Goal: Transaction & Acquisition: Purchase product/service

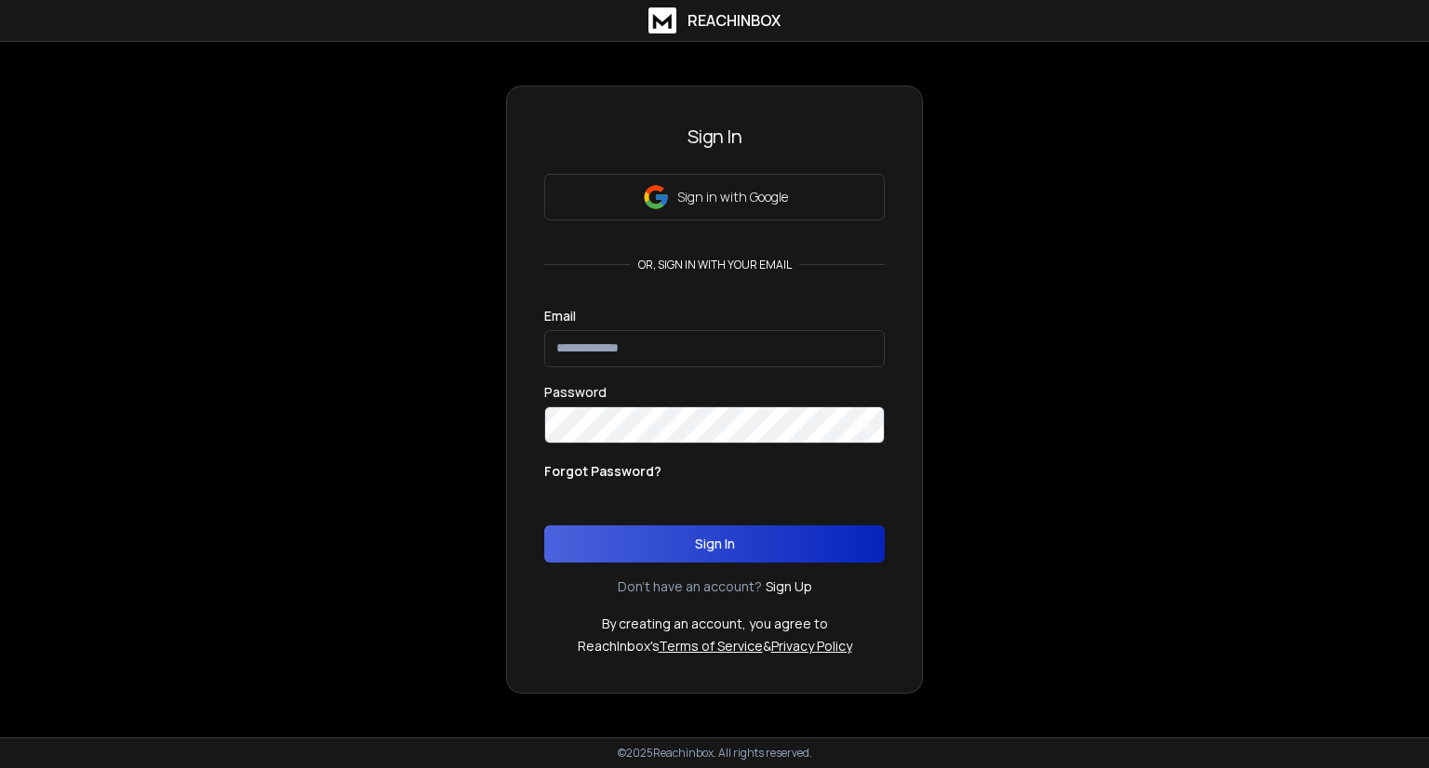
type input "**********"
click at [681, 548] on button "Sign In" at bounding box center [714, 543] width 340 height 37
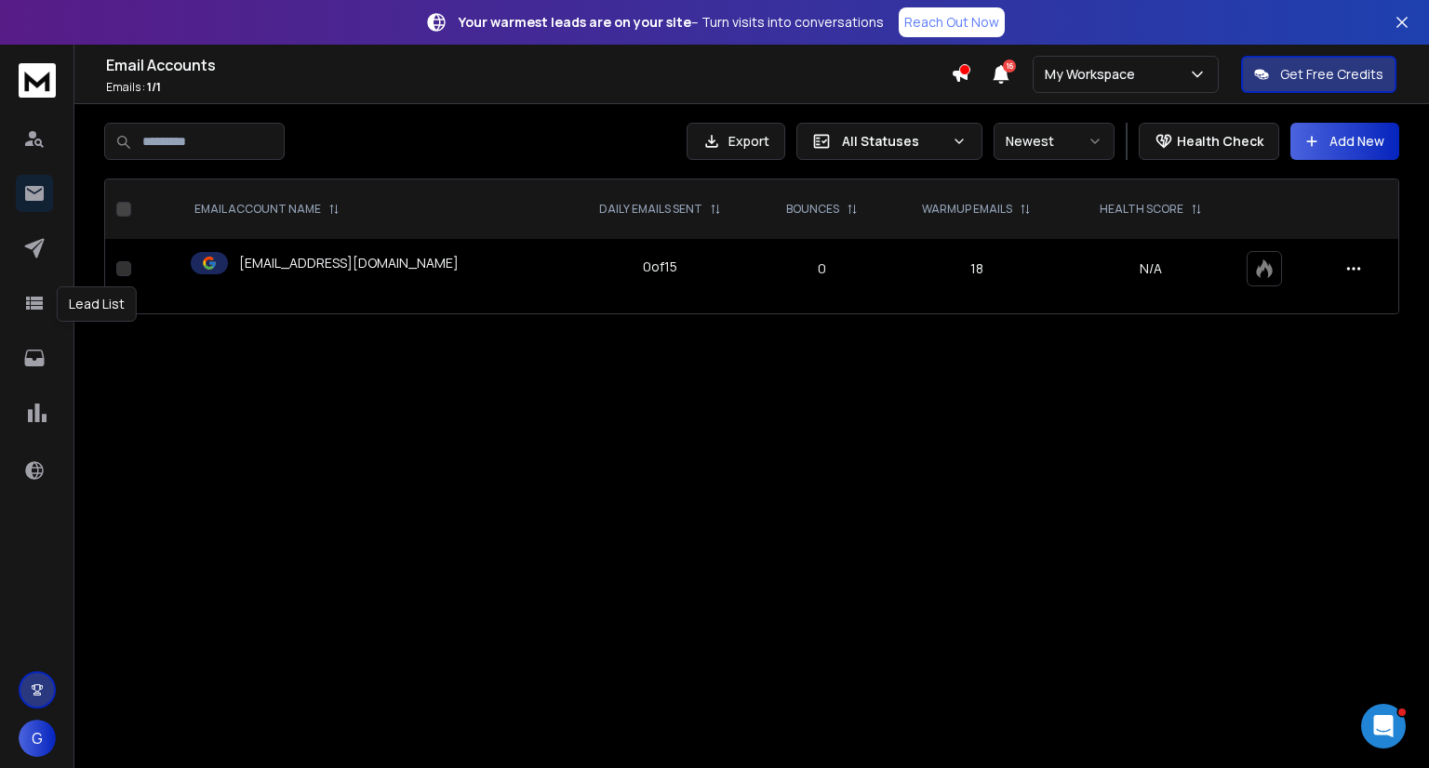
click at [307, 387] on div "Your warmest leads are on your site – Turn visits into conversations Reach Out …" at bounding box center [714, 384] width 1429 height 768
click at [302, 260] on p "ghazi@wizanalytiix.com" at bounding box center [348, 263] width 219 height 19
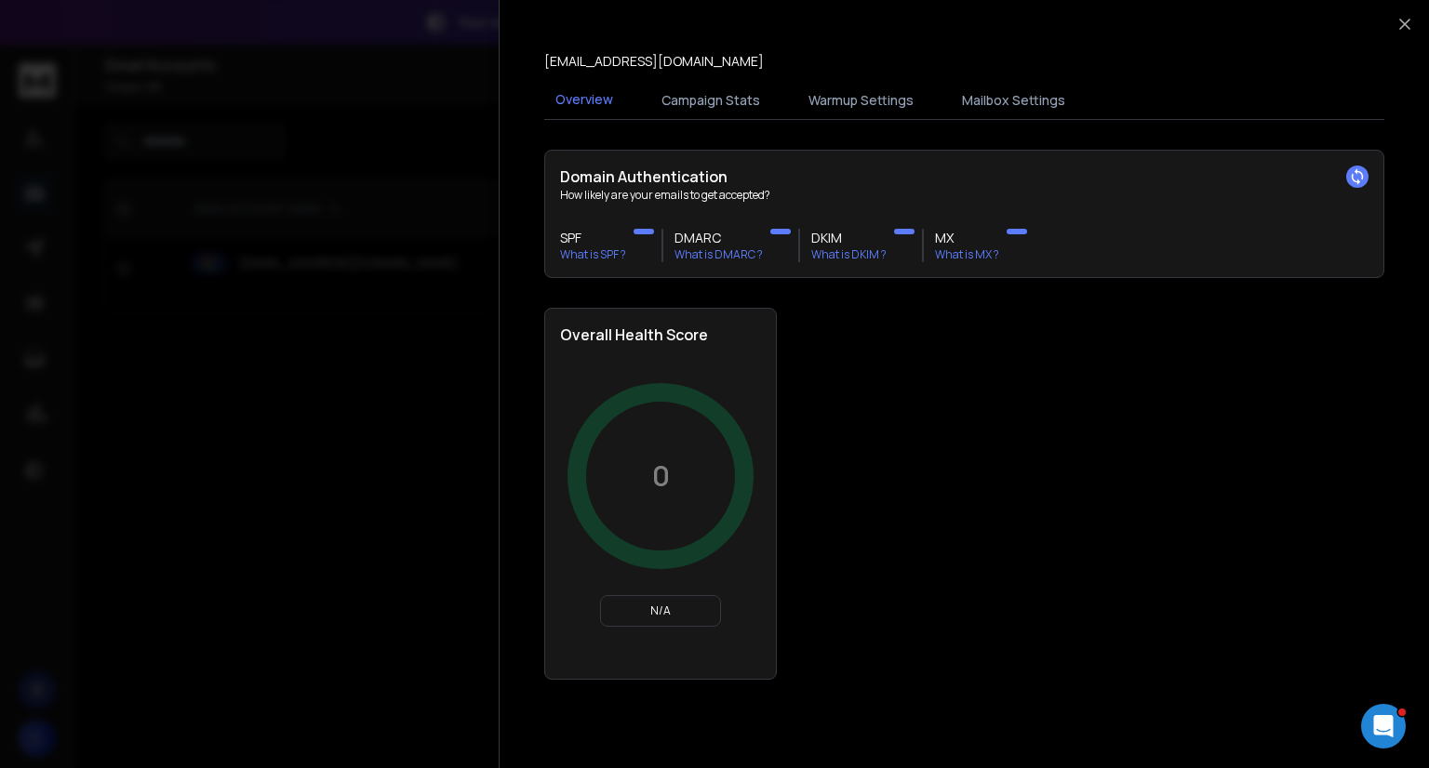
click at [294, 477] on div at bounding box center [714, 384] width 1429 height 768
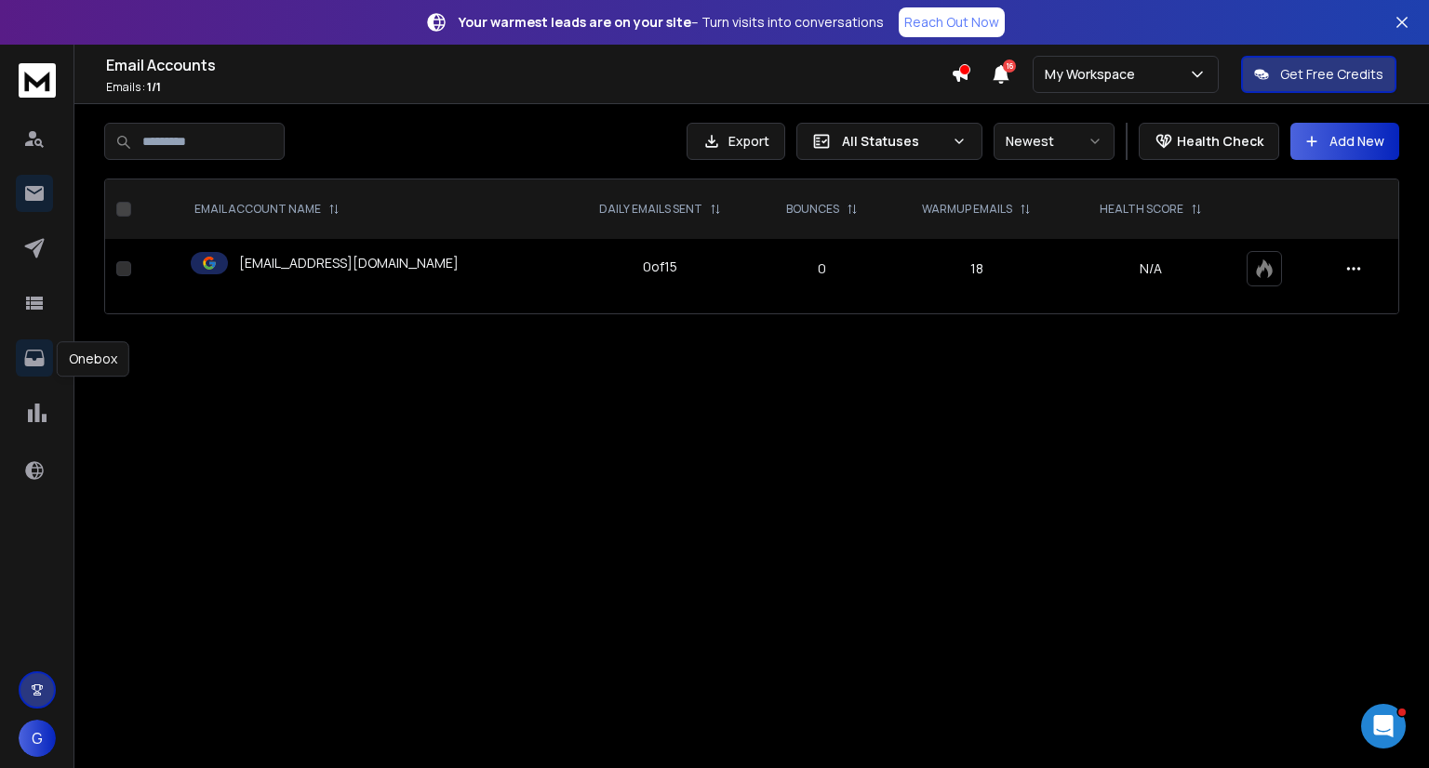
click at [35, 358] on icon at bounding box center [34, 358] width 22 height 22
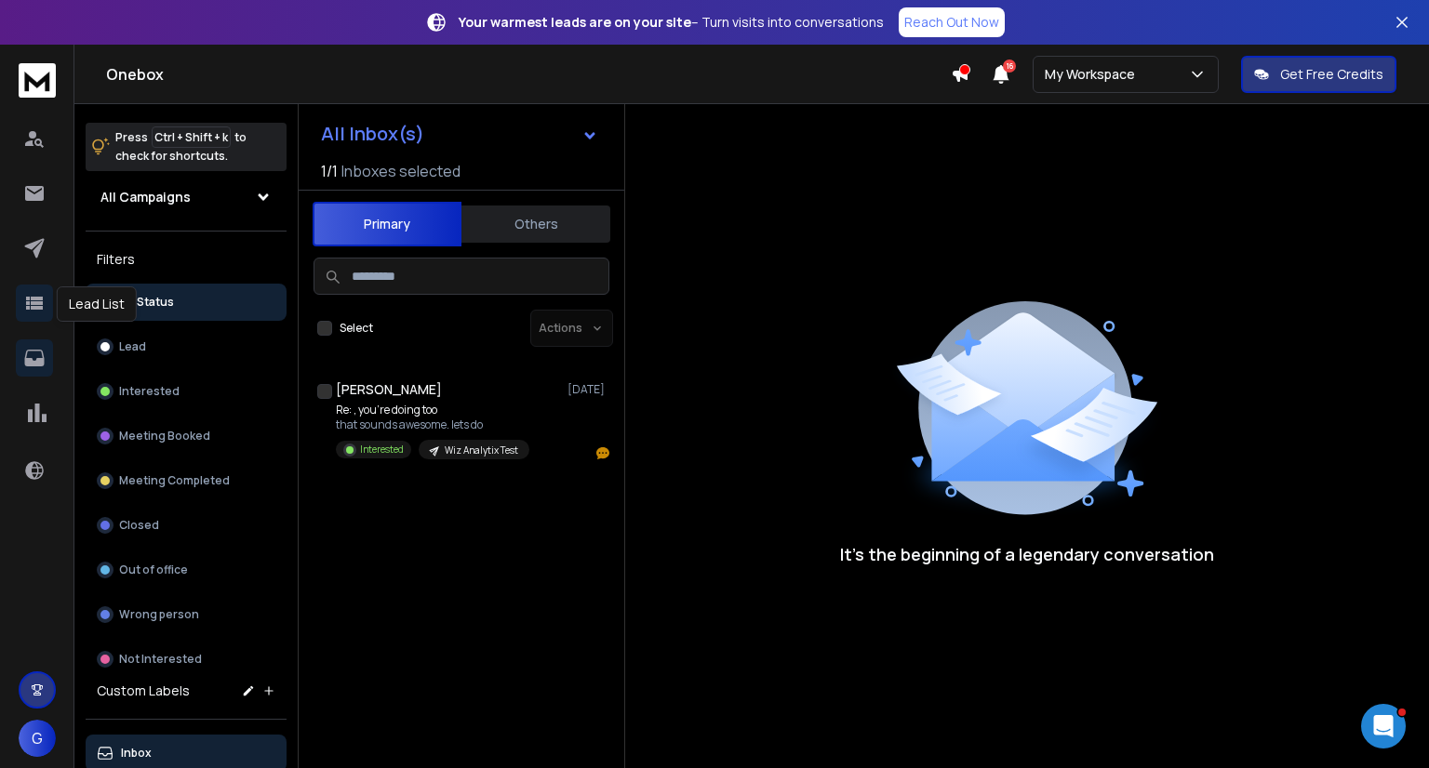
click at [26, 301] on icon at bounding box center [34, 303] width 22 height 22
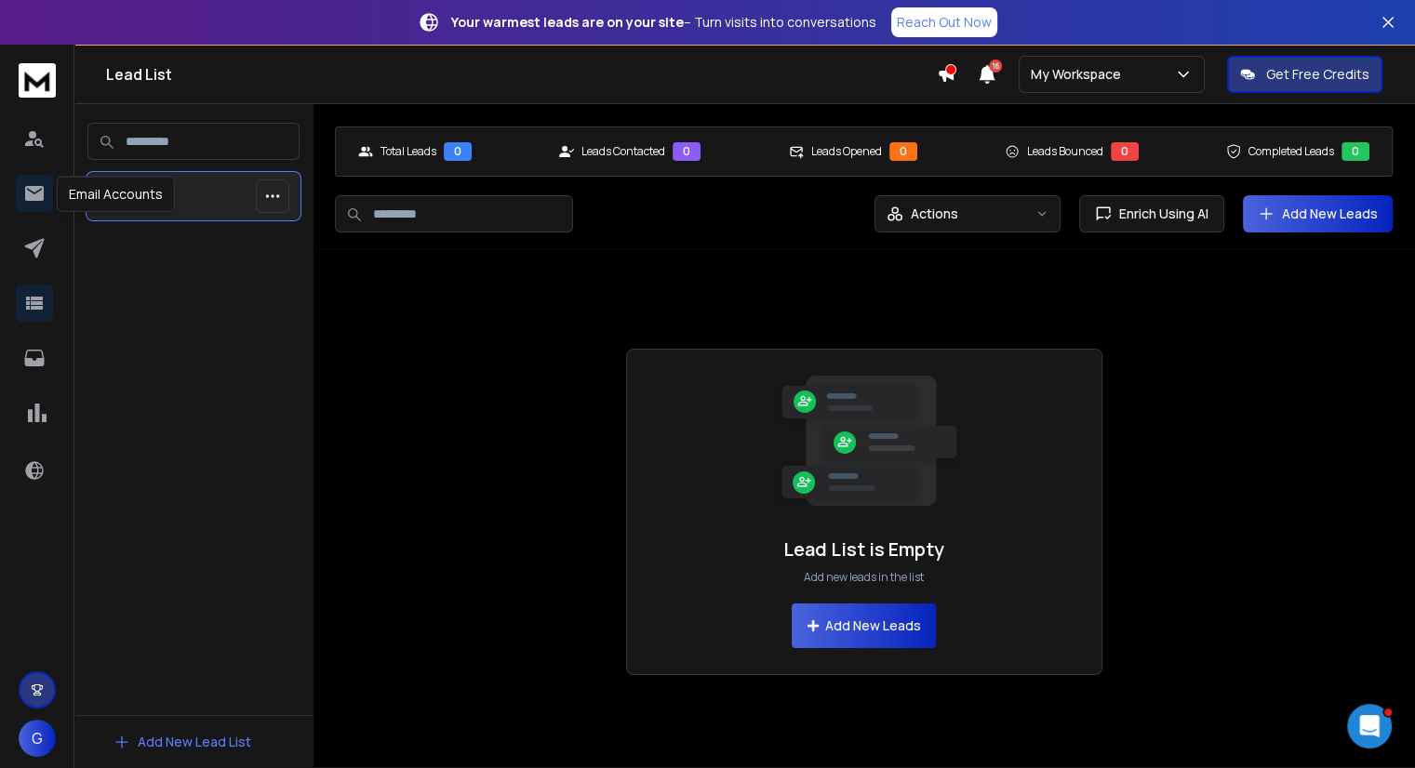
click at [36, 197] on icon at bounding box center [34, 193] width 19 height 15
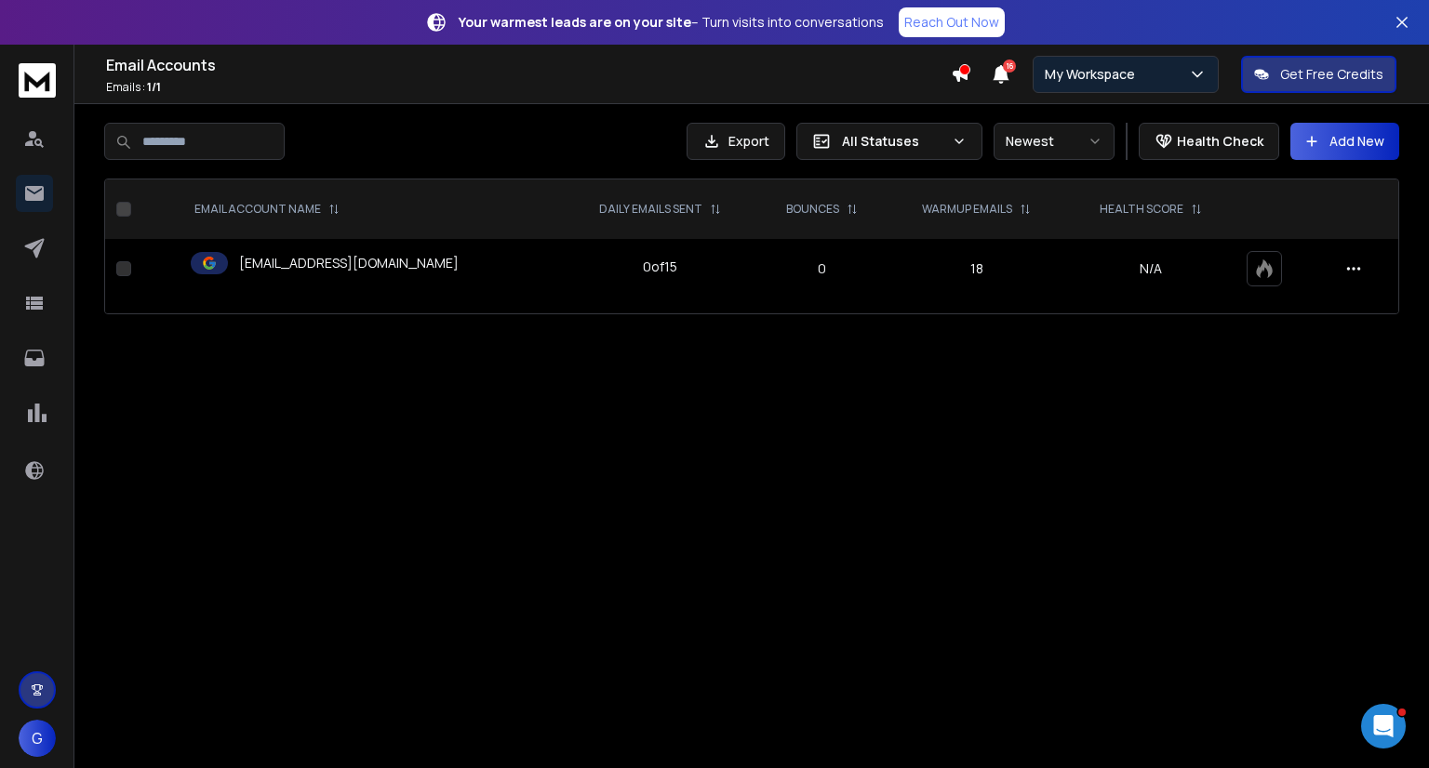
click at [1194, 68] on icon "button" at bounding box center [1197, 74] width 19 height 19
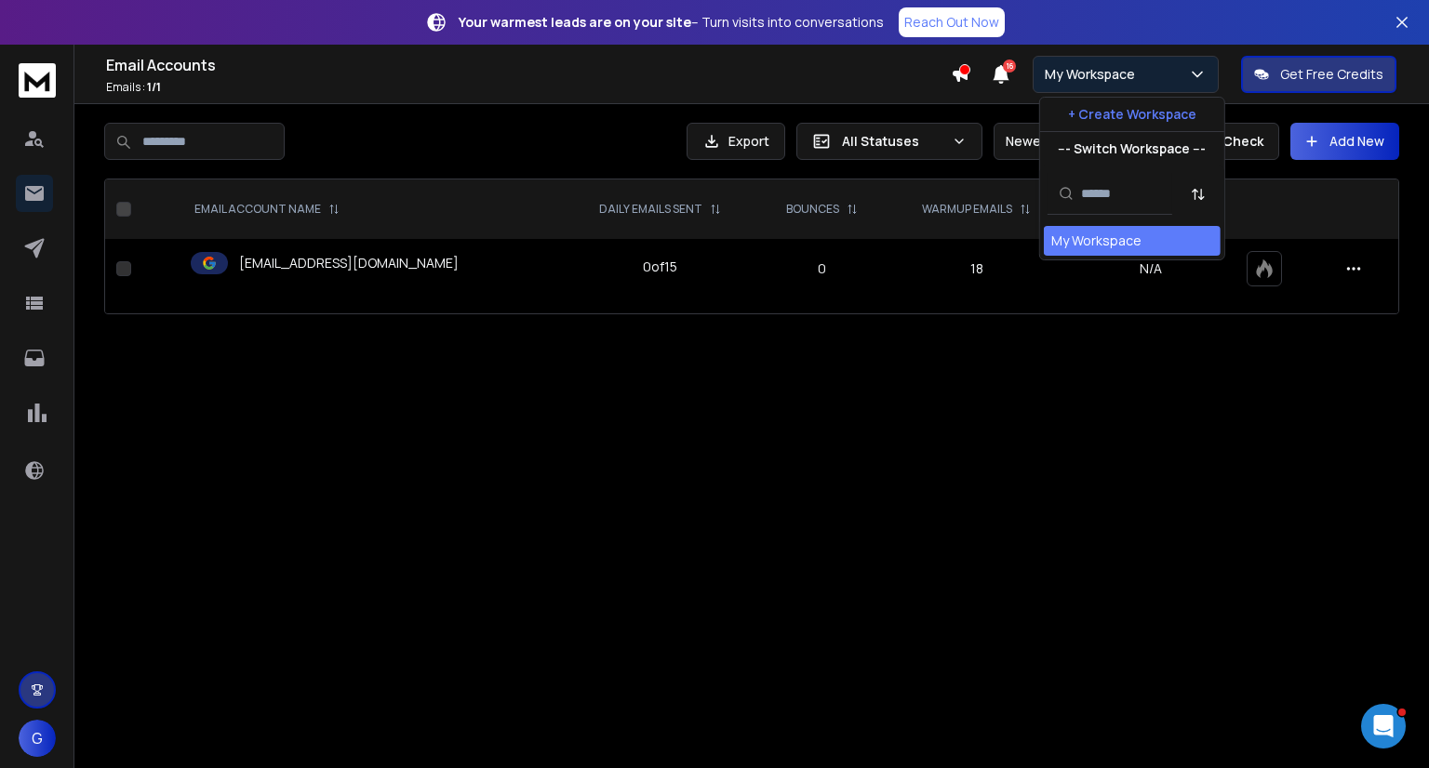
click at [1194, 68] on icon "button" at bounding box center [1197, 74] width 19 height 19
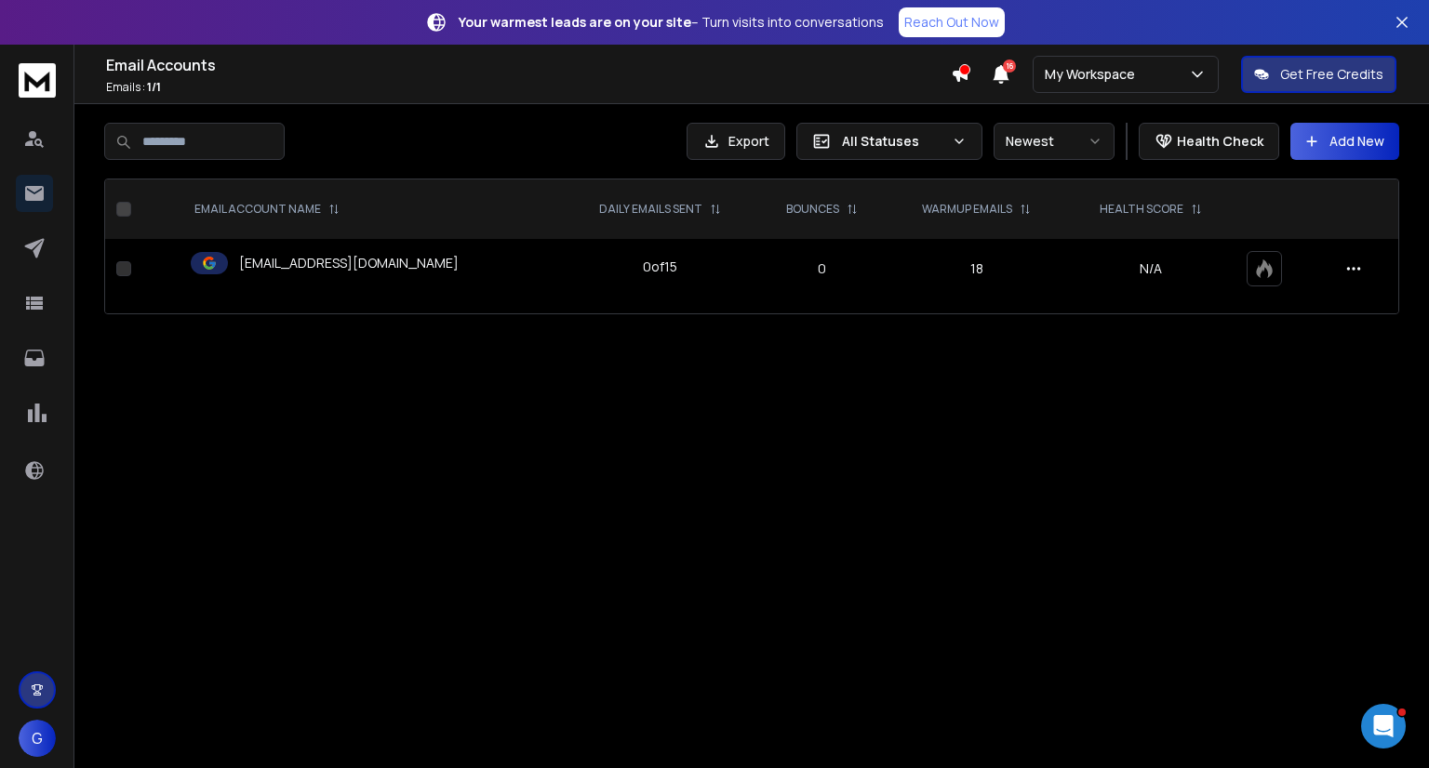
click at [1397, 17] on icon at bounding box center [1401, 22] width 11 height 11
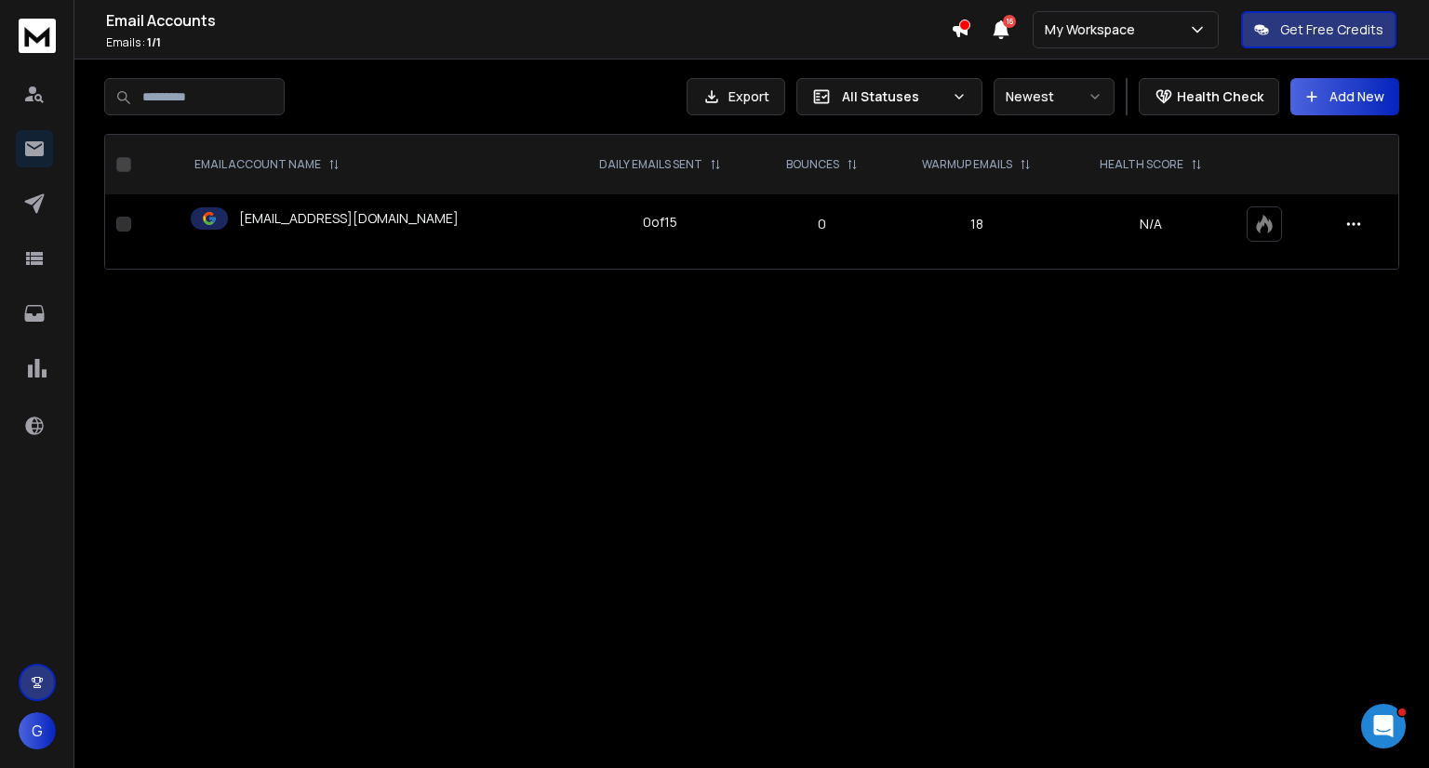
click at [1335, 92] on button "Add New" at bounding box center [1344, 96] width 109 height 37
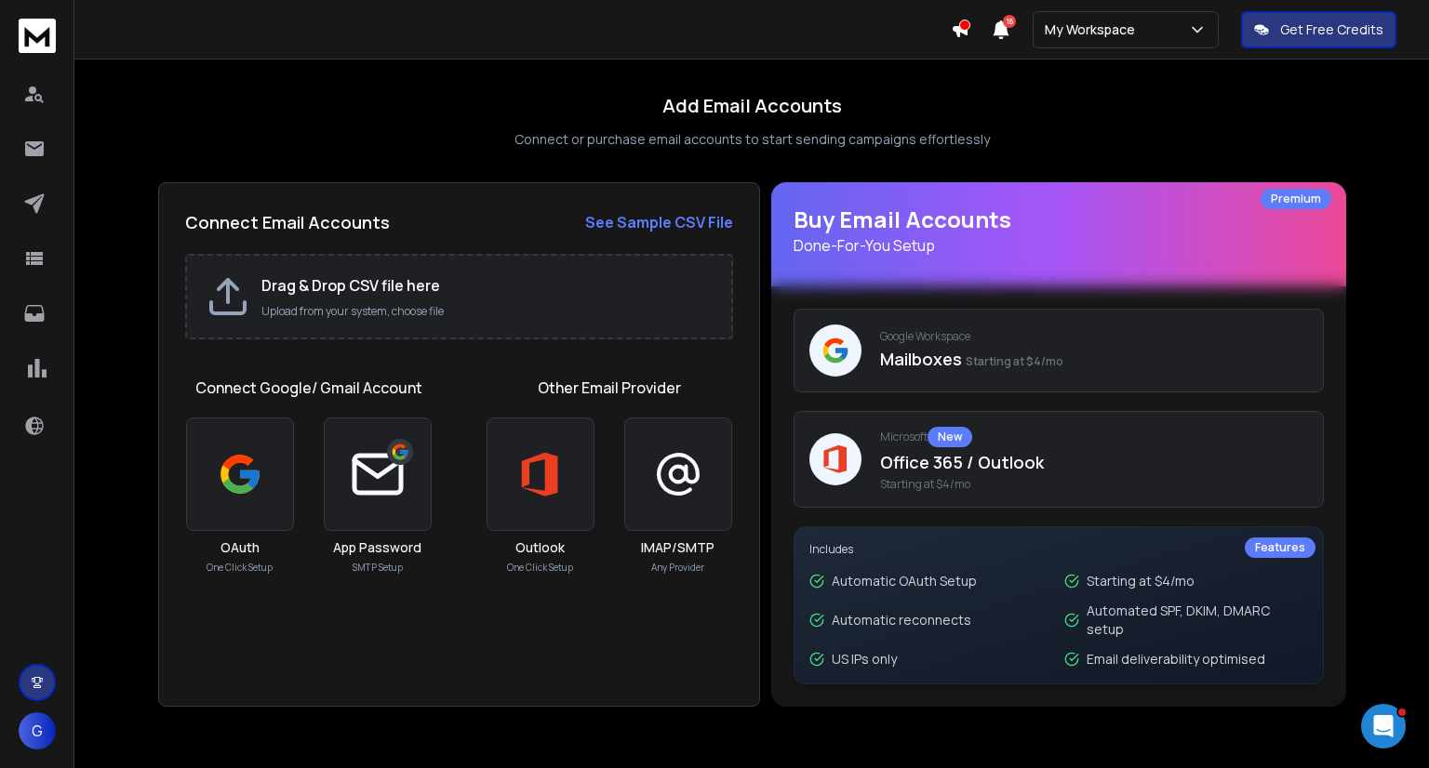
click at [1392, 527] on div "Connect Email Accounts See Sample CSV File Drag & Drop CSV file here Upload fro…" at bounding box center [752, 444] width 1307 height 525
click at [97, 552] on div "Add Email Accounts Connect or purchase email accounts to start sending campaign…" at bounding box center [751, 418] width 1354 height 651
click at [23, 728] on span "G" at bounding box center [37, 730] width 37 height 37
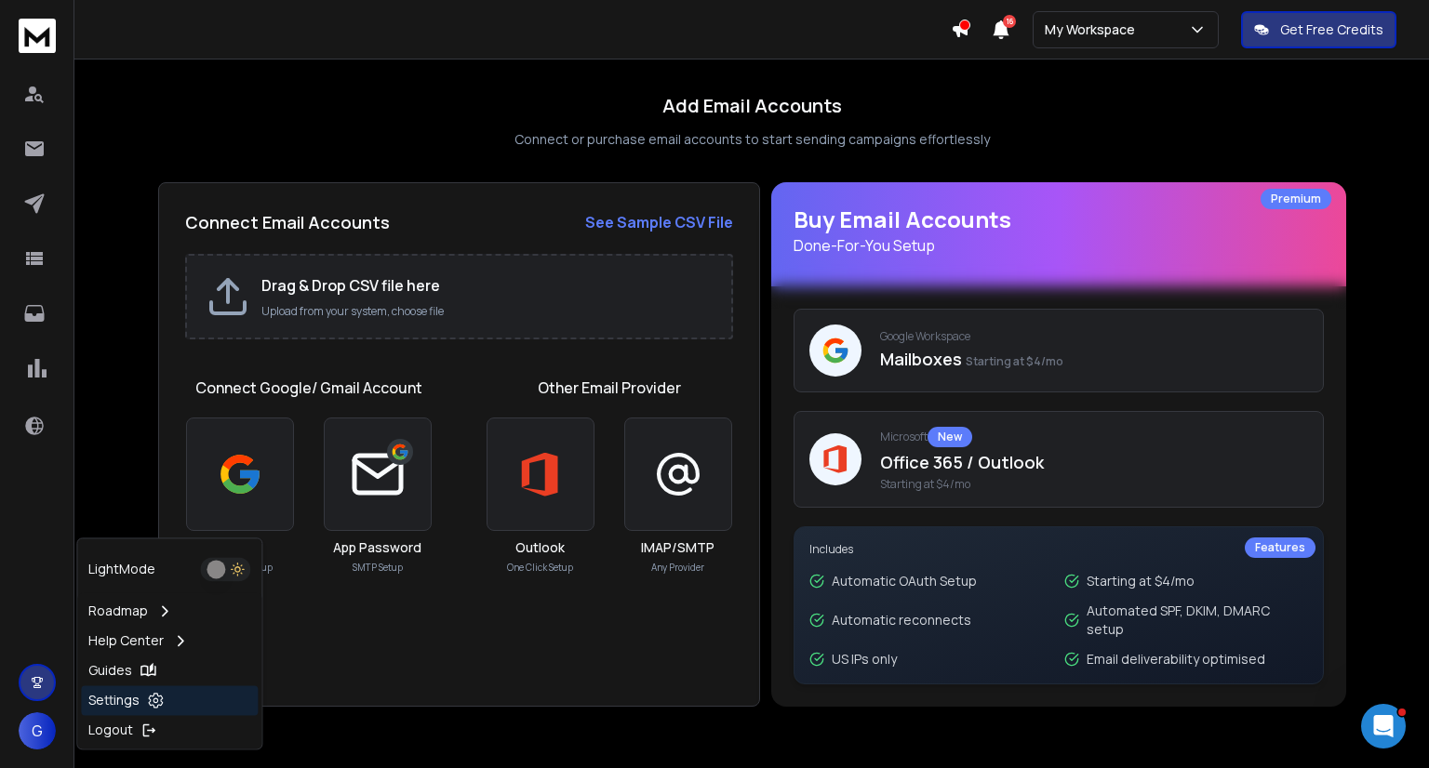
click at [112, 703] on p "Settings" at bounding box center [113, 700] width 51 height 19
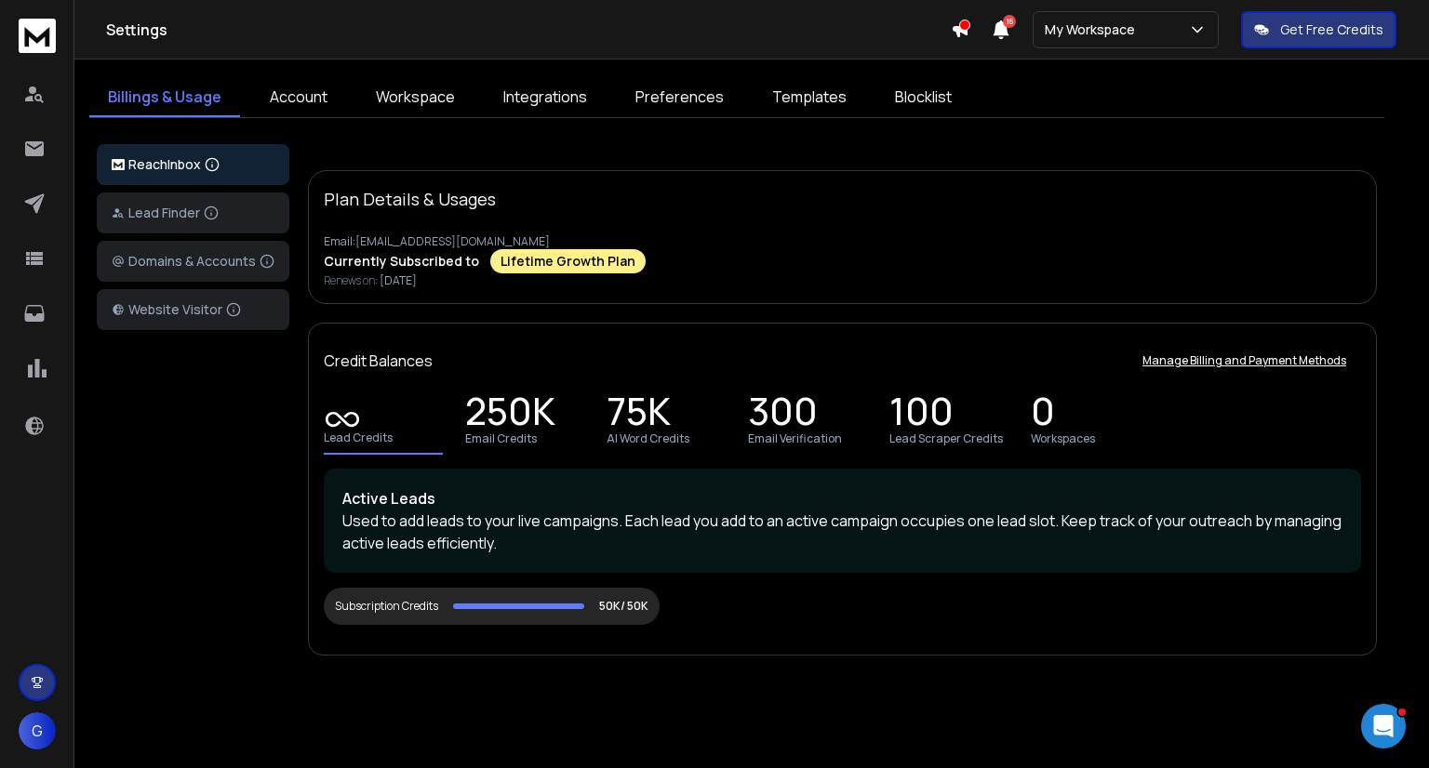
click at [311, 101] on link "Account" at bounding box center [298, 97] width 95 height 39
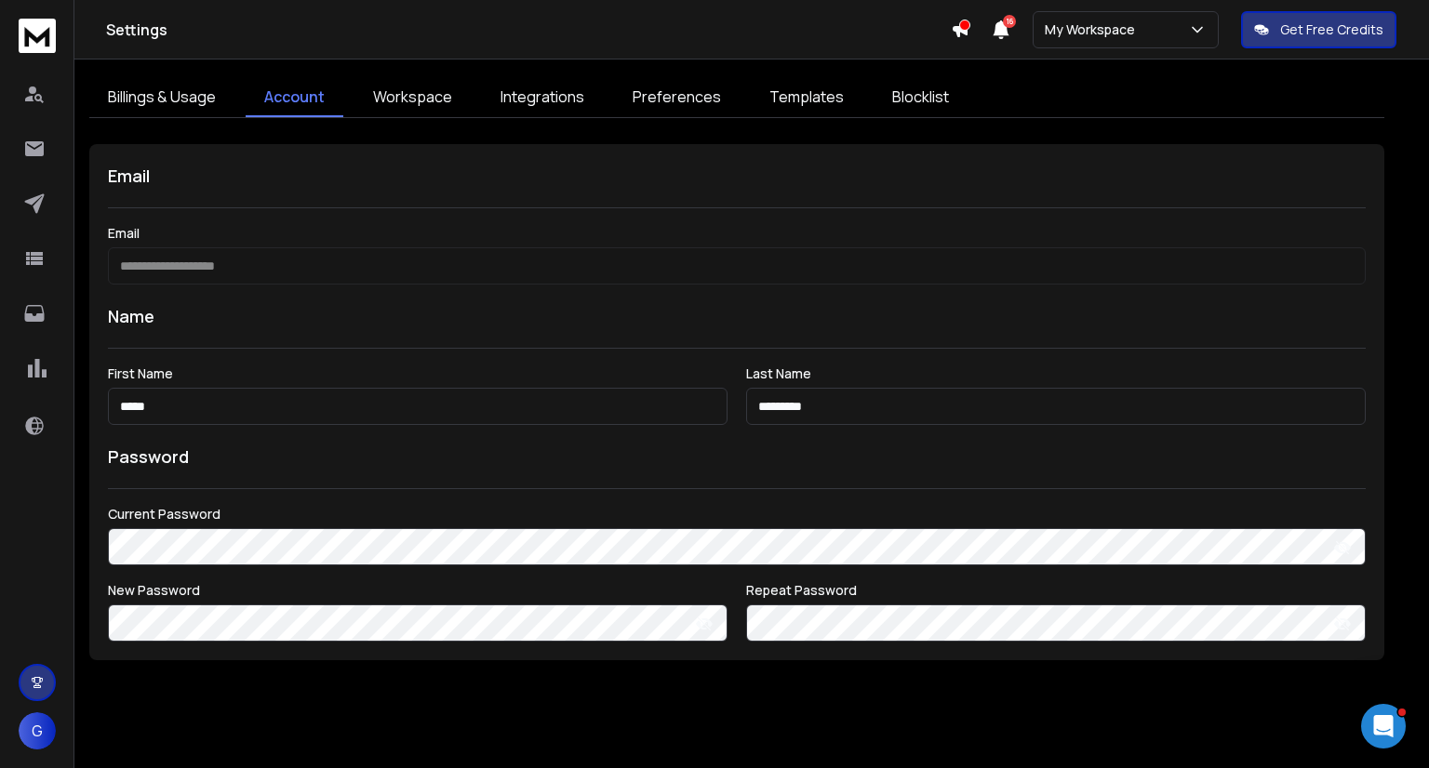
click at [165, 98] on link "Billings & Usage" at bounding box center [161, 97] width 145 height 39
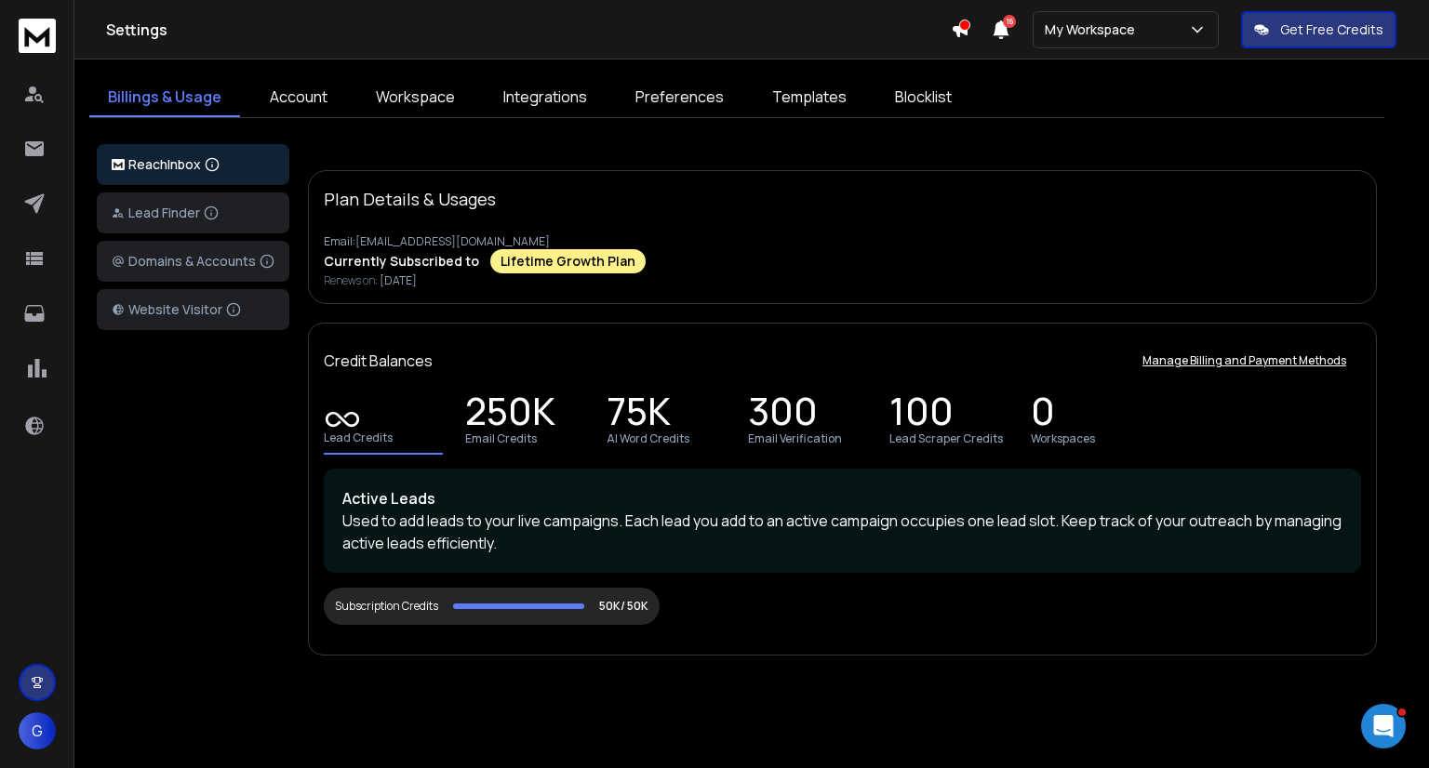
click at [384, 95] on link "Workspace" at bounding box center [415, 97] width 116 height 39
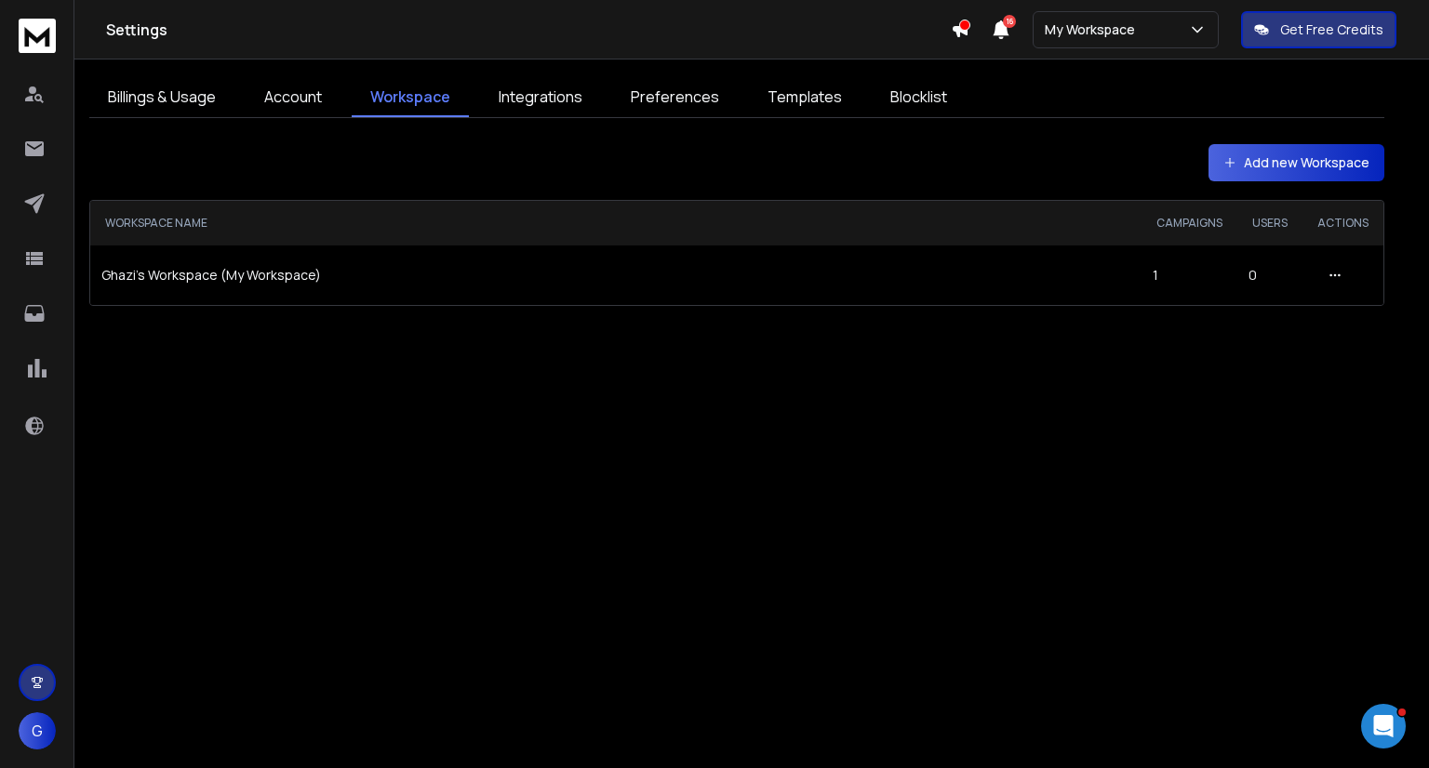
click at [308, 90] on link "Account" at bounding box center [293, 97] width 95 height 39
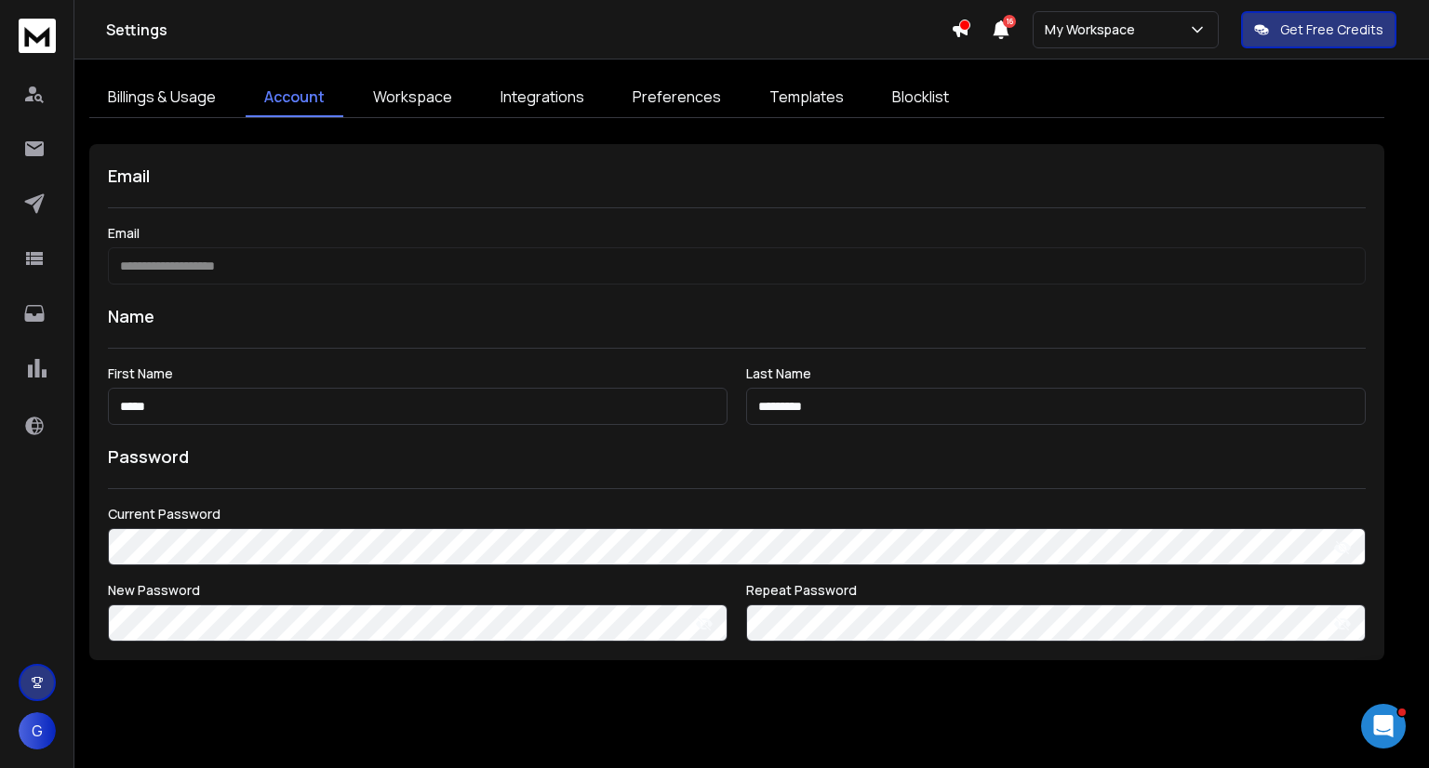
click at [208, 82] on link "Billings & Usage" at bounding box center [161, 97] width 145 height 39
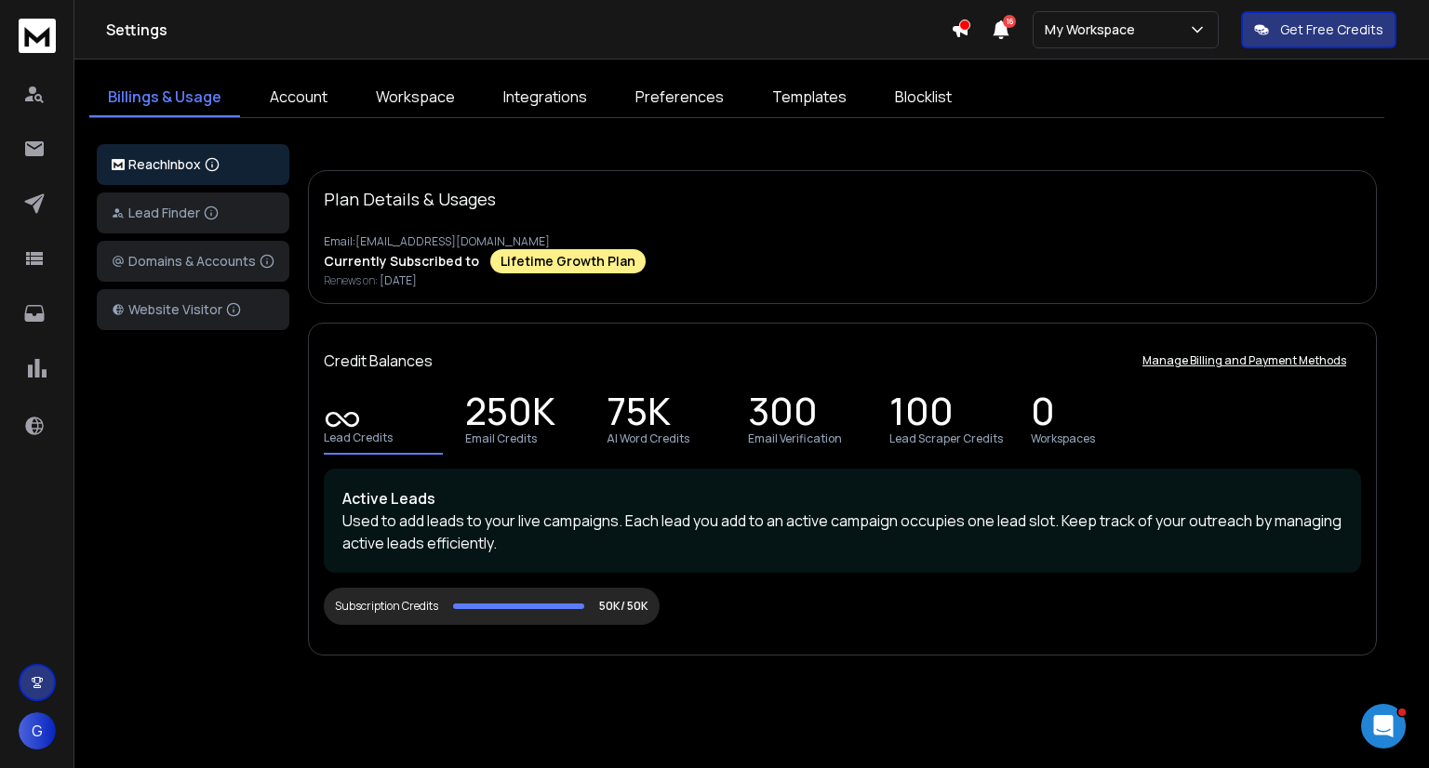
click at [887, 96] on link "Blocklist" at bounding box center [923, 97] width 94 height 39
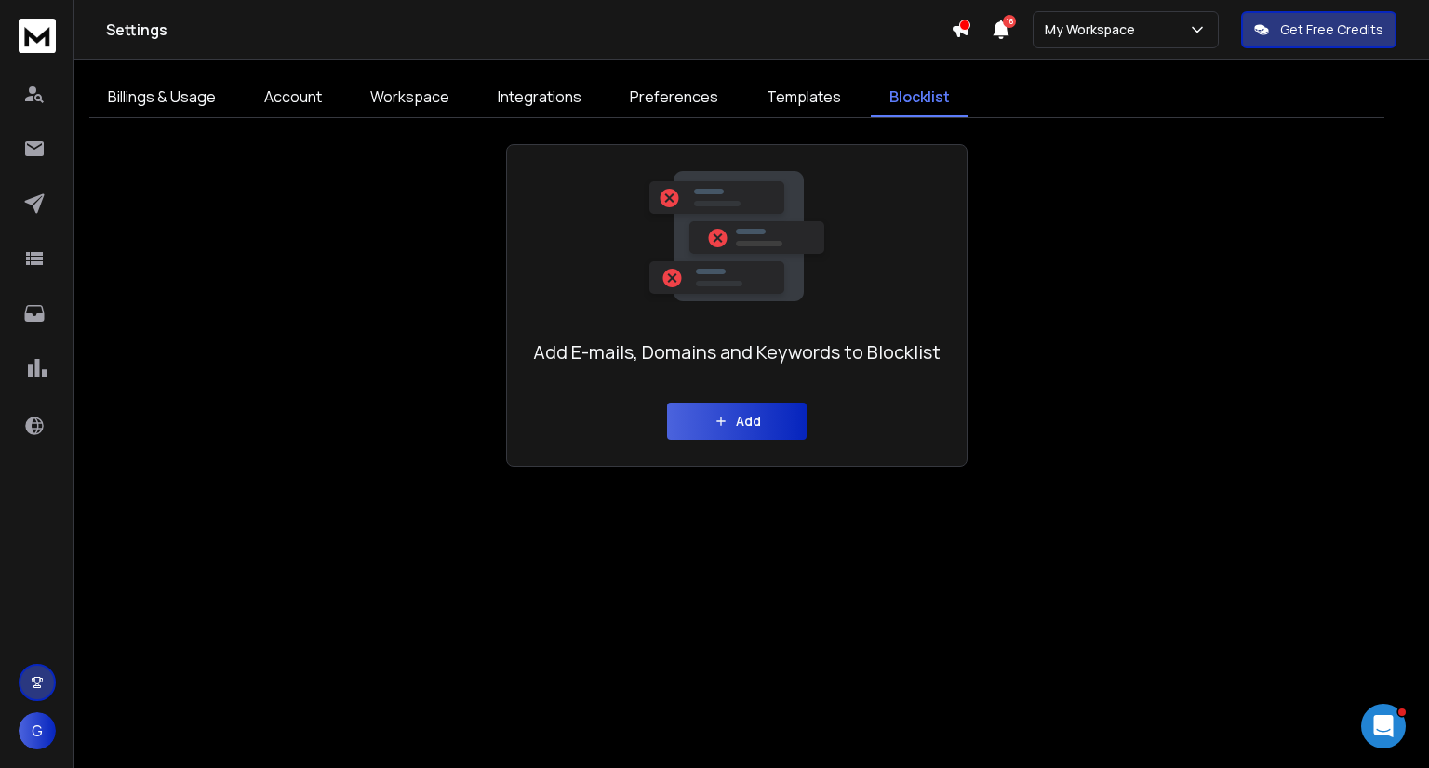
click at [178, 98] on link "Billings & Usage" at bounding box center [161, 97] width 145 height 39
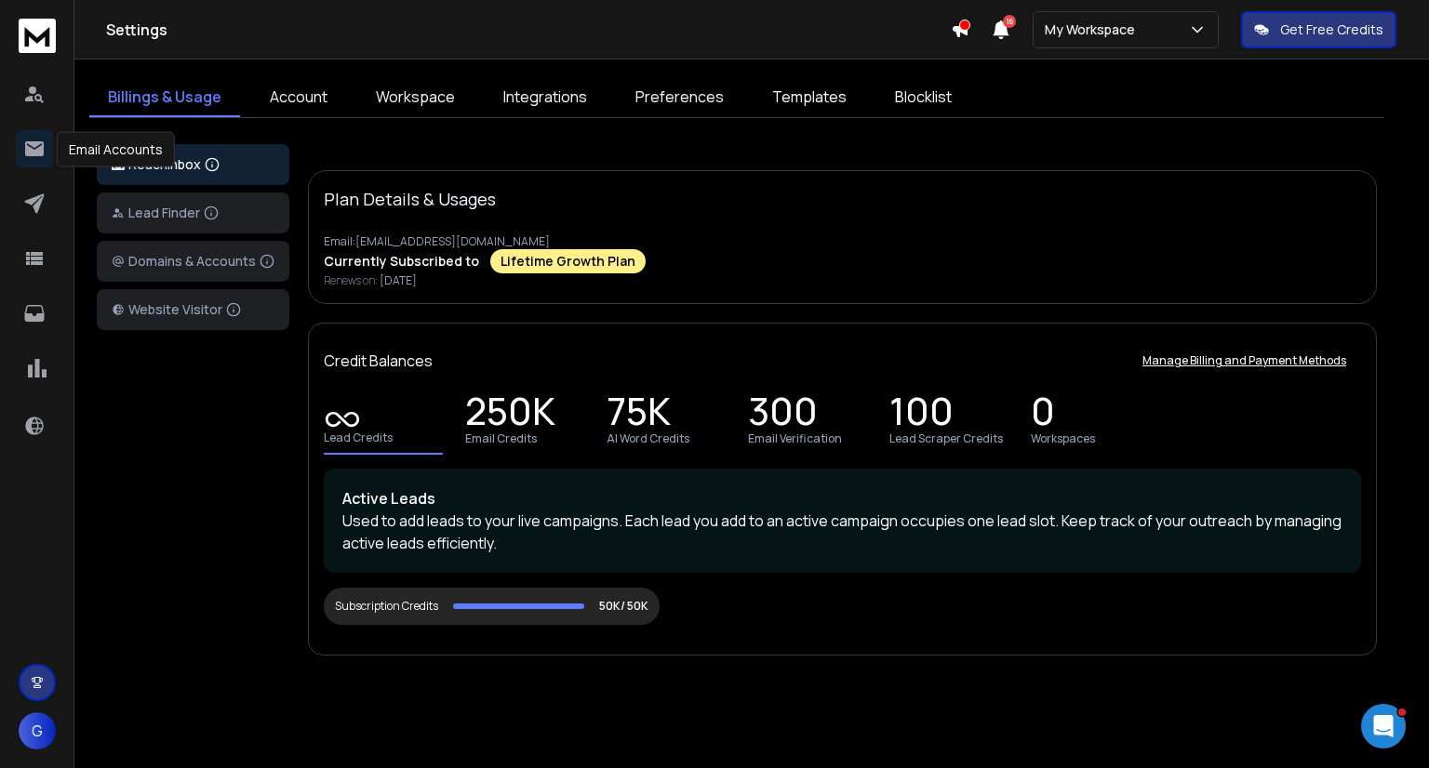
click at [31, 158] on icon at bounding box center [34, 149] width 22 height 22
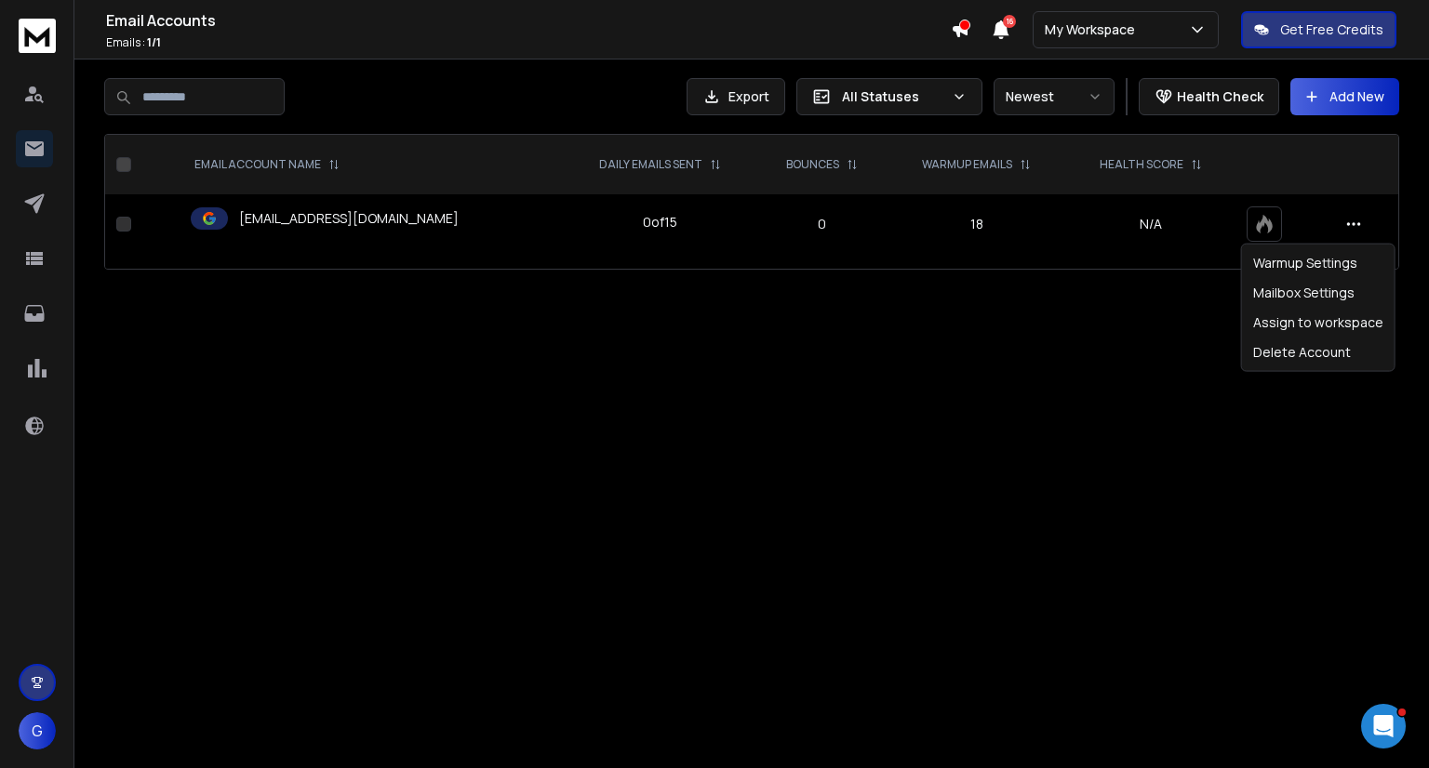
click at [1347, 228] on icon at bounding box center [1353, 224] width 17 height 17
click at [836, 437] on div "Your warmest leads are on your site – Turn visits into conversations Reach Out …" at bounding box center [714, 384] width 1429 height 768
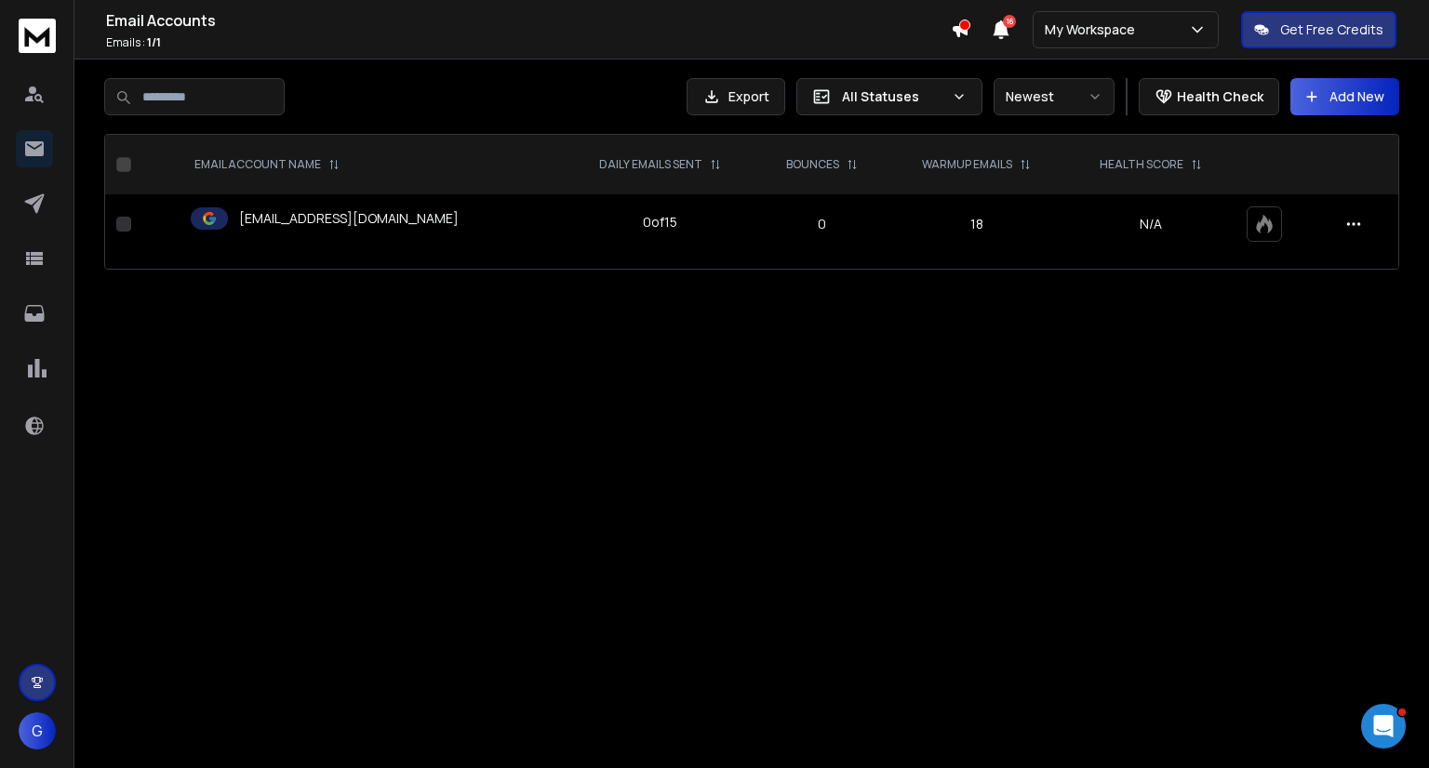
click at [313, 220] on p "ghazi@wizanalytiix.com" at bounding box center [348, 218] width 219 height 19
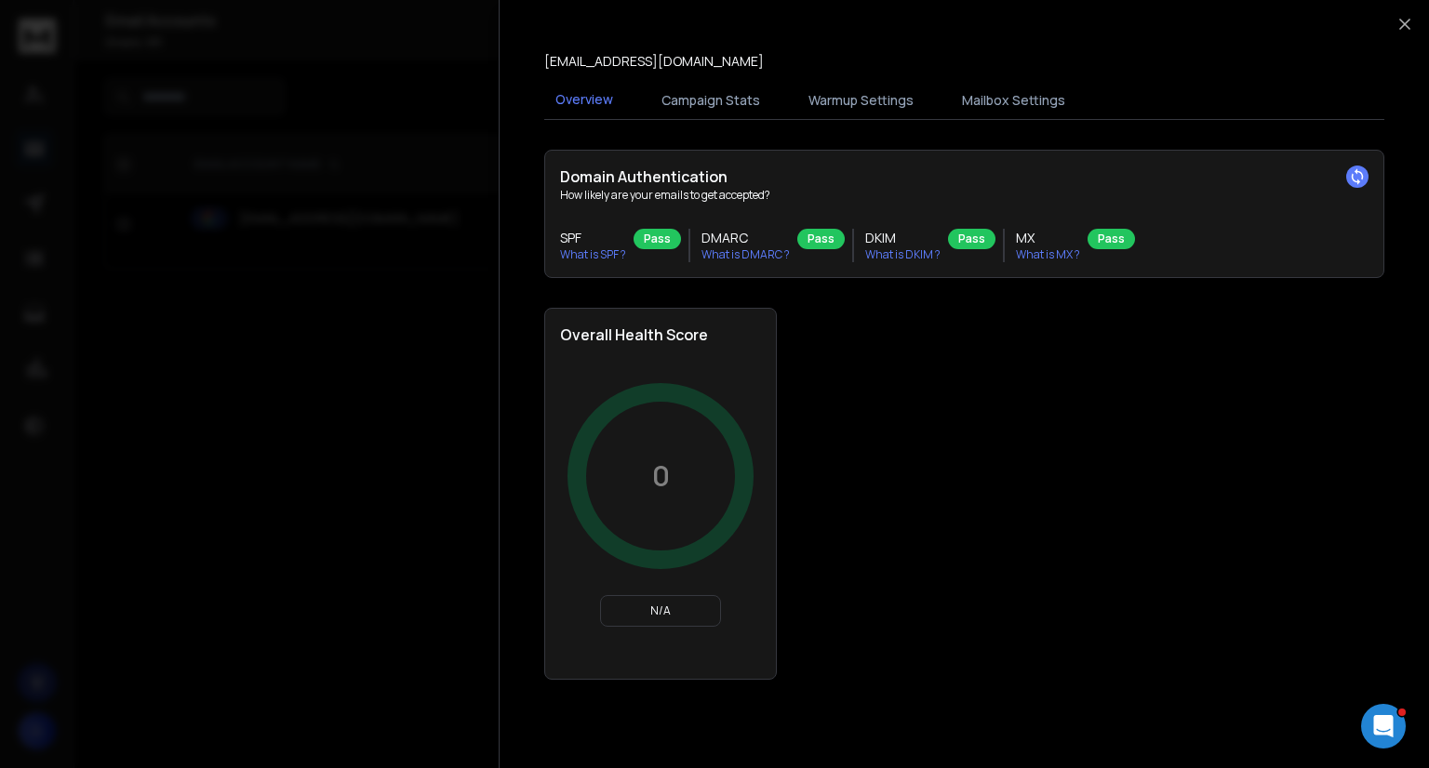
click at [336, 404] on div at bounding box center [714, 384] width 1429 height 768
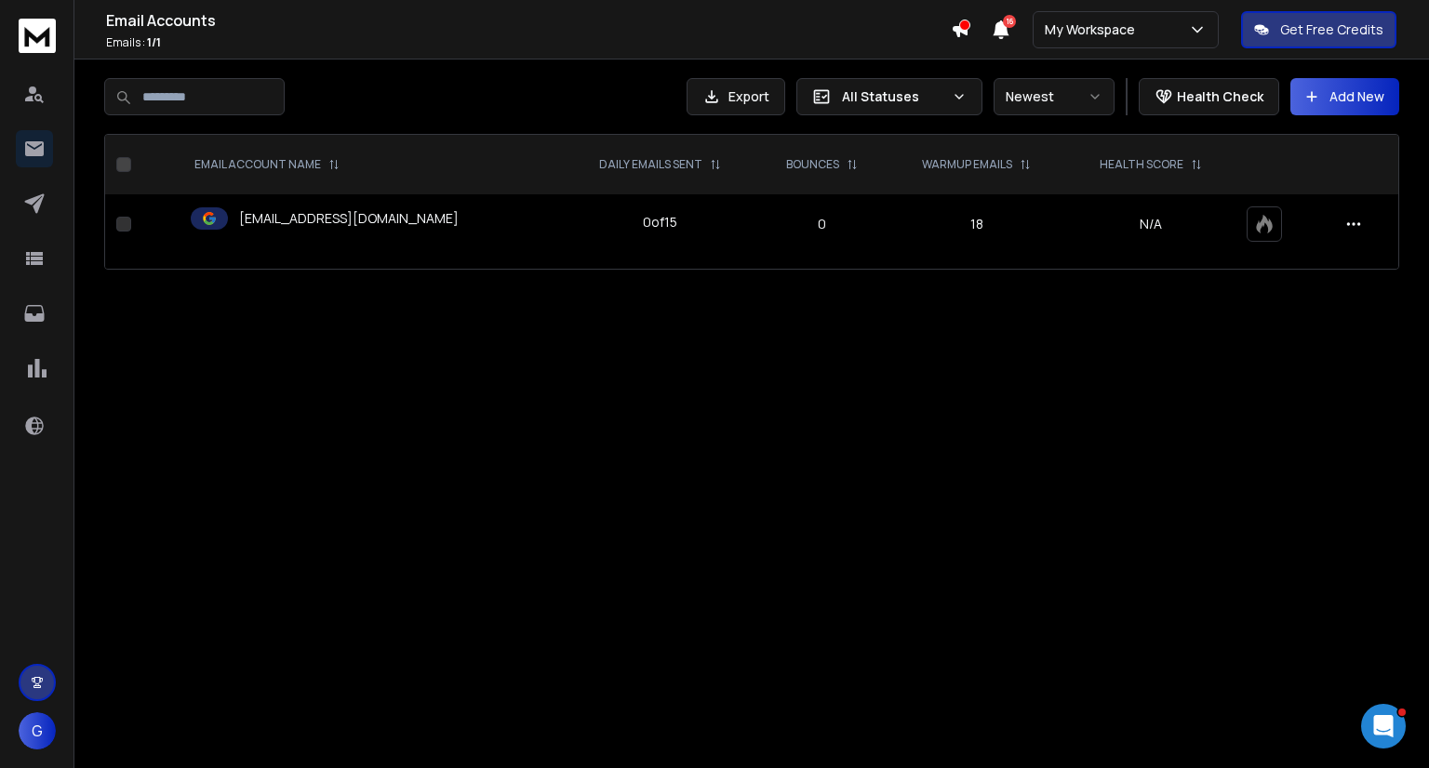
click at [44, 33] on img at bounding box center [37, 36] width 37 height 34
click at [37, 33] on img at bounding box center [37, 36] width 37 height 34
click at [1371, 731] on icon "Open Intercom Messenger" at bounding box center [1380, 724] width 31 height 31
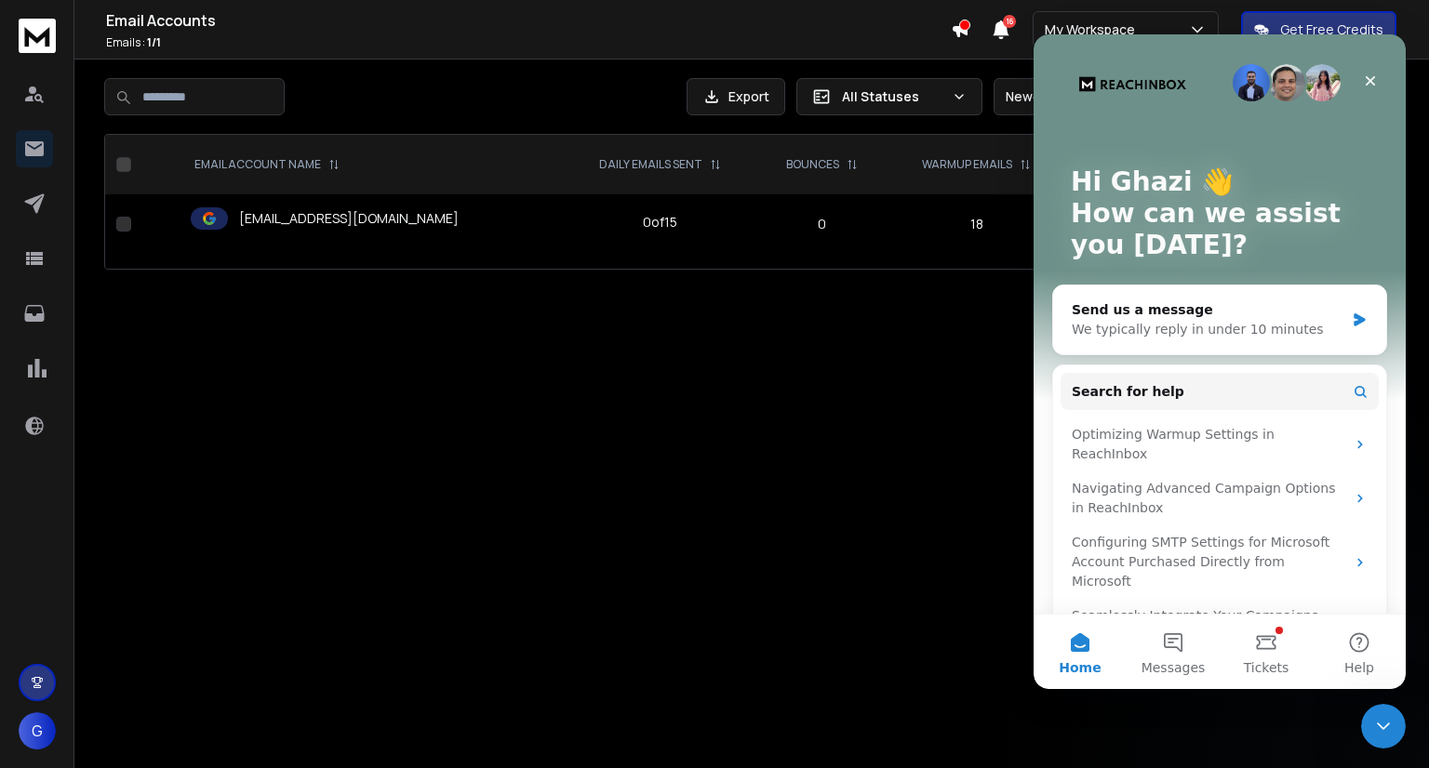
click at [896, 416] on div "Your warmest leads are on your site – Turn visits into conversations Reach Out …" at bounding box center [714, 384] width 1429 height 768
click at [1368, 78] on icon "Close" at bounding box center [1370, 81] width 10 height 10
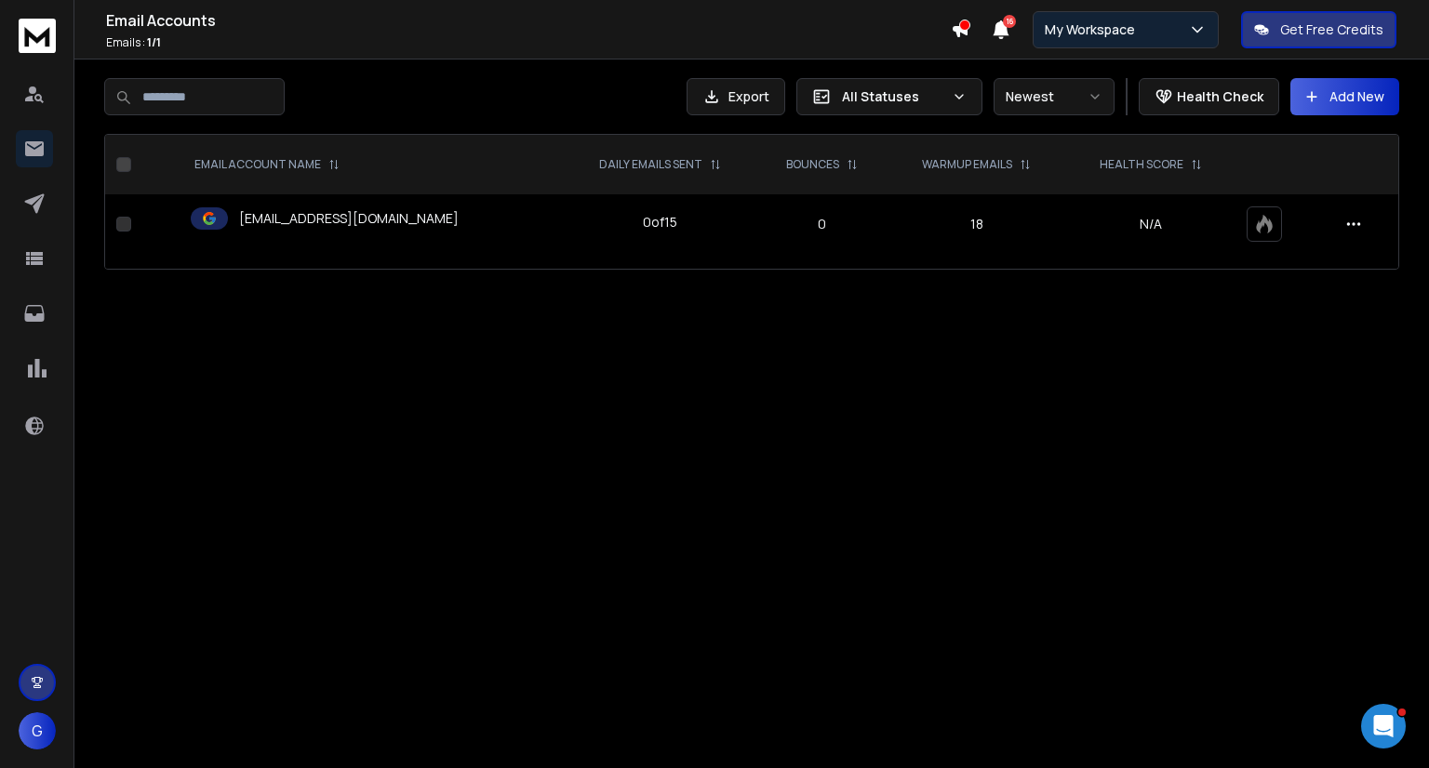
click at [1186, 24] on div "My Workspace" at bounding box center [1125, 29] width 162 height 19
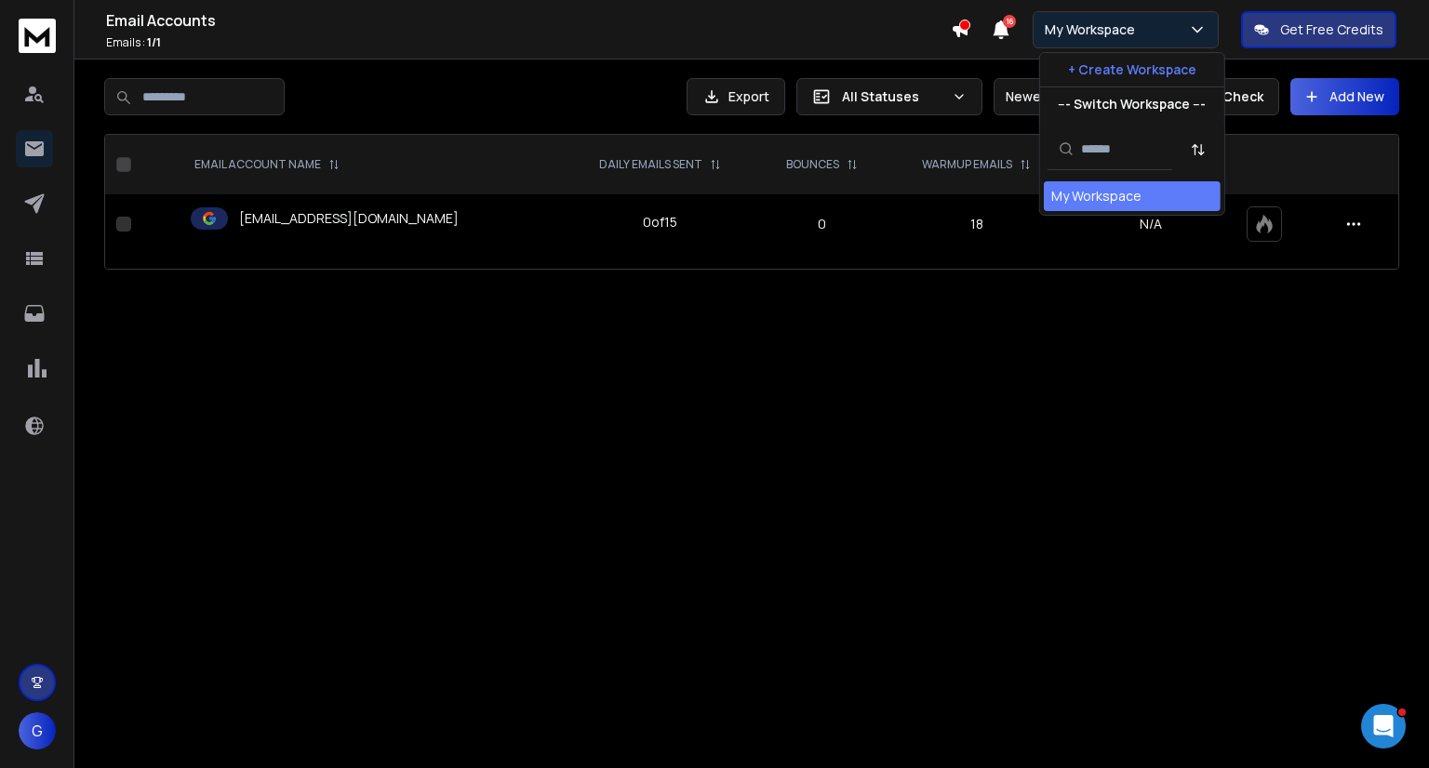
click at [1186, 24] on div "My Workspace" at bounding box center [1125, 29] width 162 height 19
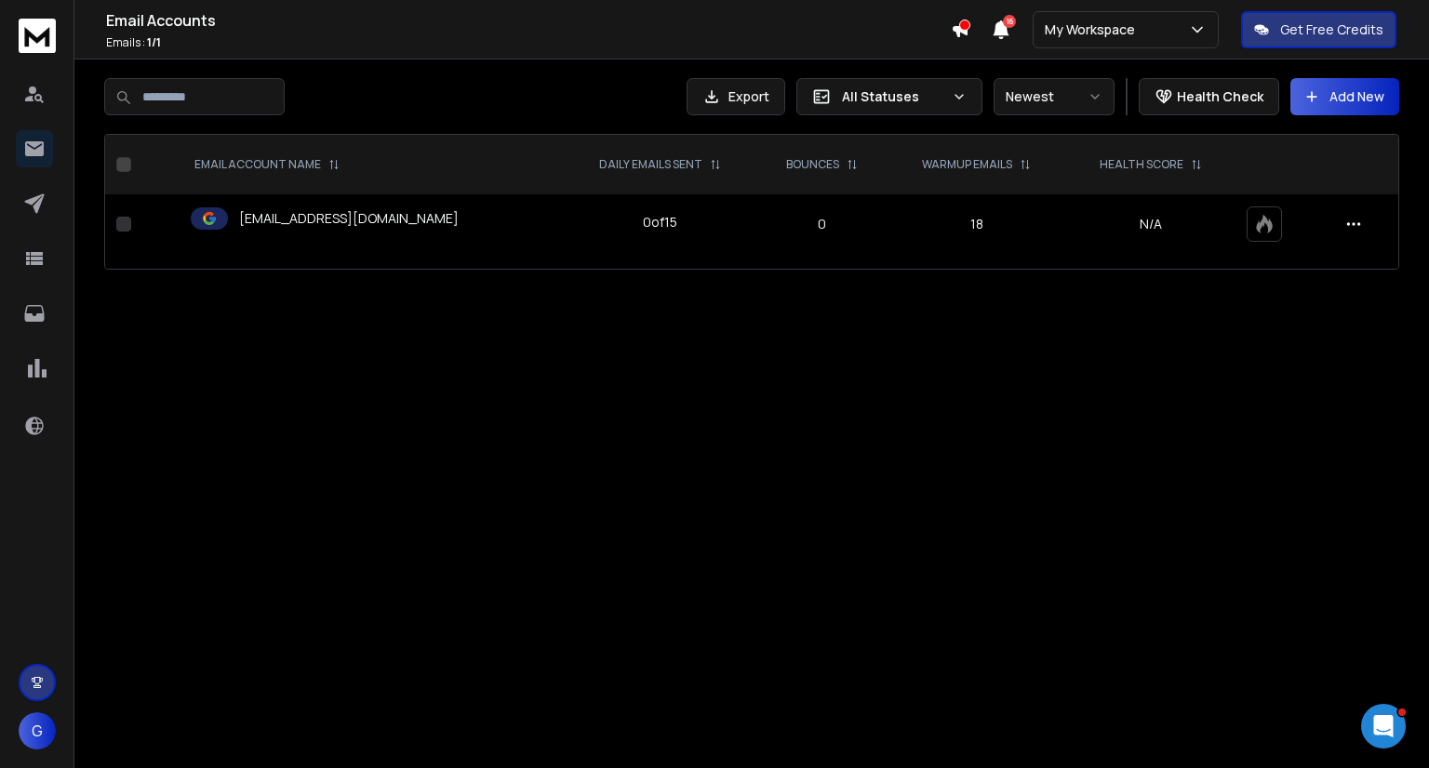
click at [346, 215] on p "ghazi@wizanalytiix.com" at bounding box center [348, 218] width 219 height 19
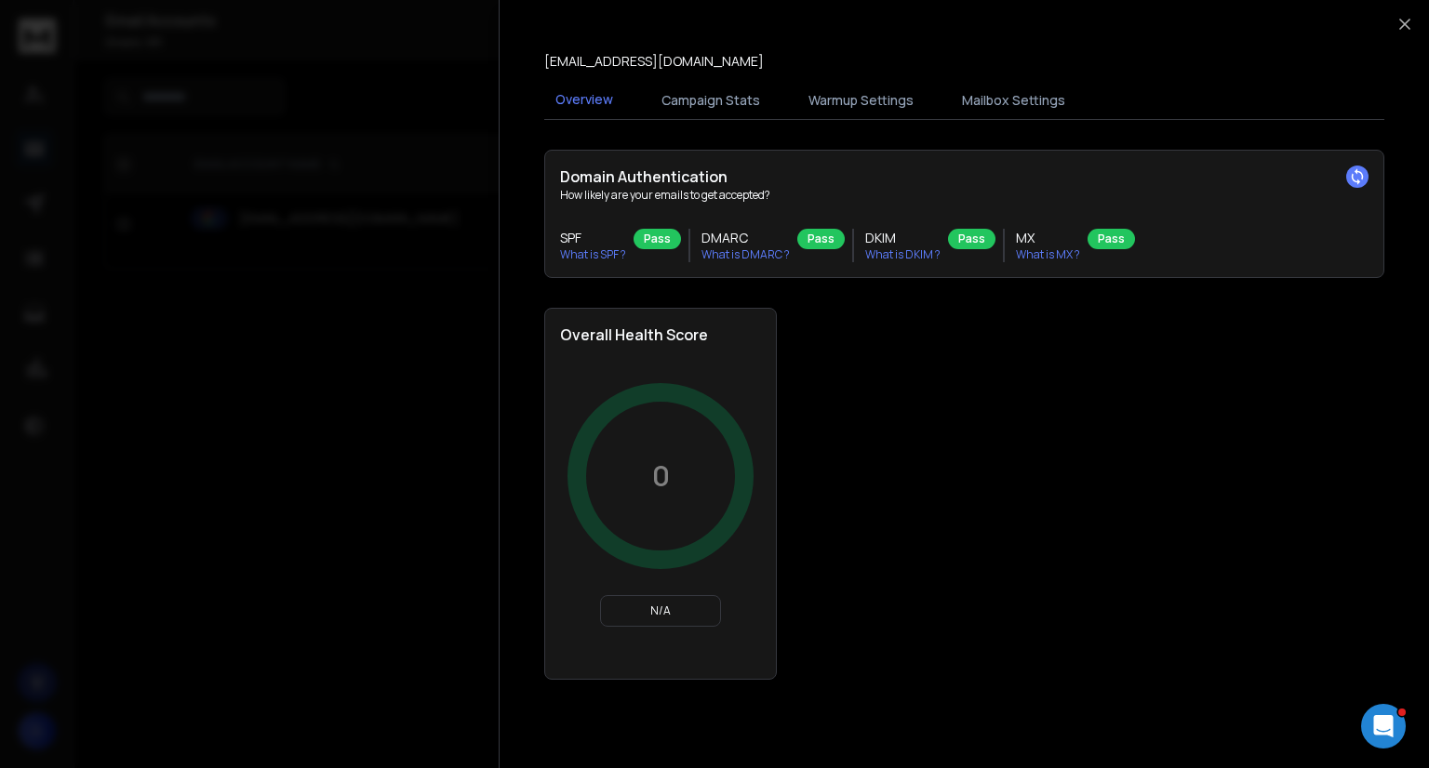
click at [1004, 92] on button "Mailbox Settings" at bounding box center [1014, 100] width 126 height 41
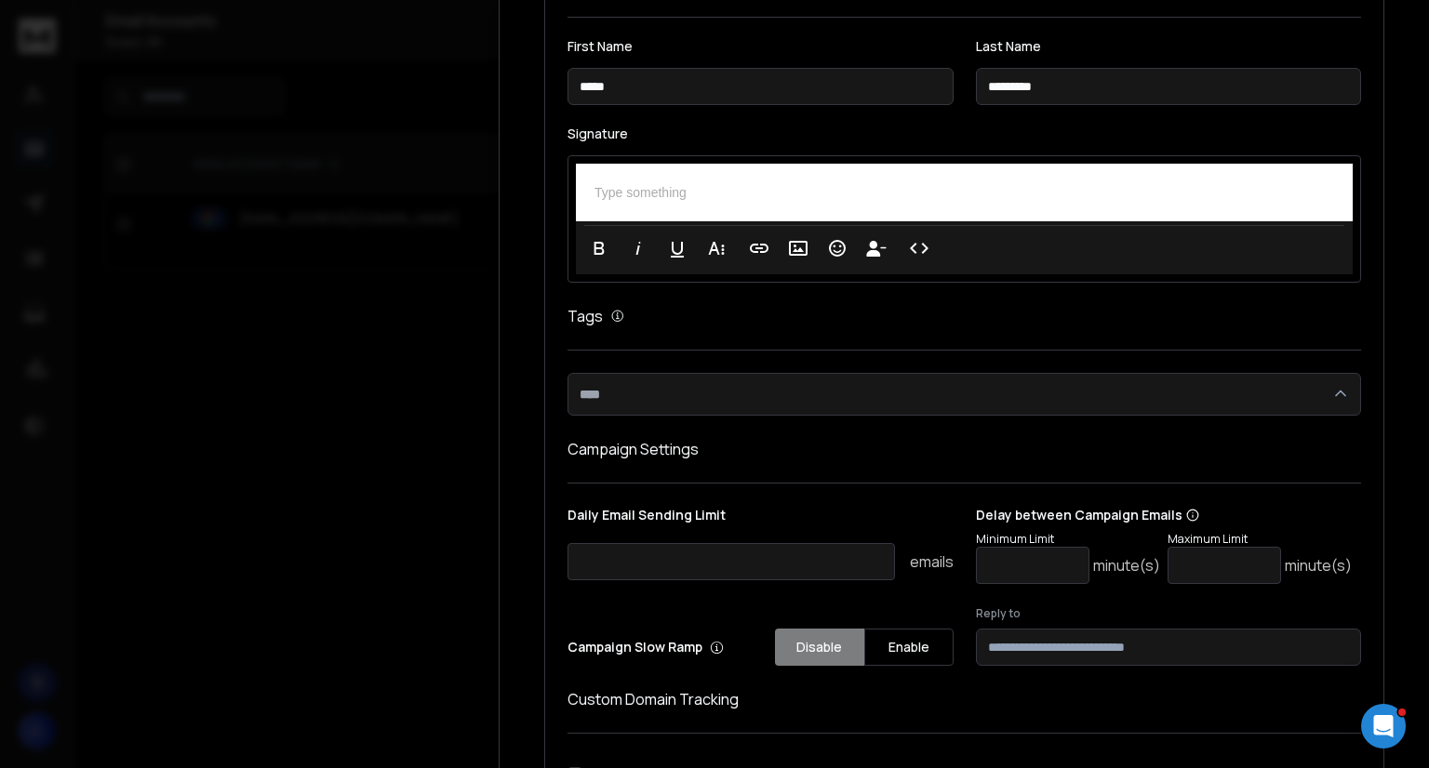
scroll to position [346, 0]
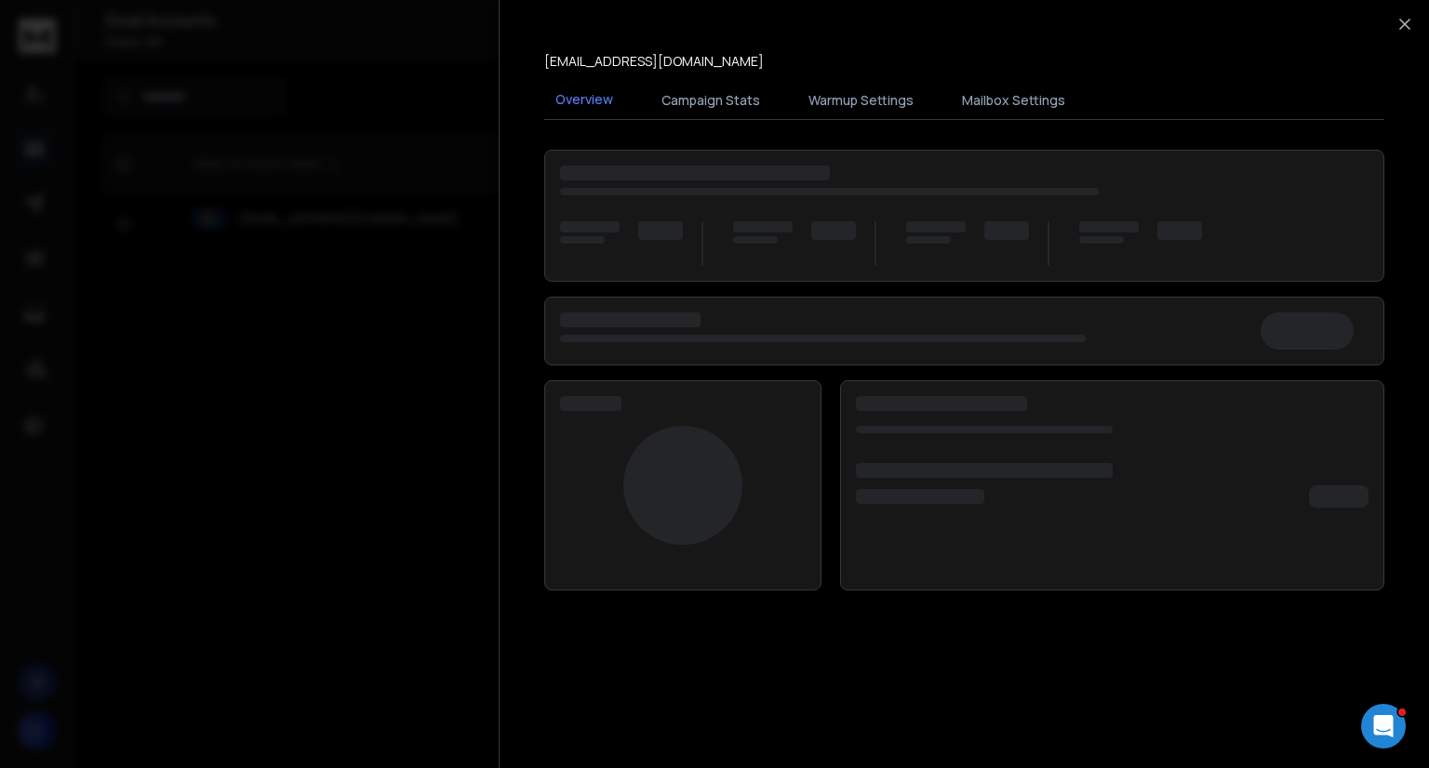
click at [448, 587] on div at bounding box center [714, 384] width 1429 height 768
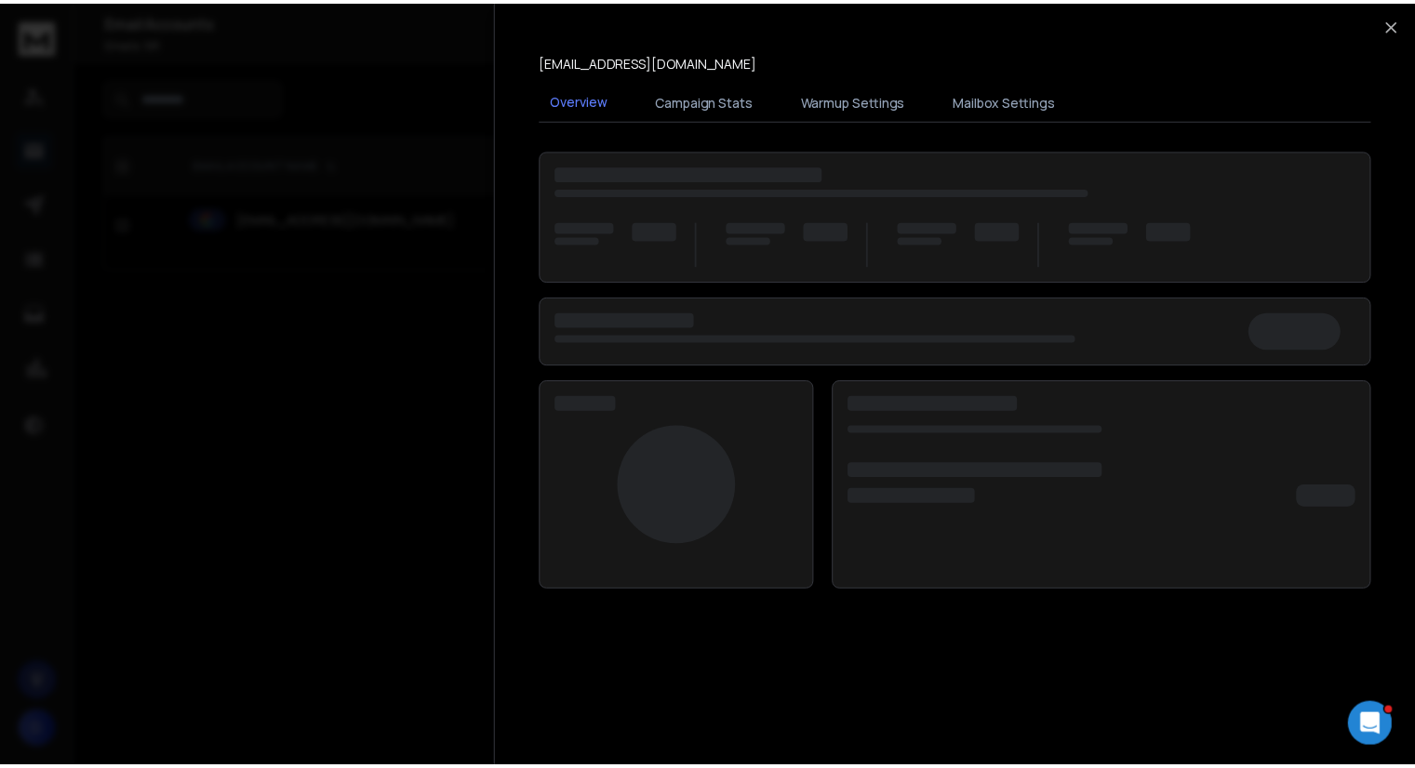
scroll to position [0, 0]
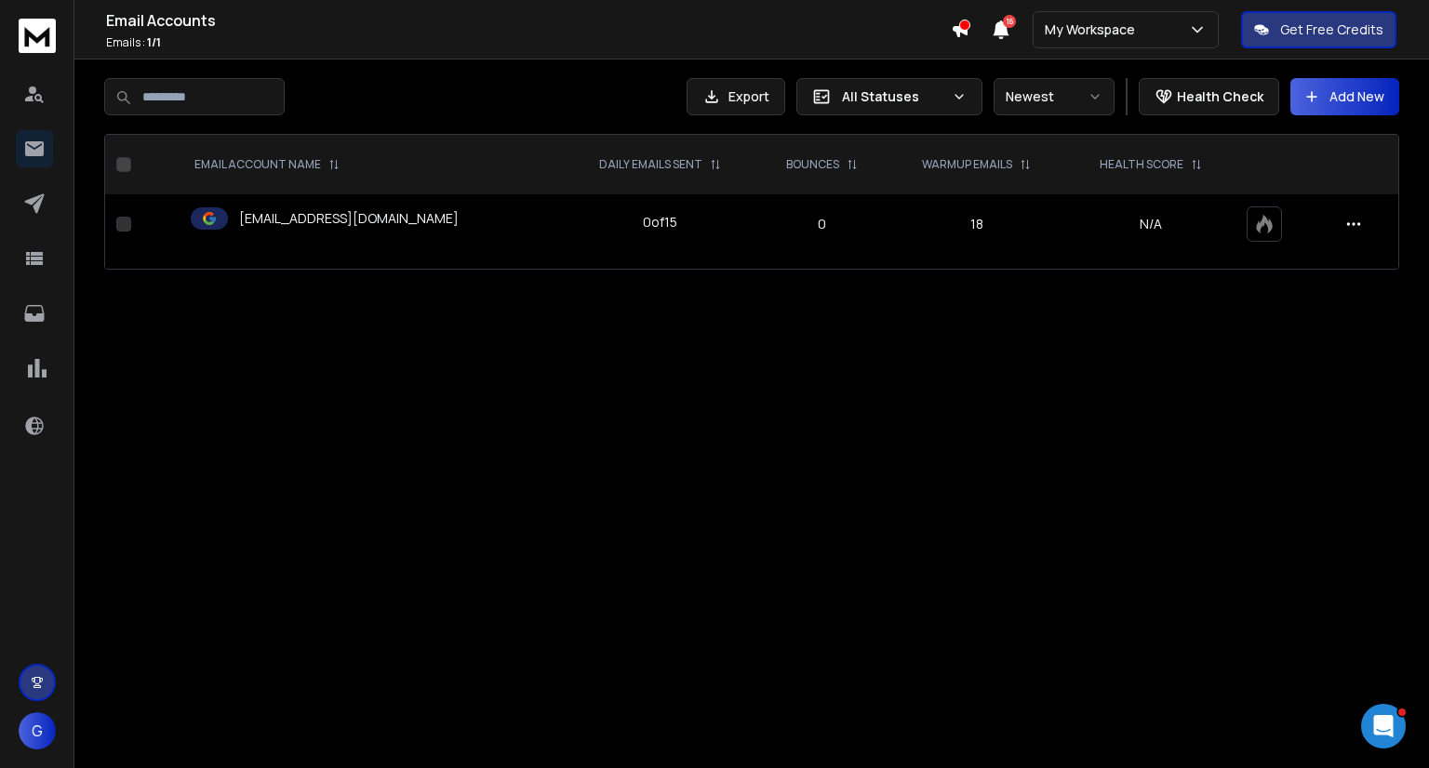
click at [286, 167] on div "EMAIL ACCOUNT NAME" at bounding box center [266, 164] width 145 height 15
click at [165, 79] on input at bounding box center [194, 96] width 180 height 37
click at [151, 16] on h1 "Email Accounts" at bounding box center [528, 20] width 845 height 22
click at [1352, 100] on button "Add New" at bounding box center [1344, 96] width 109 height 37
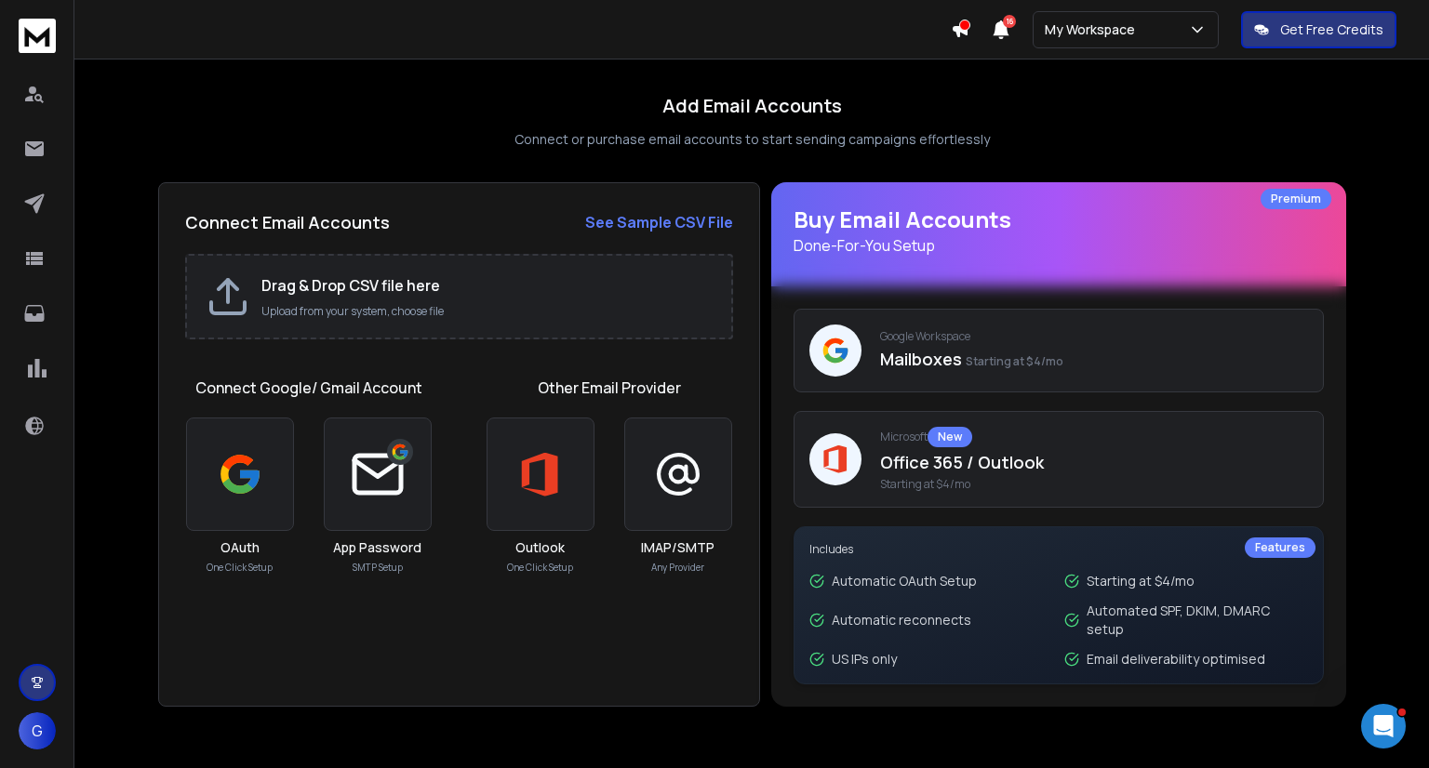
click at [1015, 344] on div "Google Workspace Mailboxes Starting at $4/mo" at bounding box center [1094, 350] width 428 height 43
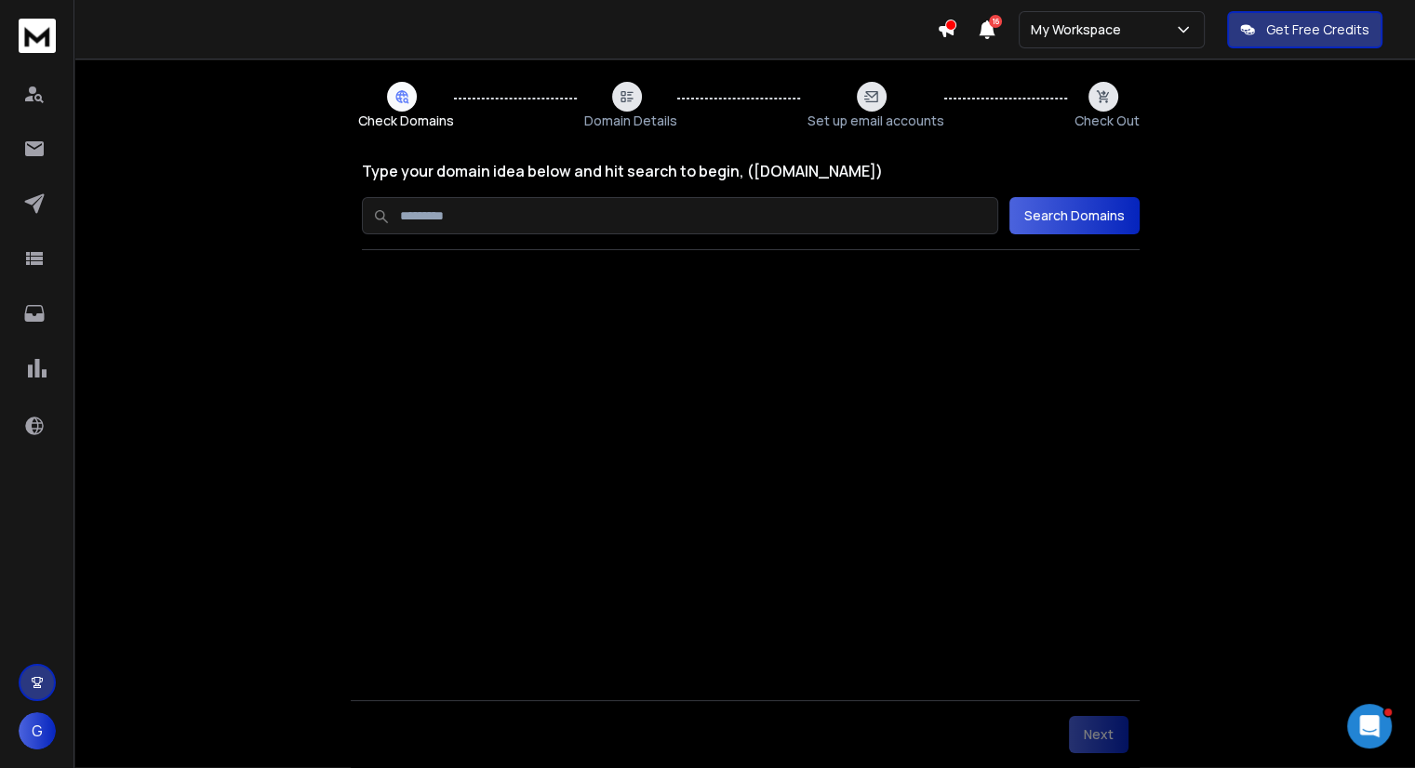
click at [689, 219] on input at bounding box center [680, 215] width 636 height 37
click at [1022, 220] on button "Search Domains" at bounding box center [1074, 215] width 130 height 37
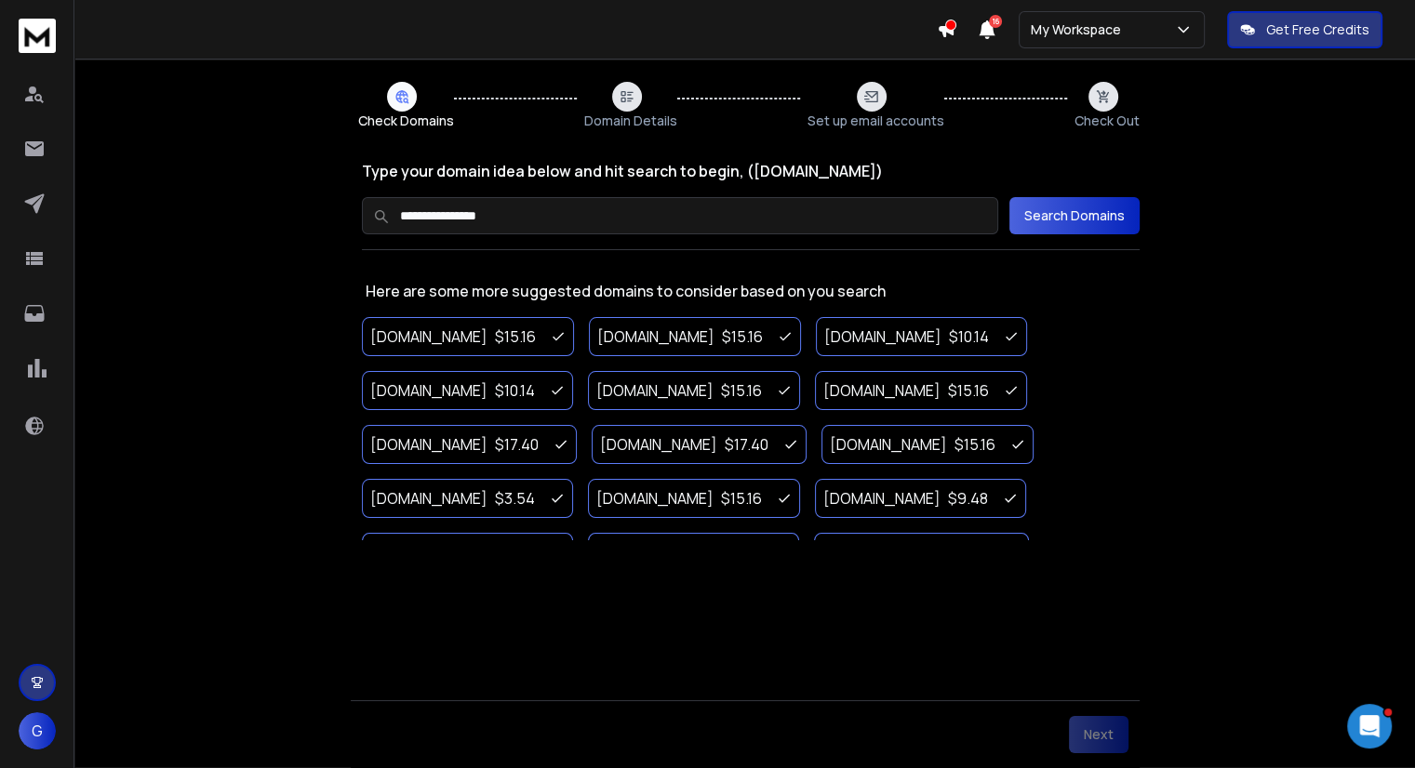
click at [416, 217] on input "**********" at bounding box center [680, 215] width 636 height 37
click at [420, 216] on input "**********" at bounding box center [680, 215] width 636 height 37
click at [1045, 209] on button "Search Domains" at bounding box center [1074, 215] width 130 height 37
click at [405, 215] on input "**********" at bounding box center [680, 215] width 636 height 37
click at [401, 216] on input "**********" at bounding box center [680, 215] width 636 height 37
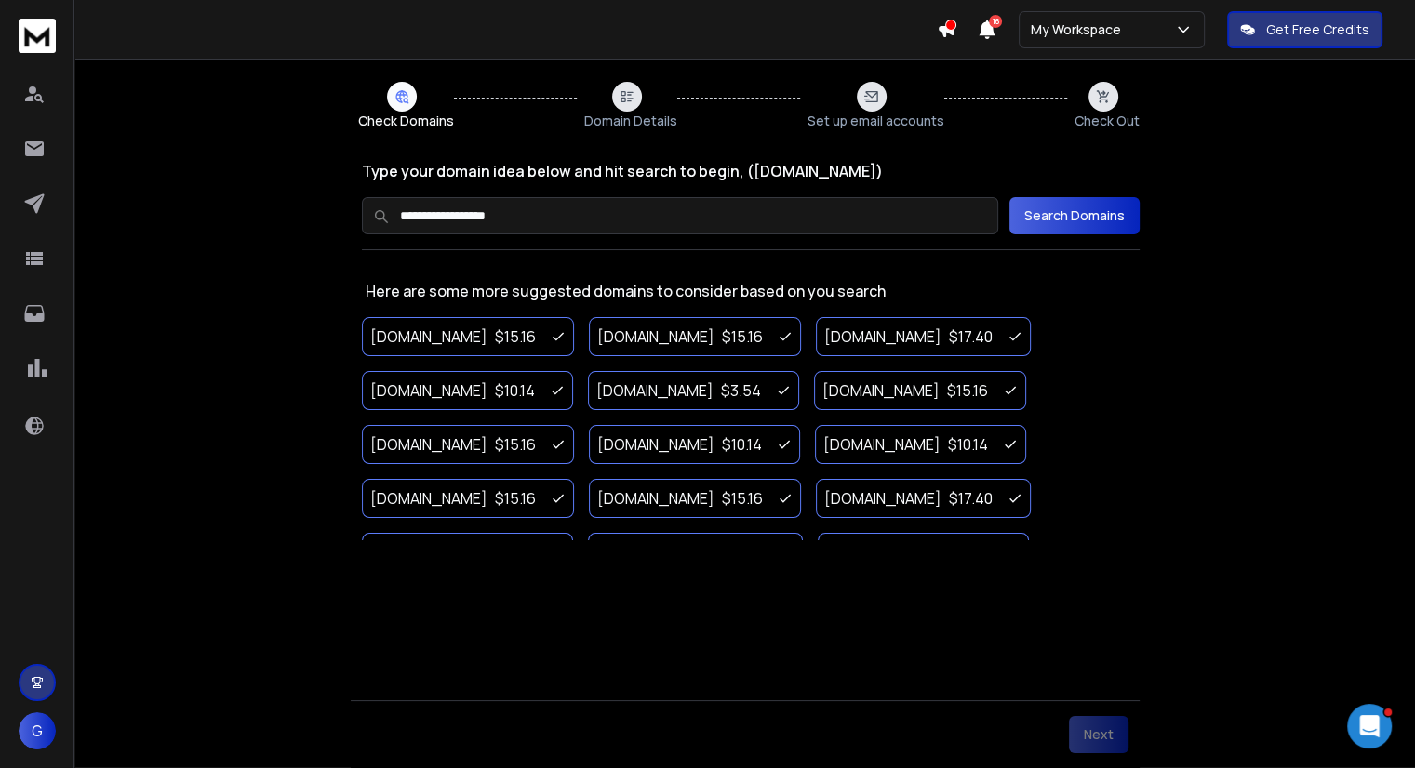
type input "**********"
click at [1037, 211] on button "Search Domains" at bounding box center [1074, 215] width 130 height 37
click at [627, 101] on icon at bounding box center [628, 101] width 3 height 0
click at [392, 108] on div at bounding box center [402, 97] width 30 height 30
click at [633, 113] on span "Domain Details" at bounding box center [630, 121] width 93 height 19
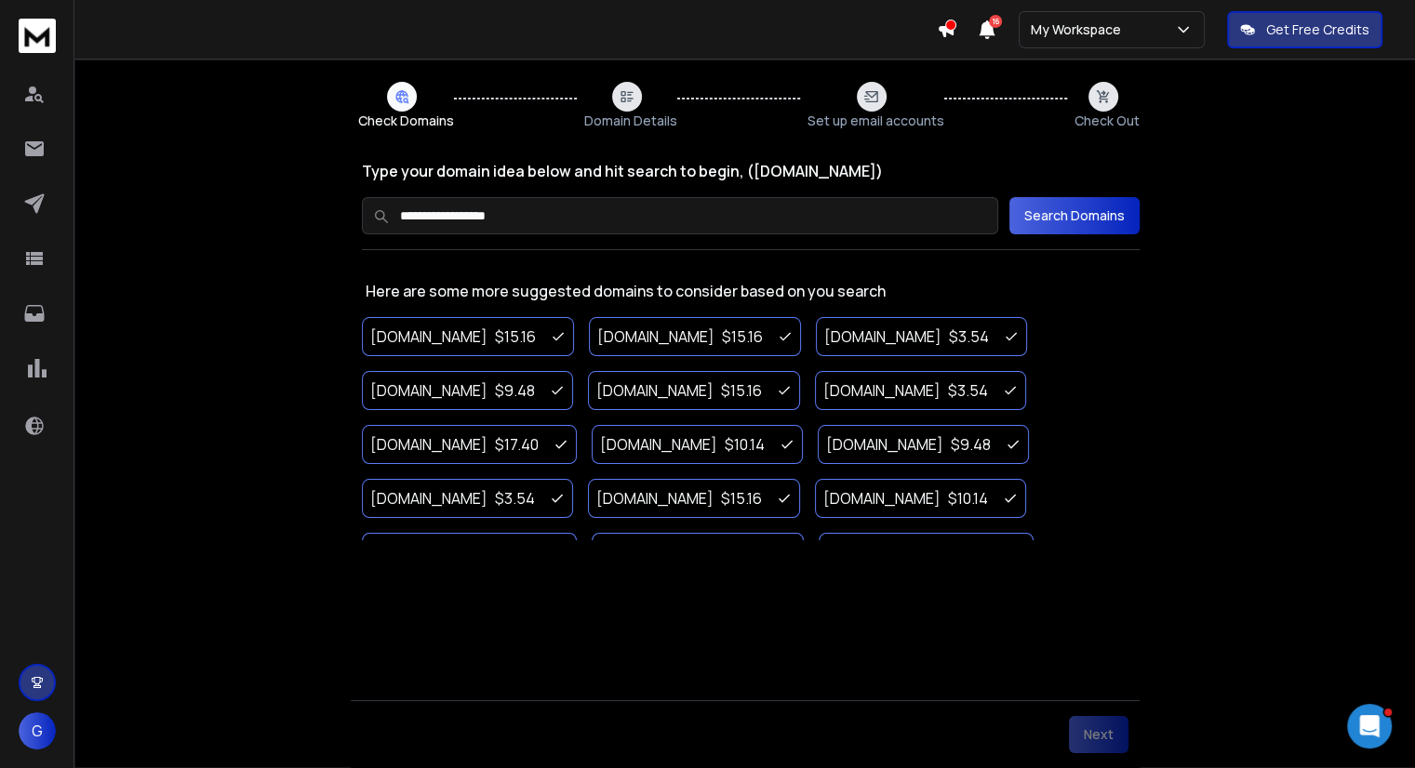
click at [470, 328] on h3 "gowizanalytixx.com" at bounding box center [428, 337] width 117 height 22
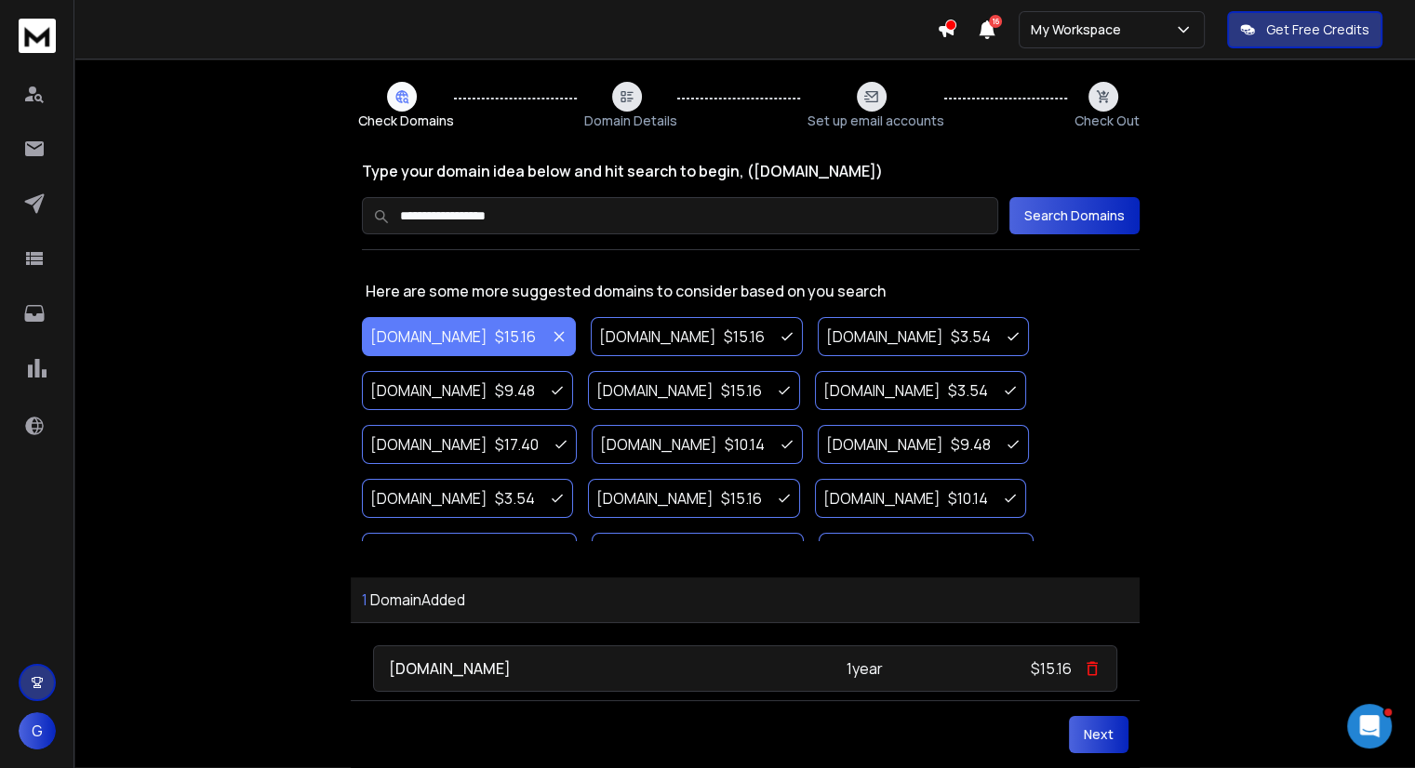
click at [45, 41] on img at bounding box center [37, 36] width 37 height 34
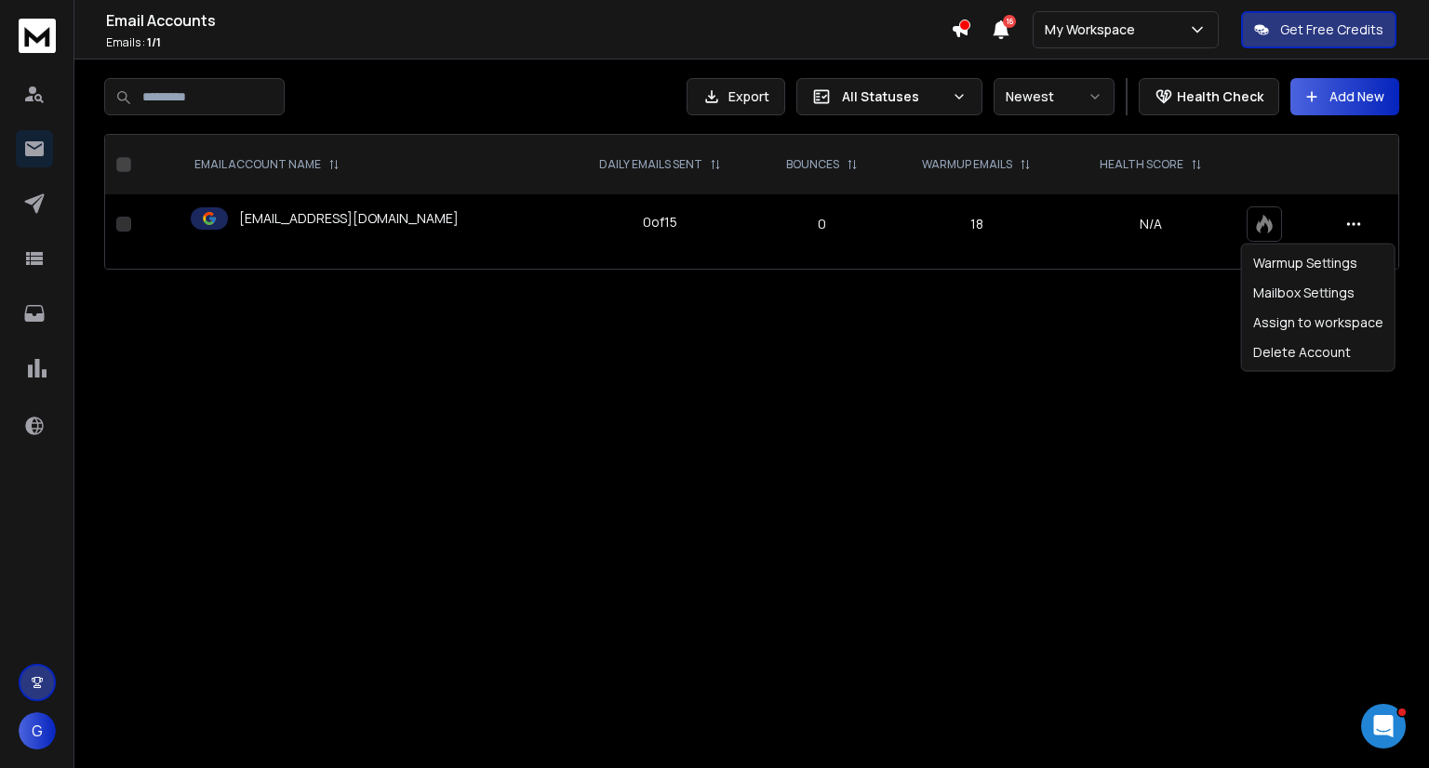
click at [1350, 227] on icon at bounding box center [1353, 224] width 17 height 17
click at [659, 388] on div "Your warmest leads are on your site – Turn visits into conversations Reach Out …" at bounding box center [714, 384] width 1429 height 768
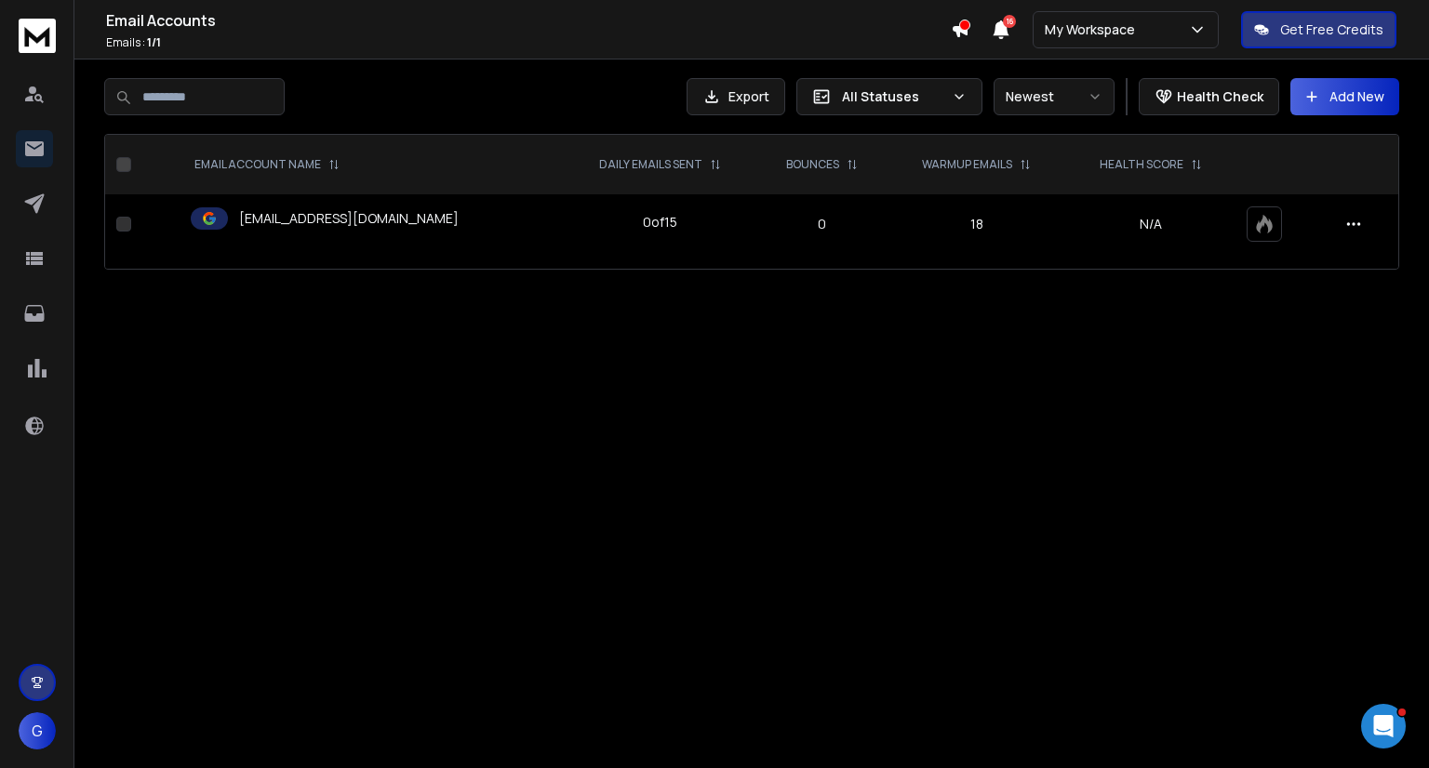
click at [1332, 100] on button "Add New" at bounding box center [1344, 96] width 109 height 37
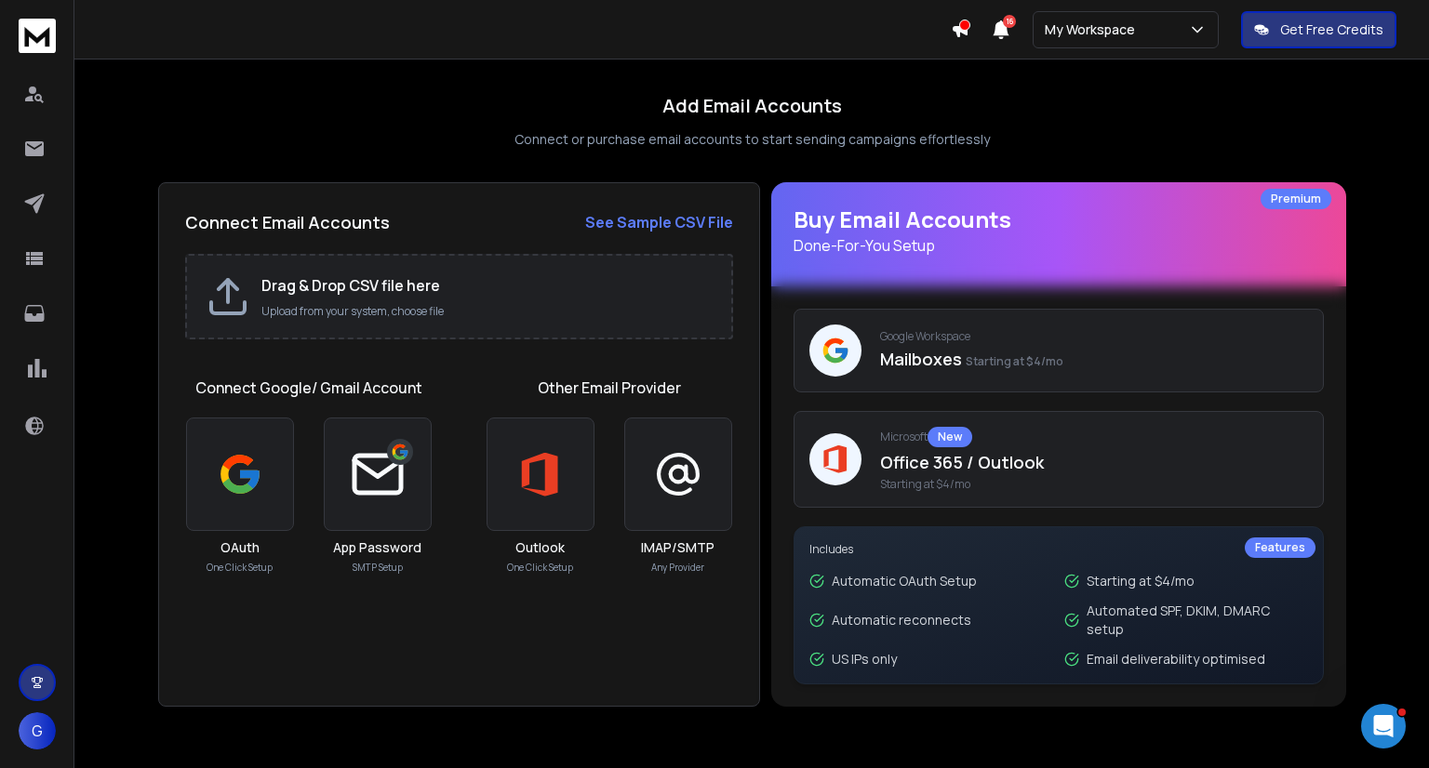
click at [985, 362] on span "Starting at $4/mo" at bounding box center [1014, 361] width 98 height 16
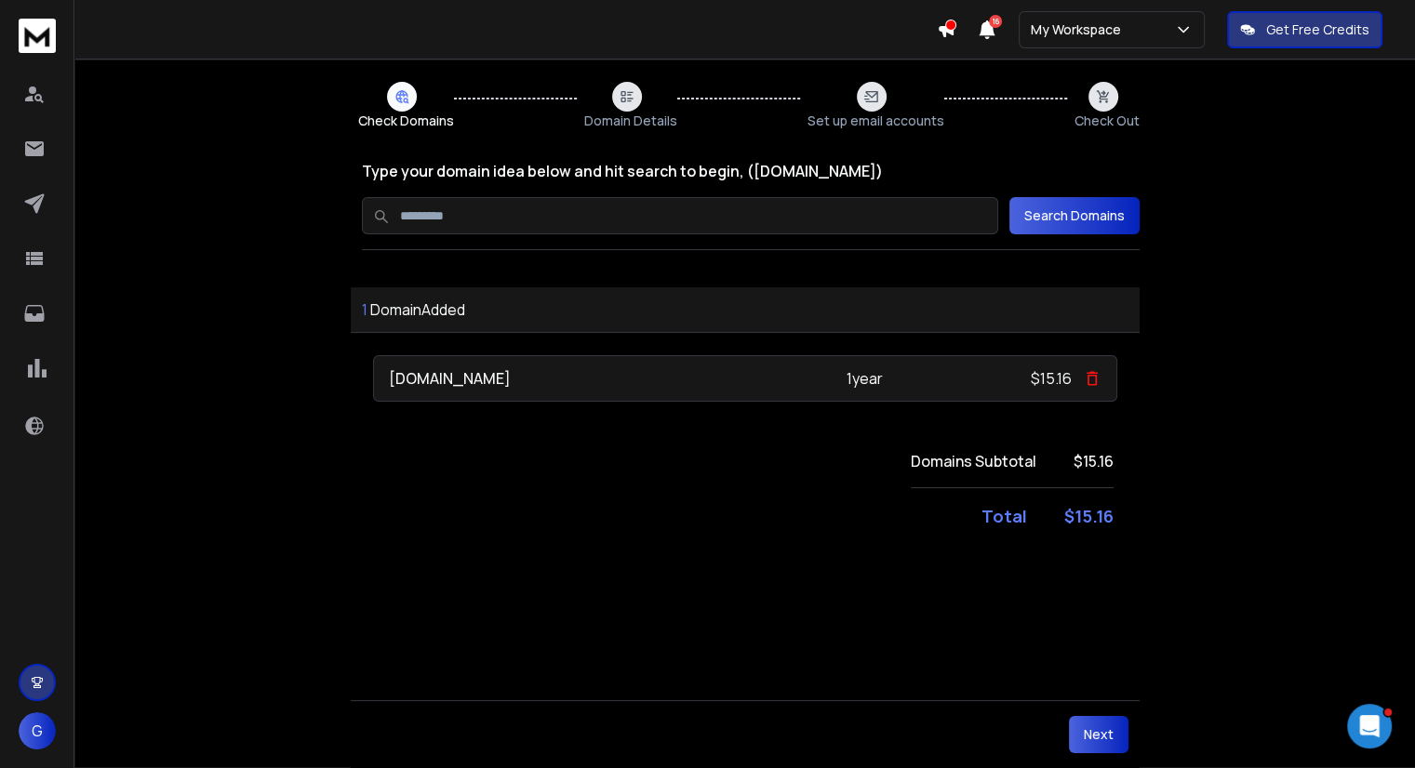
click at [1086, 374] on icon at bounding box center [1092, 378] width 19 height 19
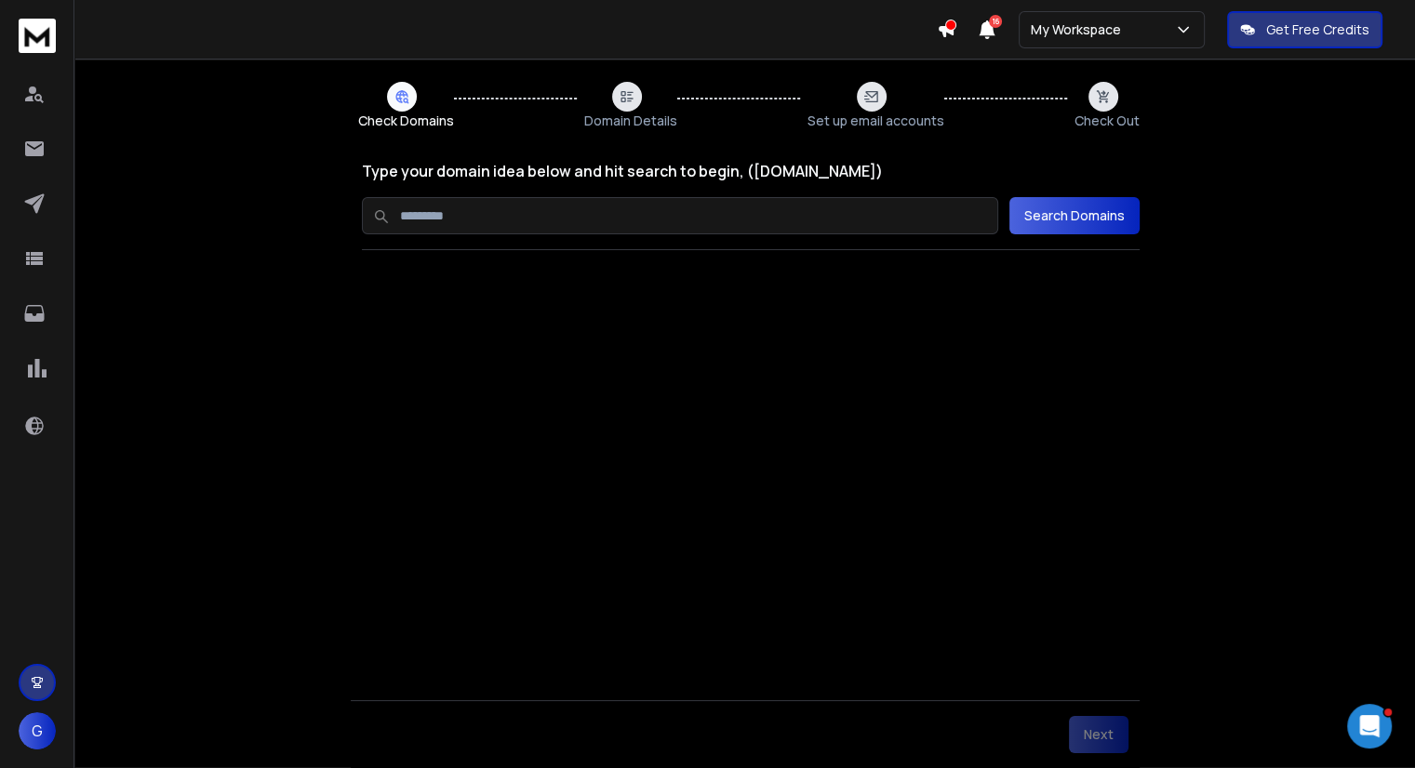
click at [592, 201] on input at bounding box center [680, 215] width 636 height 37
type input "**********"
click at [1060, 221] on button "Search Domains" at bounding box center [1074, 215] width 130 height 37
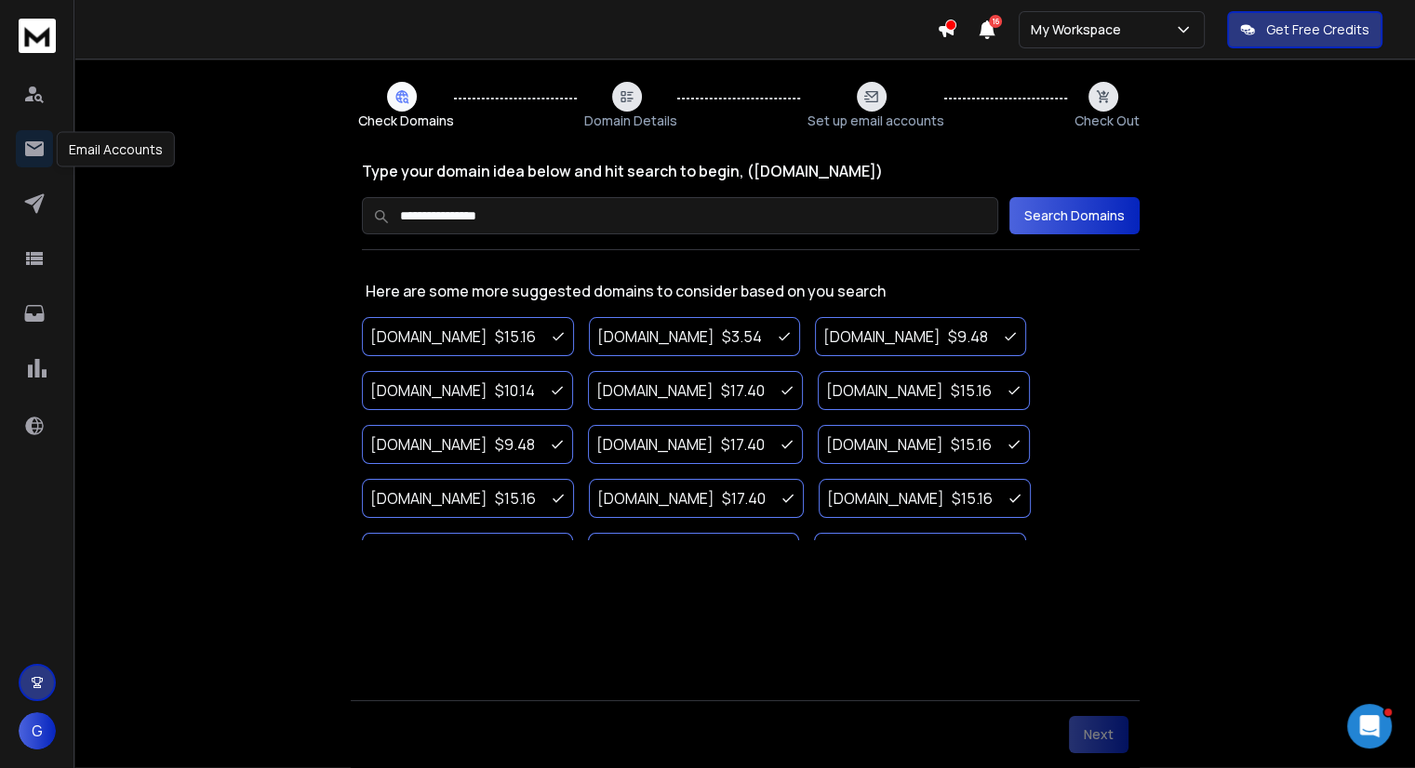
click at [24, 148] on icon at bounding box center [34, 149] width 22 height 22
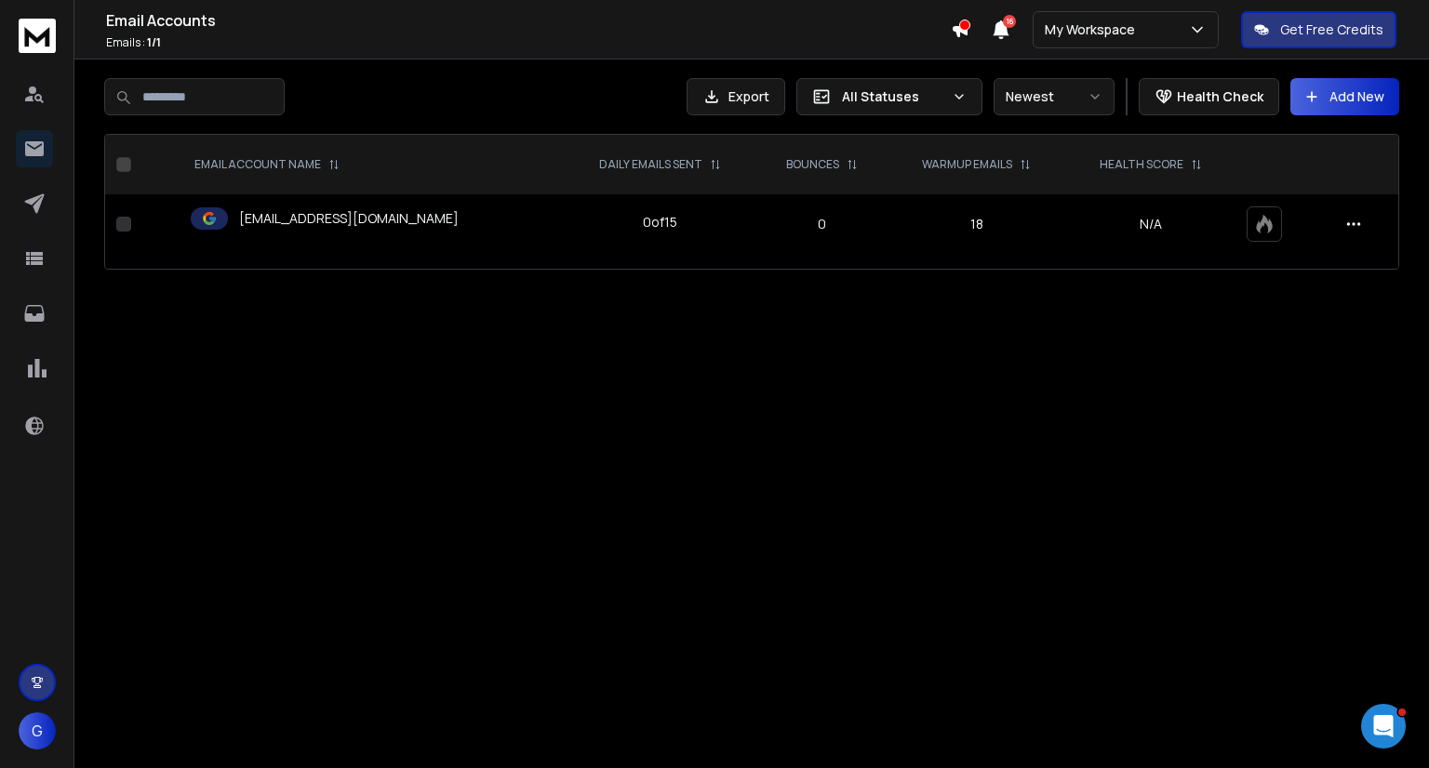
click at [328, 221] on p "ghazi@wizanalytiix.com" at bounding box center [348, 218] width 219 height 19
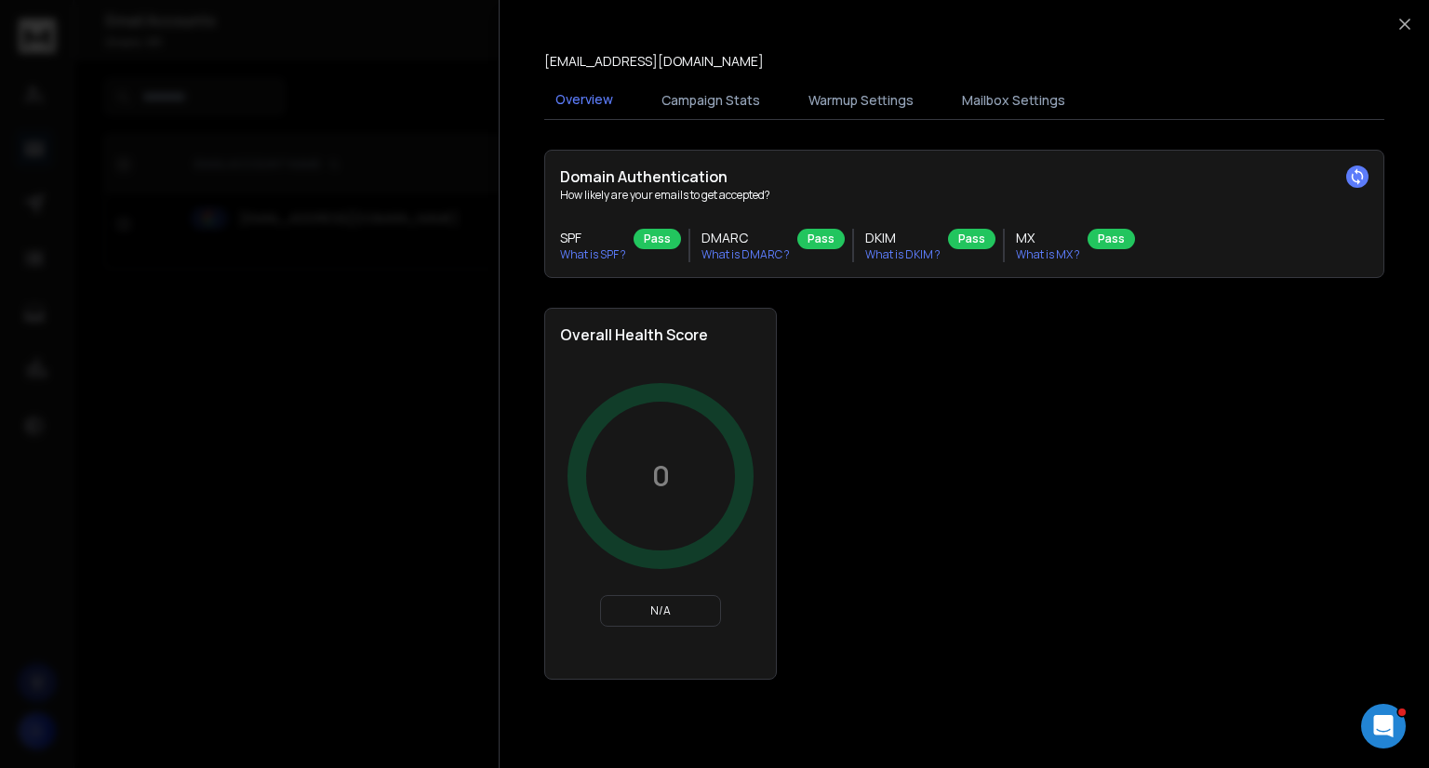
click at [1008, 85] on button "Mailbox Settings" at bounding box center [1014, 100] width 126 height 41
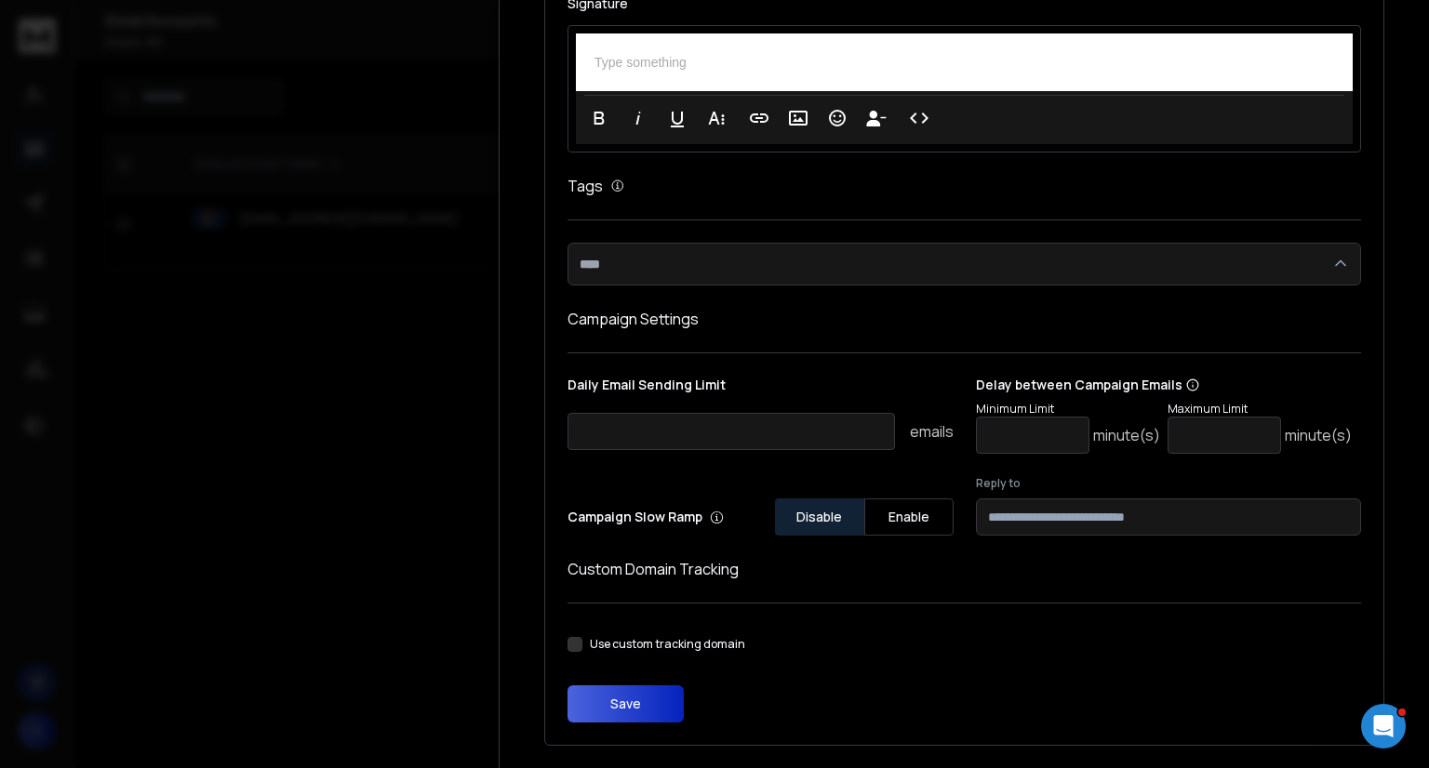
scroll to position [346, 0]
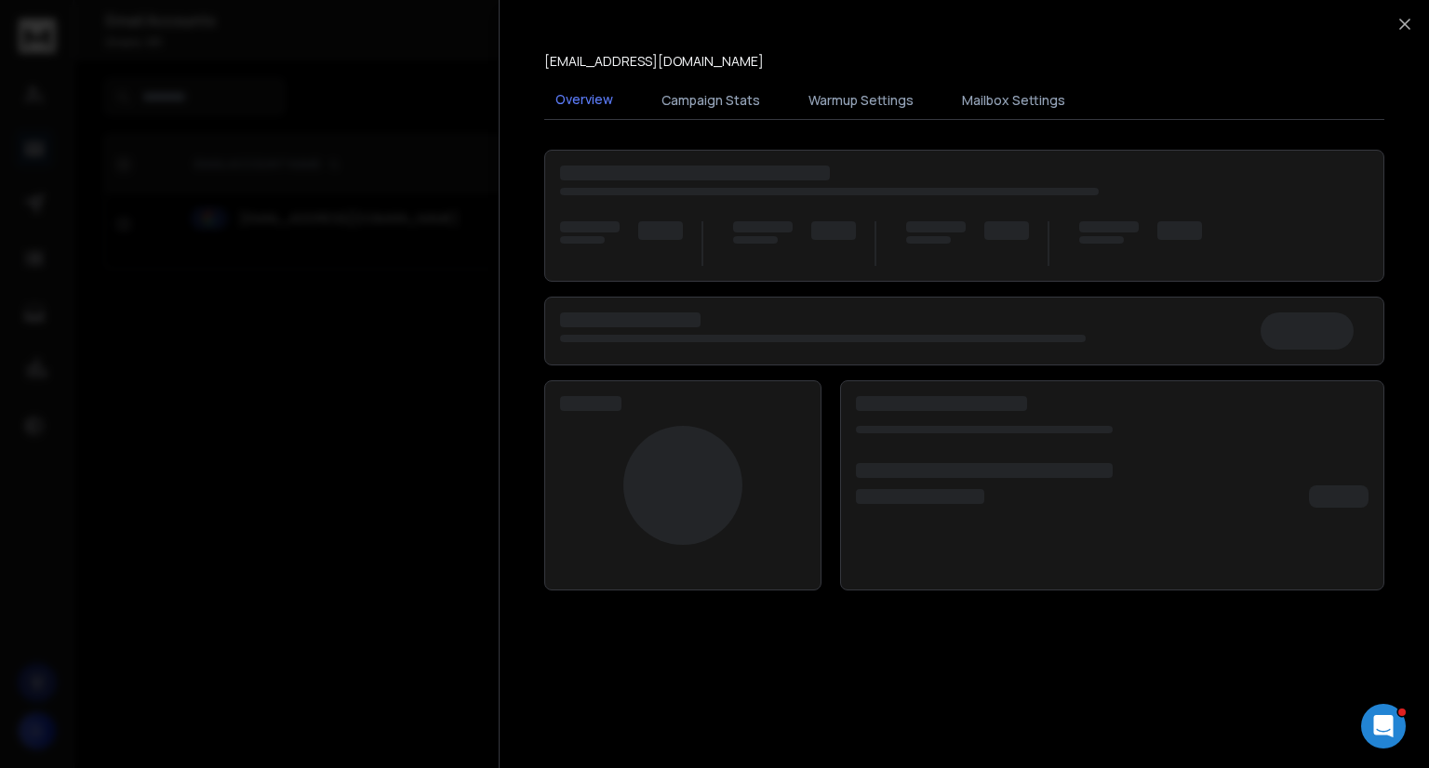
click at [446, 621] on div at bounding box center [714, 384] width 1429 height 768
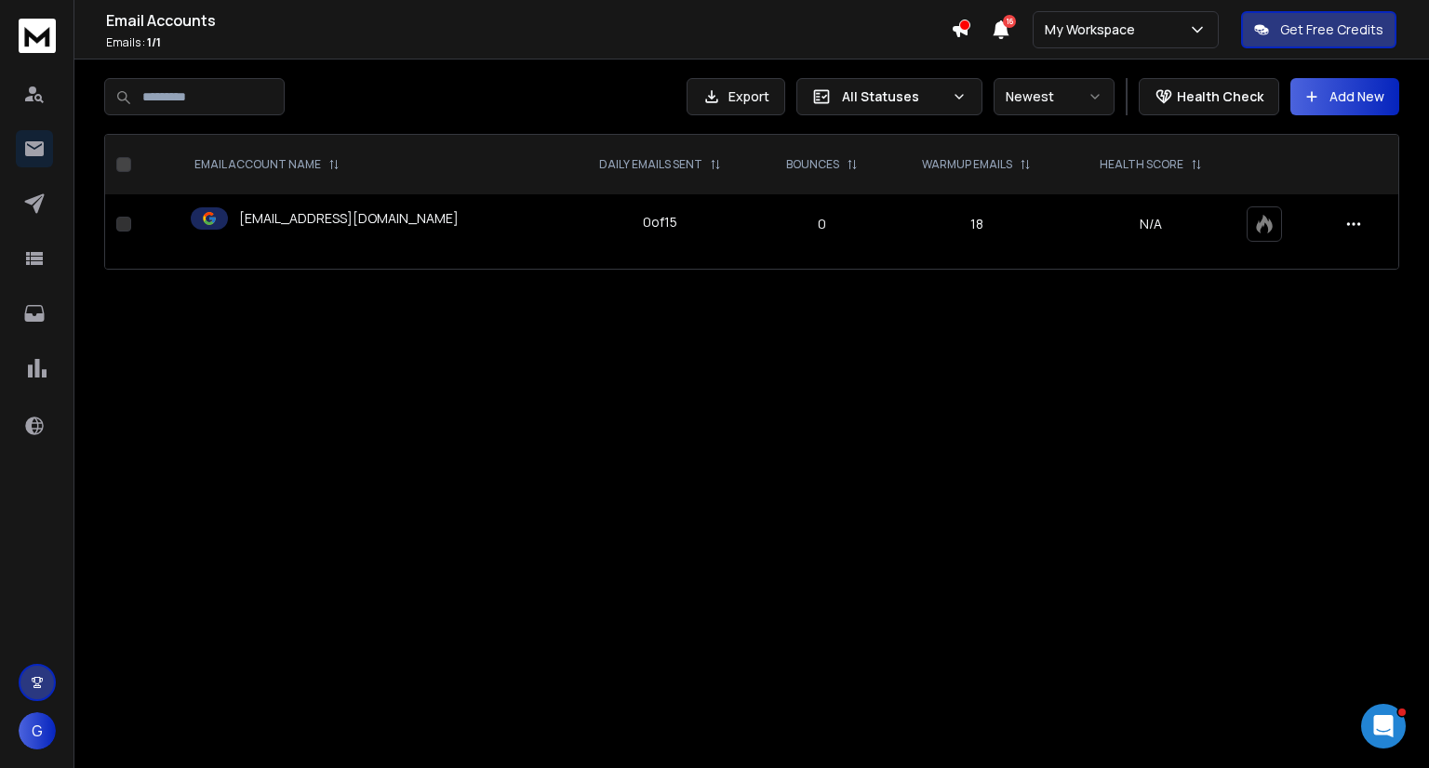
click at [1348, 224] on icon at bounding box center [1354, 223] width 14 height 3
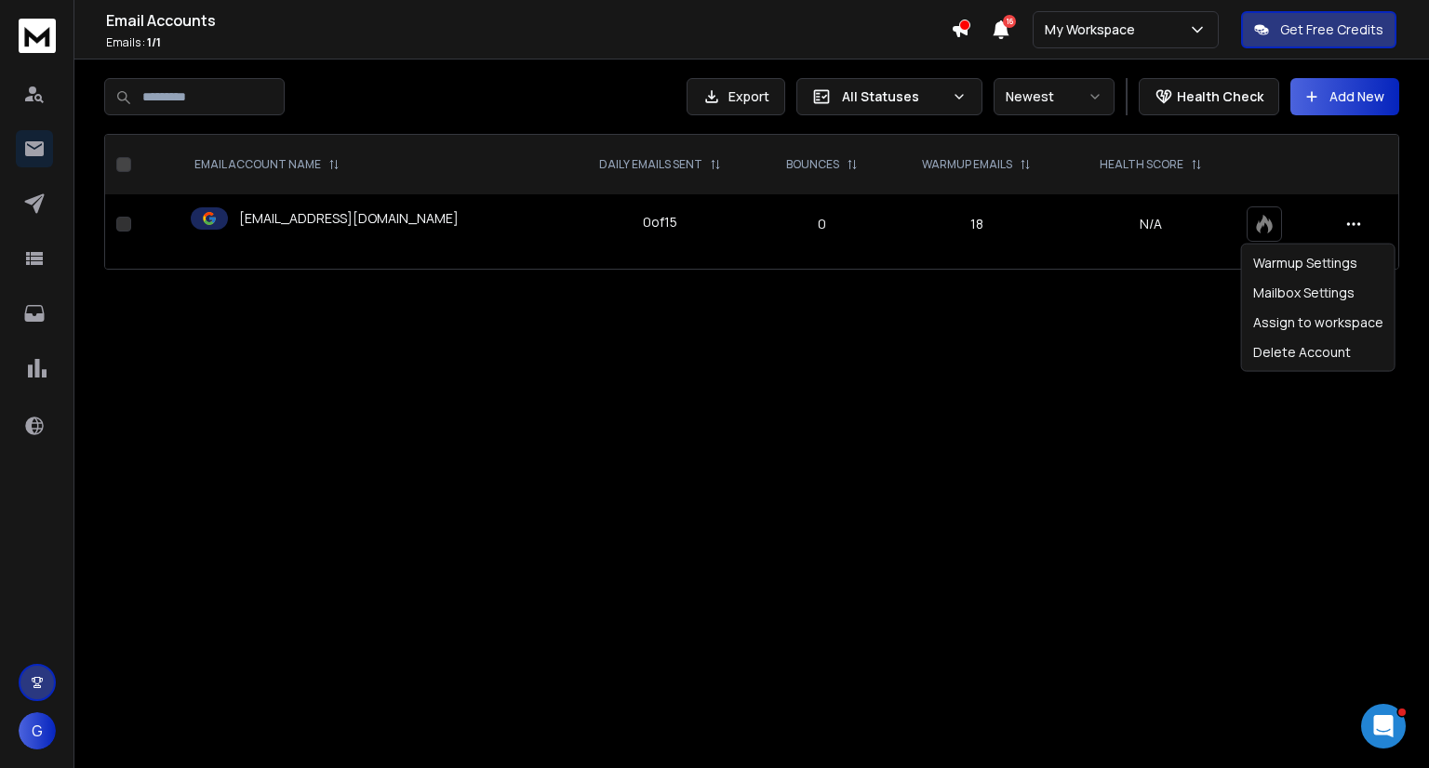
click at [684, 396] on div "Your warmest leads are on your site – Turn visits into conversations Reach Out …" at bounding box center [714, 384] width 1429 height 768
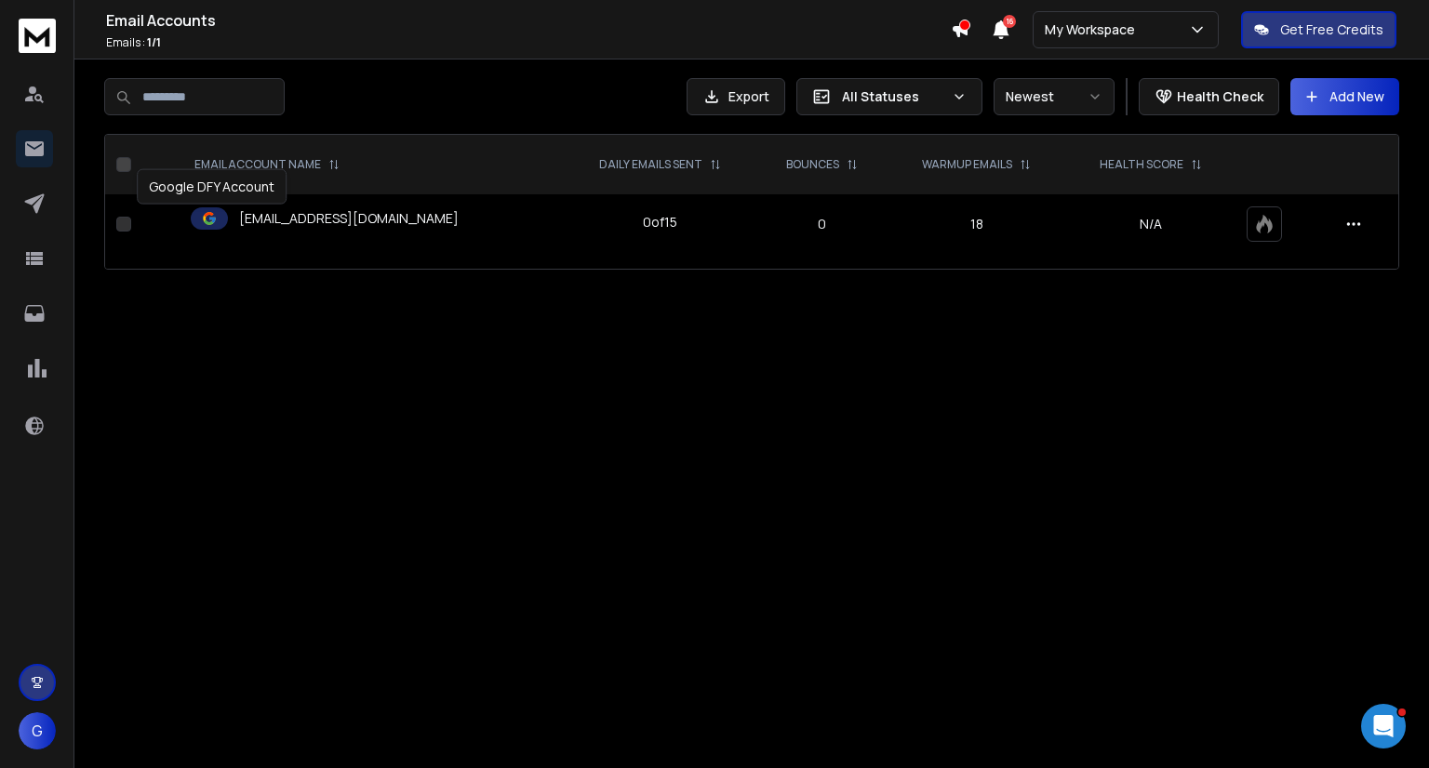
click at [212, 219] on icon at bounding box center [212, 221] width 7 height 6
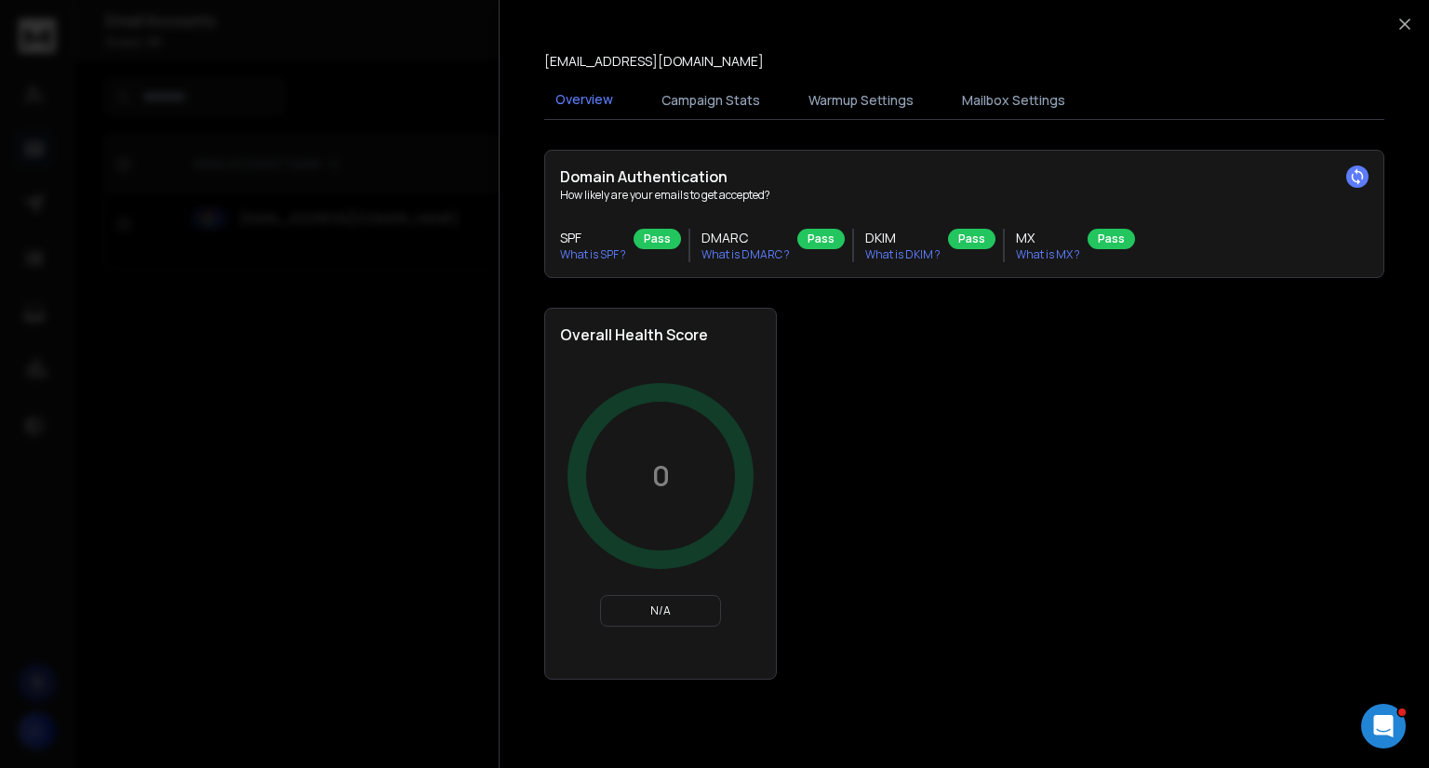
click at [1019, 97] on button "Mailbox Settings" at bounding box center [1014, 100] width 126 height 41
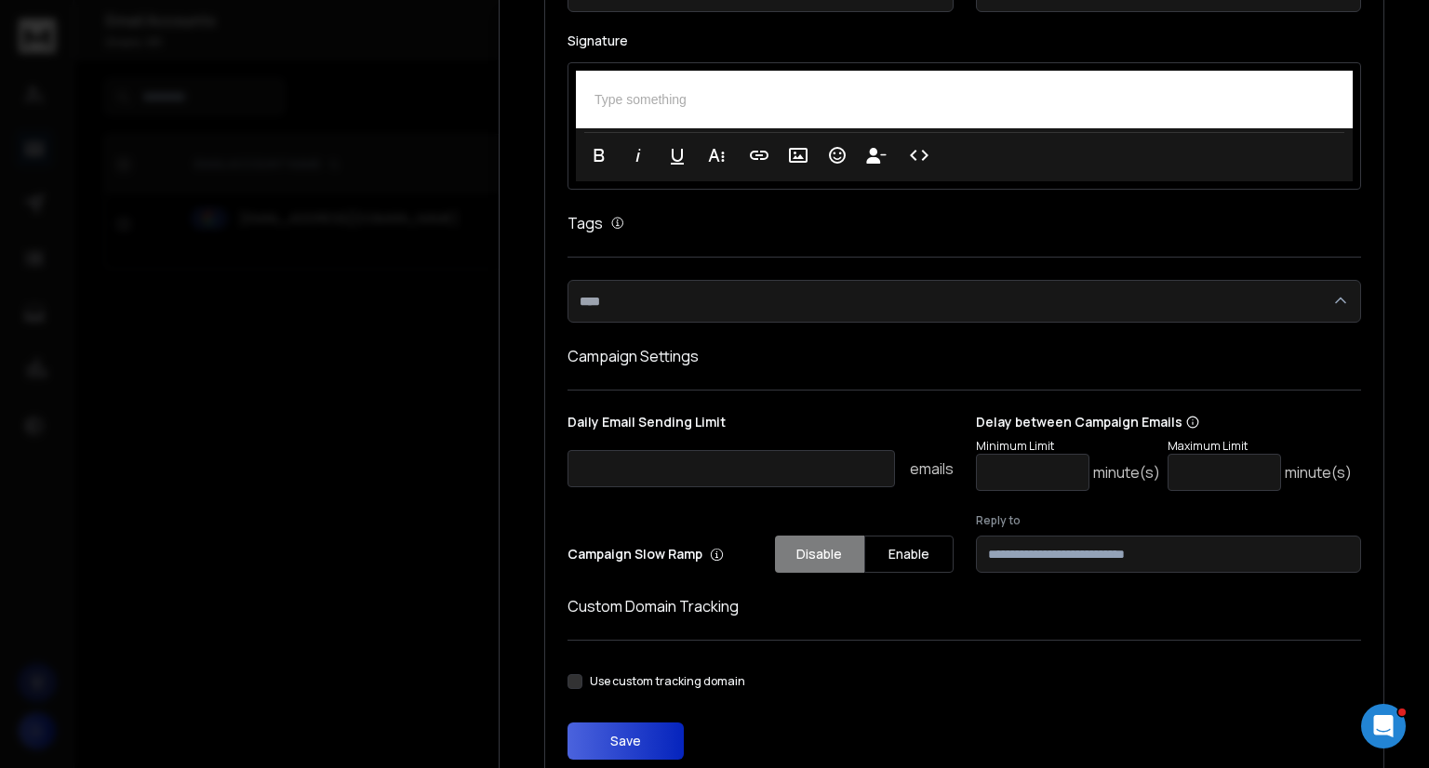
scroll to position [346, 0]
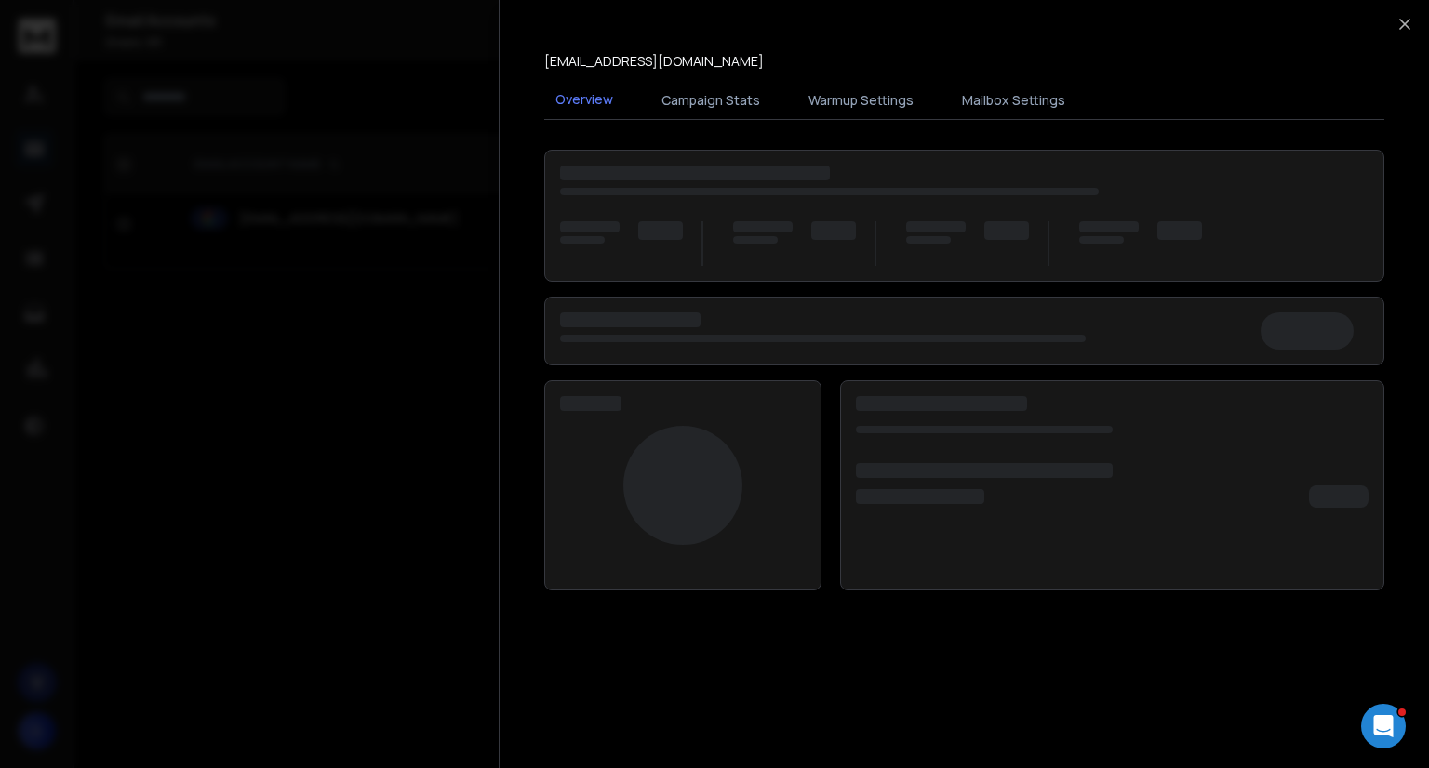
click at [366, 561] on div at bounding box center [714, 384] width 1429 height 768
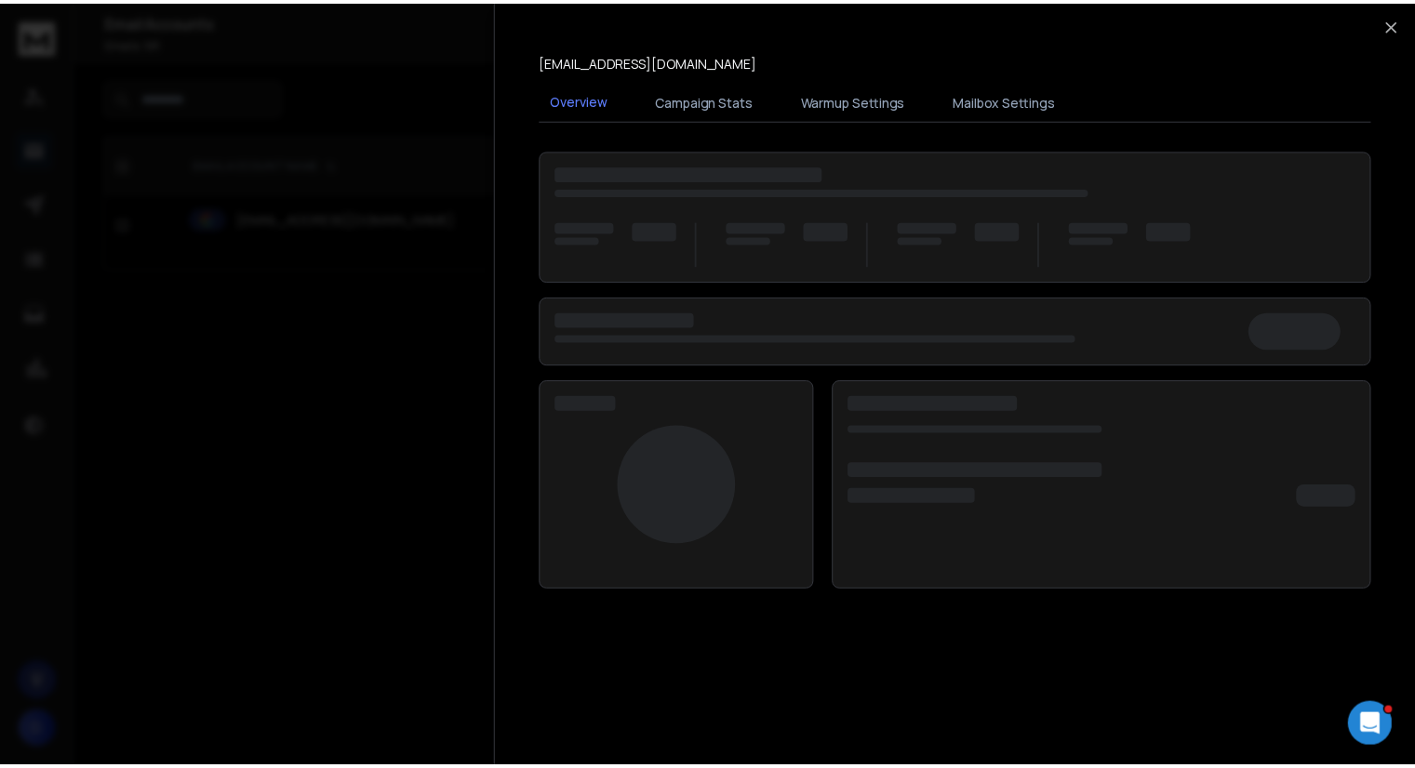
scroll to position [0, 0]
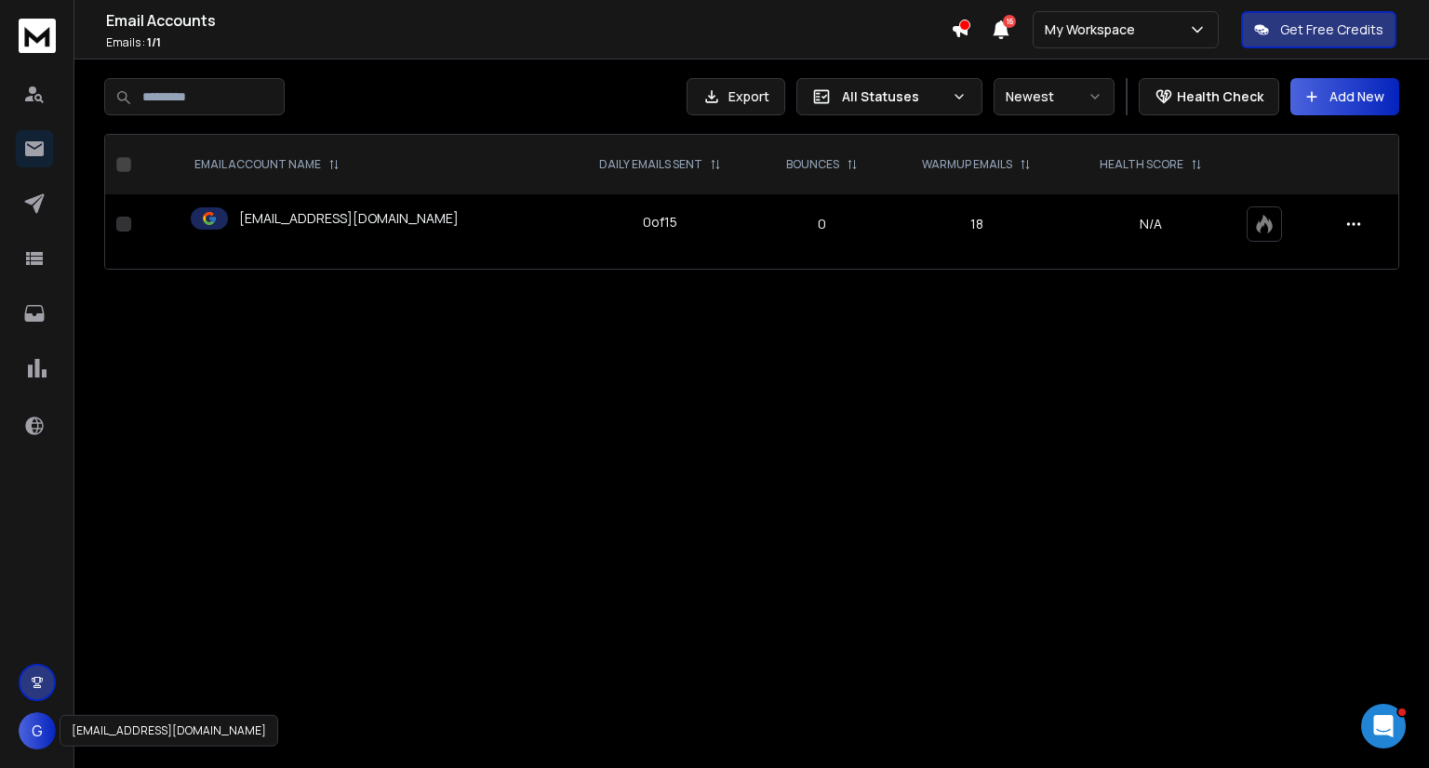
click at [30, 732] on span "G" at bounding box center [37, 730] width 37 height 37
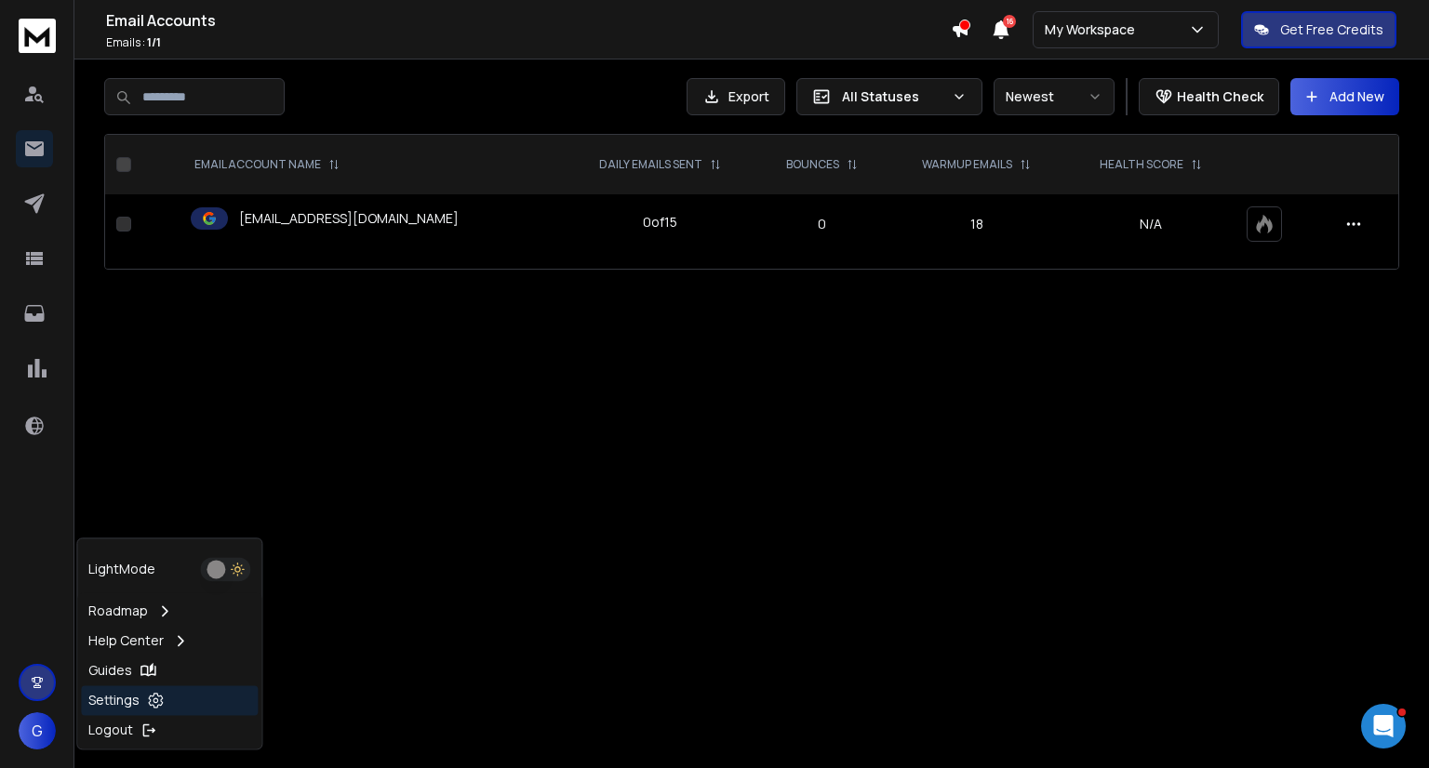
click at [104, 700] on p "Settings" at bounding box center [113, 700] width 51 height 19
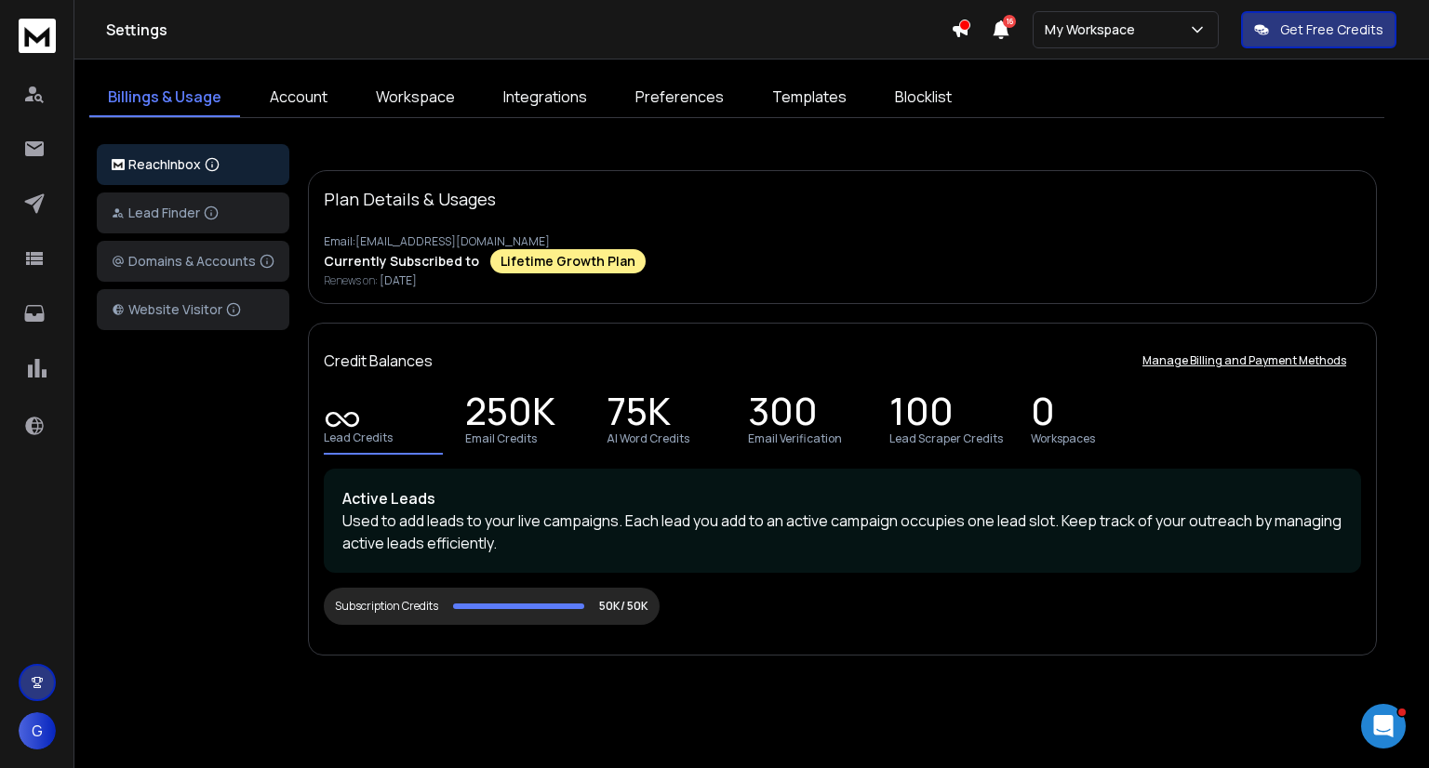
click at [175, 258] on button "Domains & Accounts" at bounding box center [193, 261] width 193 height 41
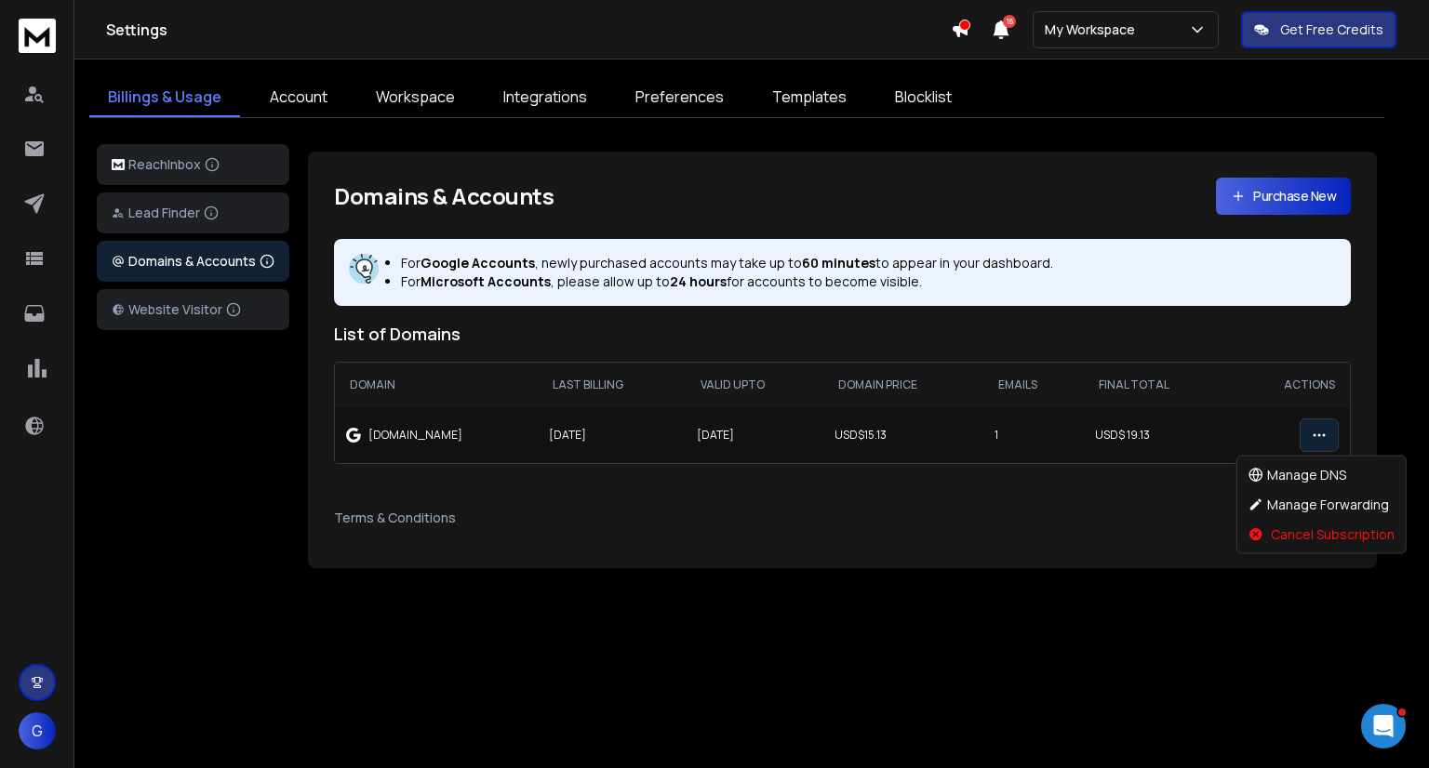
click at [1317, 436] on icon "button" at bounding box center [1318, 435] width 15 height 15
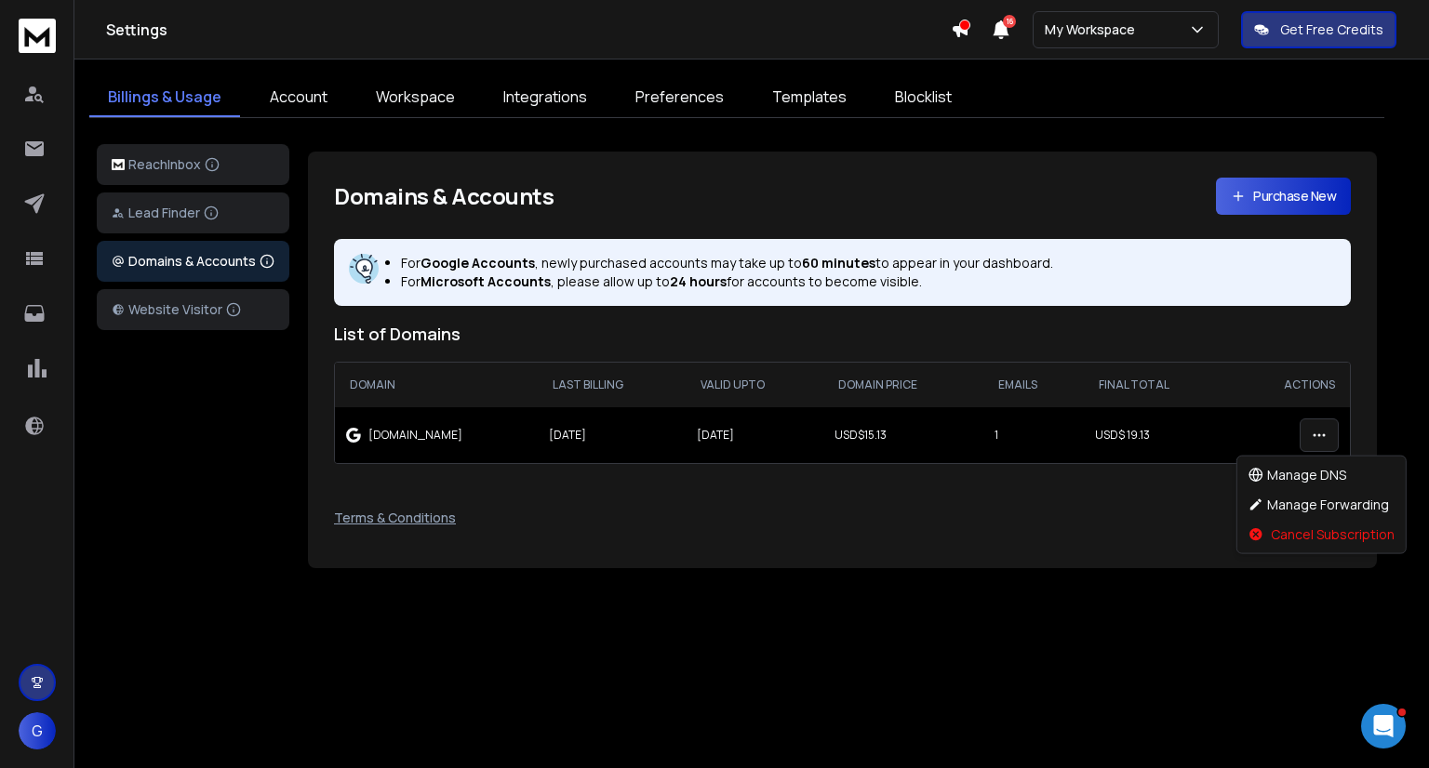
click at [804, 502] on button "Terms & Conditions" at bounding box center [842, 518] width 1017 height 48
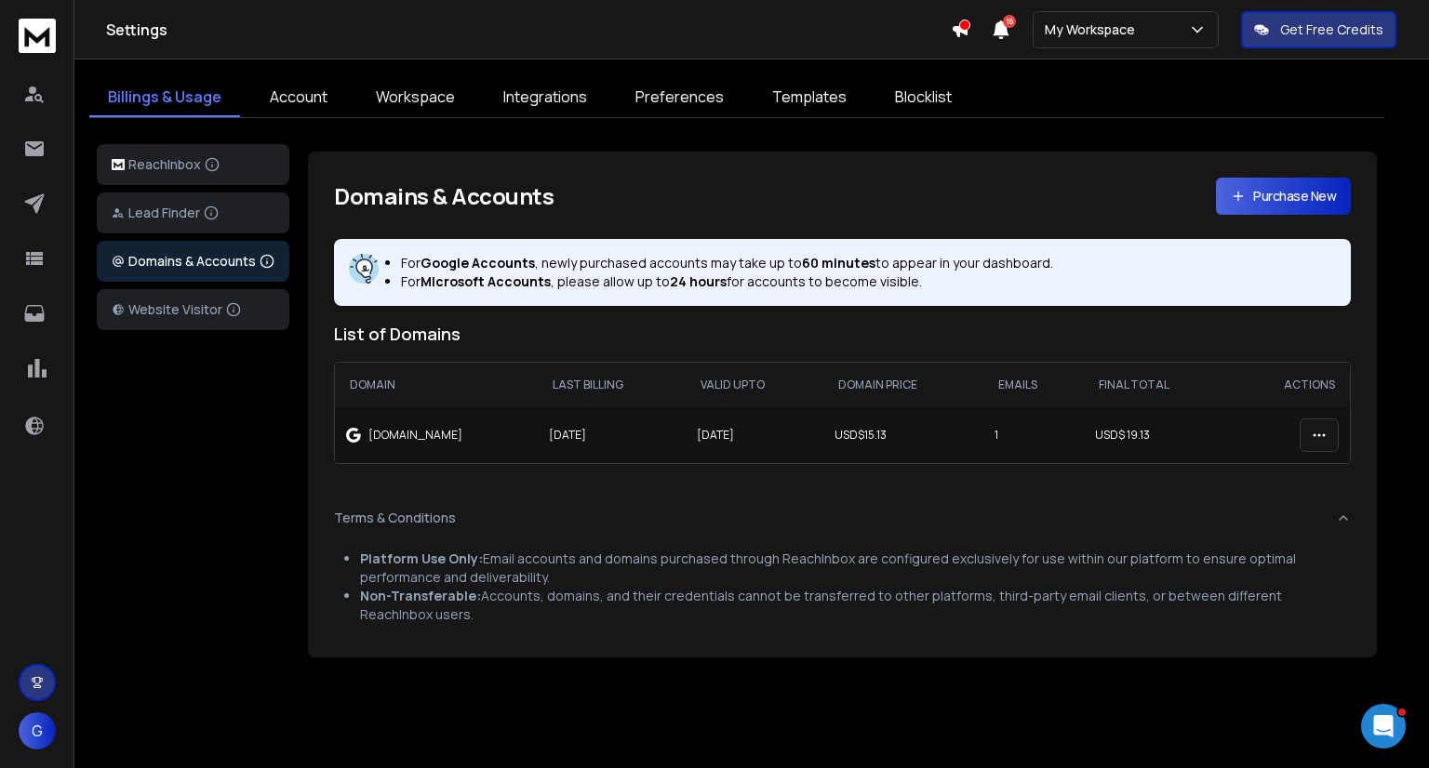
click at [421, 437] on div "wizanalytiix.com" at bounding box center [436, 435] width 180 height 15
click at [376, 428] on div "wizanalytiix.com" at bounding box center [436, 435] width 180 height 15
click at [361, 434] on div "wizanalytiix.com" at bounding box center [436, 435] width 180 height 15
drag, startPoint x: 465, startPoint y: 440, endPoint x: 449, endPoint y: 440, distance: 15.8
click at [449, 440] on div "wizanalytiix.com" at bounding box center [436, 435] width 180 height 15
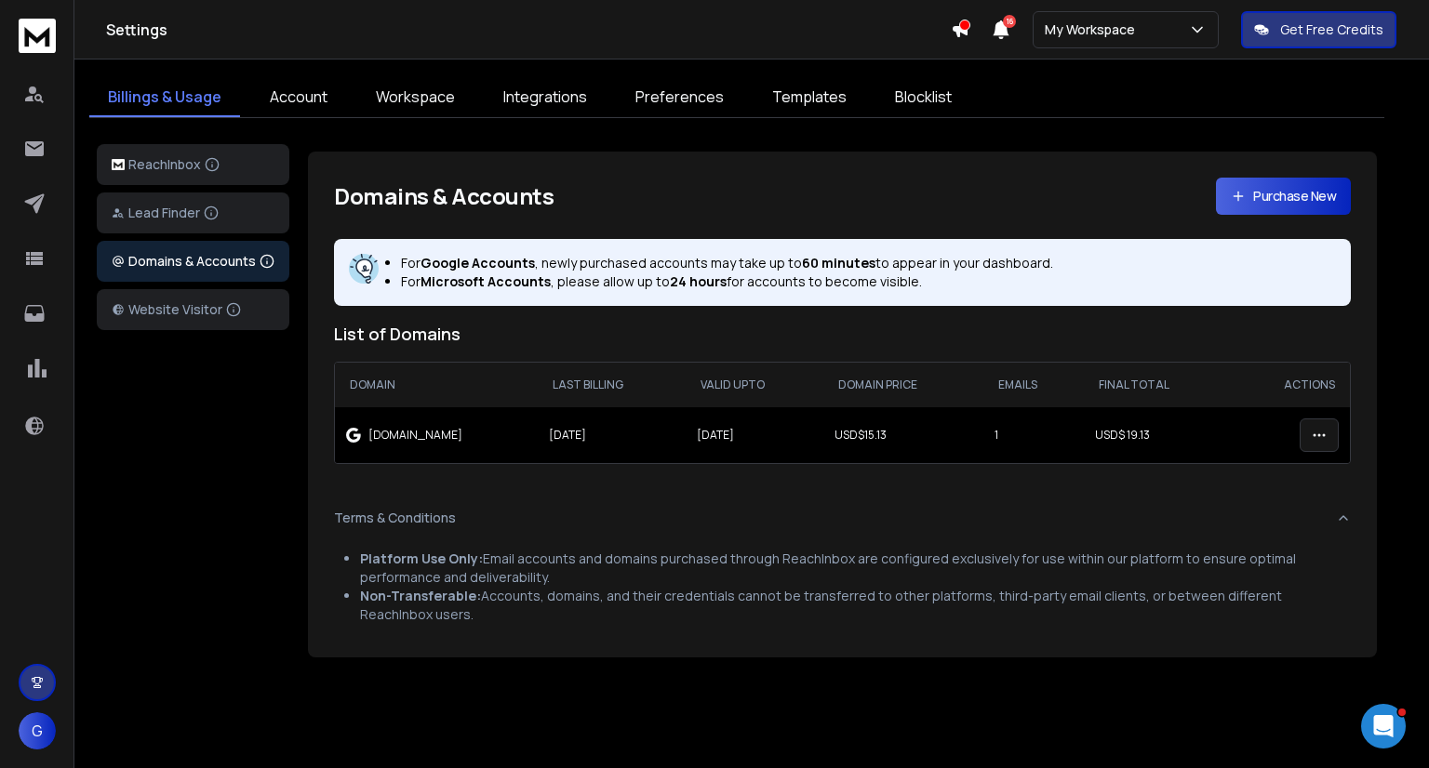
click at [1259, 190] on link "Purchase New" at bounding box center [1283, 196] width 135 height 37
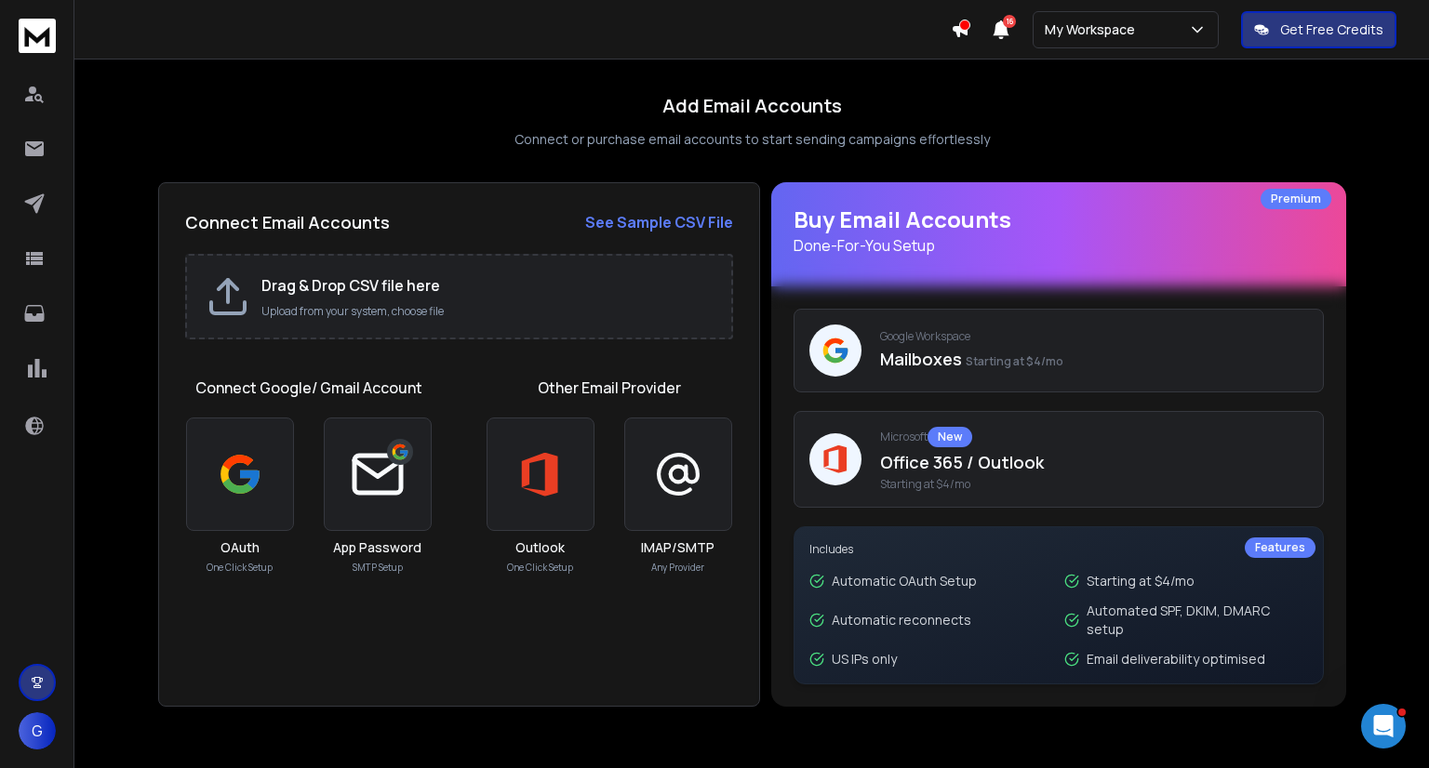
click at [1039, 351] on p "Mailboxes Starting at $4/mo" at bounding box center [1094, 359] width 428 height 26
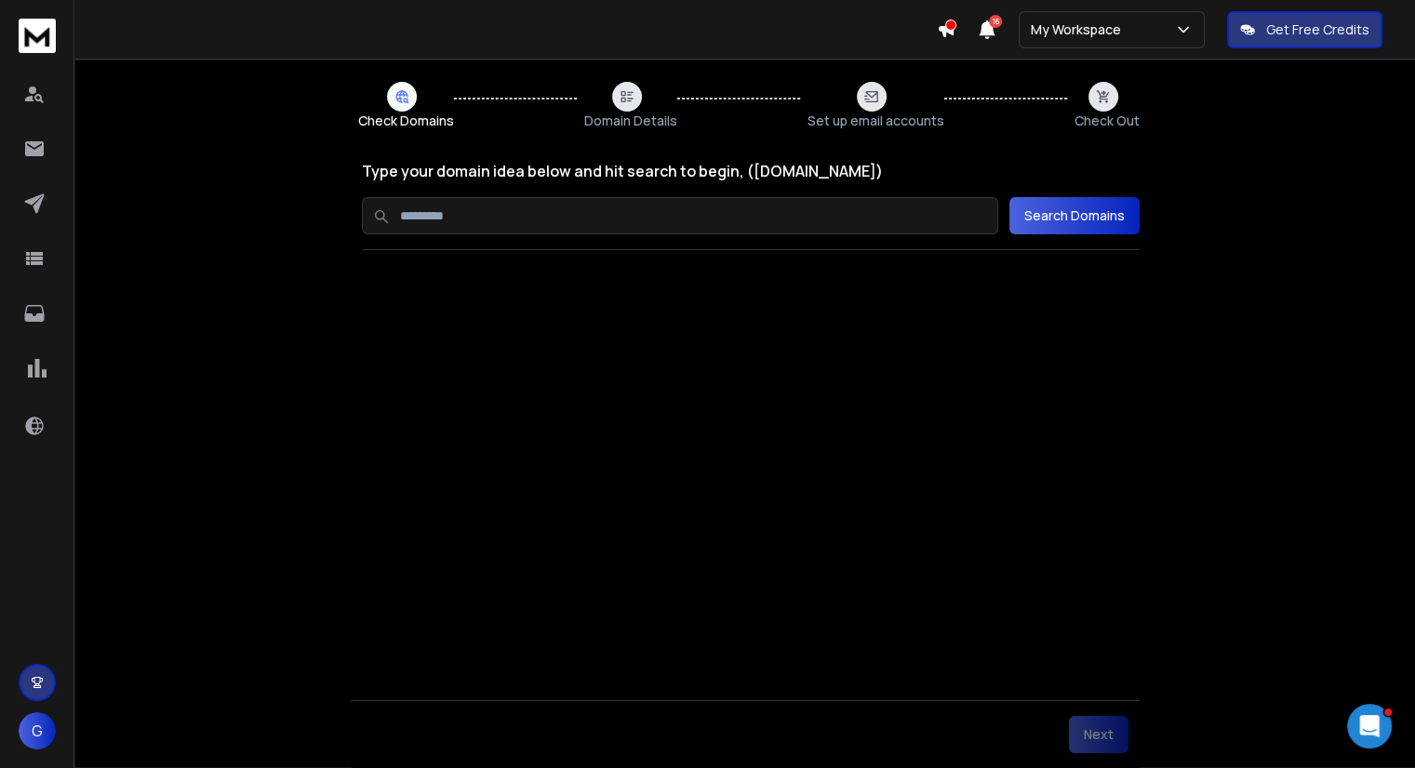
click at [647, 225] on input at bounding box center [680, 215] width 636 height 37
type input "*****"
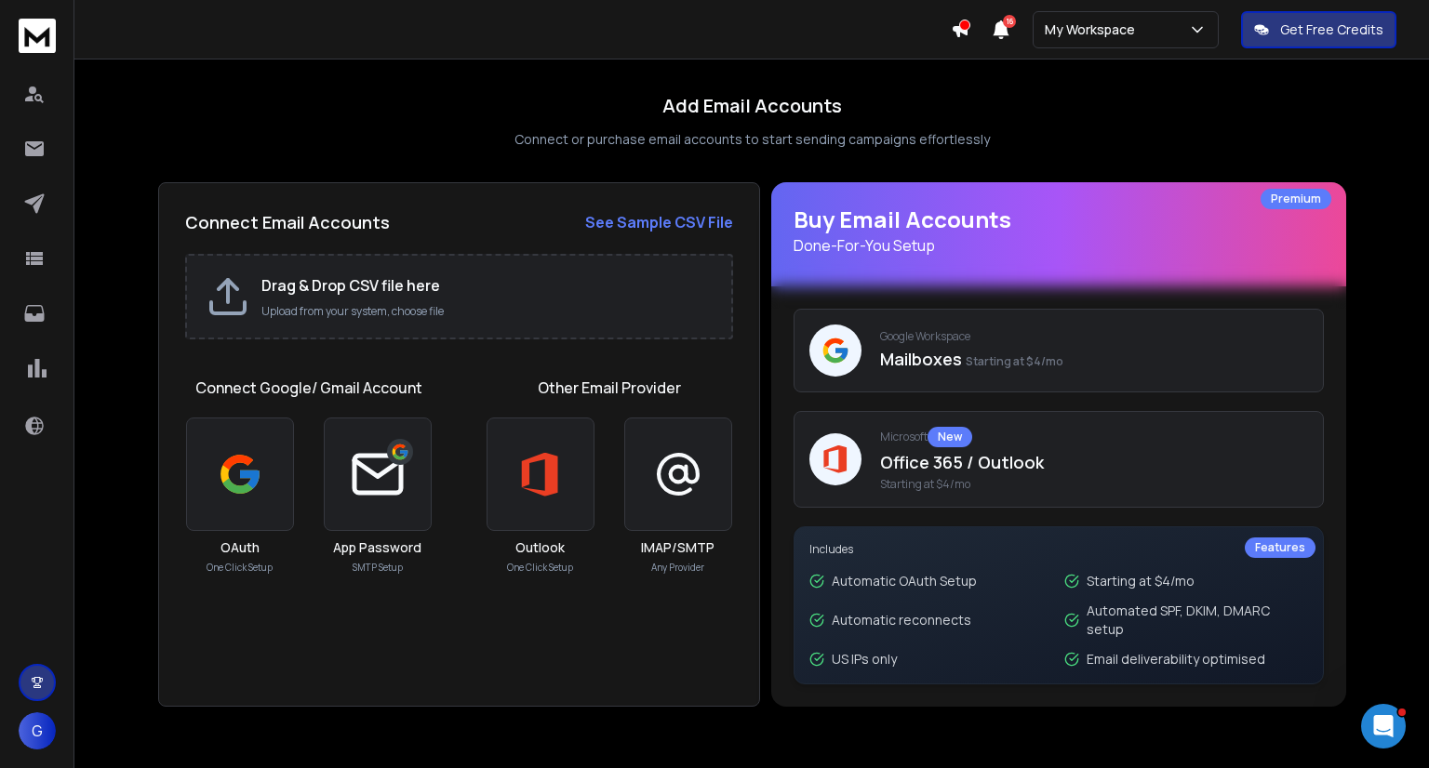
click at [1035, 451] on p "Office 365 / Outlook" at bounding box center [1094, 462] width 428 height 26
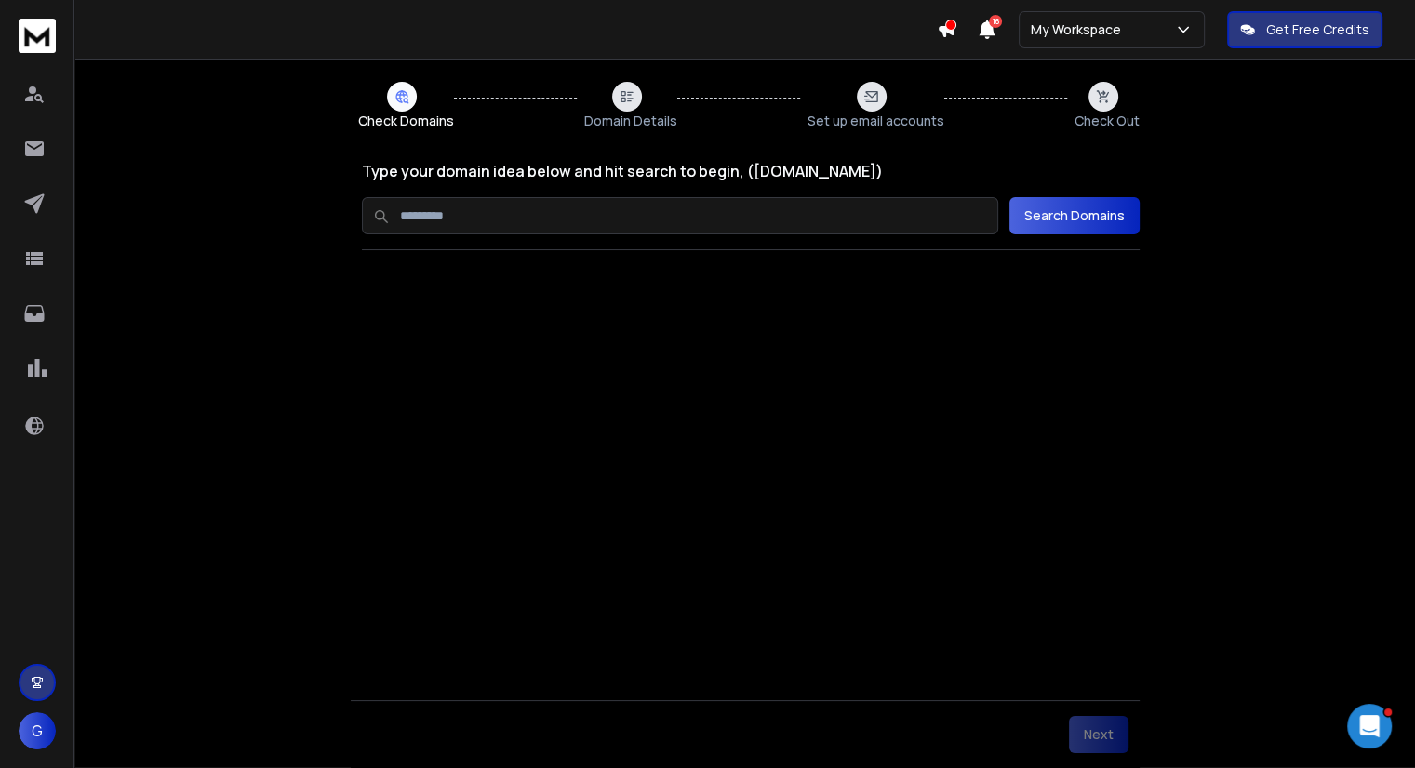
click at [605, 213] on input at bounding box center [680, 215] width 636 height 37
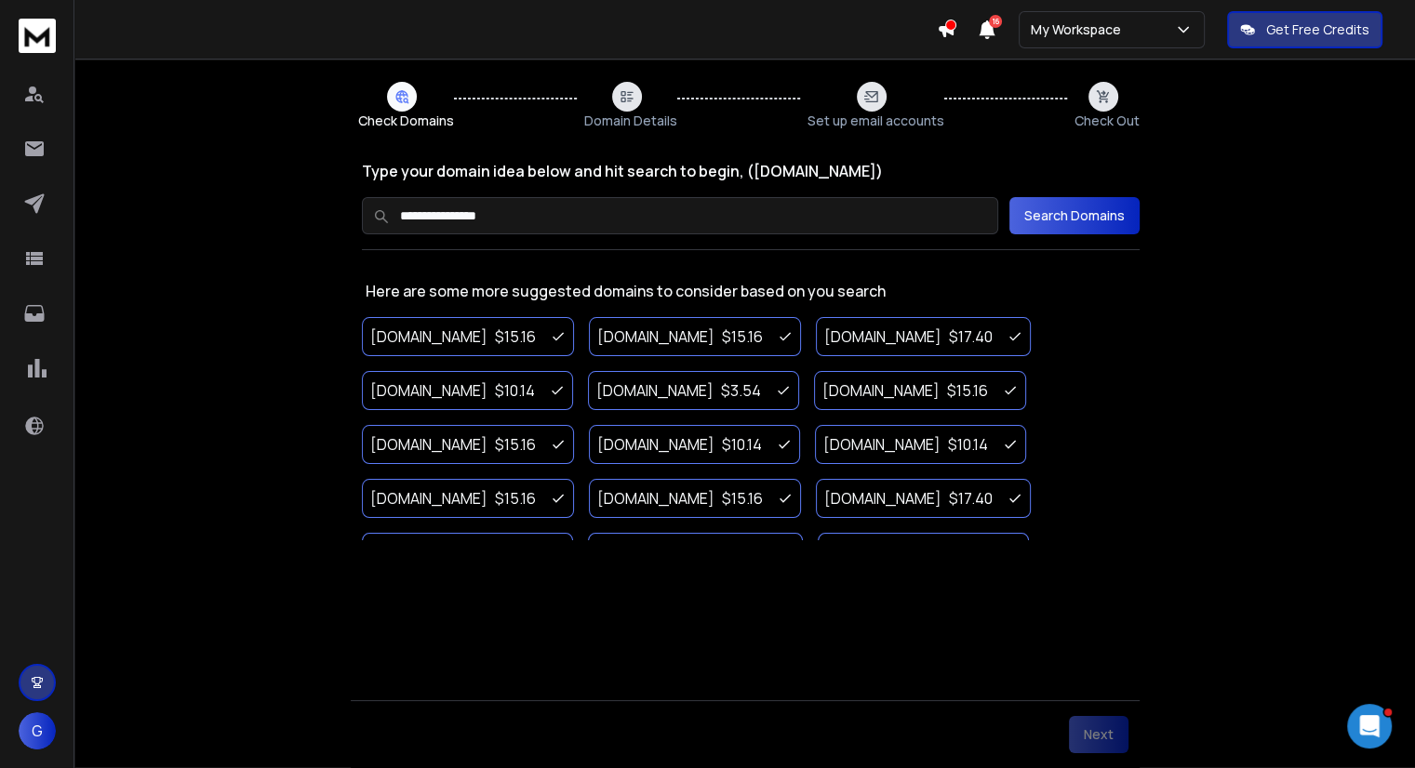
type input "**********"
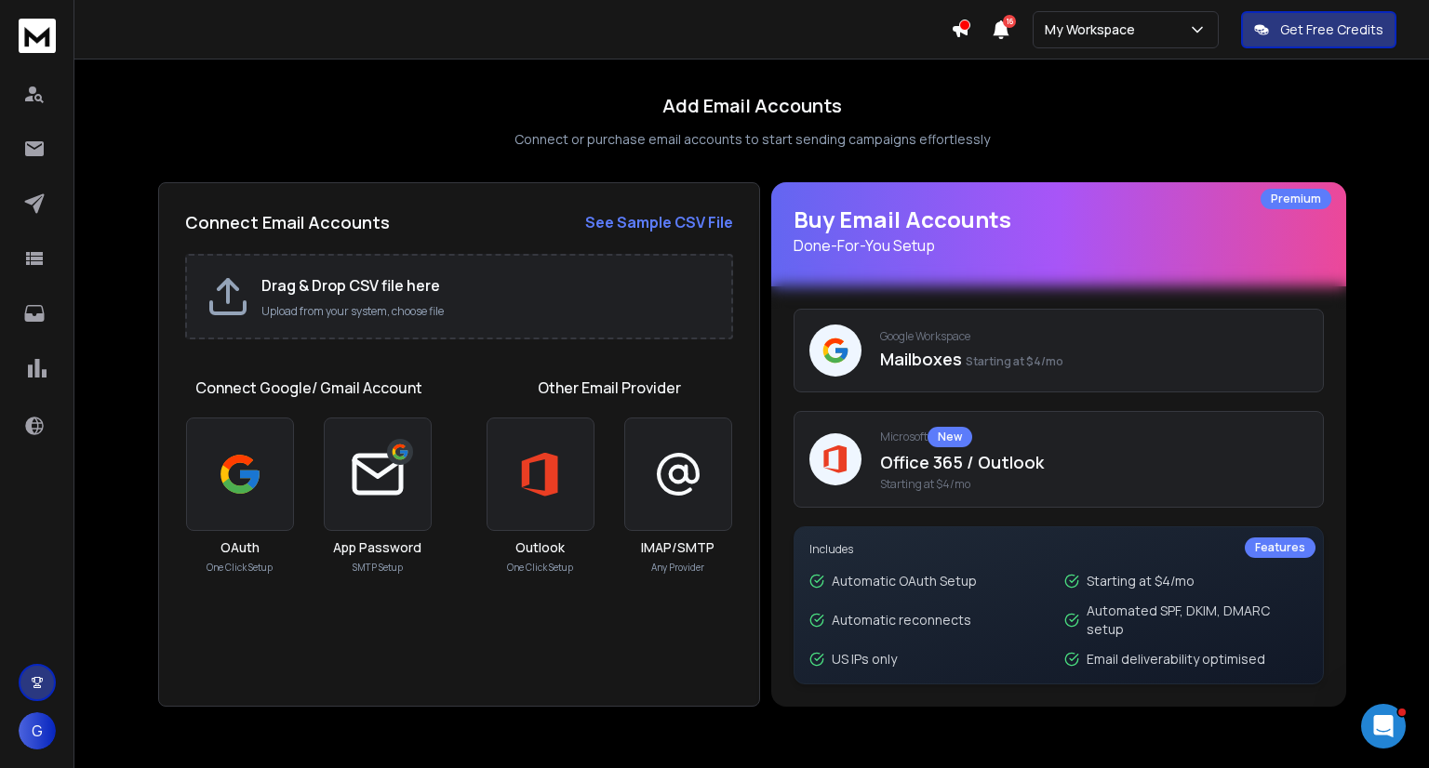
click at [696, 217] on strong "See Sample CSV File" at bounding box center [659, 222] width 148 height 20
click at [774, 157] on div "Add Email Accounts Connect or purchase email accounts to start sending campaign…" at bounding box center [751, 418] width 1354 height 651
click at [1298, 194] on div "Premium" at bounding box center [1295, 199] width 71 height 20
click at [1191, 33] on div "My Workspace" at bounding box center [1125, 29] width 162 height 19
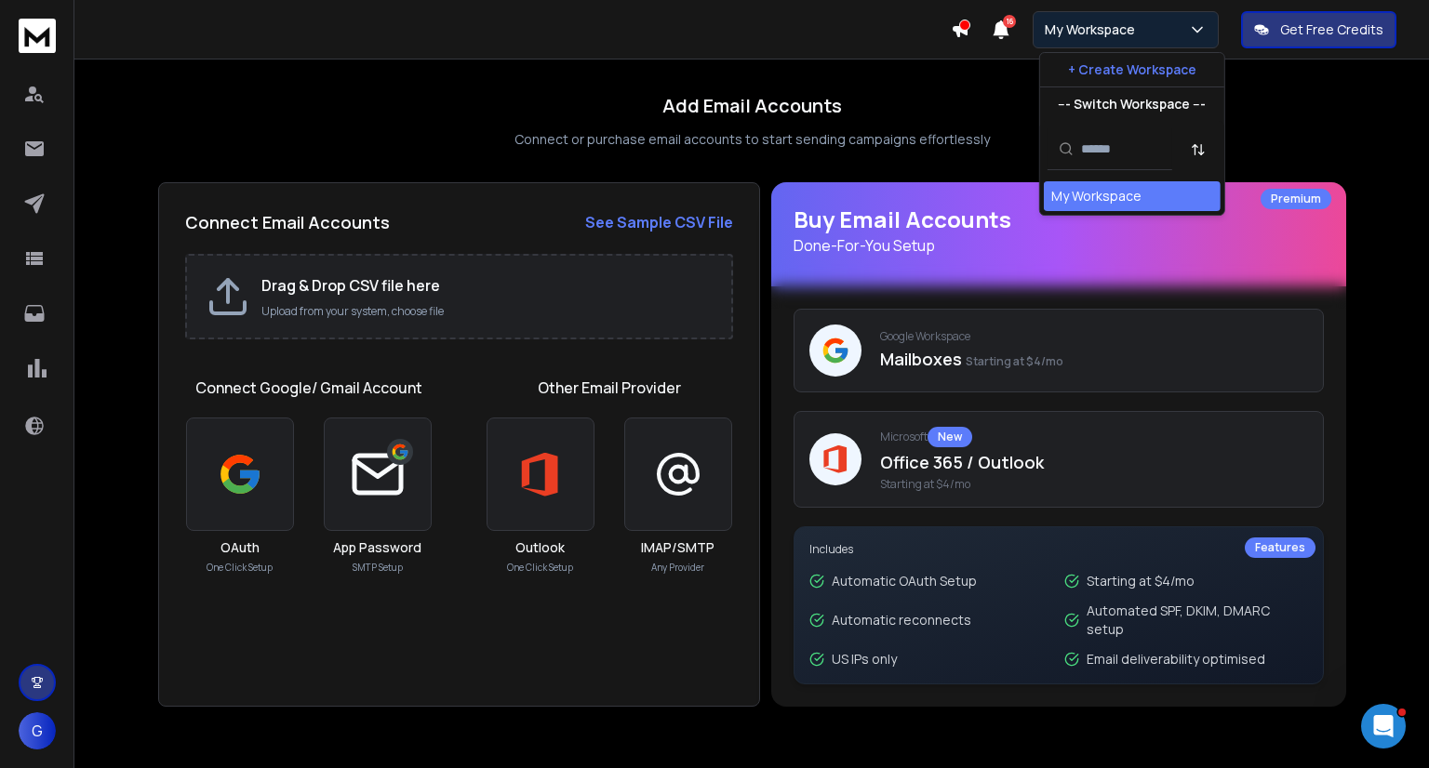
click at [1191, 33] on div "My Workspace" at bounding box center [1125, 29] width 162 height 19
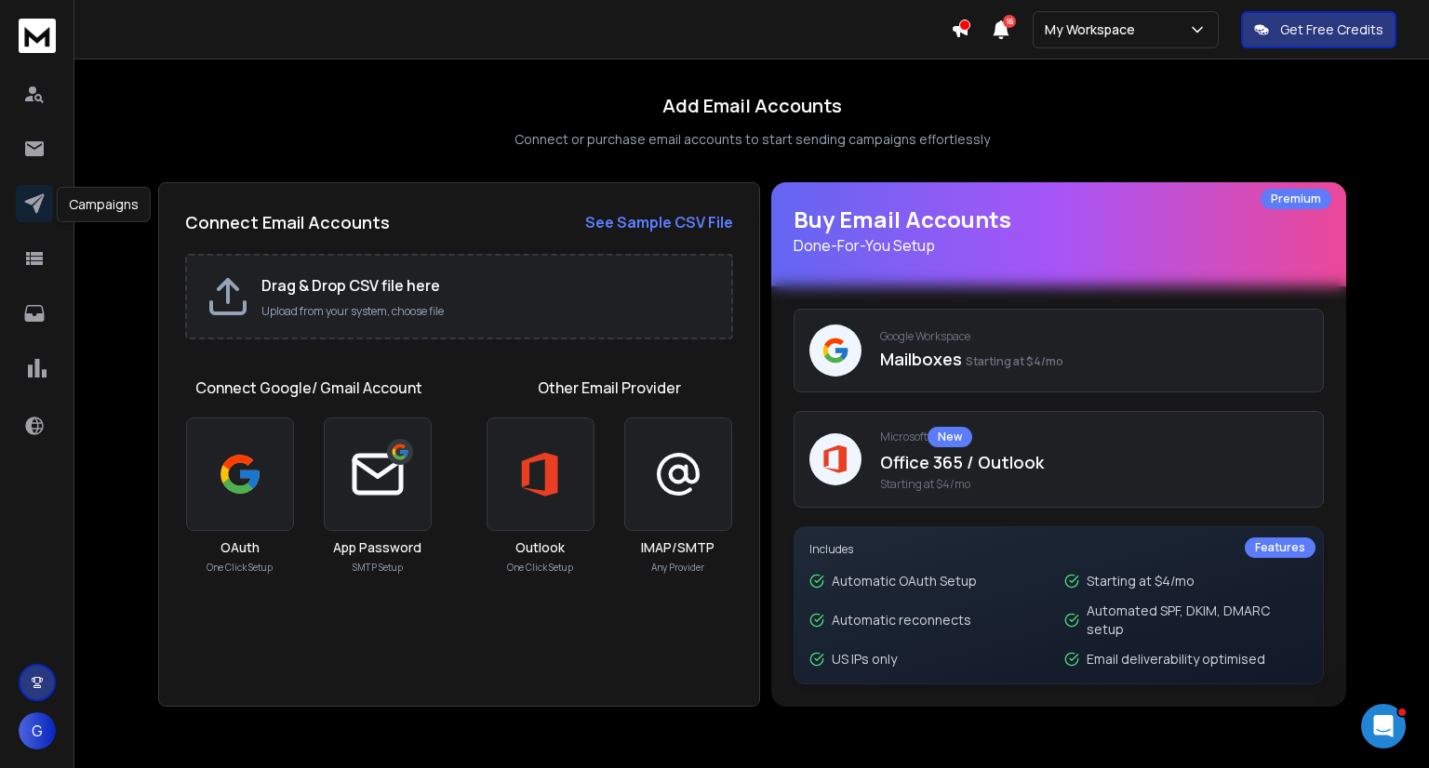
click at [33, 205] on icon at bounding box center [34, 204] width 22 height 22
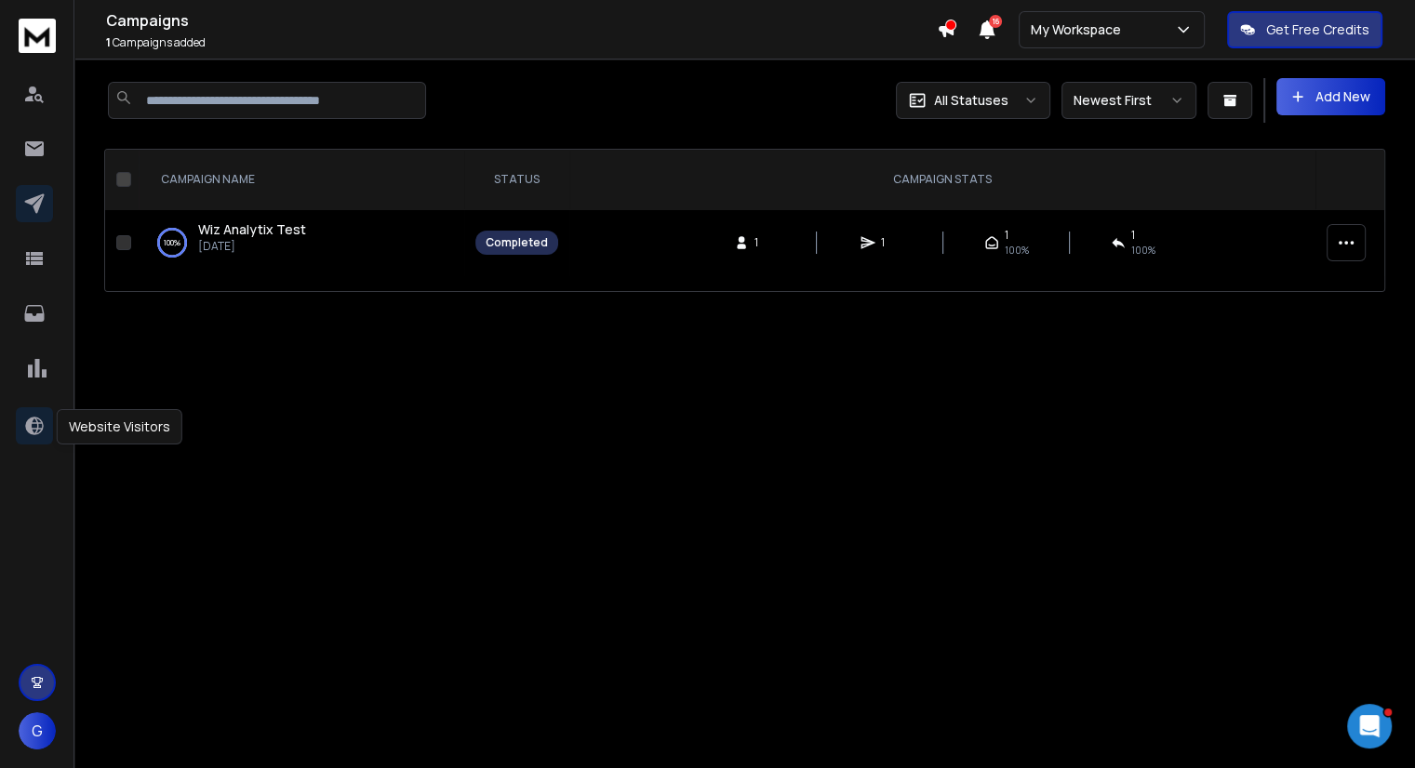
click at [26, 426] on icon at bounding box center [34, 426] width 19 height 19
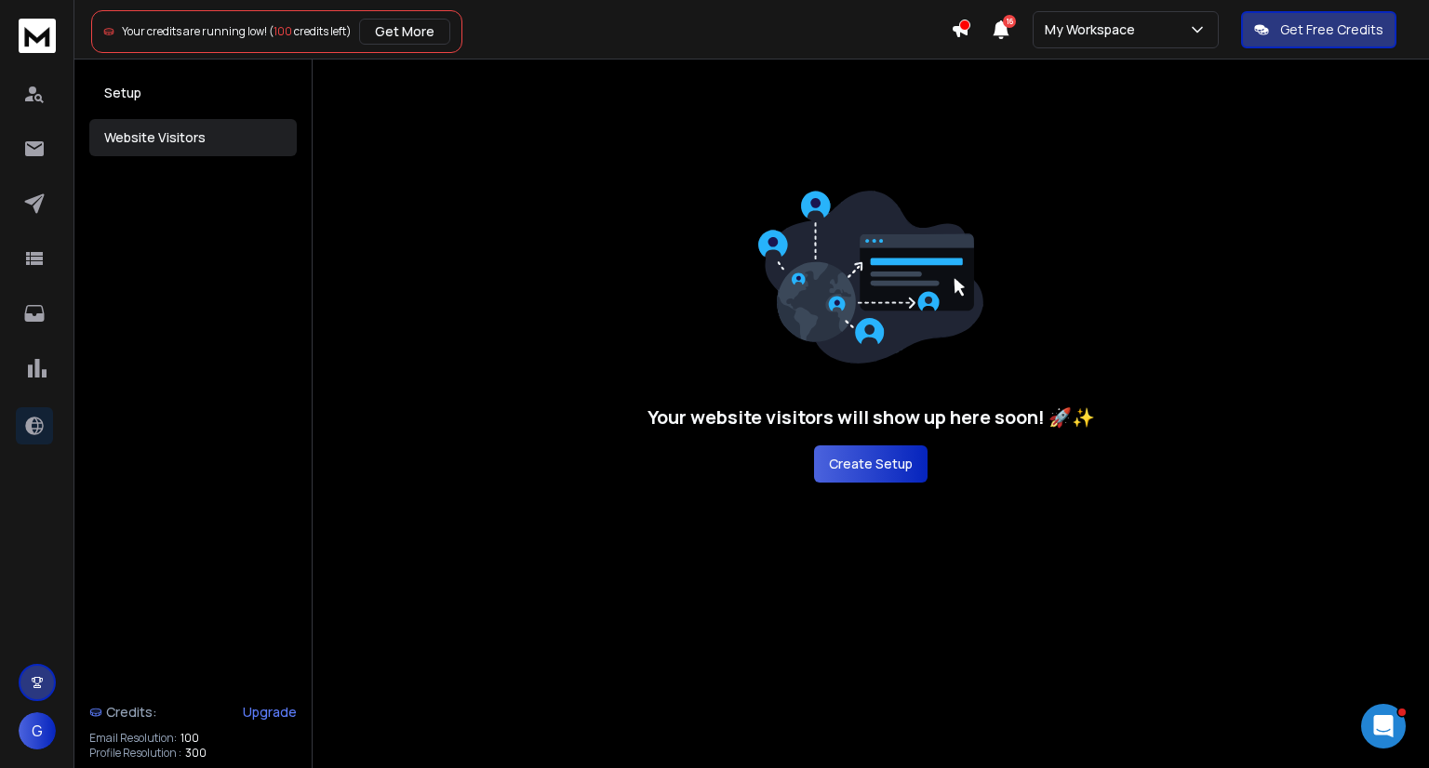
click at [42, 32] on img at bounding box center [37, 36] width 37 height 34
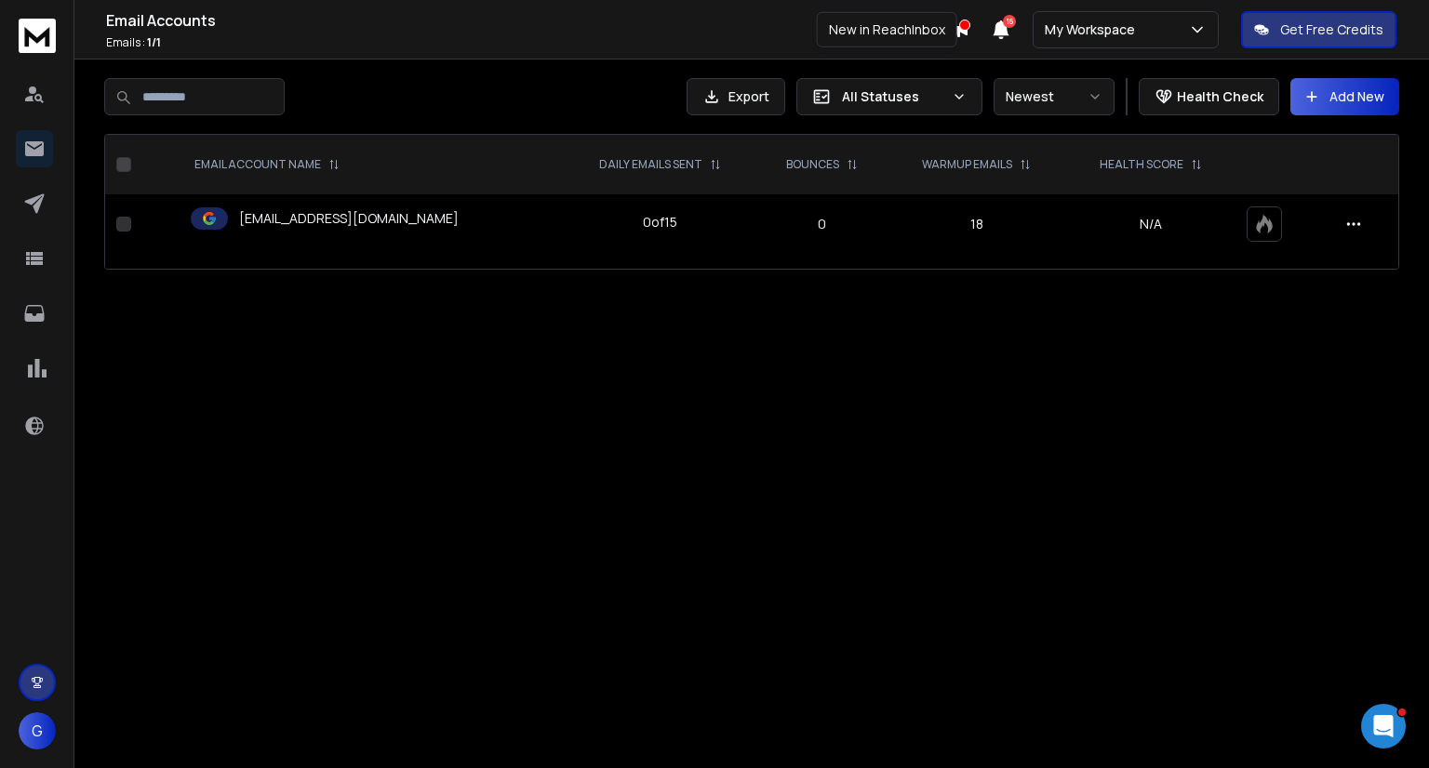
click at [967, 31] on icon at bounding box center [959, 29] width 15 height 15
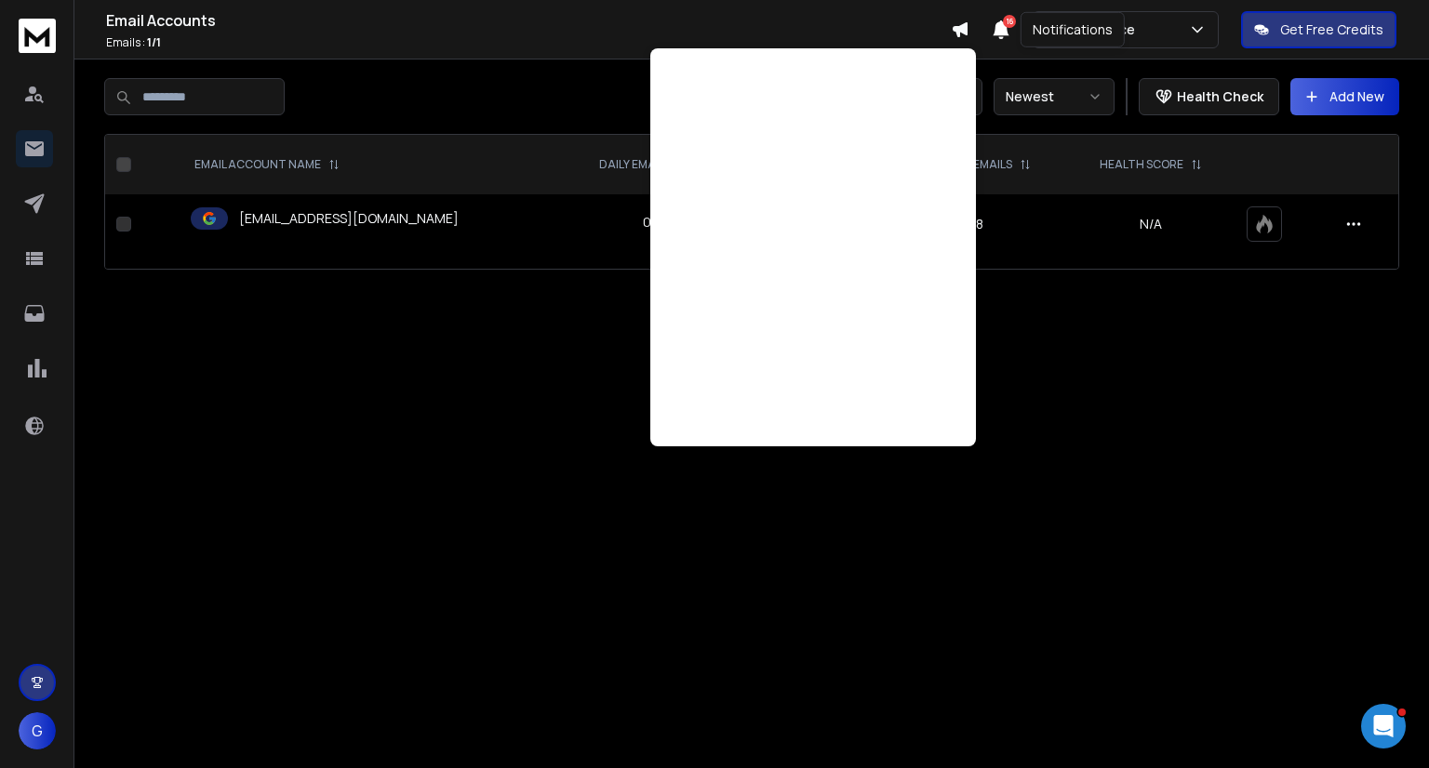
click at [1012, 23] on span "16" at bounding box center [1009, 21] width 13 height 13
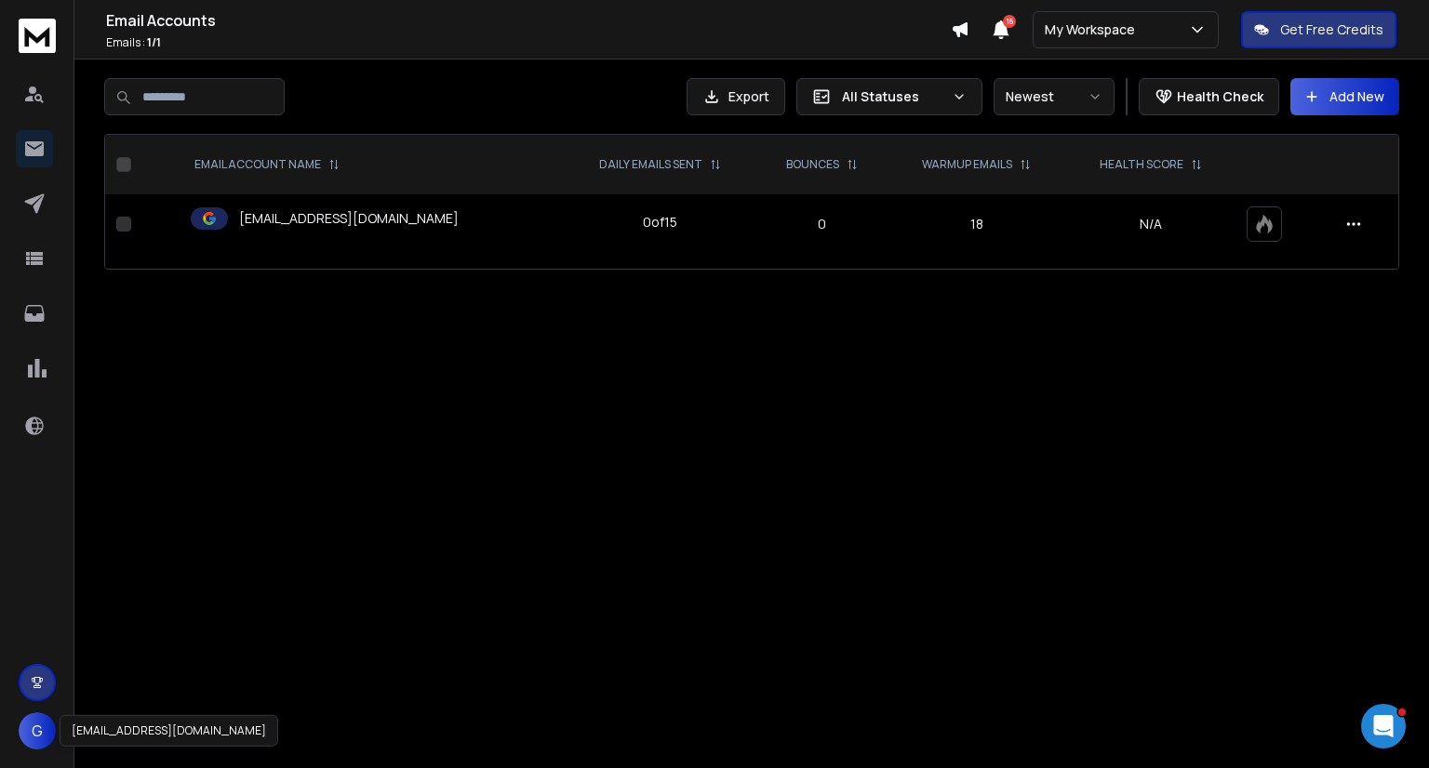
click at [37, 734] on span "G" at bounding box center [37, 730] width 37 height 37
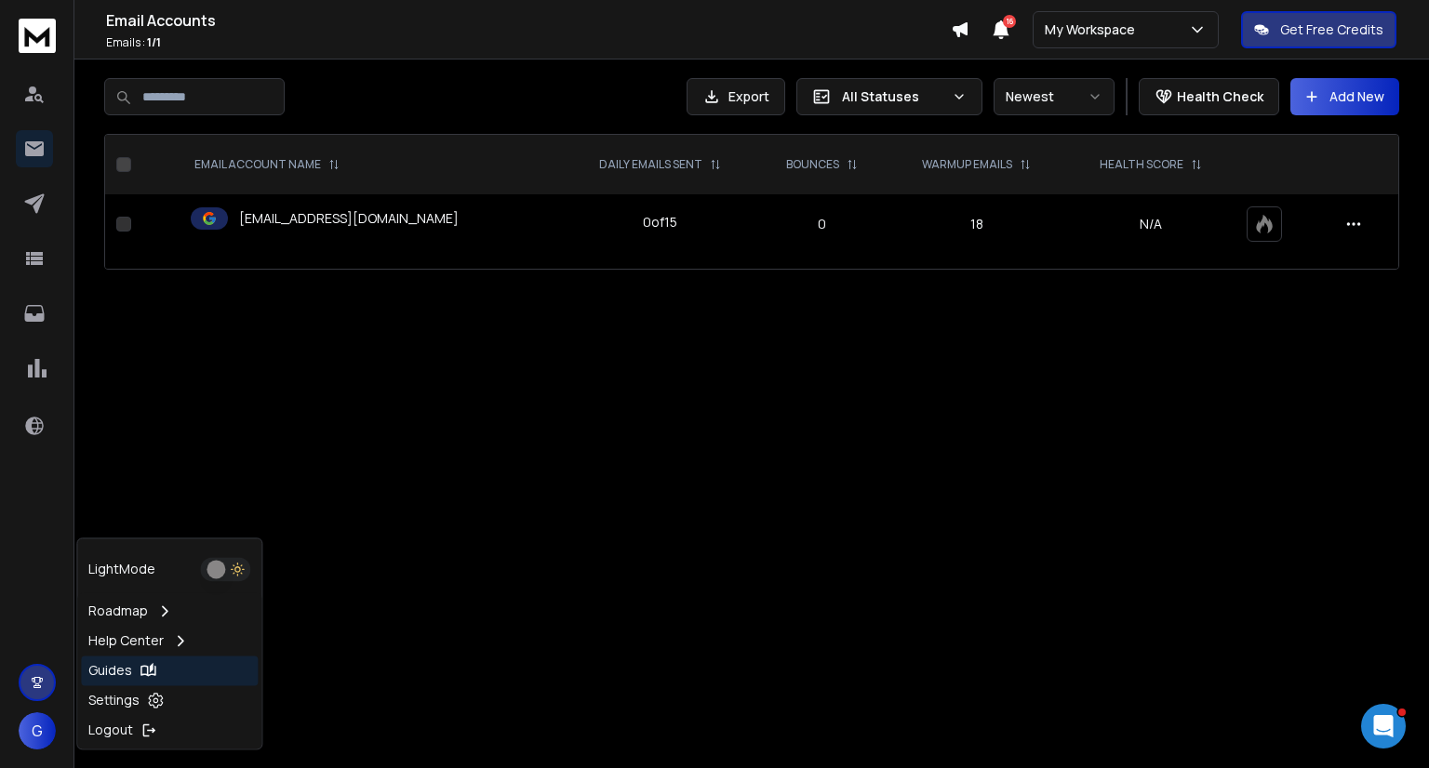
click at [109, 674] on p "Guides" at bounding box center [110, 670] width 44 height 19
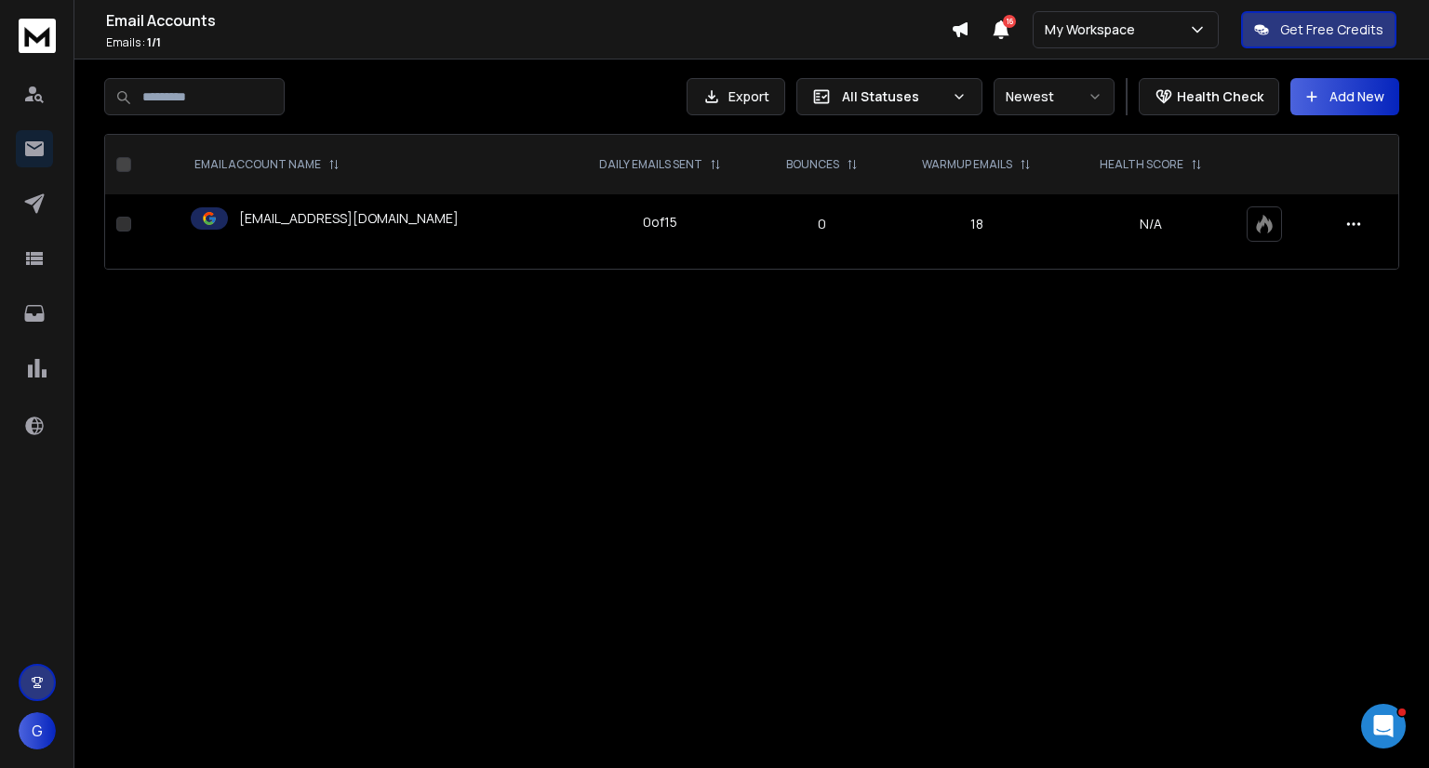
click at [38, 33] on img at bounding box center [37, 36] width 37 height 34
click at [31, 100] on icon at bounding box center [34, 98] width 19 height 9
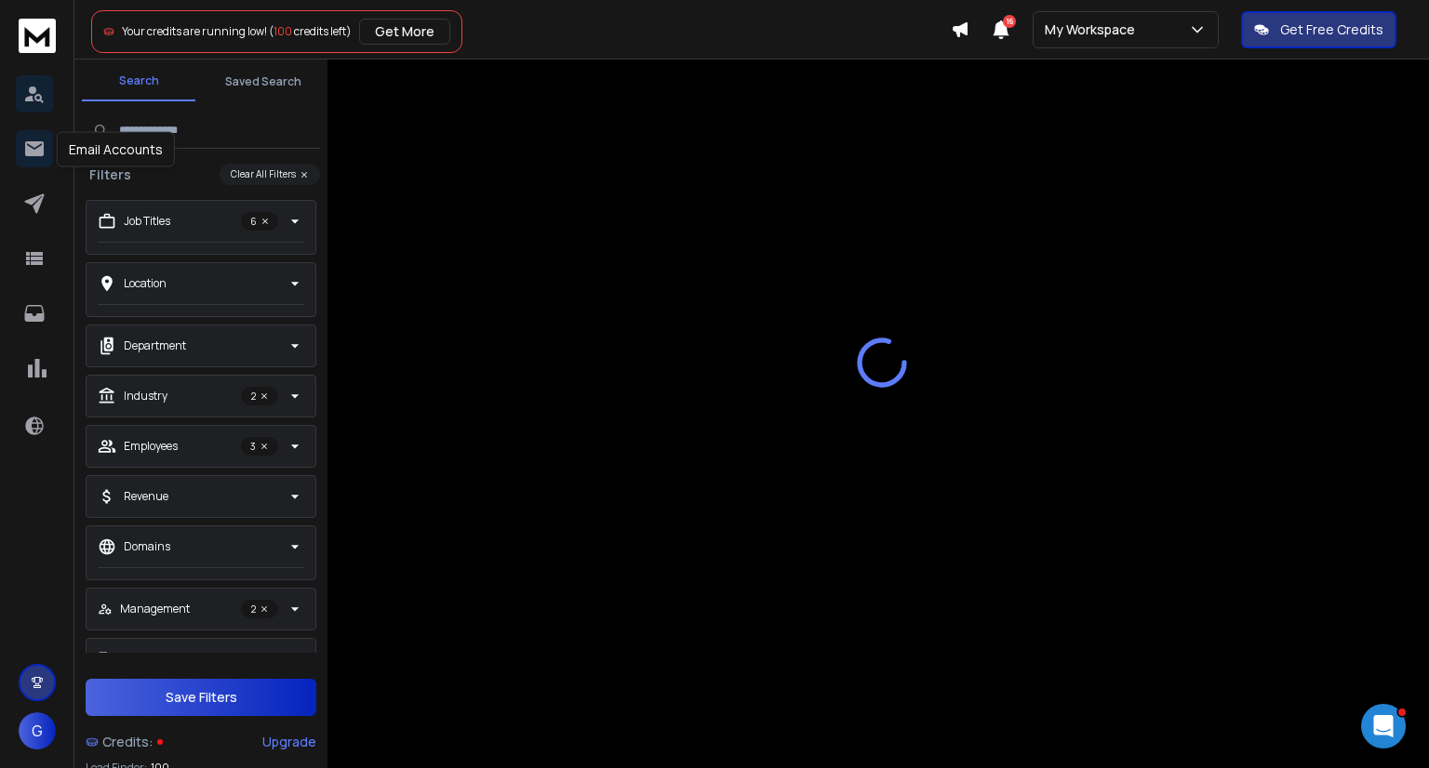
click at [29, 145] on icon at bounding box center [34, 149] width 22 height 22
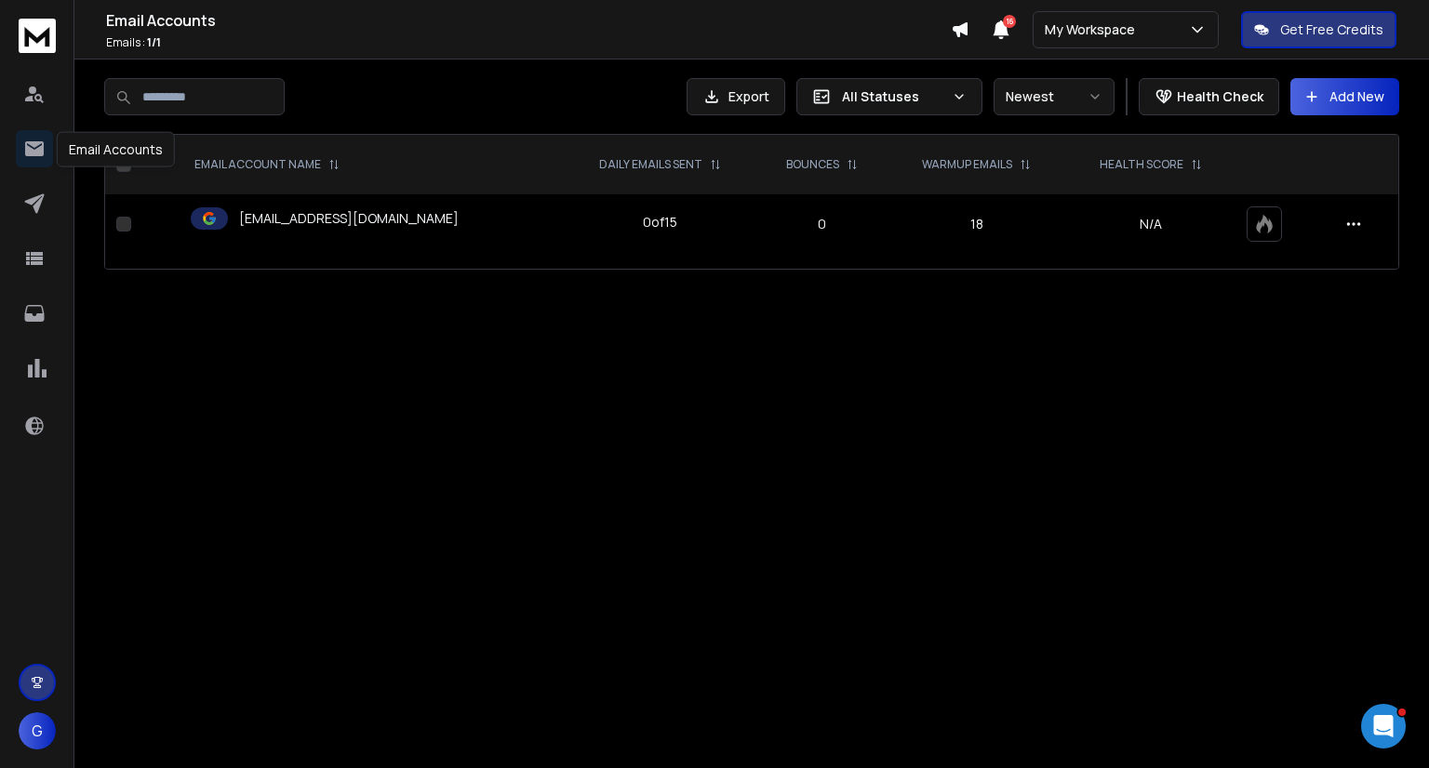
click at [1257, 221] on icon at bounding box center [1265, 224] width 16 height 19
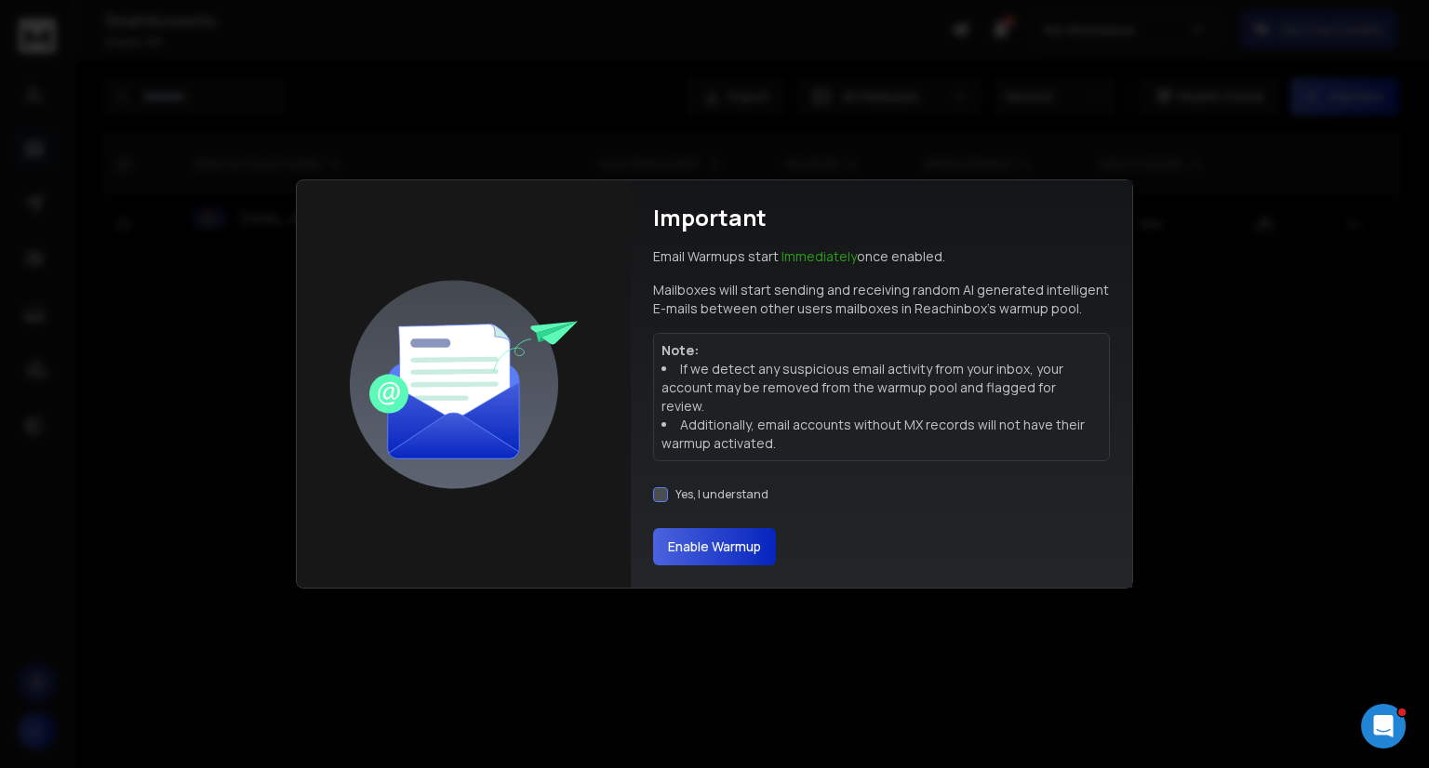
click at [662, 492] on div "Yes, I understand" at bounding box center [710, 494] width 115 height 37
click at [659, 487] on button "Yes, I understand" at bounding box center [660, 494] width 15 height 15
click at [683, 529] on button "Enable Warmup" at bounding box center [714, 546] width 123 height 37
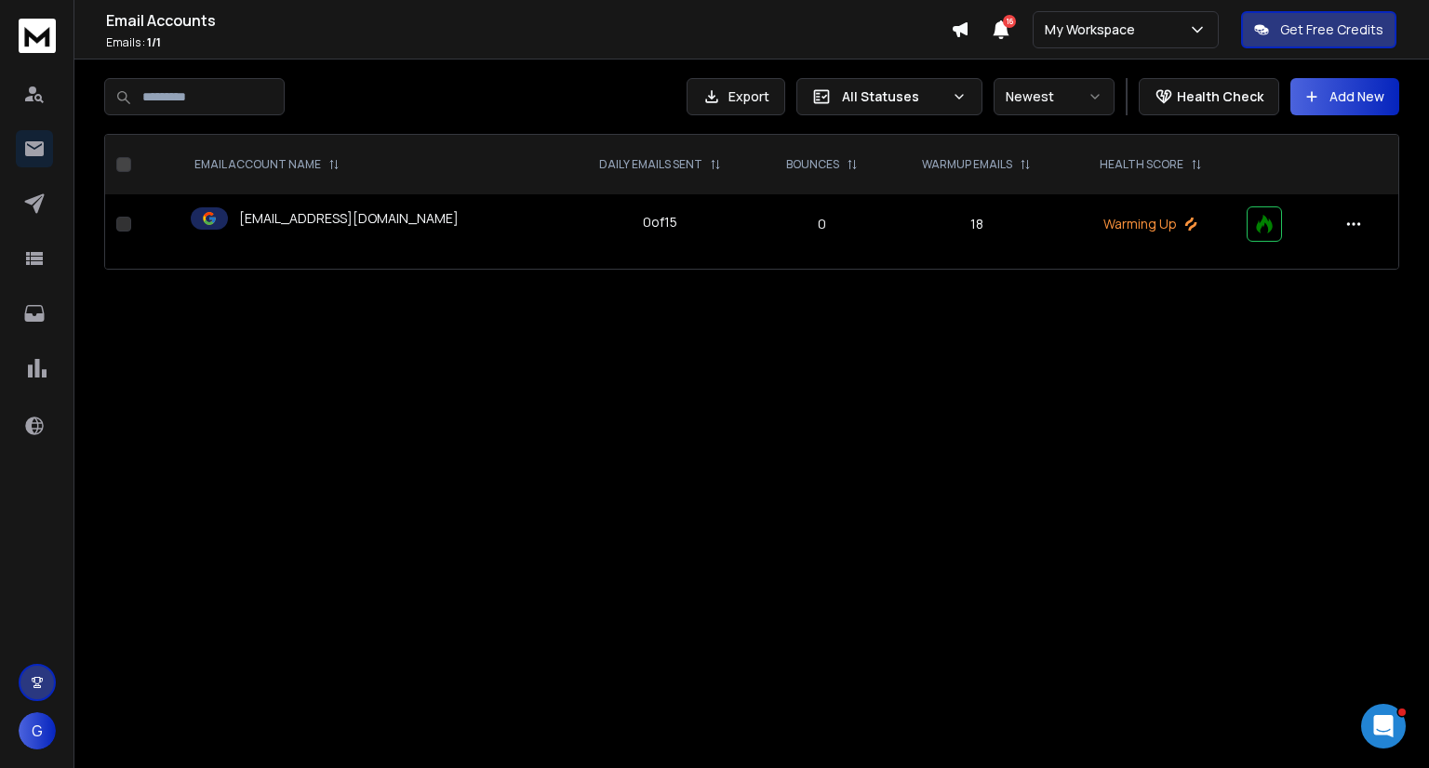
click at [838, 507] on div "Your warmest leads are on your site – Turn visits into conversations Reach Out …" at bounding box center [714, 384] width 1429 height 768
click at [1324, 105] on button "Add New" at bounding box center [1344, 96] width 109 height 37
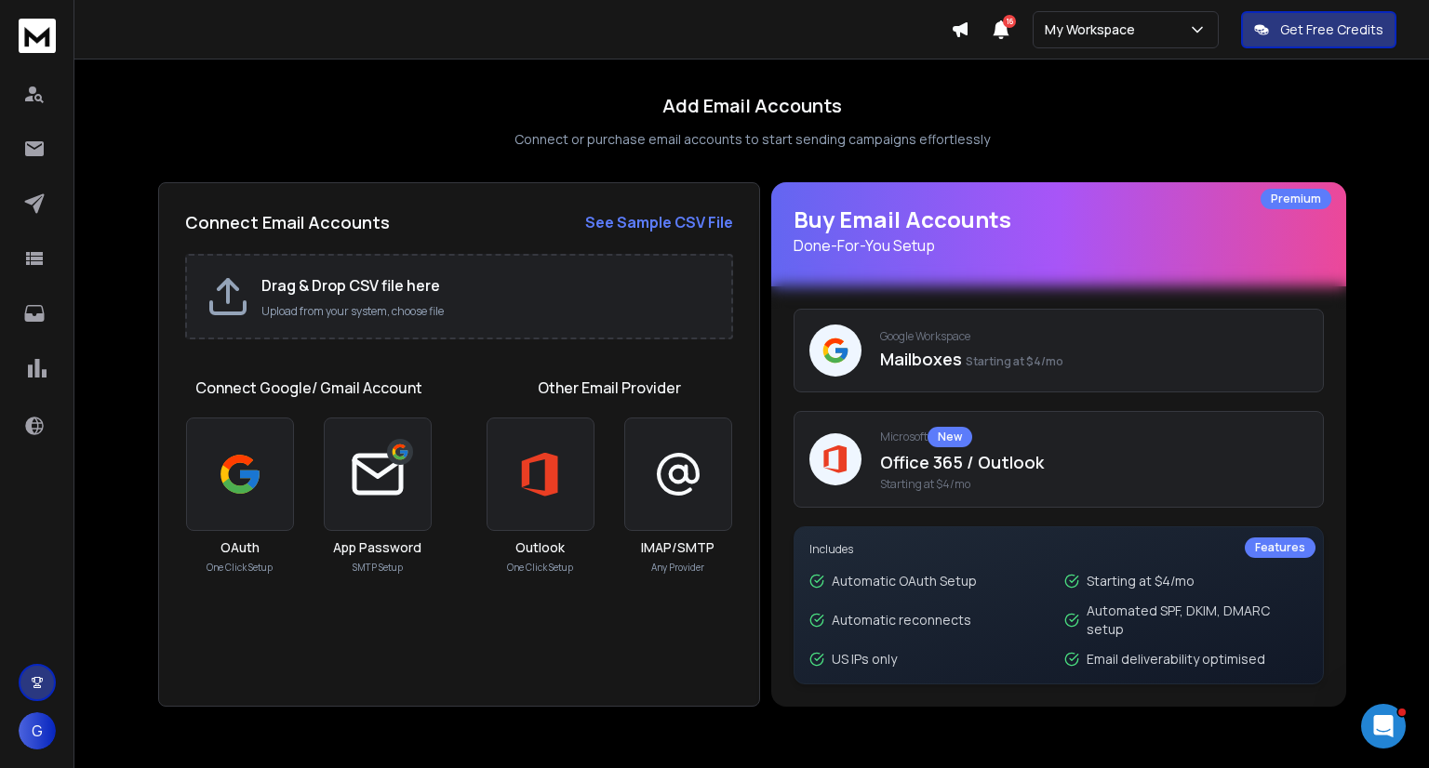
click at [1304, 132] on div "Add Email Accounts Connect or purchase email accounts to start sending campaign…" at bounding box center [751, 121] width 1354 height 56
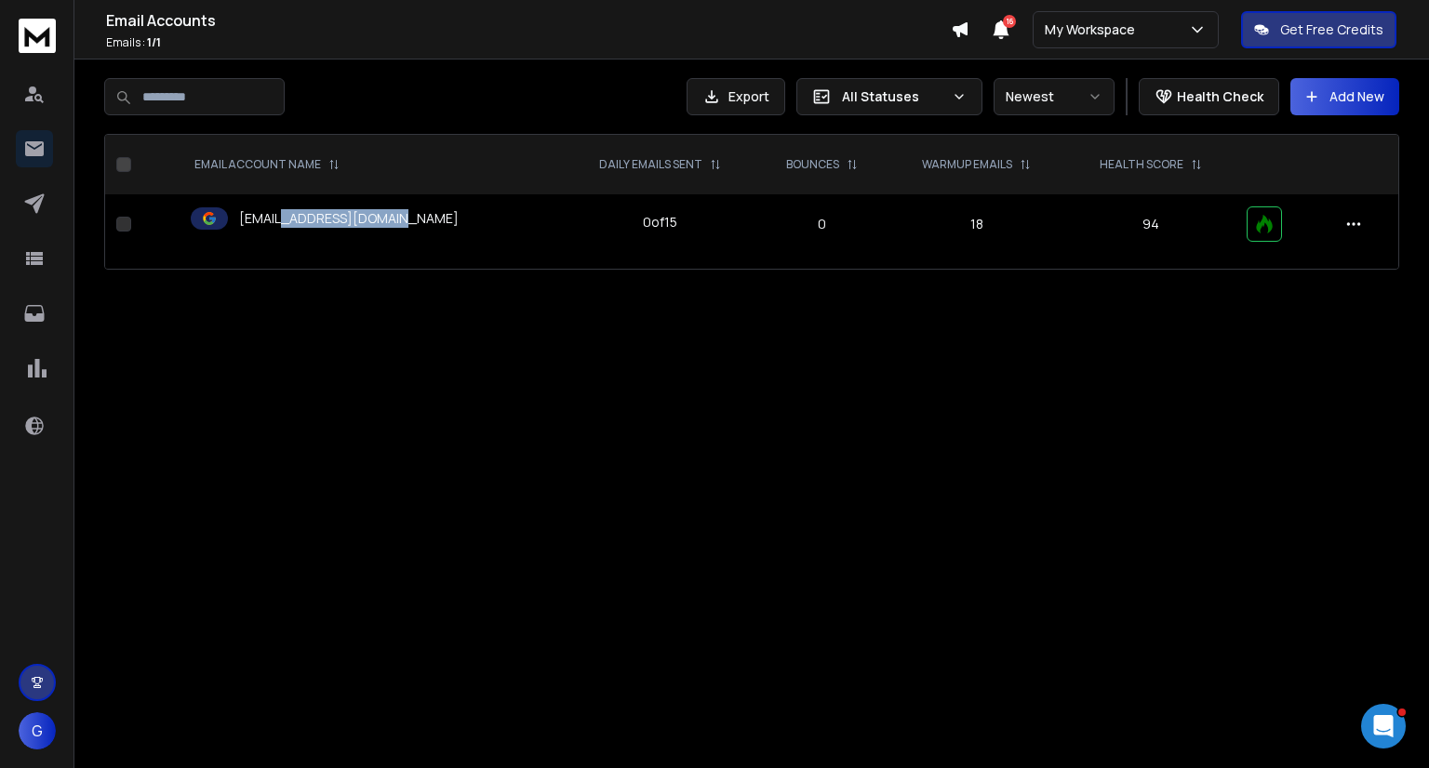
drag, startPoint x: 392, startPoint y: 220, endPoint x: 284, endPoint y: 219, distance: 108.8
click at [284, 219] on div "ghazi@wizanalytiix.com" at bounding box center [371, 218] width 360 height 22
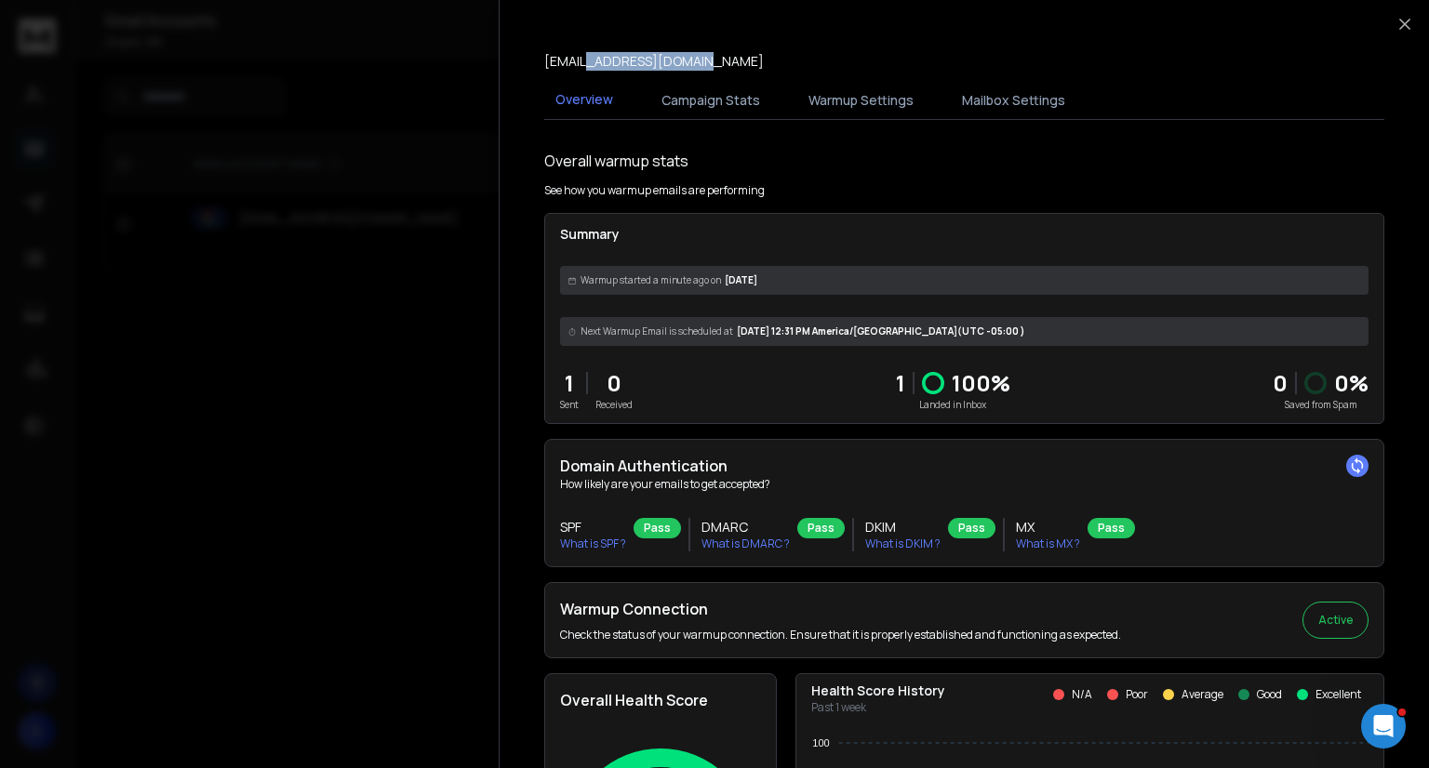
drag, startPoint x: 690, startPoint y: 60, endPoint x: 588, endPoint y: 73, distance: 103.1
click at [588, 73] on div "ghazi@wizanalytiix.com Overview Campaign Stats Warmup Settings Mailbox Settings…" at bounding box center [964, 763] width 885 height 1483
copy p "wizanalytiix.com"
click at [241, 388] on div at bounding box center [714, 384] width 1429 height 768
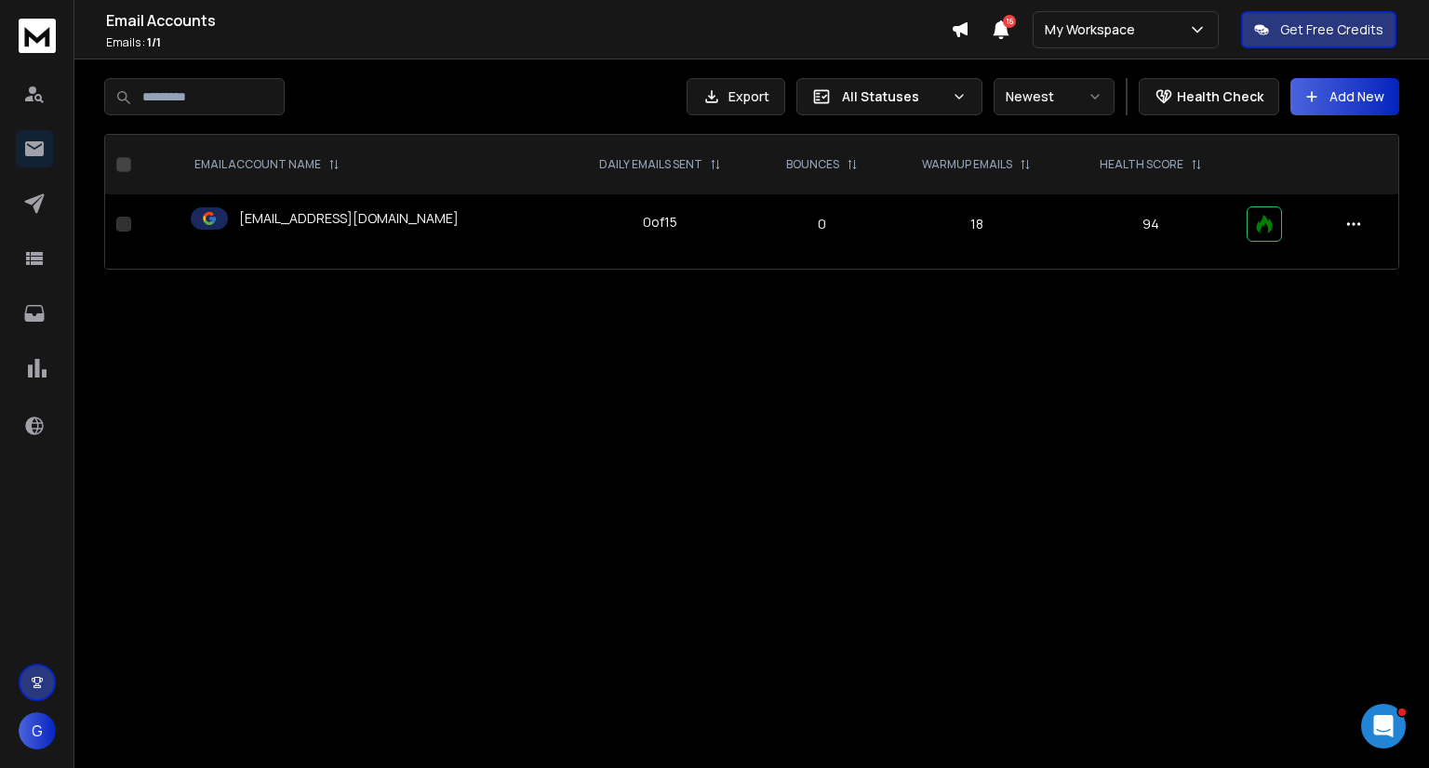
click at [1355, 91] on button "Add New" at bounding box center [1344, 96] width 109 height 37
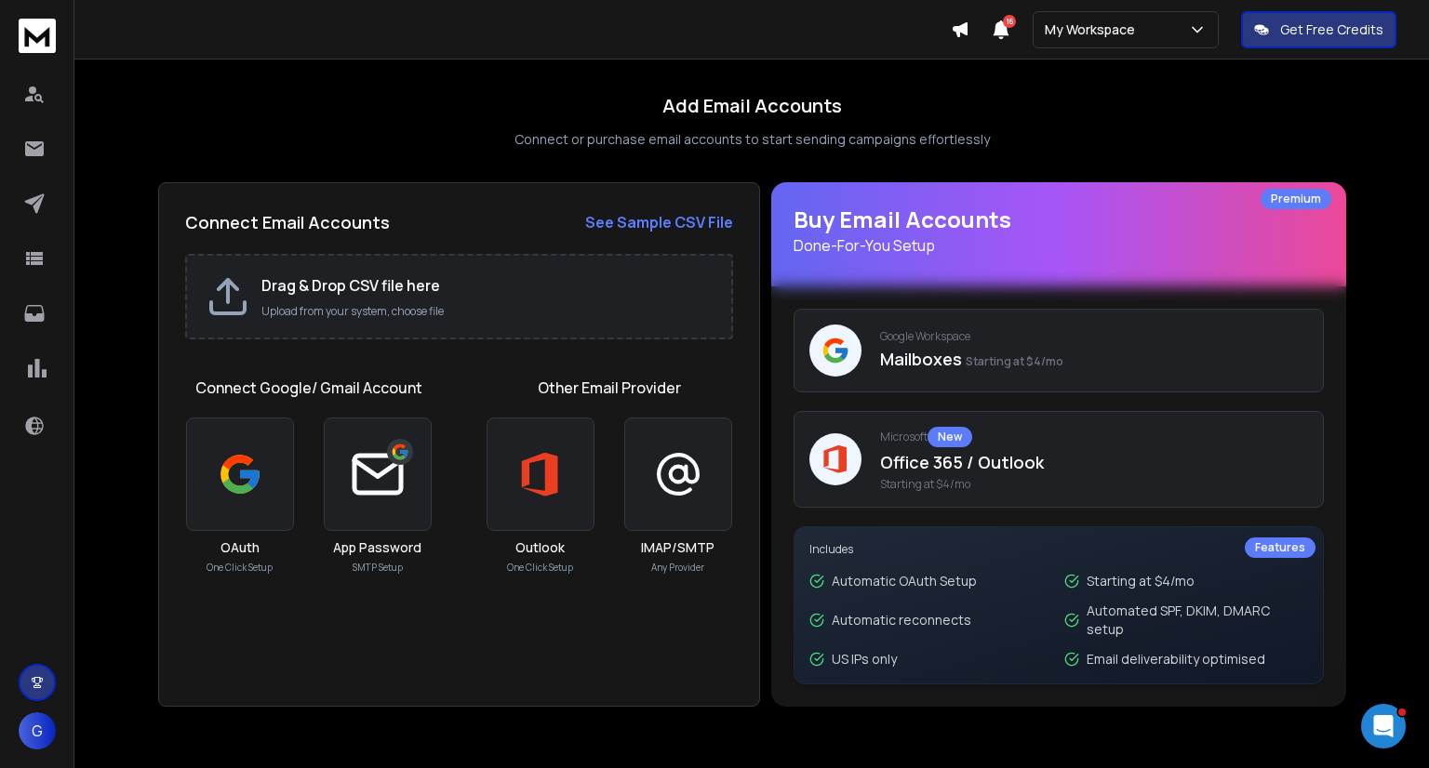
click at [1024, 338] on p "Google Workspace" at bounding box center [1094, 336] width 428 height 15
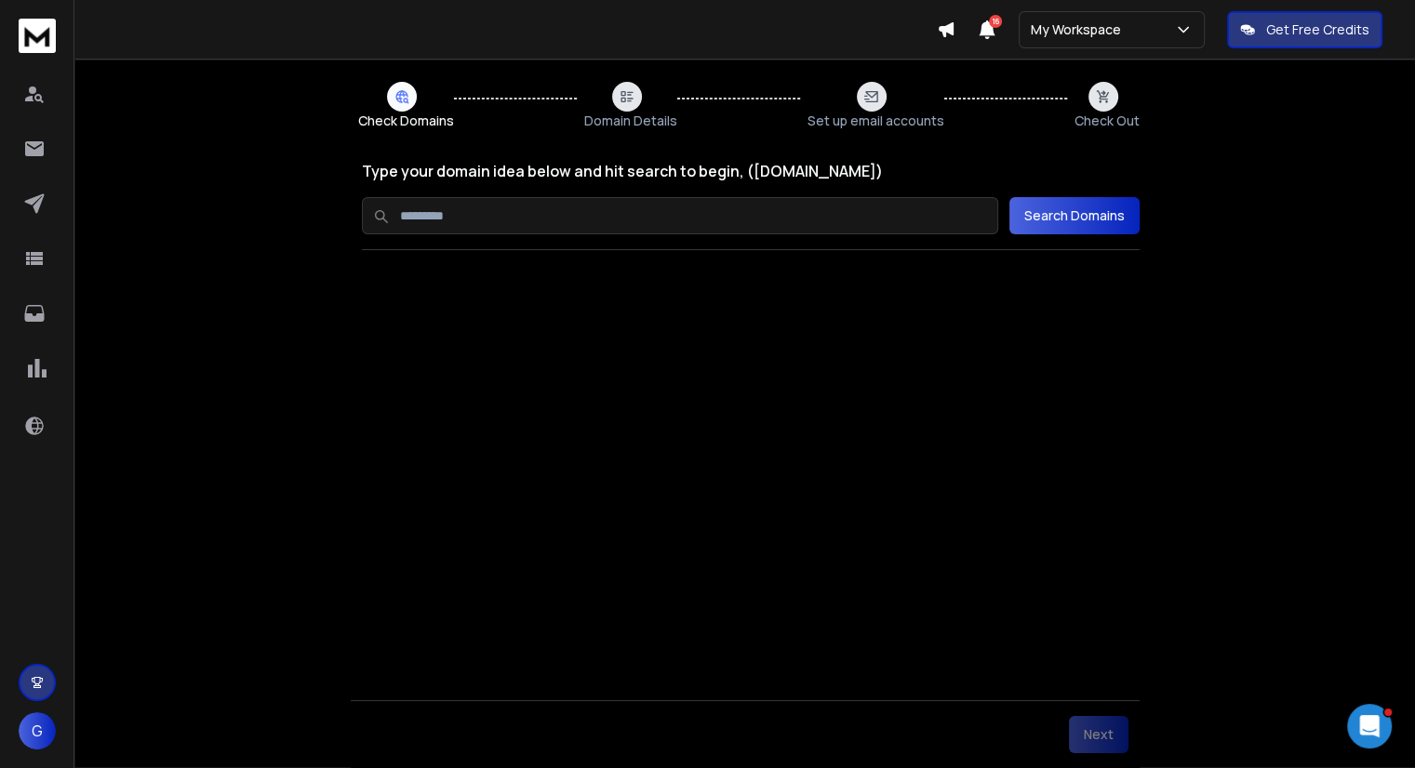
click at [754, 220] on input at bounding box center [680, 215] width 636 height 37
click at [1081, 213] on button "Search Domains" at bounding box center [1074, 215] width 130 height 37
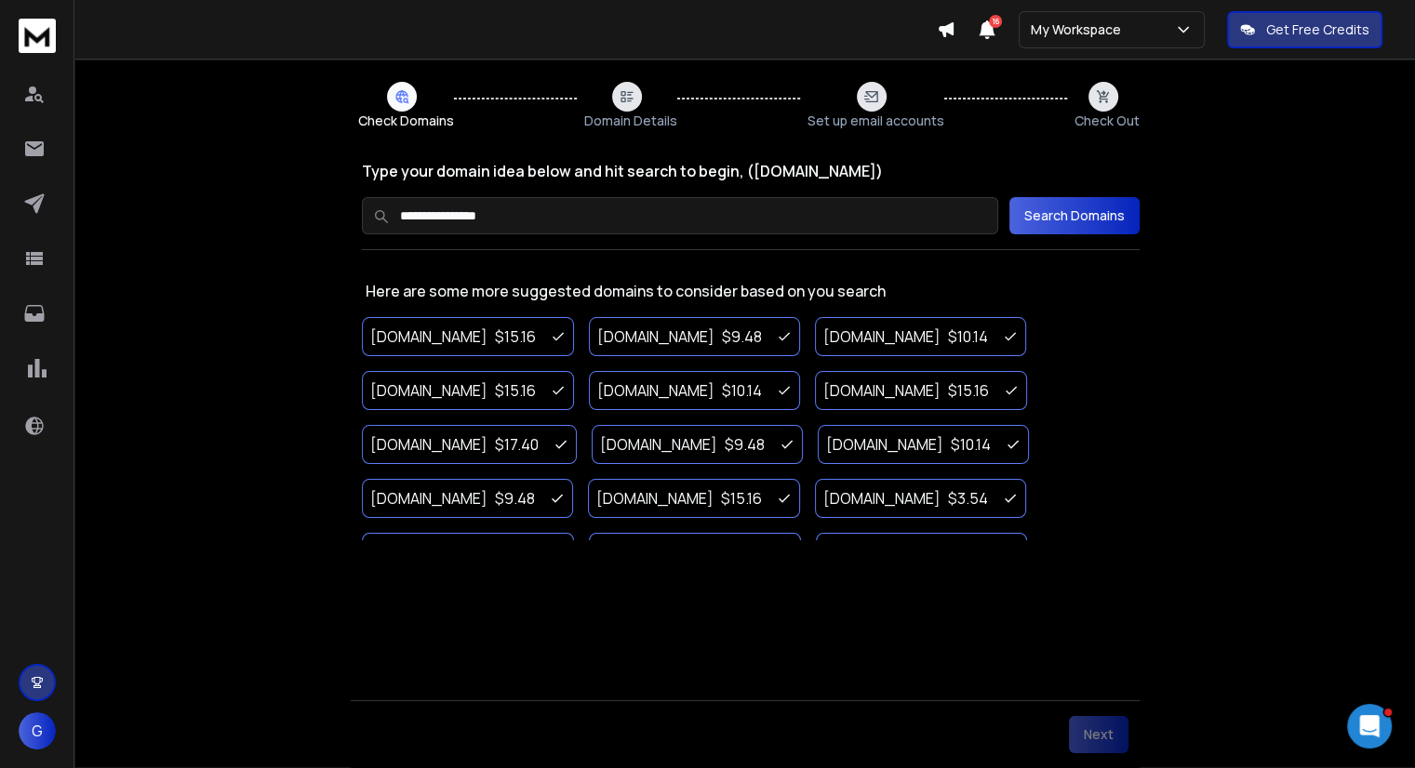
click at [456, 339] on h3 "wiizanalytix.com" at bounding box center [428, 337] width 117 height 22
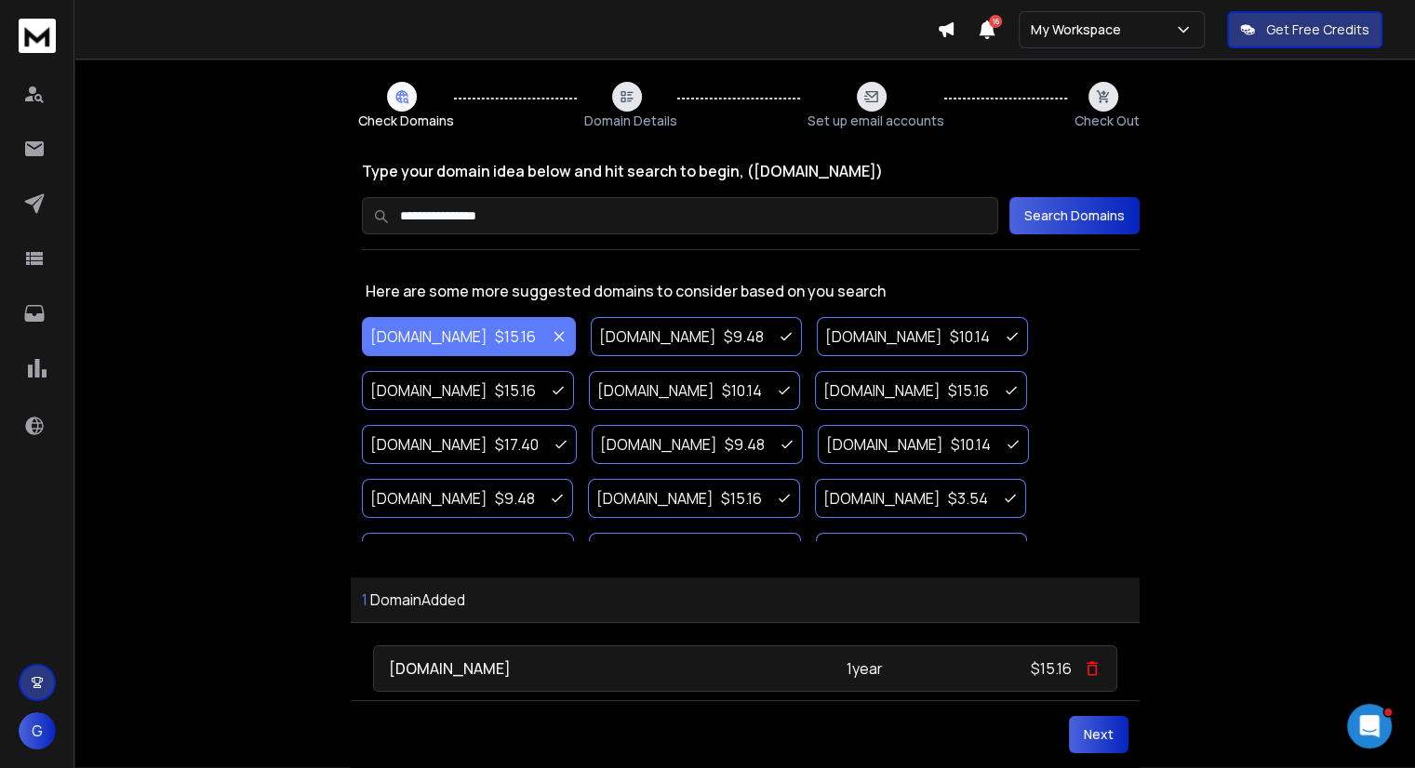
click at [469, 217] on input "**********" at bounding box center [680, 215] width 636 height 37
click at [472, 339] on h3 "wiizanalytixx.com" at bounding box center [428, 337] width 117 height 22
click at [413, 219] on input "**********" at bounding box center [680, 215] width 636 height 37
click at [1028, 217] on button "Search Domains" at bounding box center [1074, 215] width 130 height 37
click at [500, 333] on h4 "$ 15.16" at bounding box center [515, 337] width 41 height 22
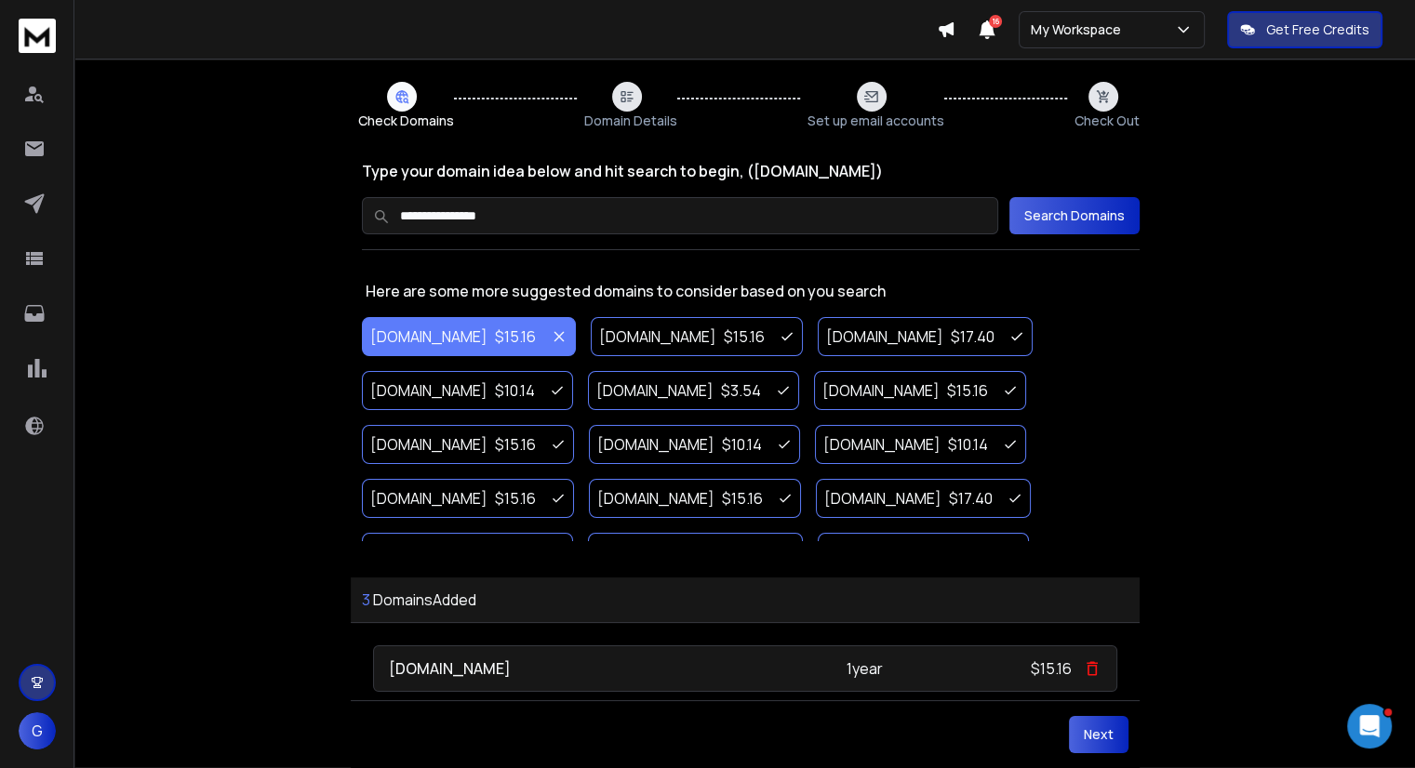
click at [471, 210] on input "**********" at bounding box center [680, 215] width 636 height 37
click at [435, 218] on input "**********" at bounding box center [680, 215] width 636 height 37
type input "**********"
click at [1082, 205] on button "Search Domains" at bounding box center [1074, 215] width 130 height 37
click at [476, 339] on div "wizanilytix.com $ 15.16" at bounding box center [468, 336] width 212 height 39
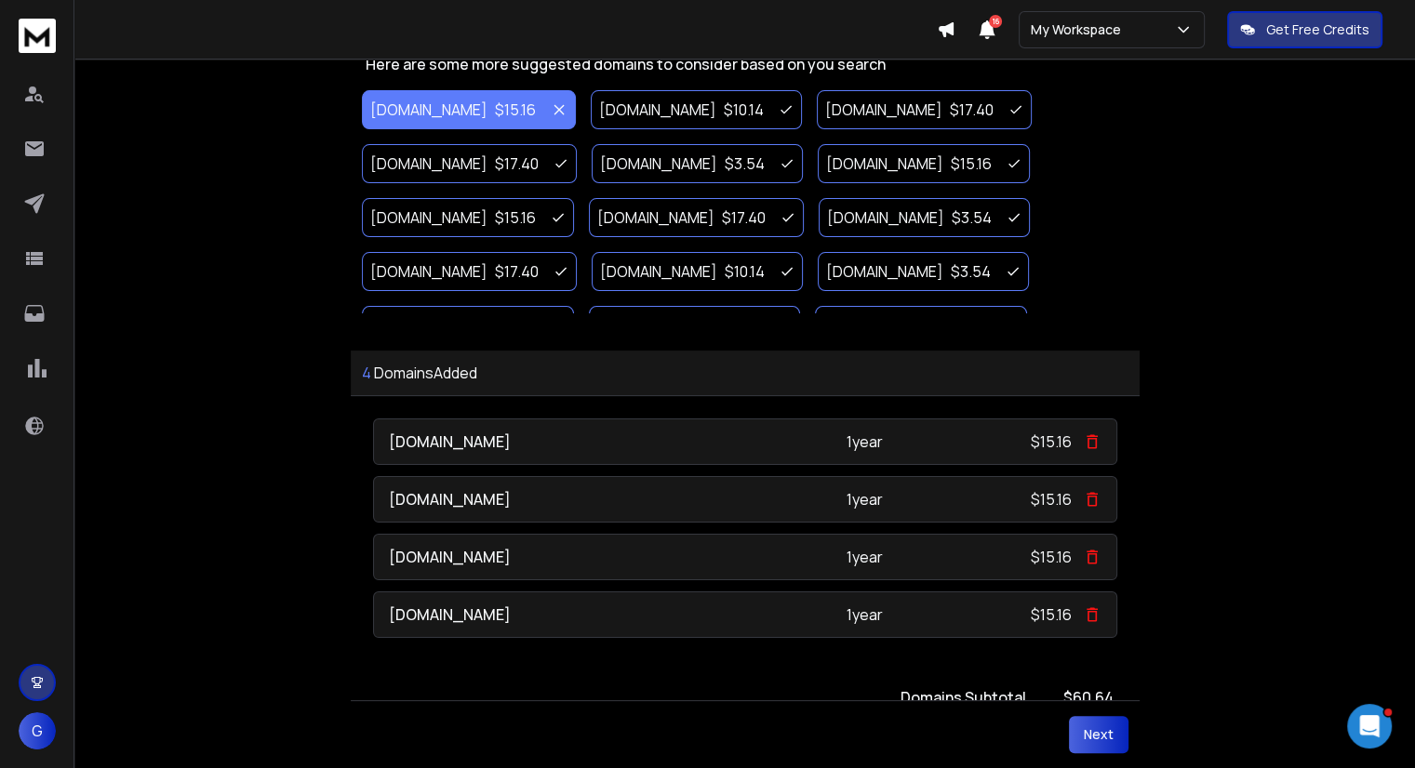
scroll to position [305, 0]
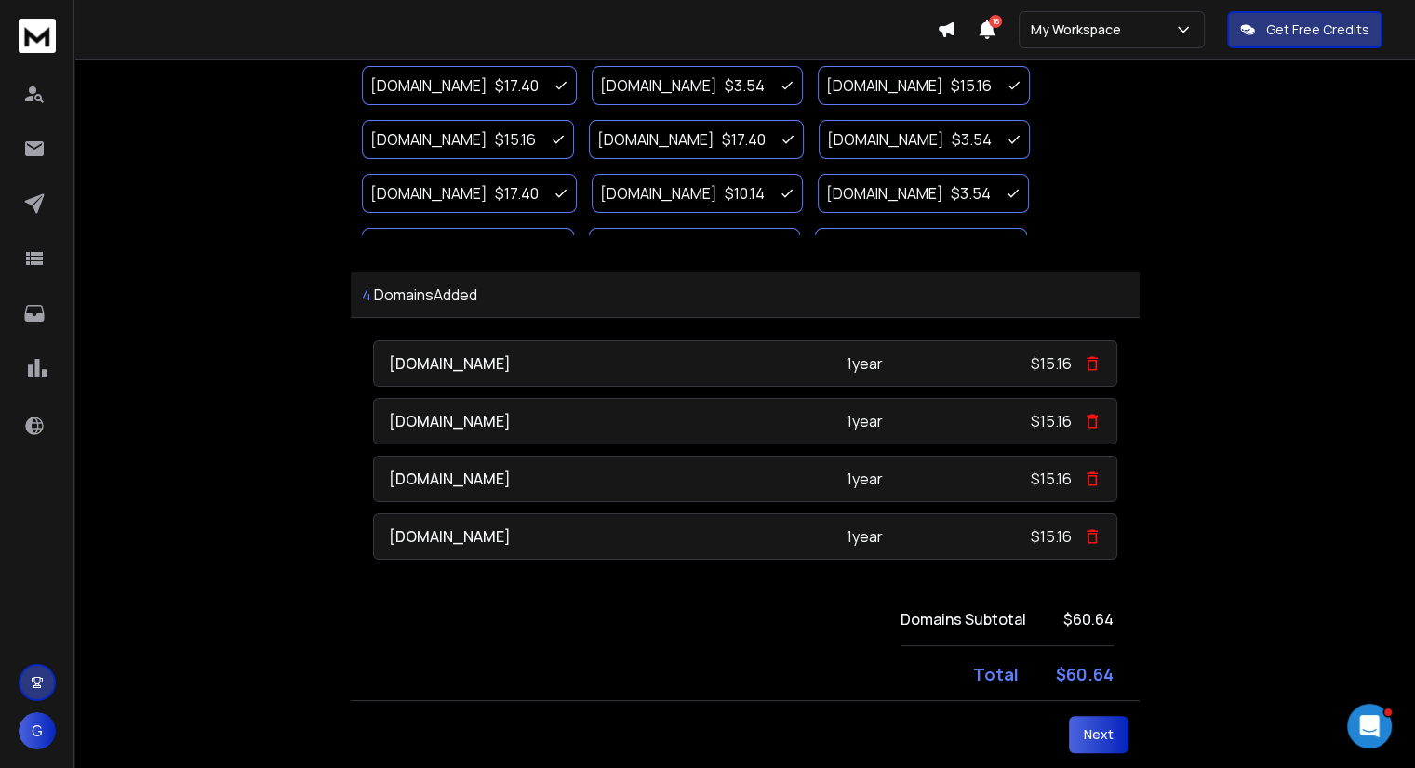
click at [1101, 738] on button "Next" at bounding box center [1099, 734] width 60 height 37
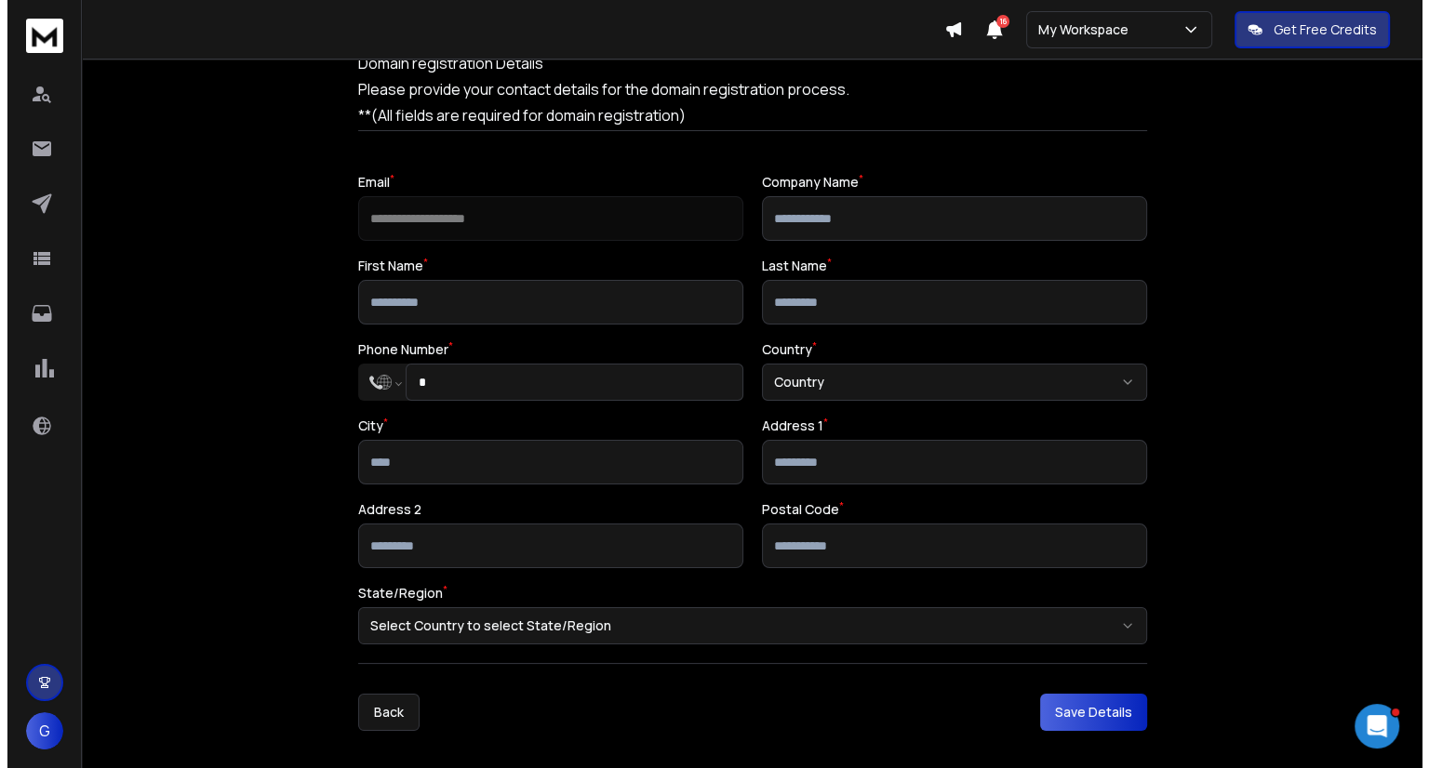
scroll to position [130, 0]
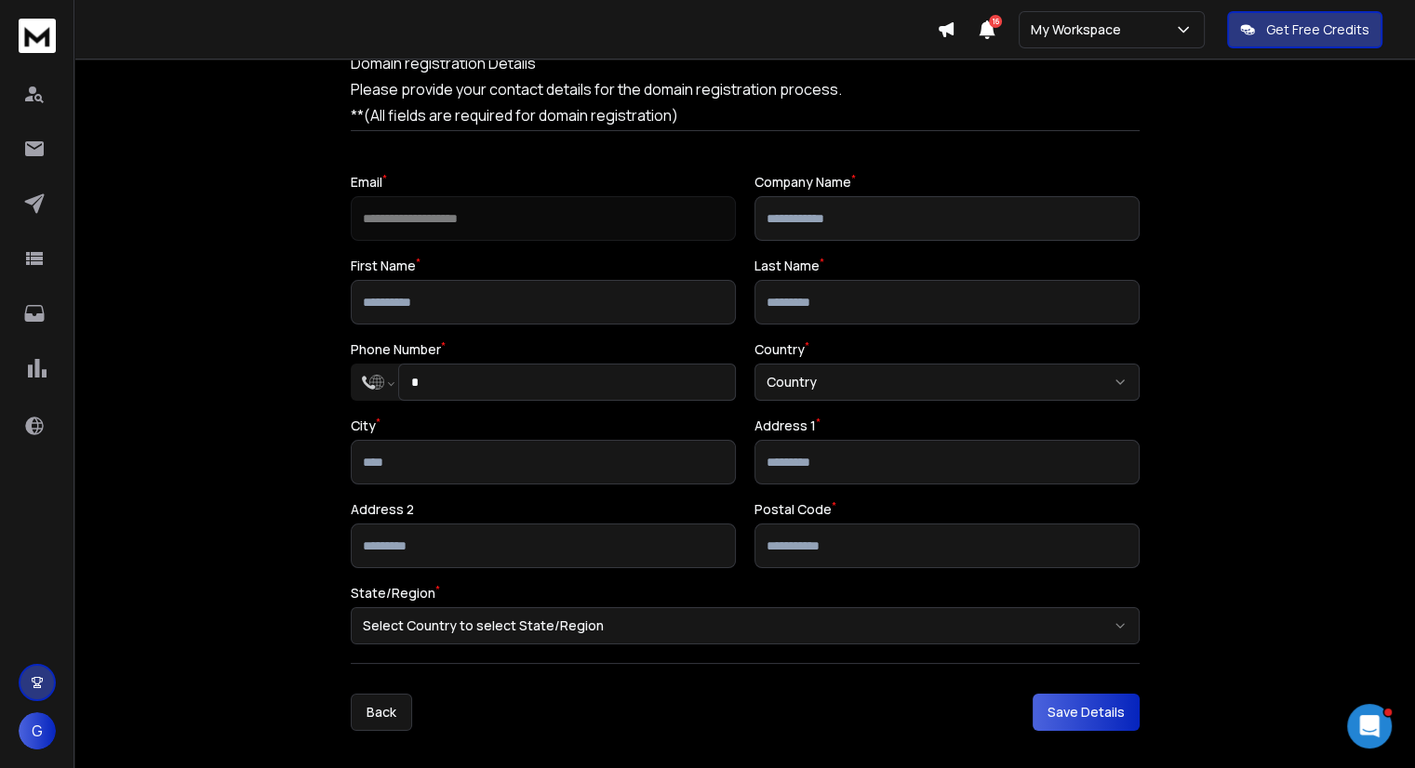
click at [783, 208] on input "text" at bounding box center [946, 218] width 385 height 45
type input "**********"
click at [527, 306] on input "text" at bounding box center [543, 302] width 385 height 45
type input "*****"
type input "*********"
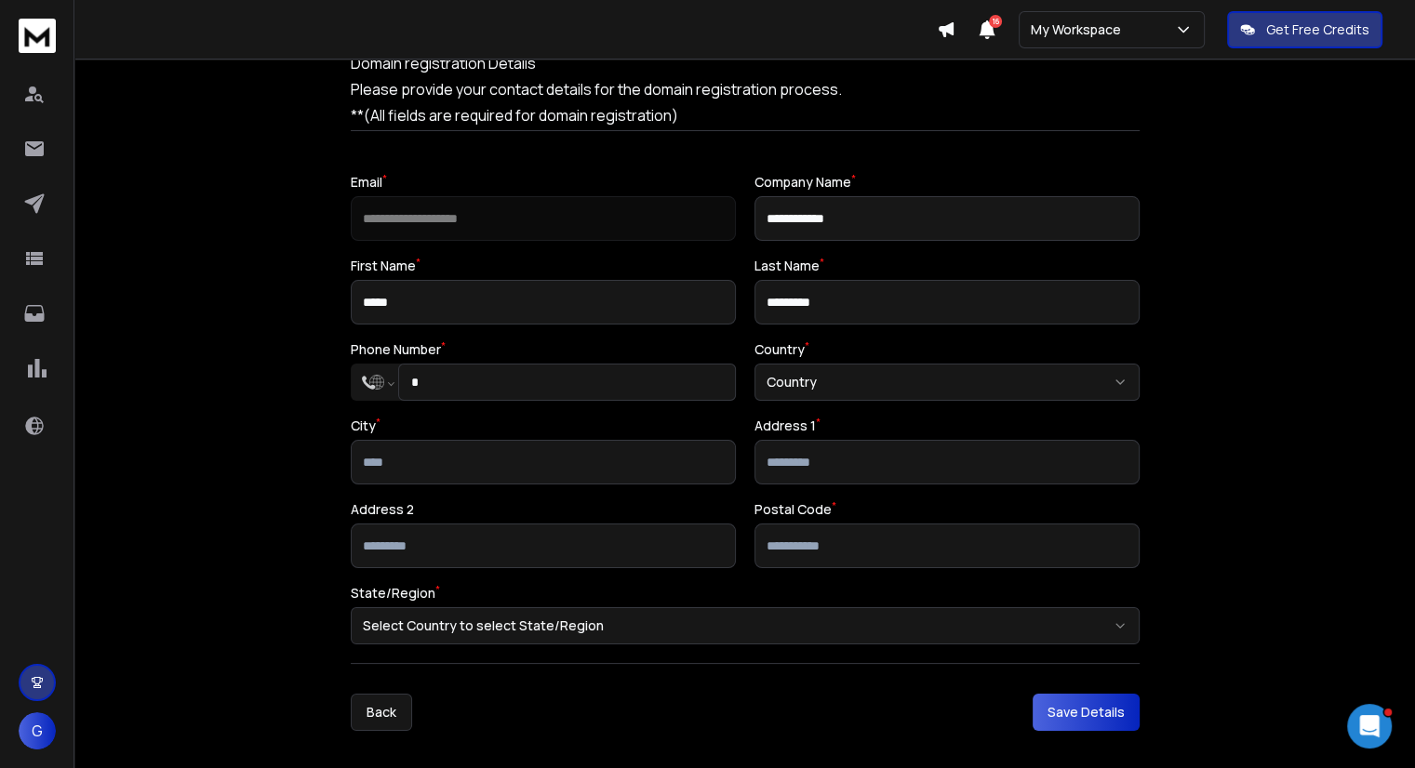
select select "**"
type input "******"
type input "**********"
type input "*****"
click at [525, 384] on input "*" at bounding box center [566, 382] width 337 height 37
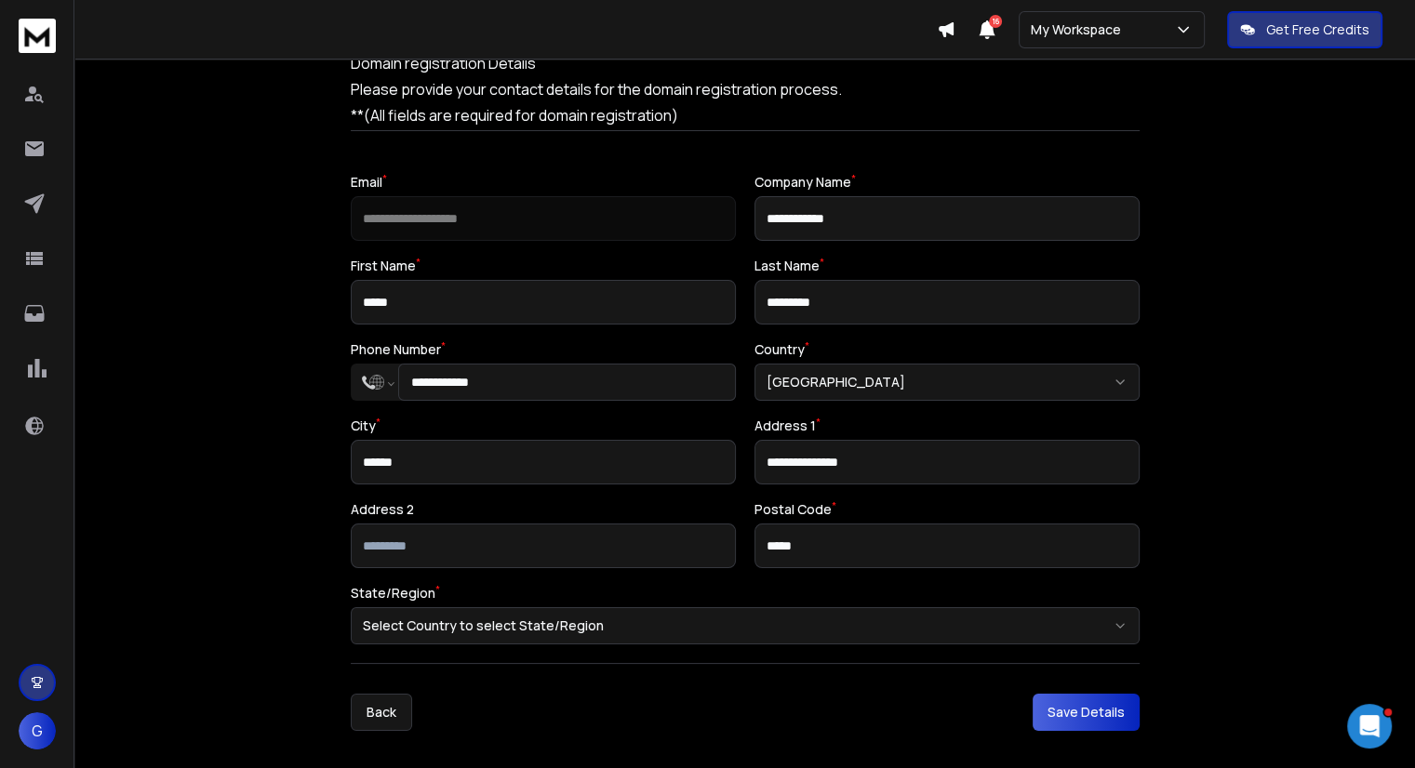
type input "**********"
click at [814, 388] on button "Uzbekistan" at bounding box center [946, 382] width 385 height 37
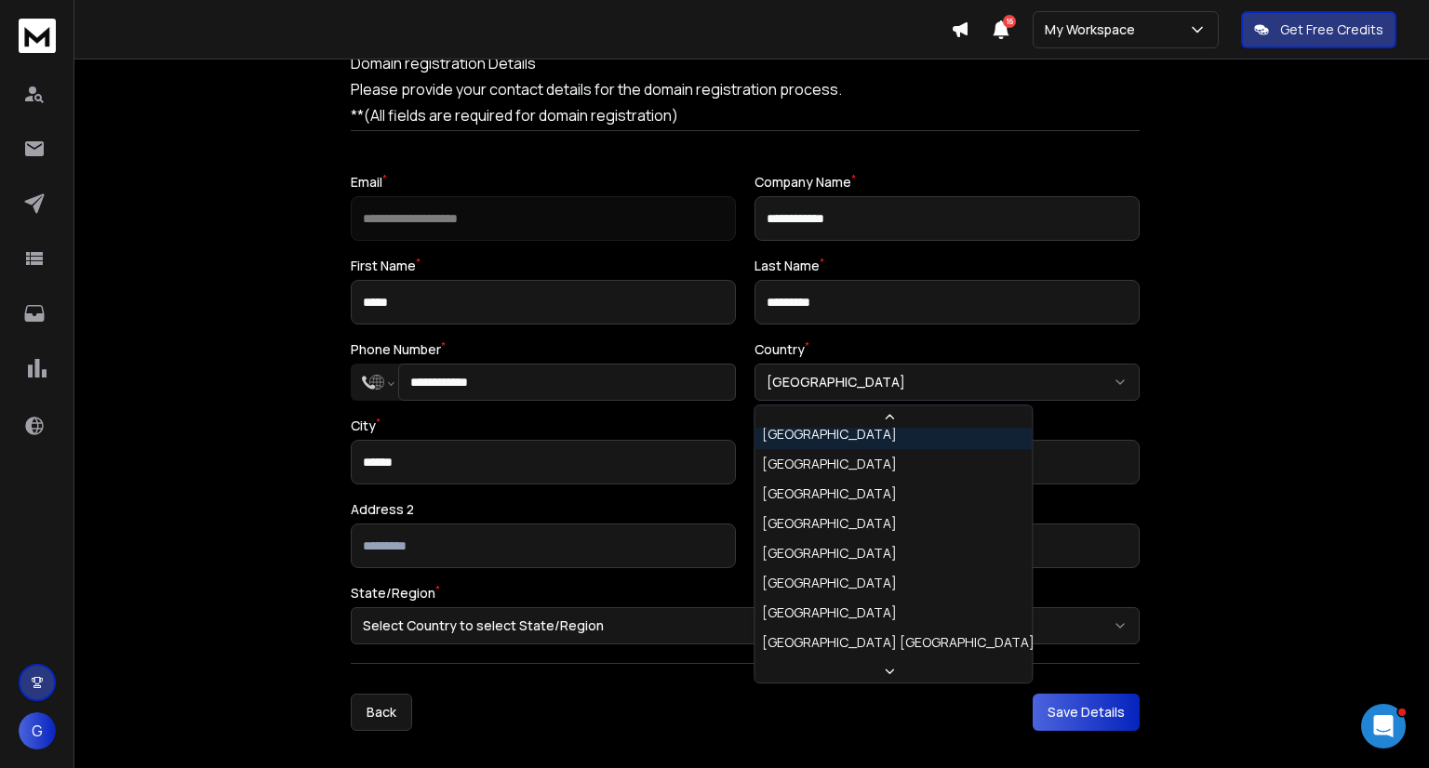
scroll to position [6664, 0]
select select "**"
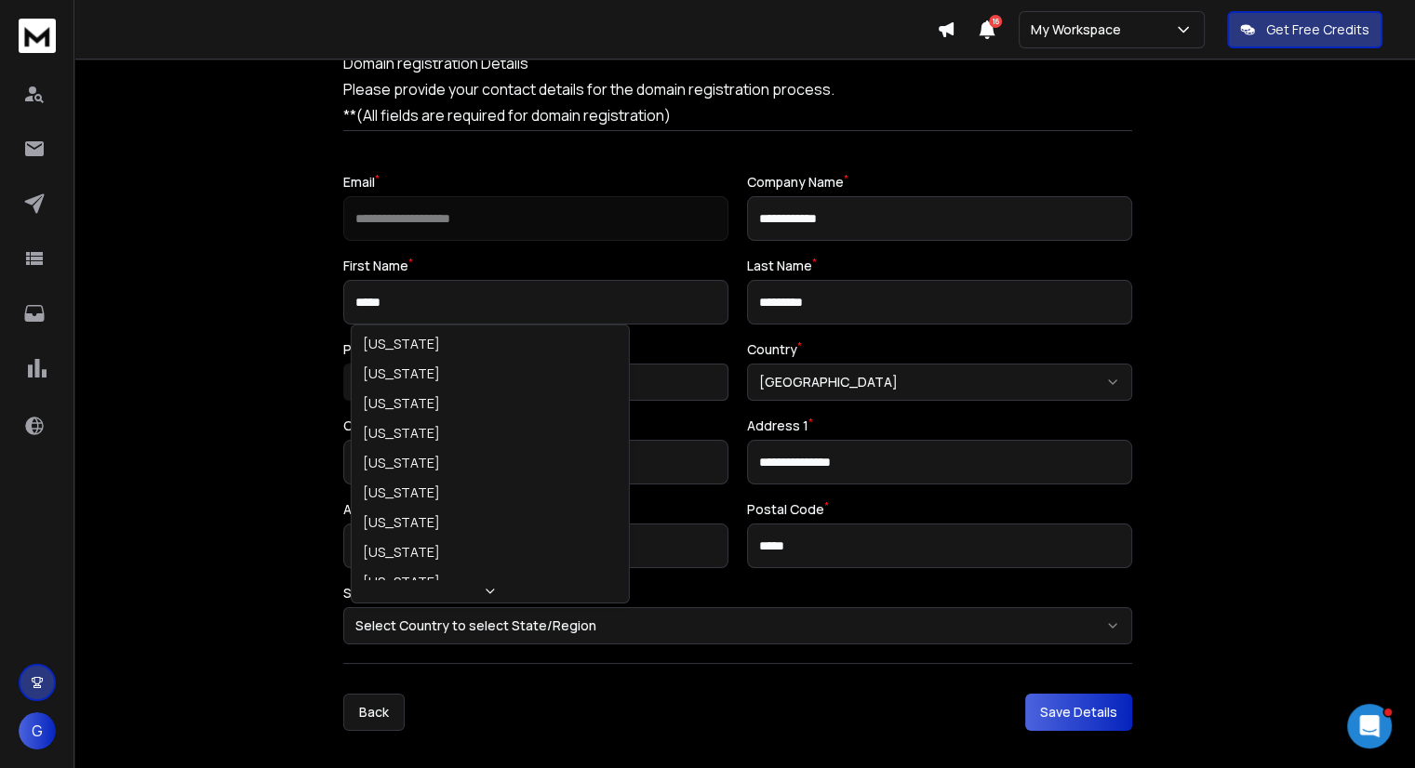
click at [774, 639] on button "Select Country to select State/Region" at bounding box center [737, 625] width 789 height 37
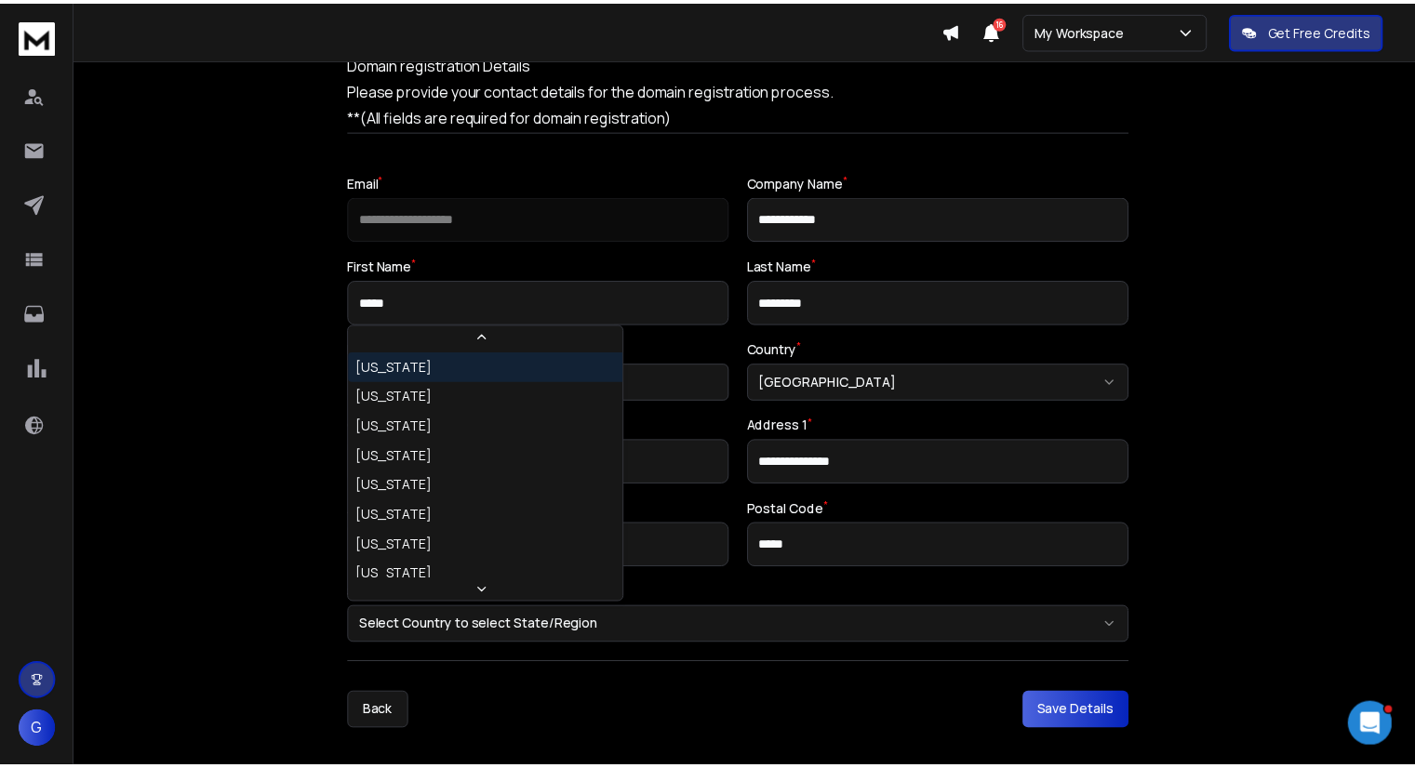
scroll to position [300, 0]
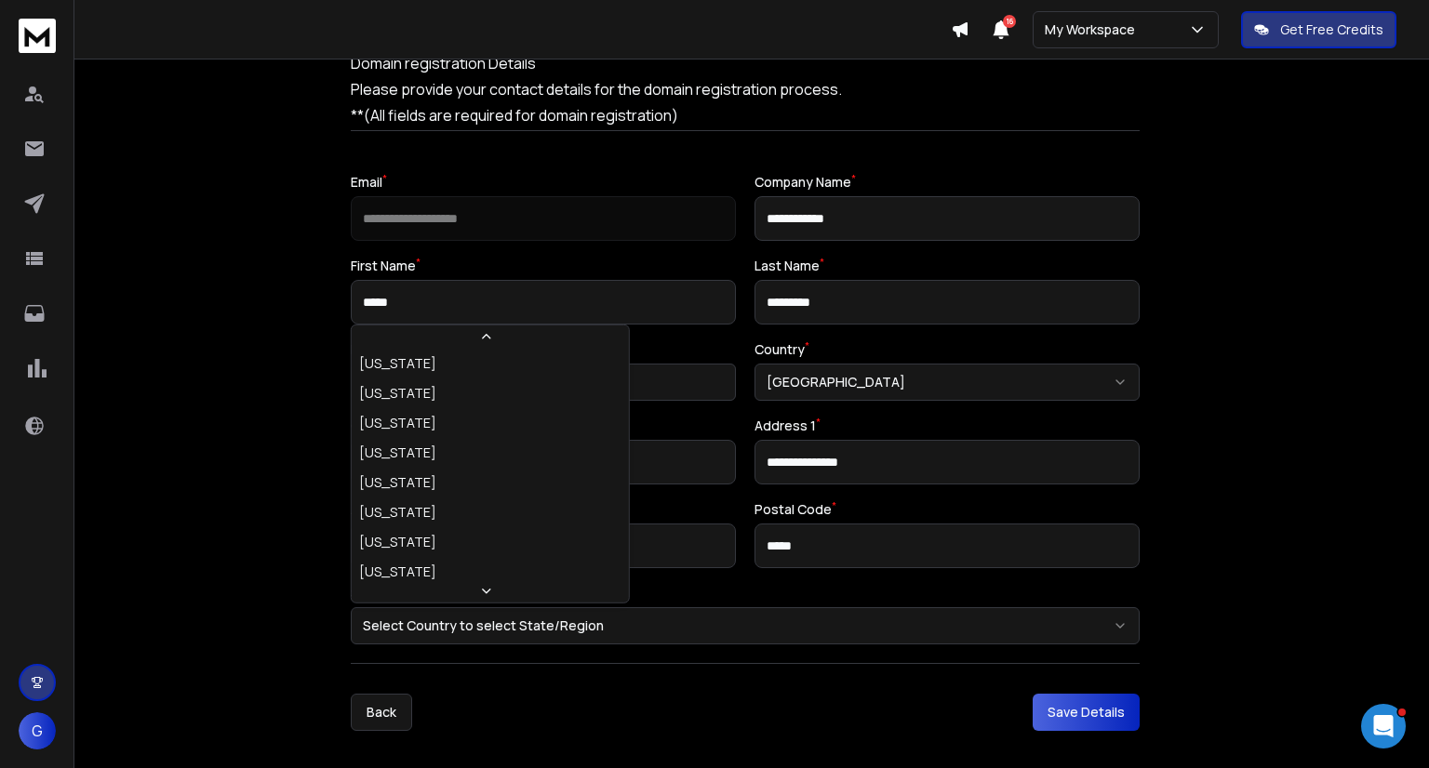
select select "********"
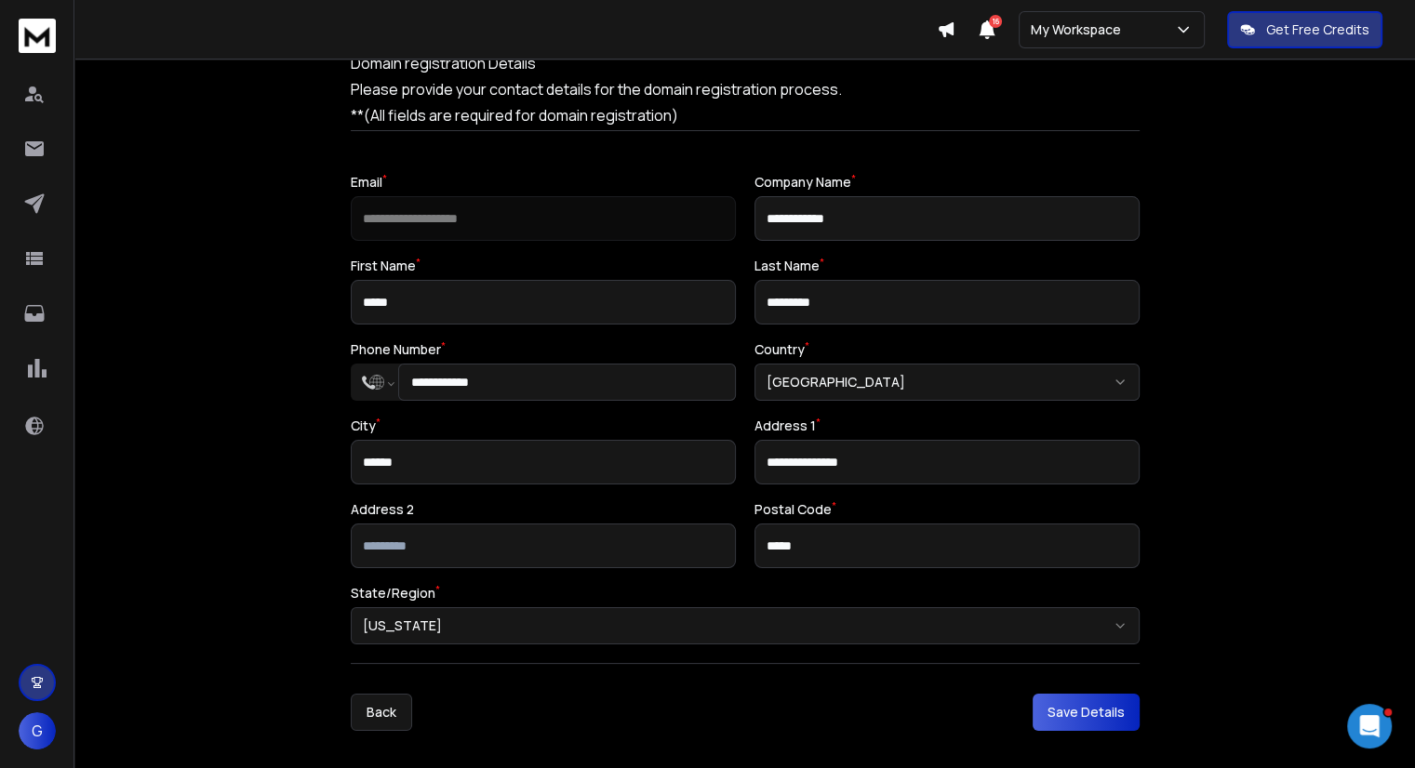
click at [1110, 702] on button "Save Details" at bounding box center [1085, 712] width 107 height 37
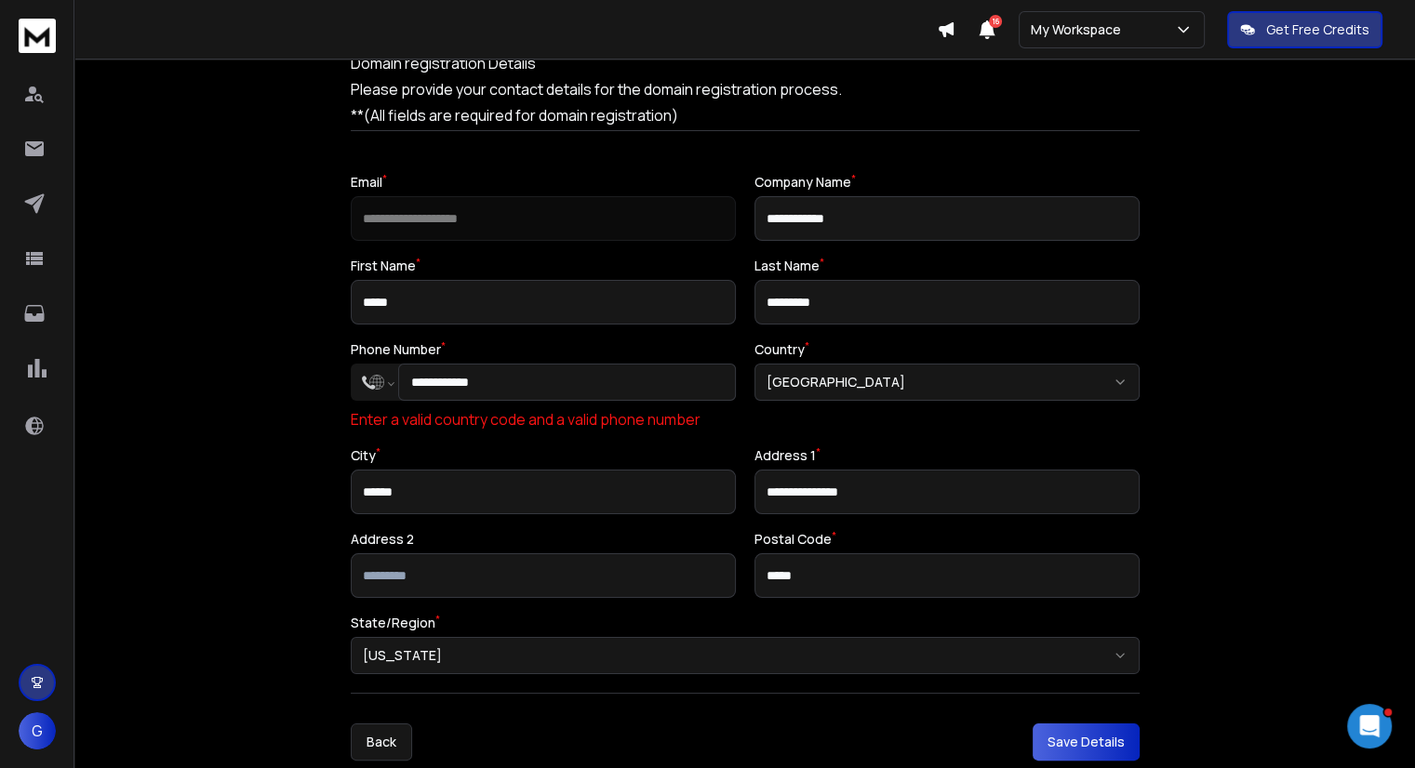
click at [421, 381] on input "**********" at bounding box center [566, 382] width 337 height 37
type input "**********"
click at [282, 469] on section "**********" at bounding box center [744, 285] width 1340 height 712
click at [1069, 750] on button "Save Details" at bounding box center [1085, 742] width 107 height 37
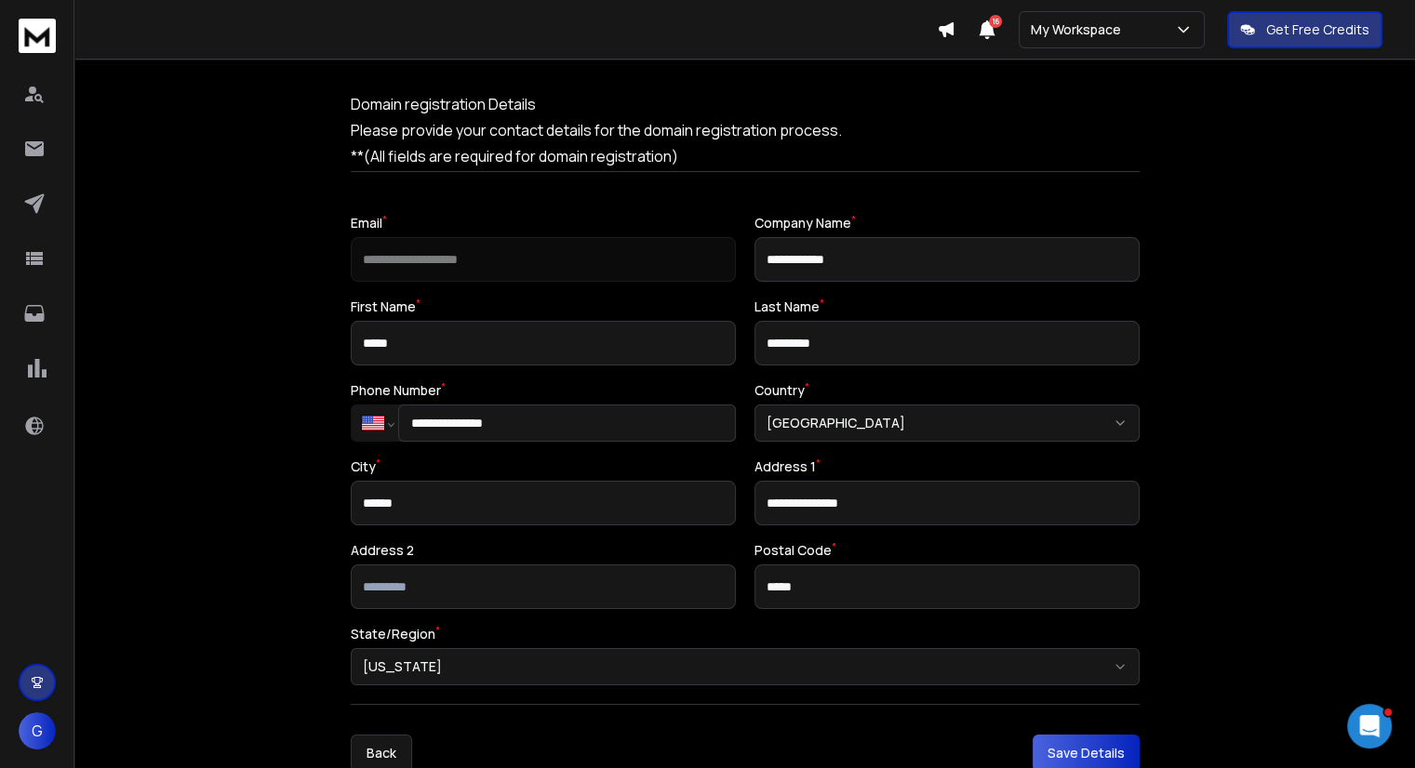
scroll to position [130, 0]
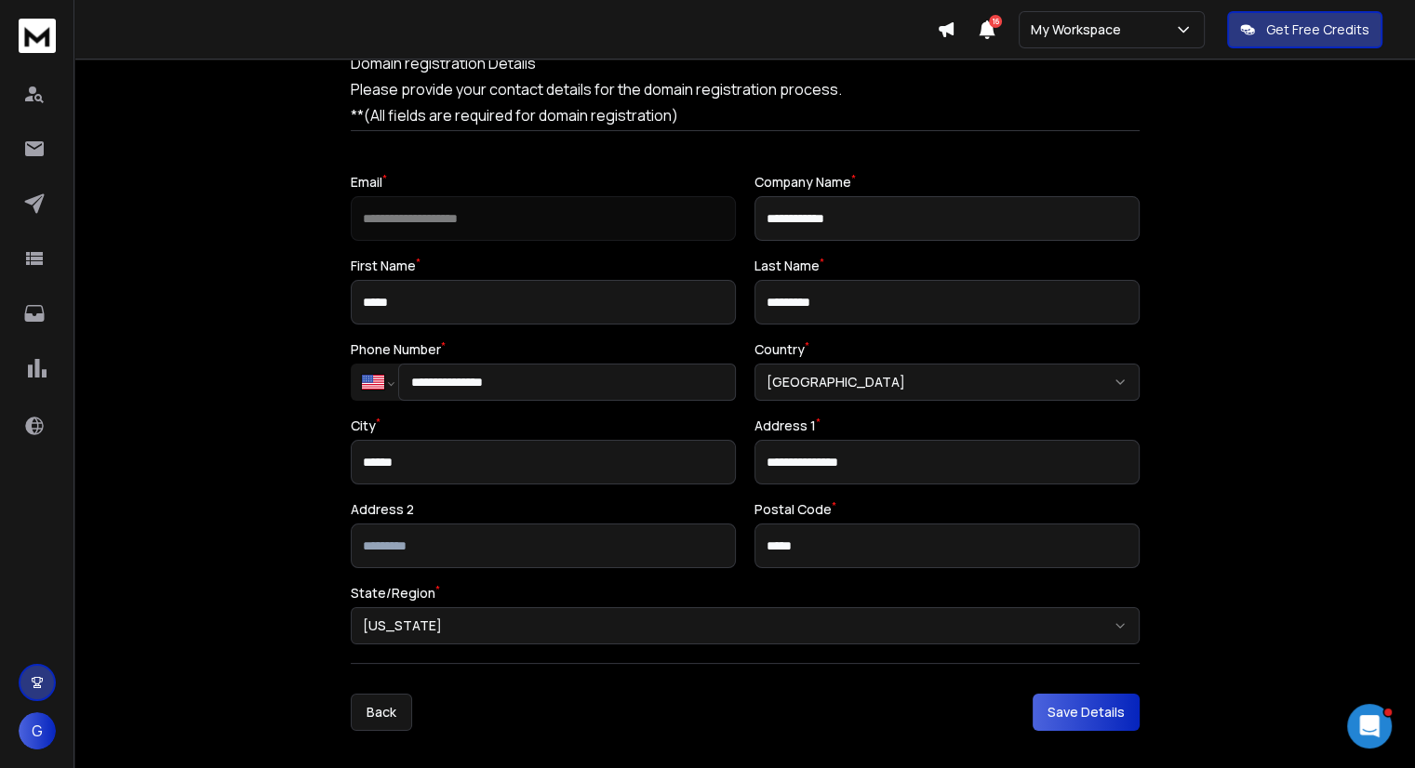
click at [1068, 714] on button "Save Details" at bounding box center [1085, 712] width 107 height 37
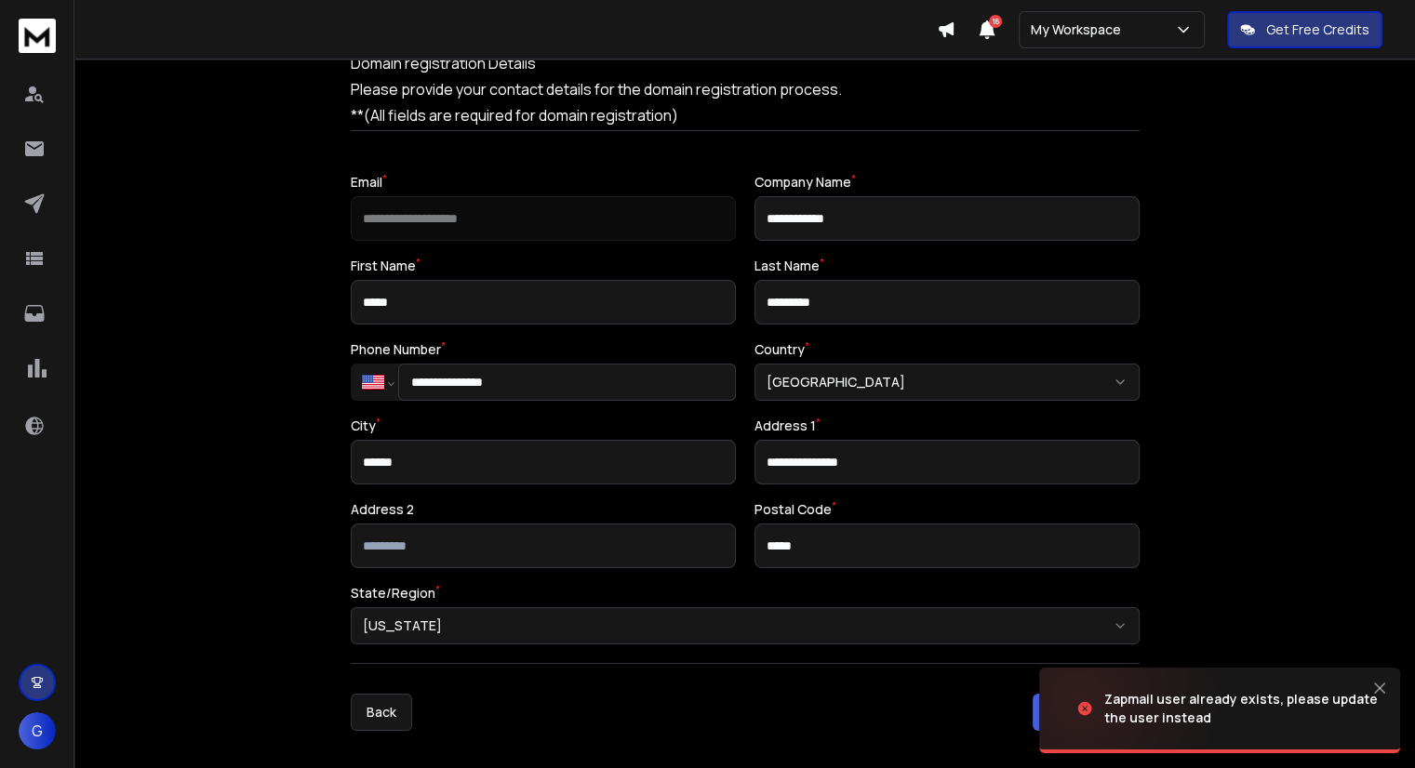
click at [1224, 701] on div "Zapmail user already exists, please update the user instead" at bounding box center [1240, 708] width 273 height 37
drag, startPoint x: 1214, startPoint y: 717, endPoint x: 1112, endPoint y: 671, distance: 111.5
click at [1112, 671] on div "Zapmail user already exists, please update the user instead" at bounding box center [1227, 709] width 346 height 82
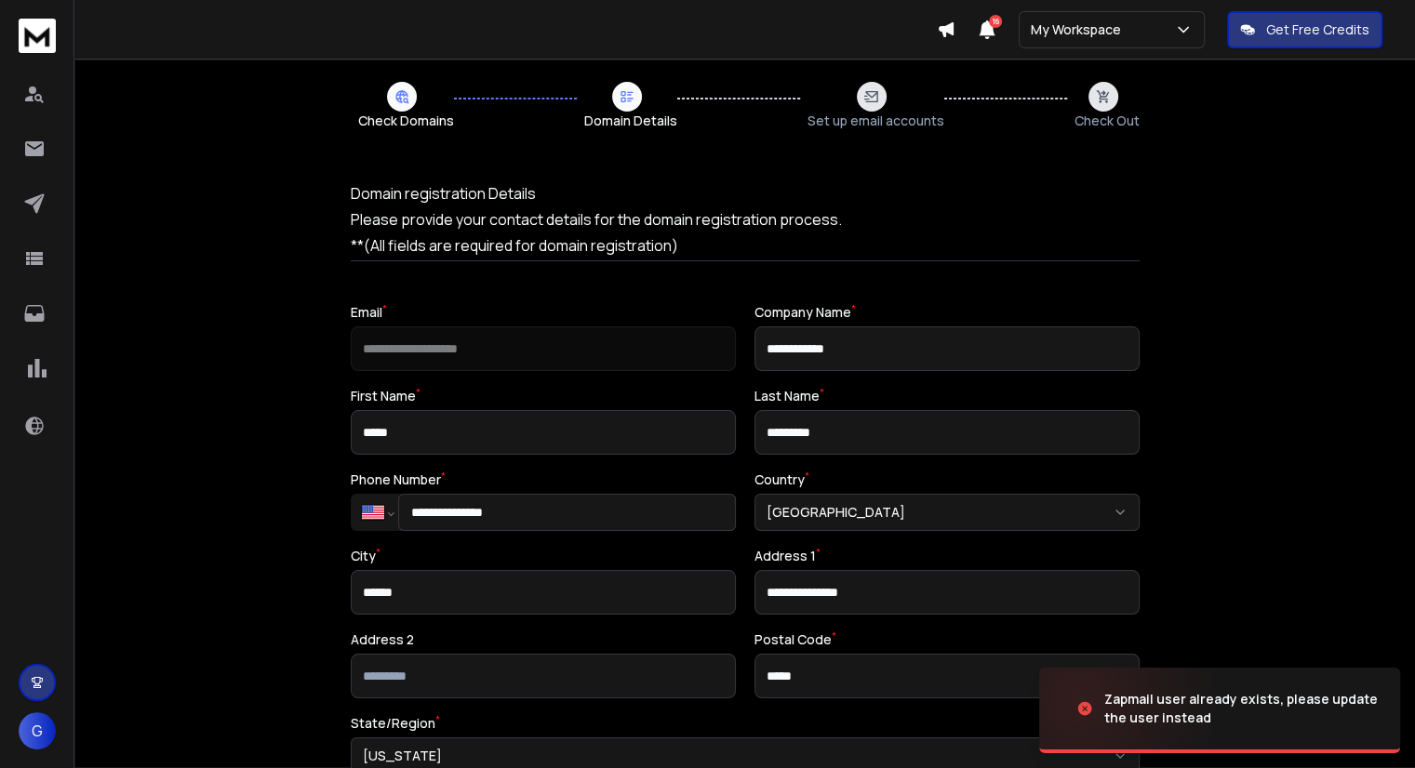
click at [853, 433] on input "*********" at bounding box center [946, 432] width 385 height 45
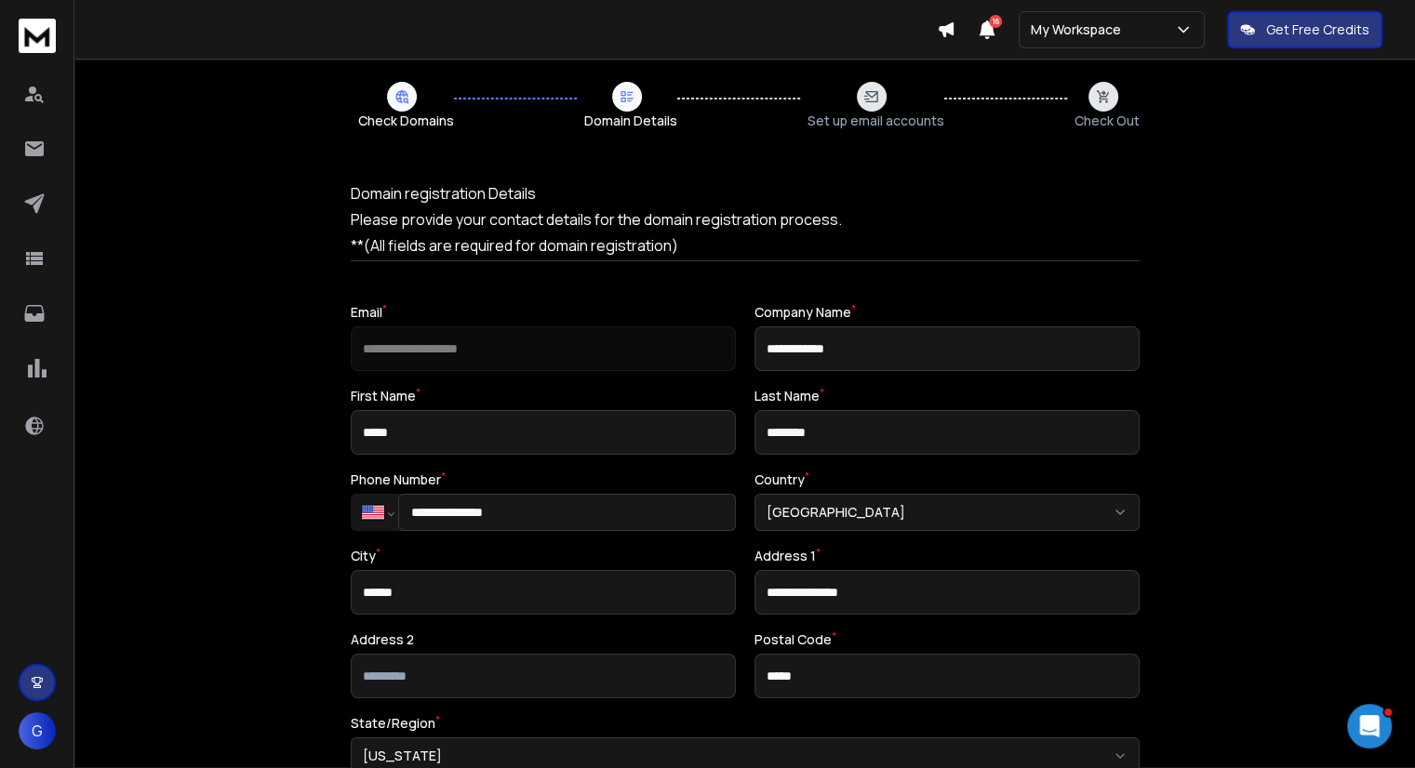
type input "********"
click at [1270, 477] on section "**********" at bounding box center [744, 416] width 1340 height 712
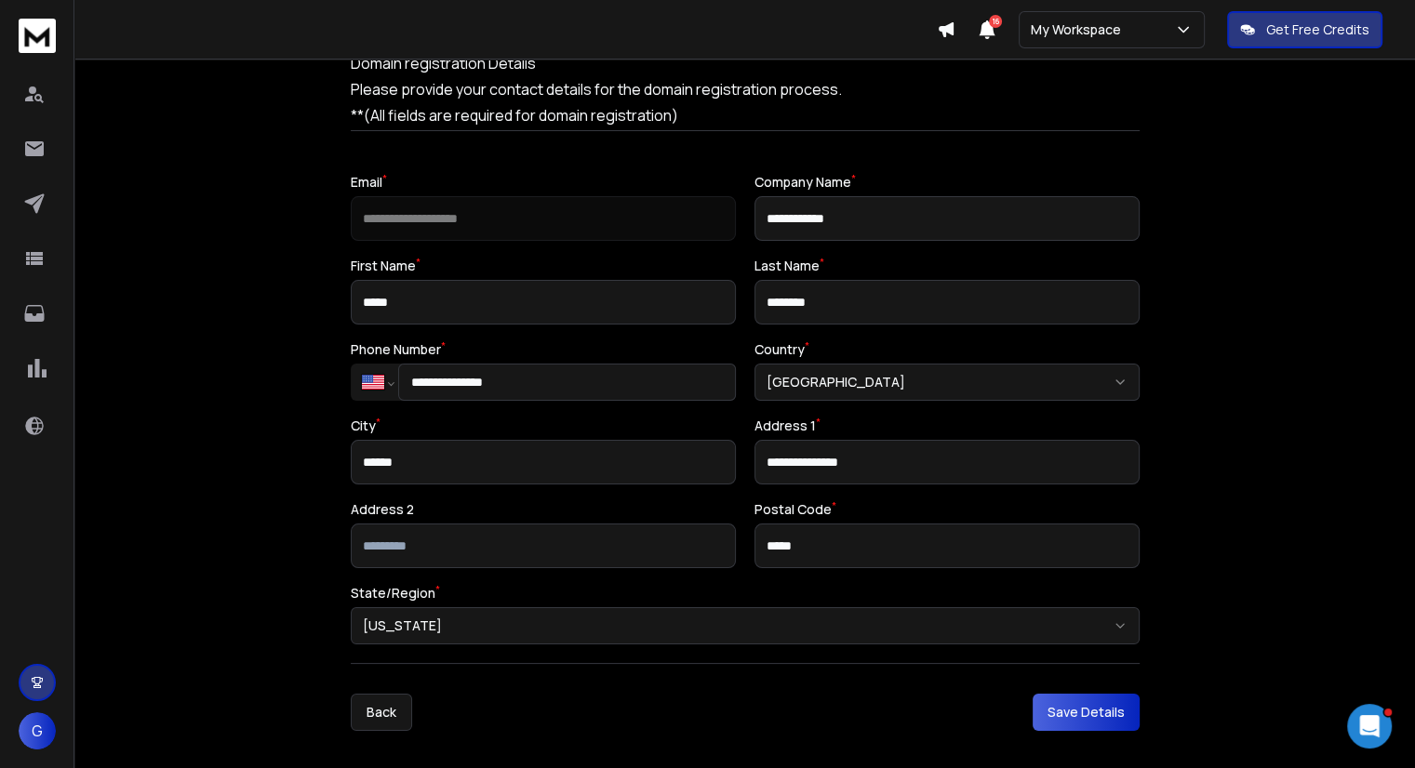
click at [1107, 701] on button "Save Details" at bounding box center [1085, 712] width 107 height 37
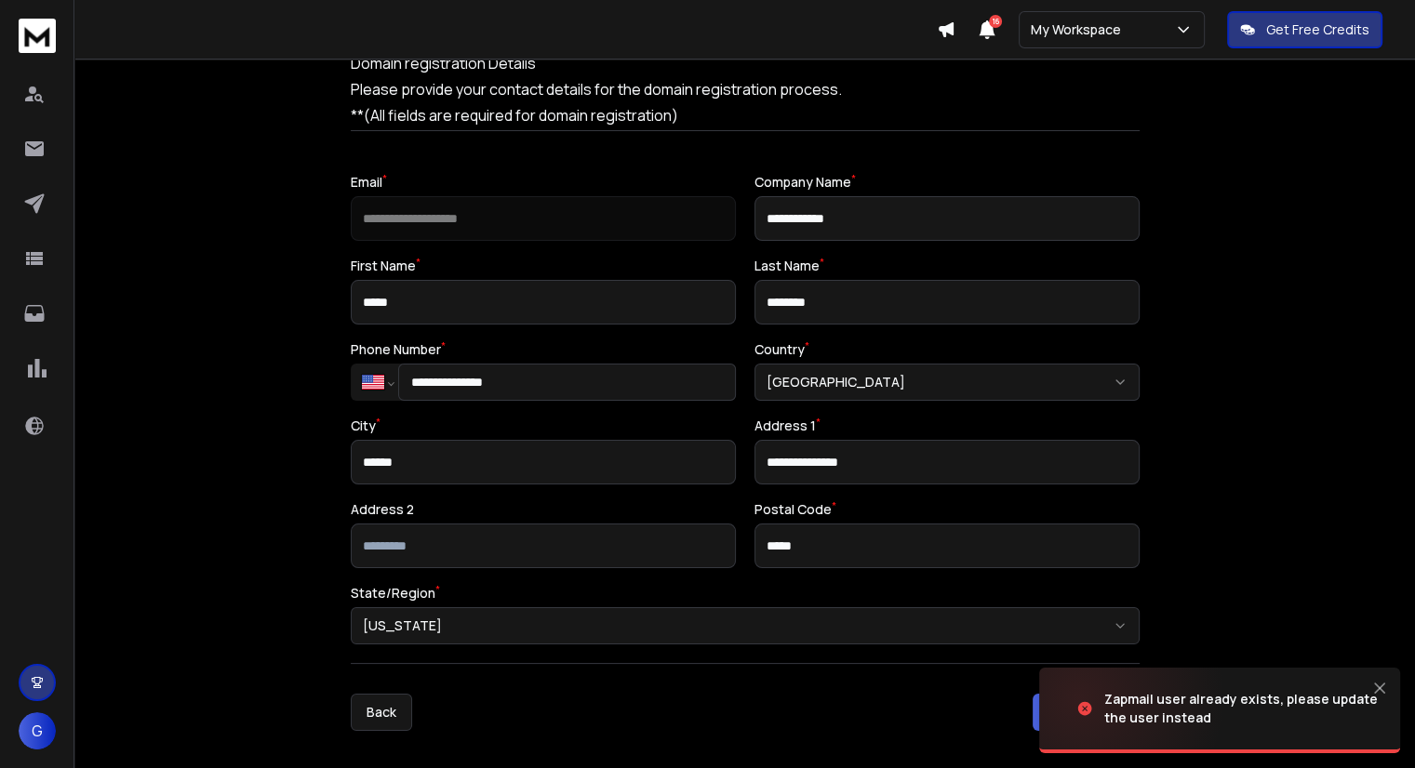
click at [1287, 702] on div "Zapmail user already exists, please update the user instead" at bounding box center [1240, 708] width 273 height 37
click at [297, 306] on section "**********" at bounding box center [744, 285] width 1340 height 712
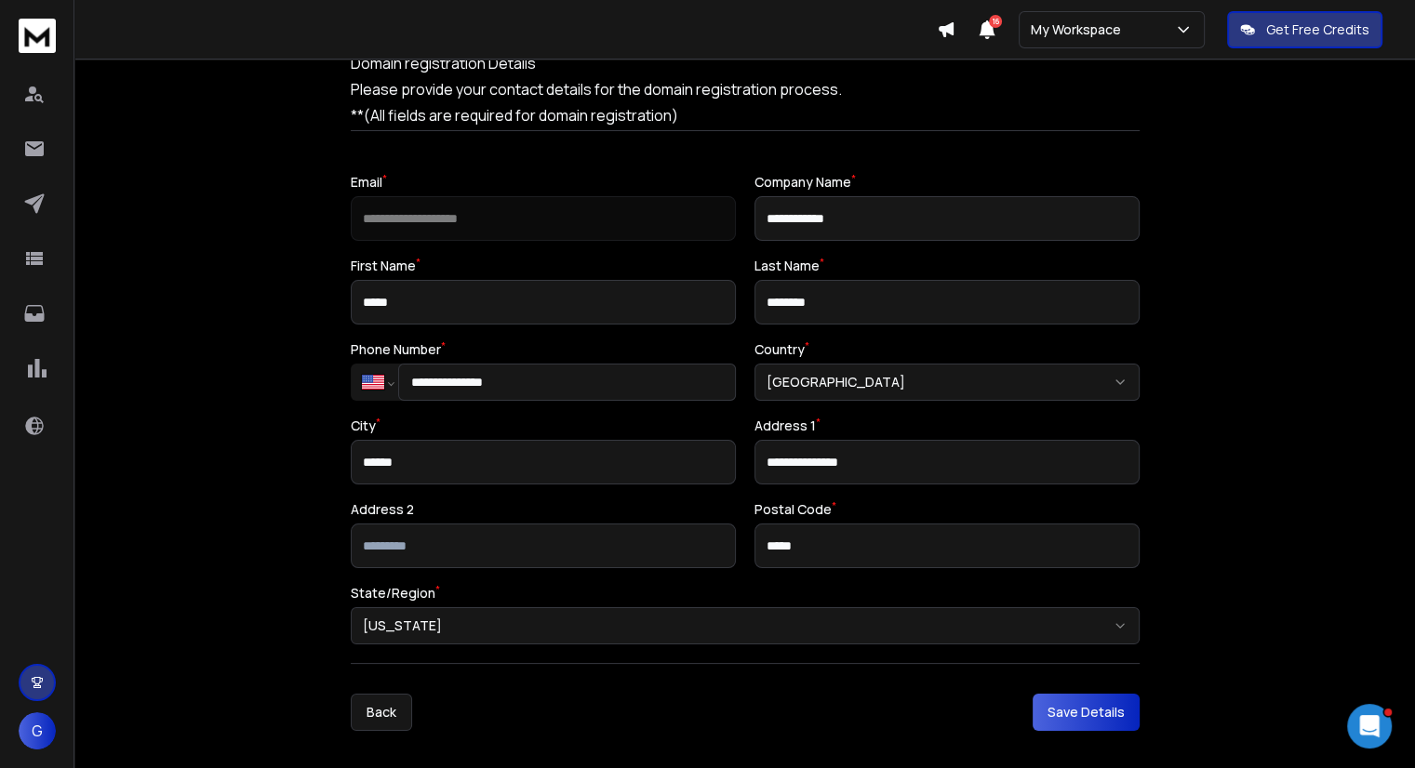
click at [859, 216] on input "**********" at bounding box center [946, 218] width 385 height 45
click at [831, 220] on input "**********" at bounding box center [946, 218] width 385 height 45
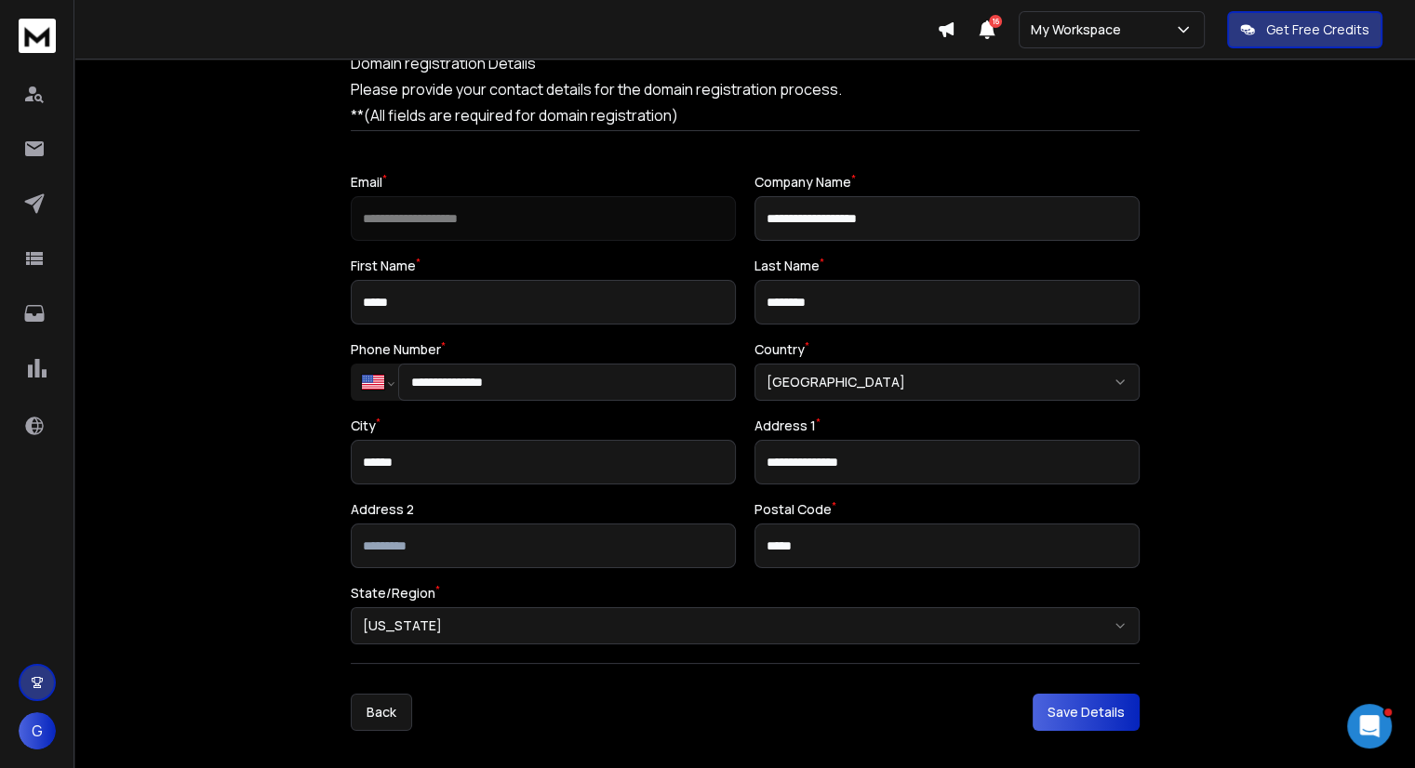
type input "**********"
click at [320, 440] on section "**********" at bounding box center [744, 285] width 1340 height 712
click at [1077, 695] on button "Save Details" at bounding box center [1085, 712] width 107 height 37
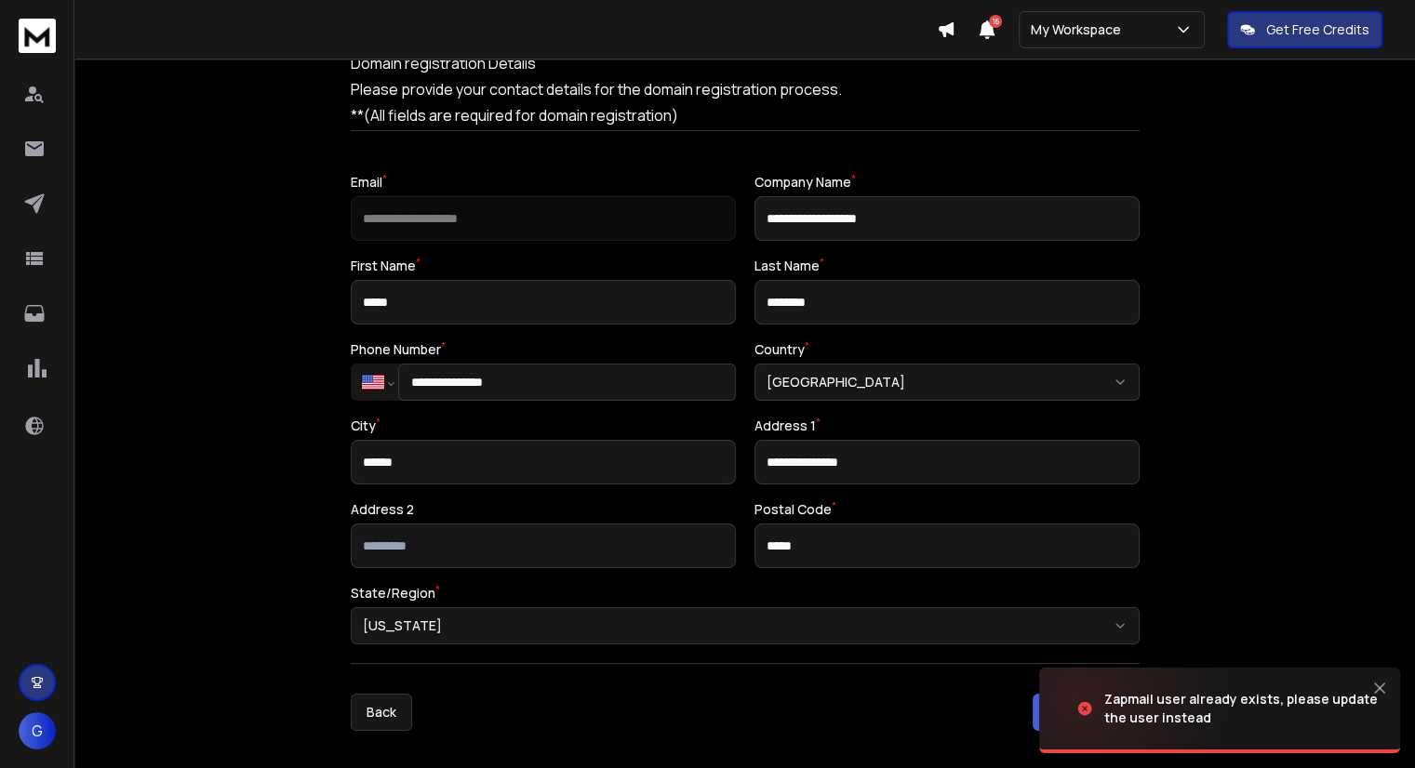
click at [1249, 686] on div "Zapmail user already exists, please update the user instead" at bounding box center [1227, 709] width 346 height 82
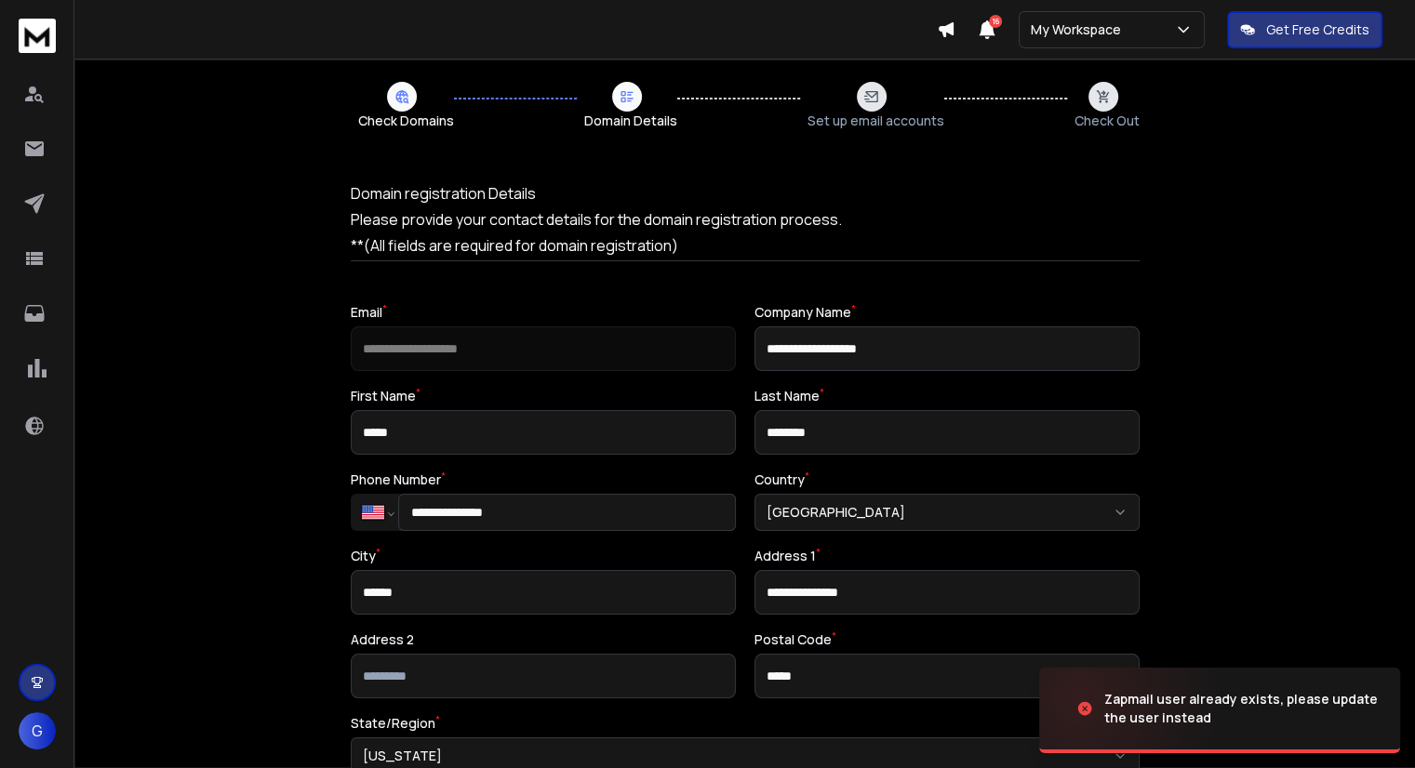
click at [287, 522] on section "**********" at bounding box center [744, 416] width 1340 height 712
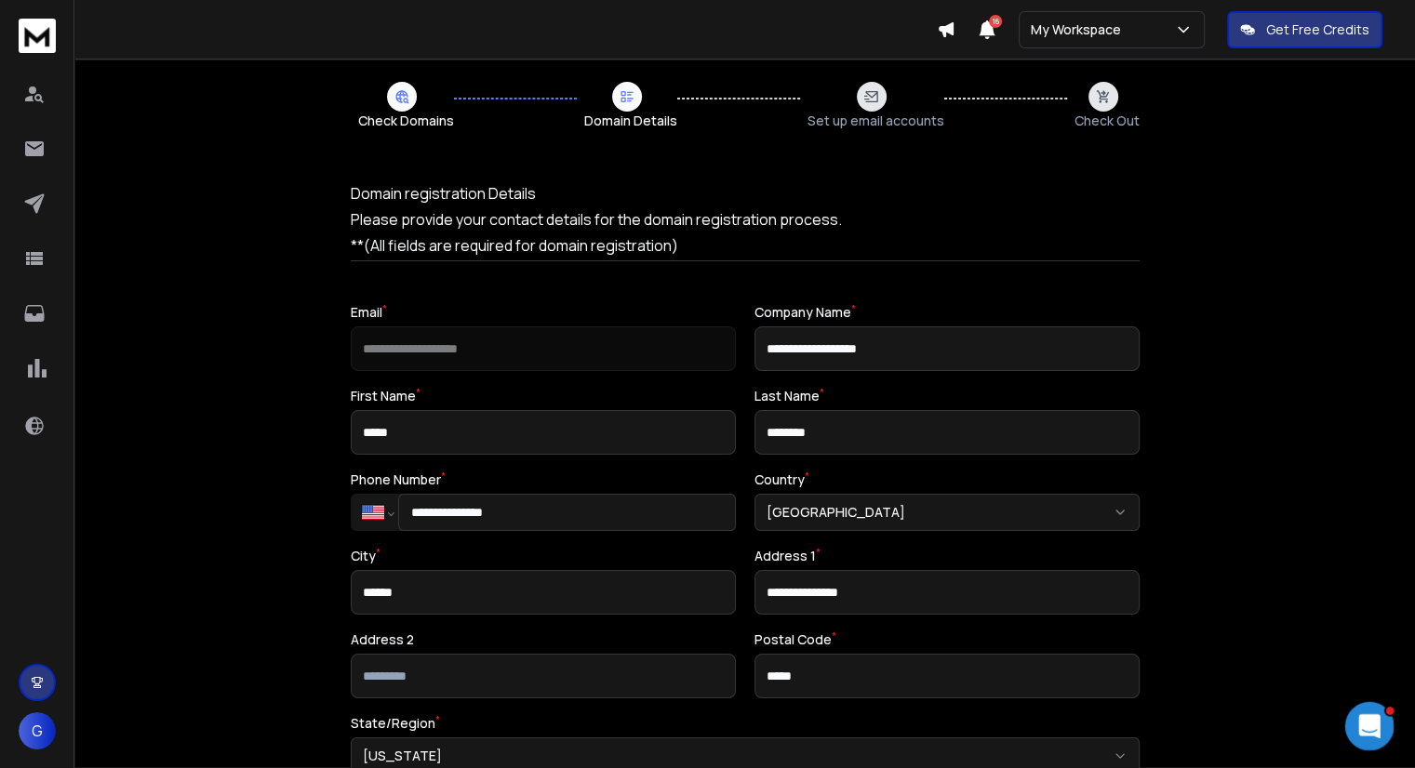
click at [1364, 712] on icon "Open Intercom Messenger" at bounding box center [1366, 724] width 31 height 31
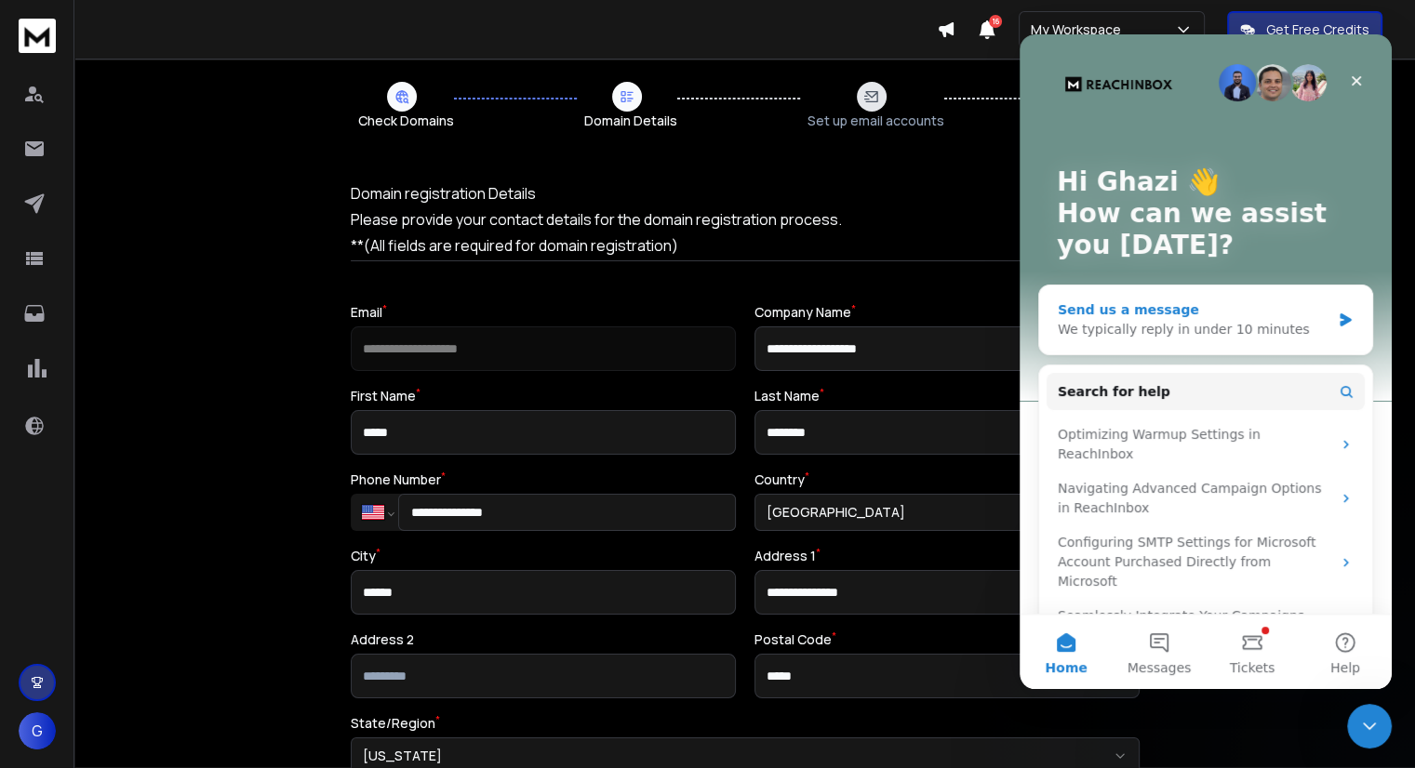
click at [1171, 339] on div "Send us a message We typically reply in under 10 minutes" at bounding box center [1205, 320] width 333 height 69
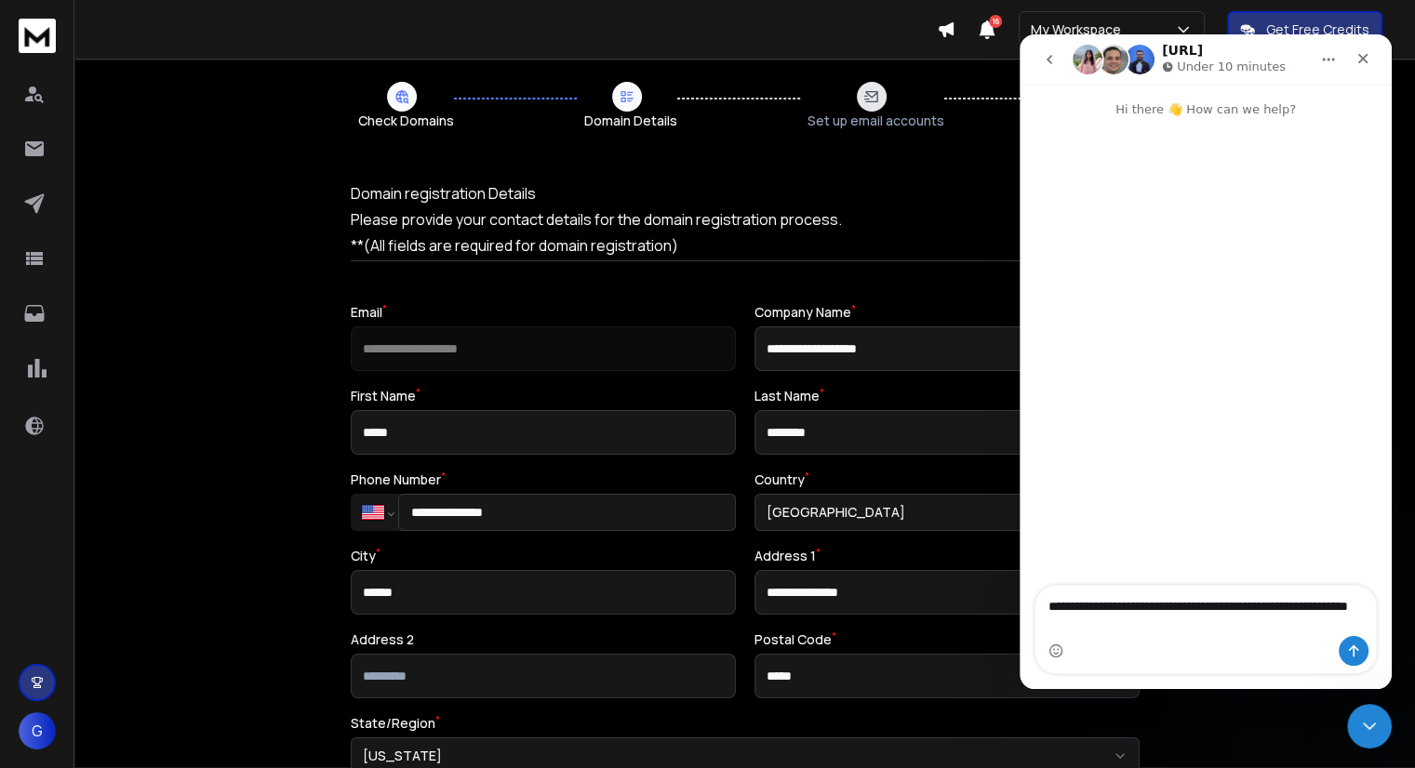
type textarea "**********"
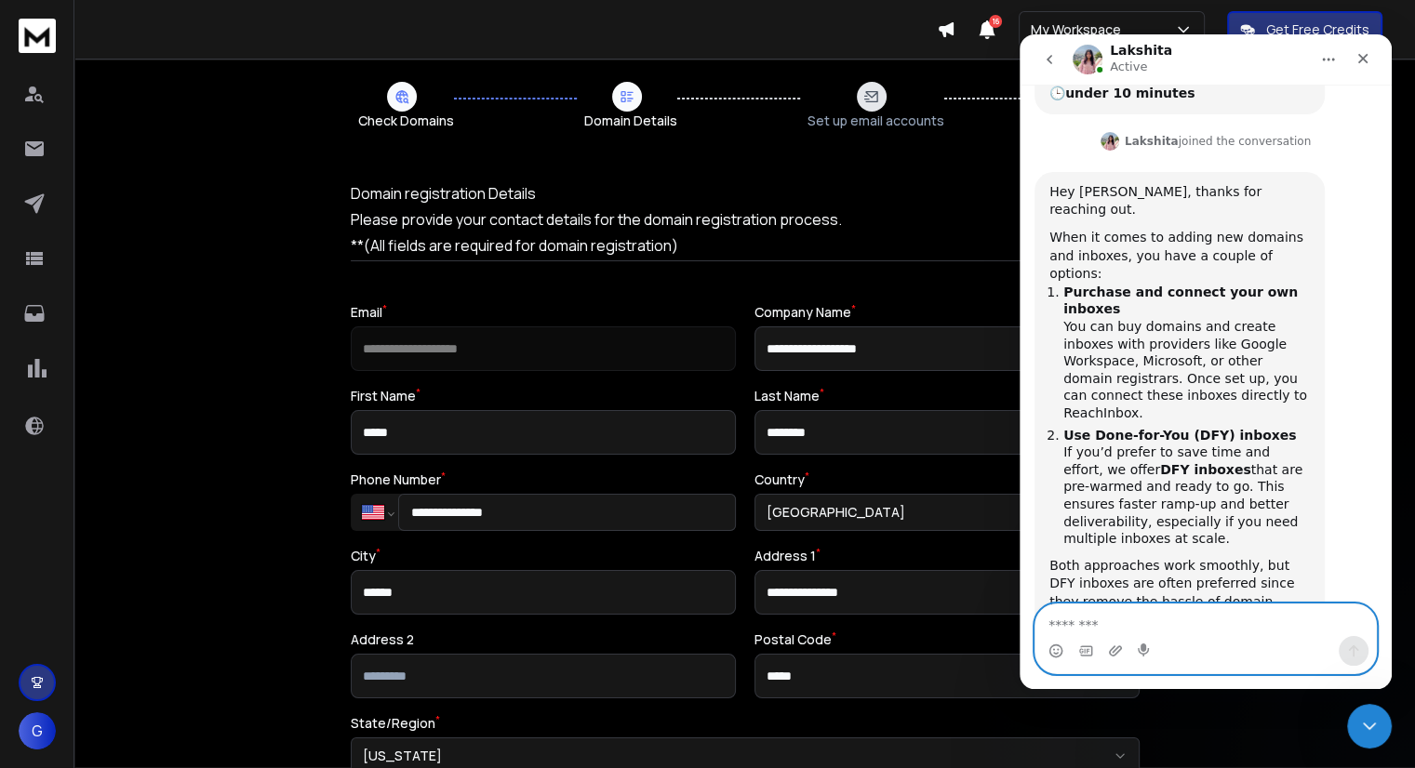
scroll to position [246, 0]
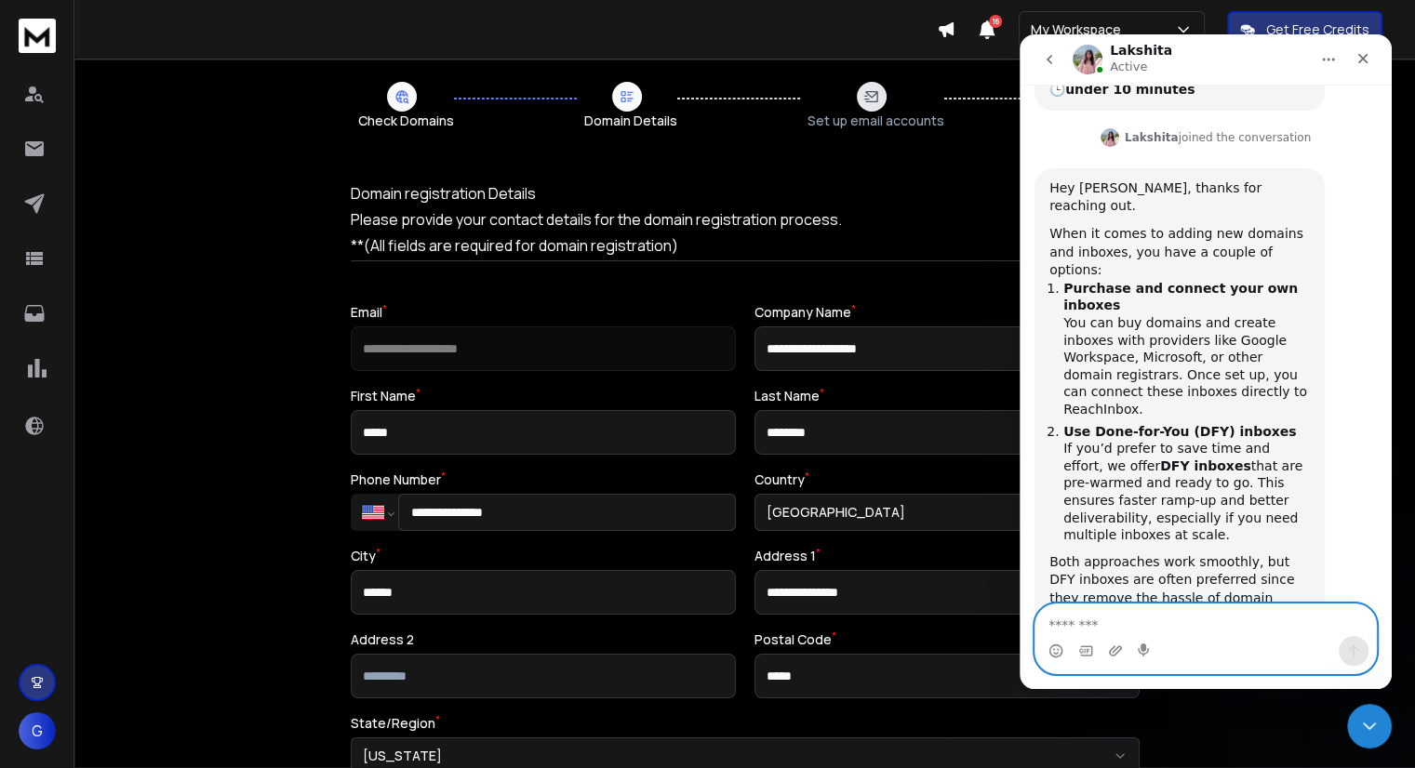
click at [1206, 626] on textarea "Message…" at bounding box center [1205, 621] width 340 height 32
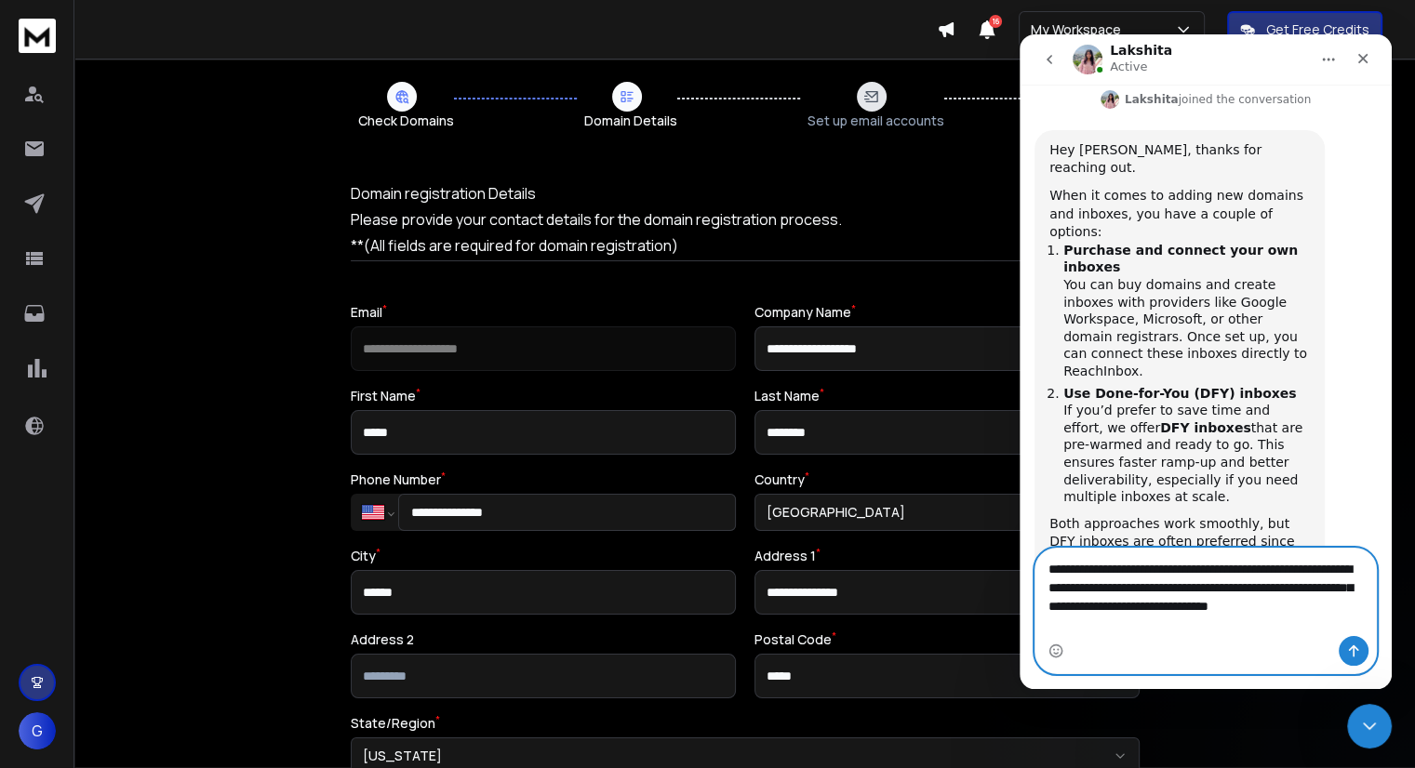
scroll to position [302, 0]
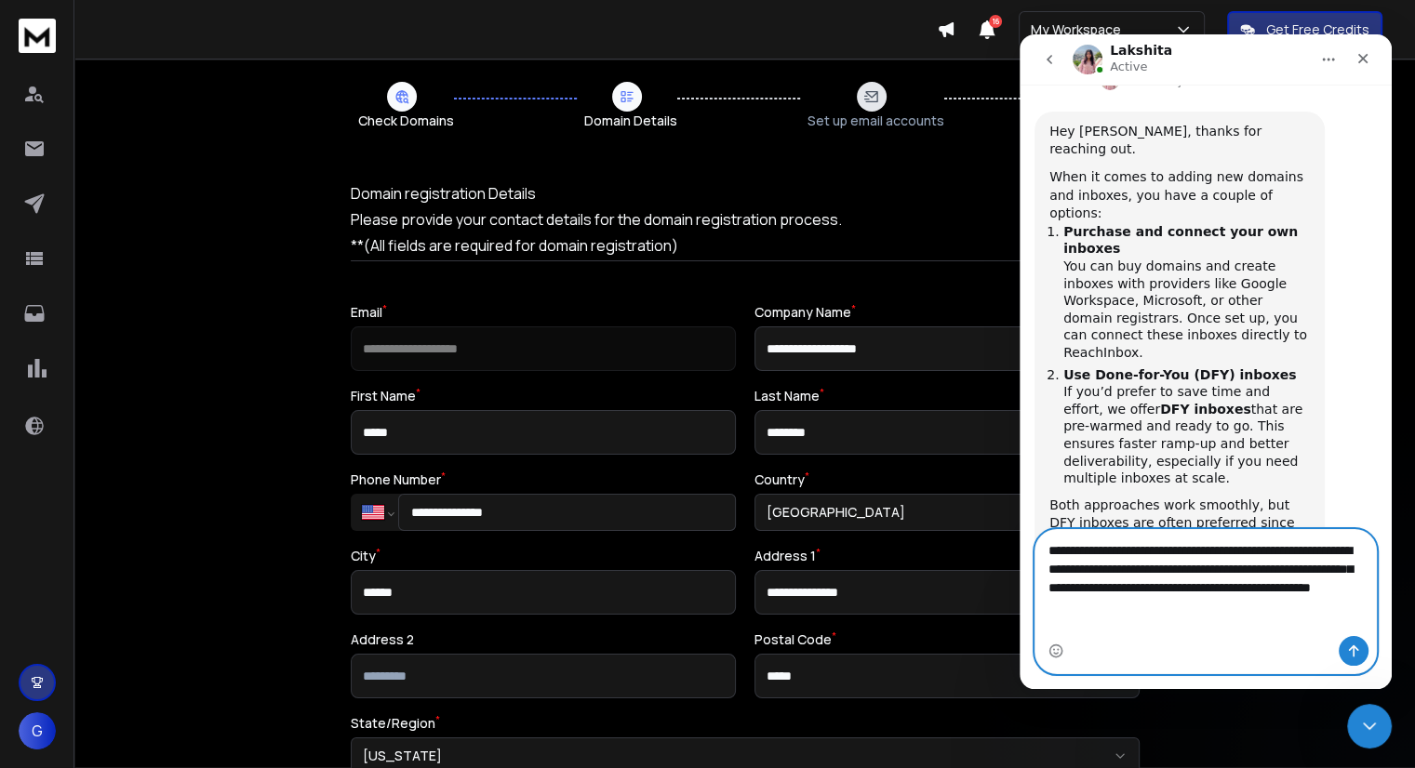
type textarea "**********"
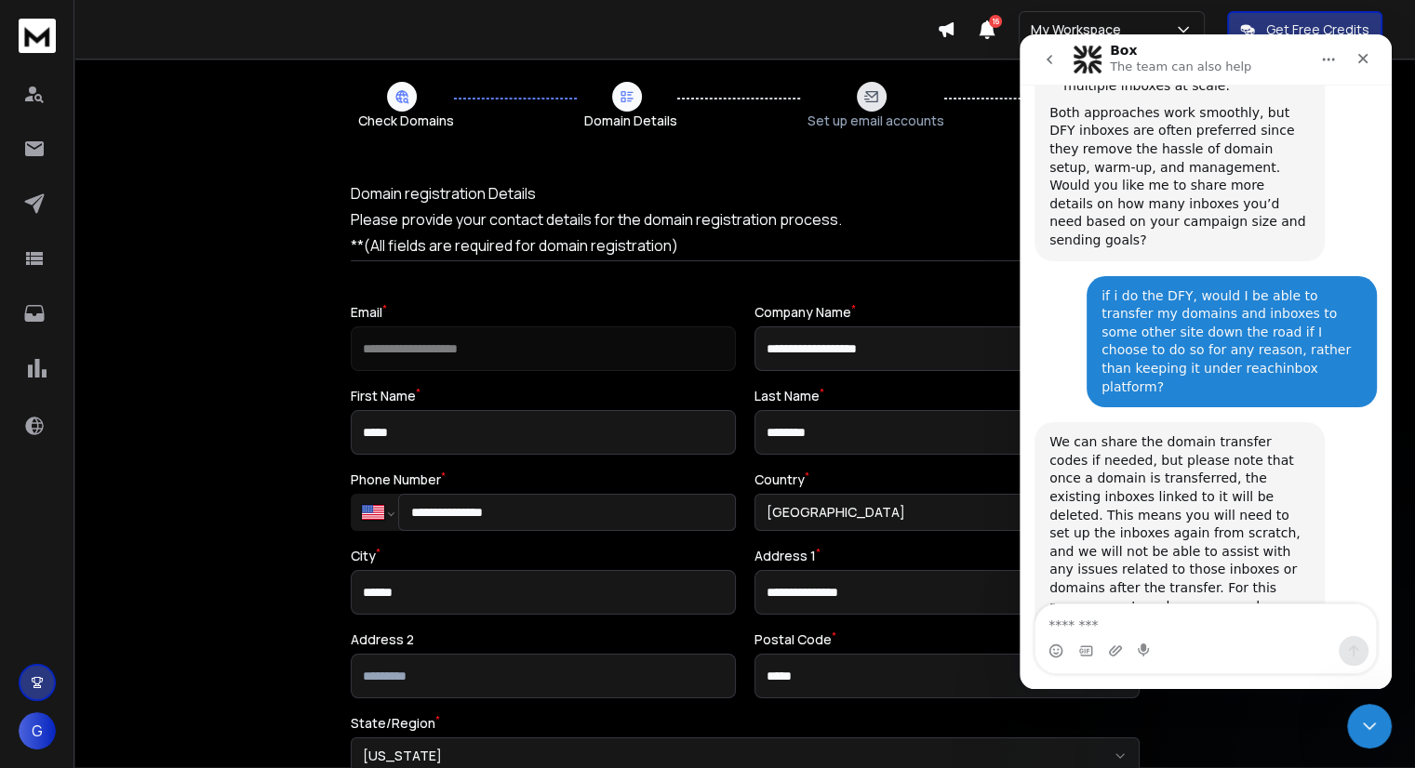
scroll to position [130, 0]
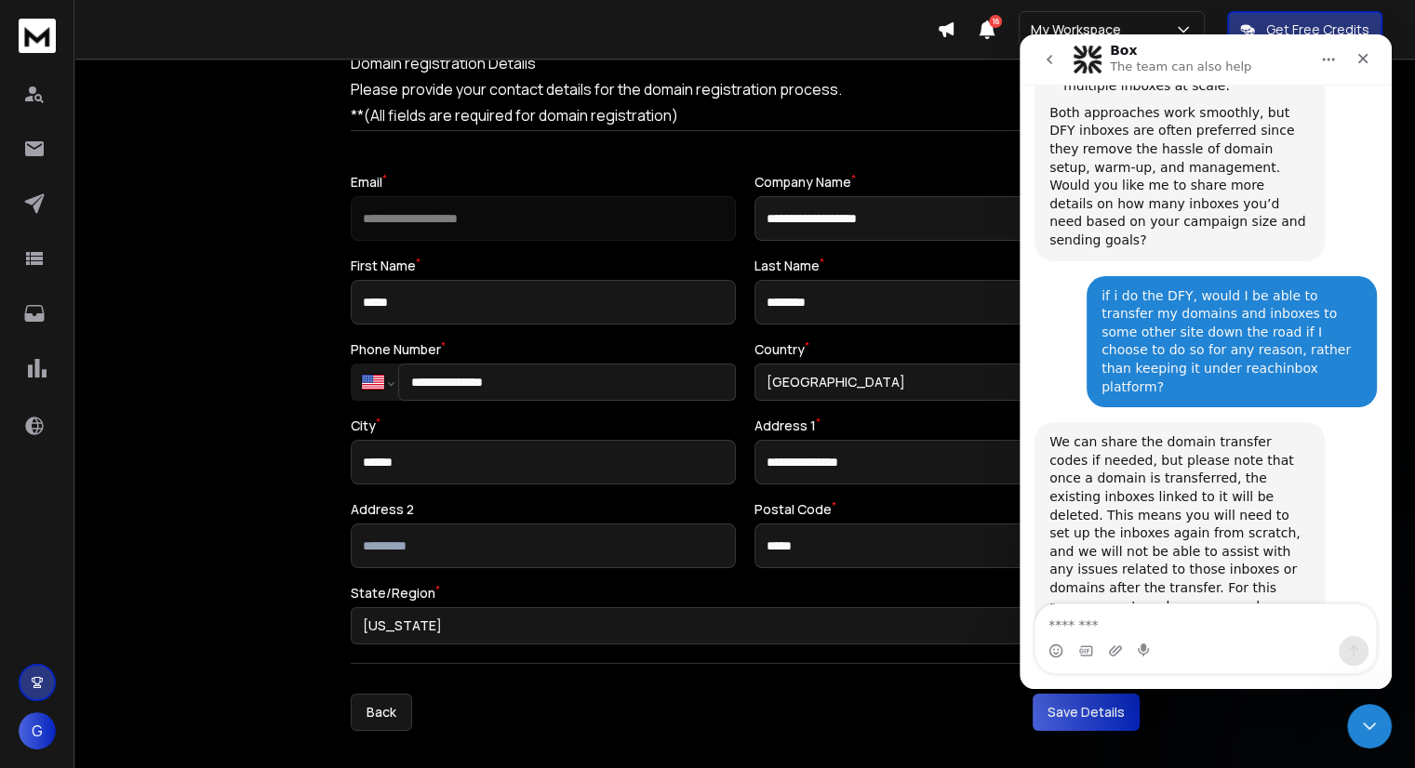
click at [1083, 717] on button "Save Details" at bounding box center [1085, 712] width 107 height 37
click at [1214, 620] on textarea "Message…" at bounding box center [1205, 621] width 340 height 32
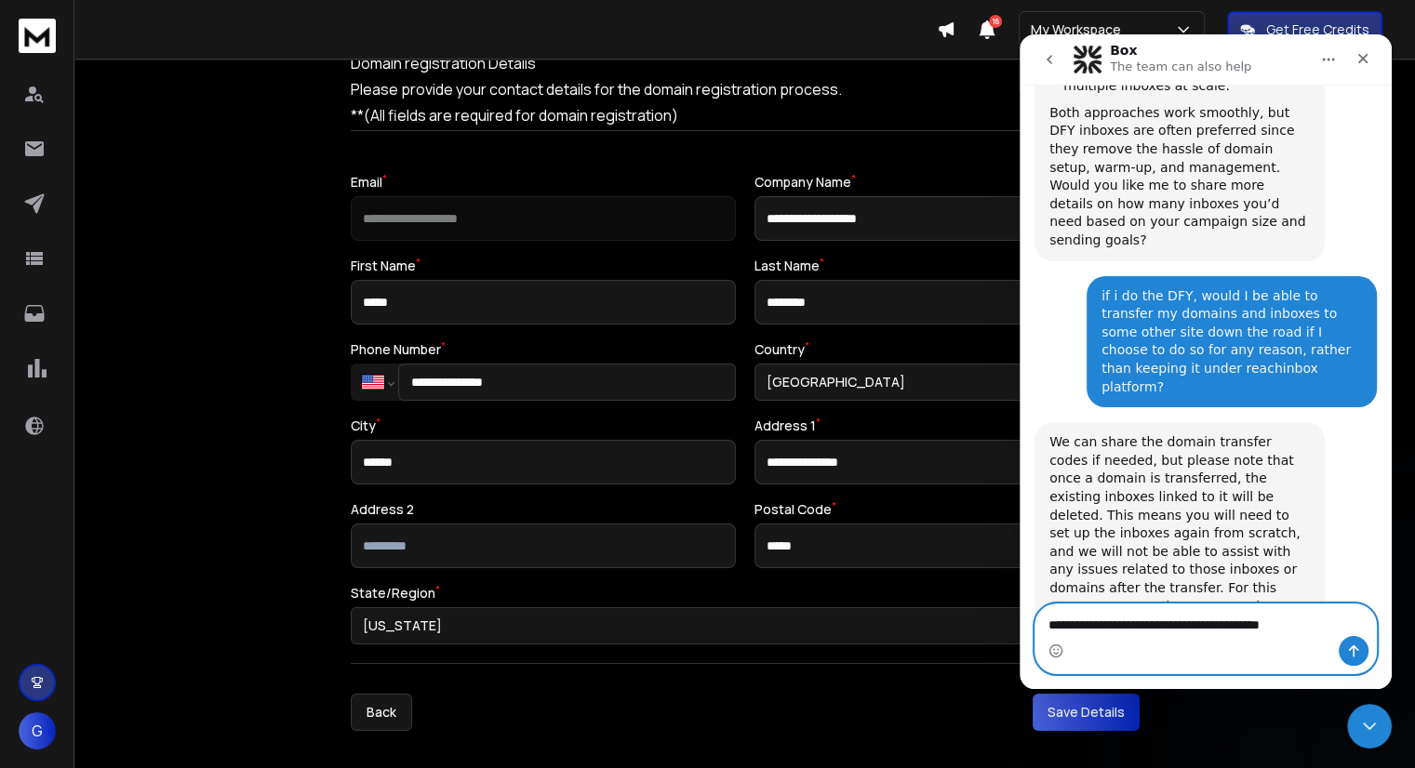
type textarea "**********"
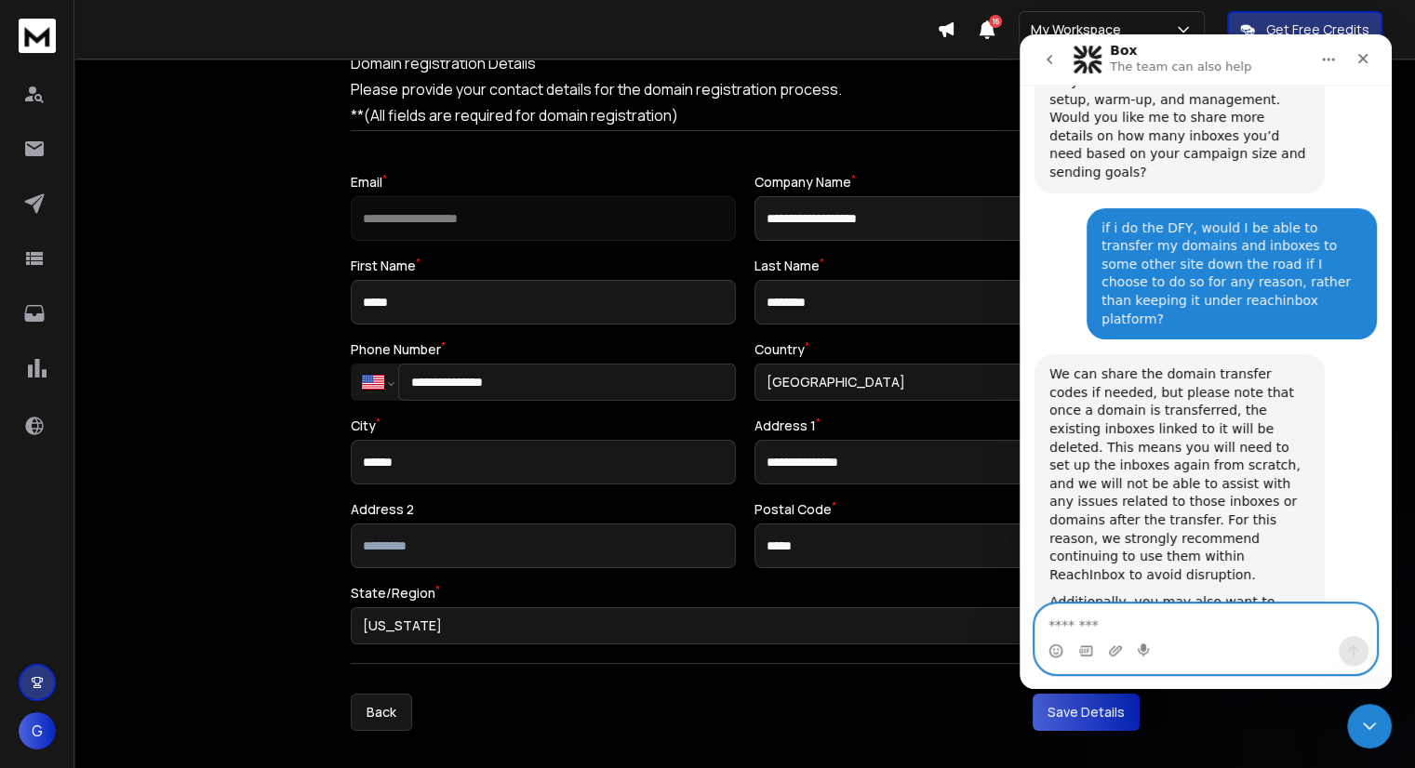
scroll to position [814, 0]
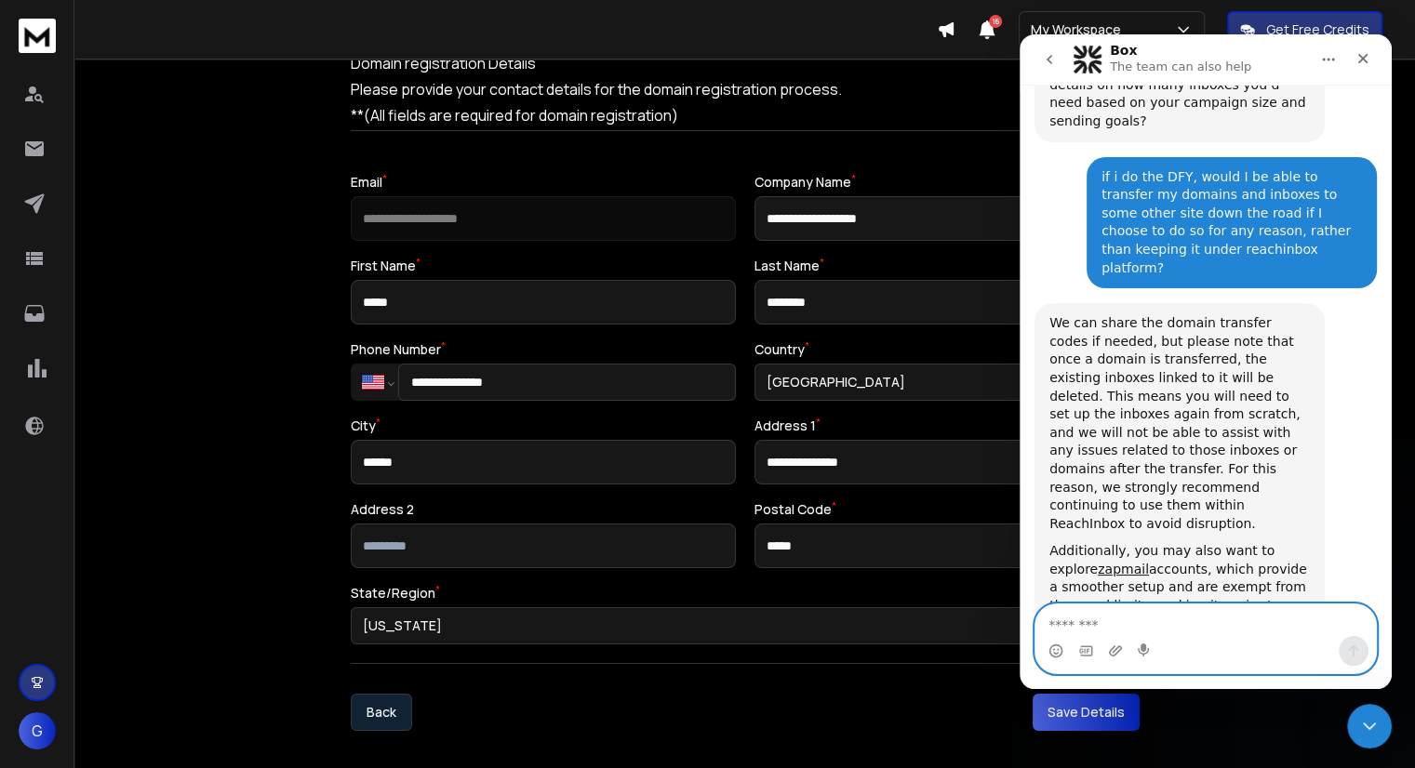
click at [398, 724] on button "Back" at bounding box center [381, 712] width 61 height 37
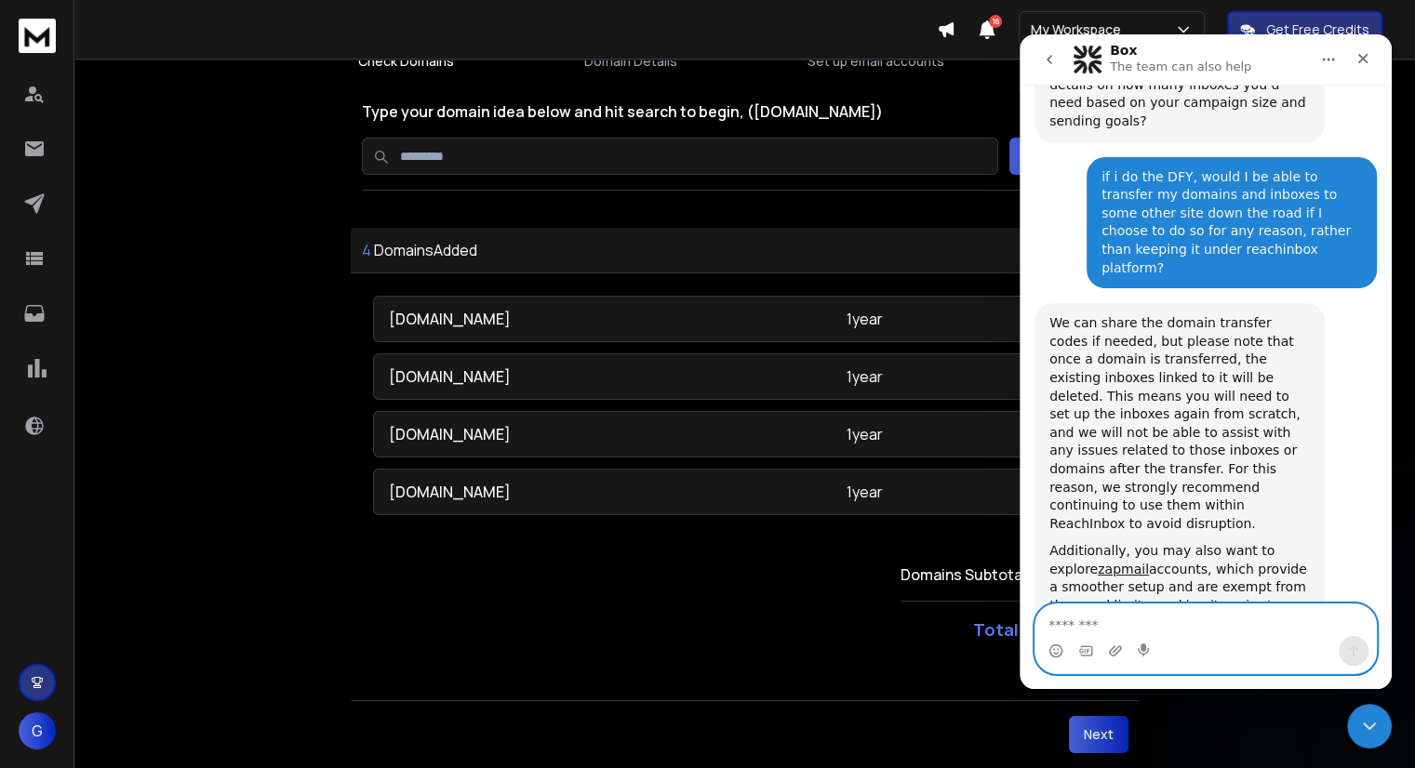
scroll to position [60, 0]
click at [1377, 723] on icon "Close Intercom Messenger" at bounding box center [1366, 723] width 22 height 22
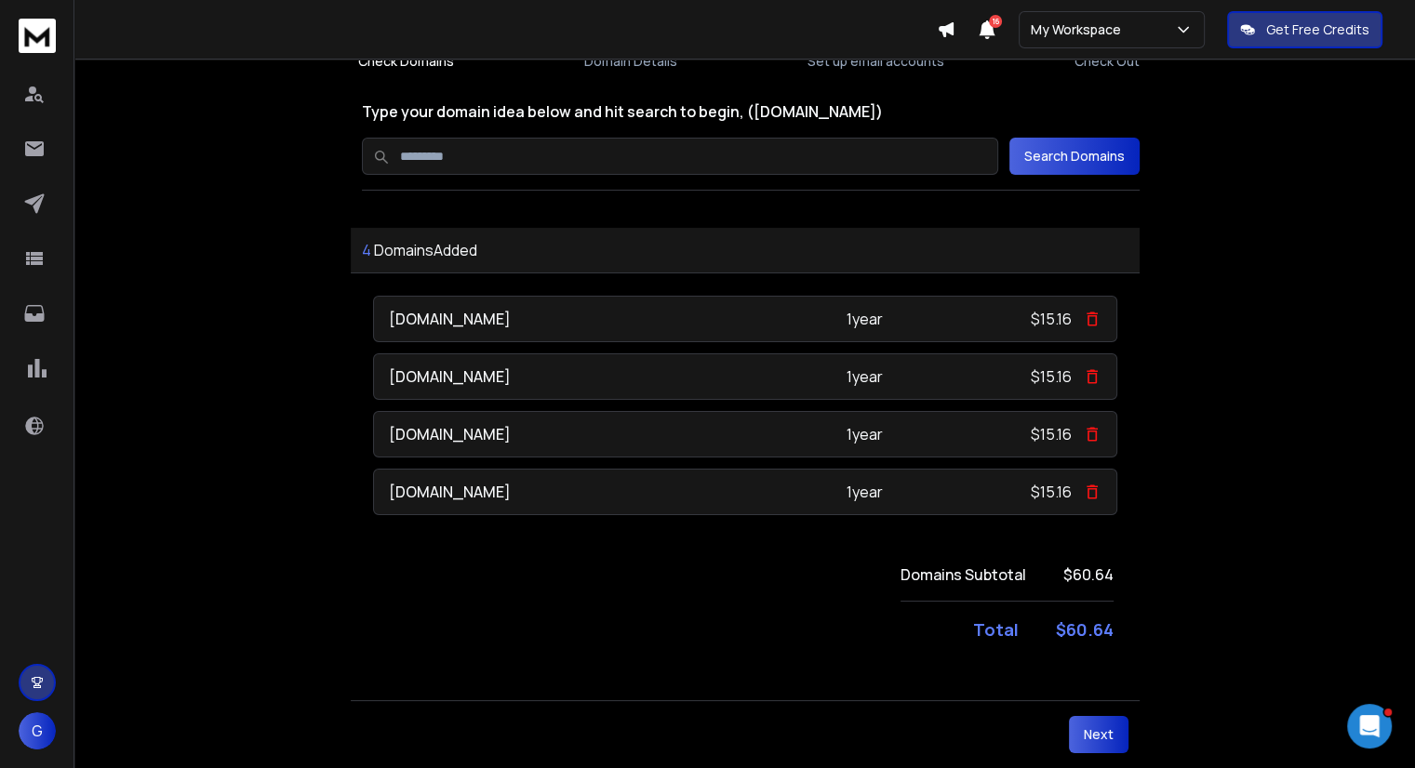
click at [1097, 321] on icon at bounding box center [1092, 319] width 19 height 19
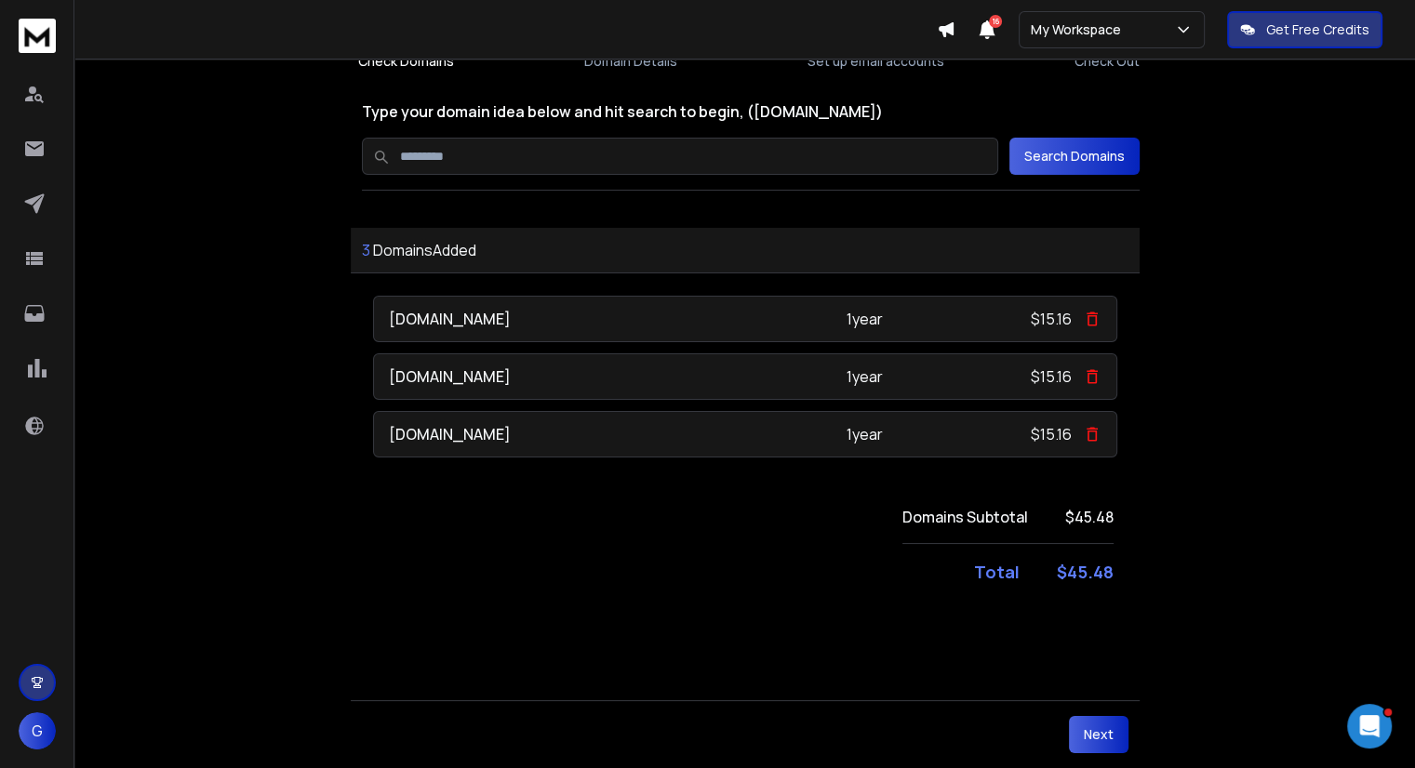
click at [1089, 319] on icon at bounding box center [1092, 319] width 19 height 19
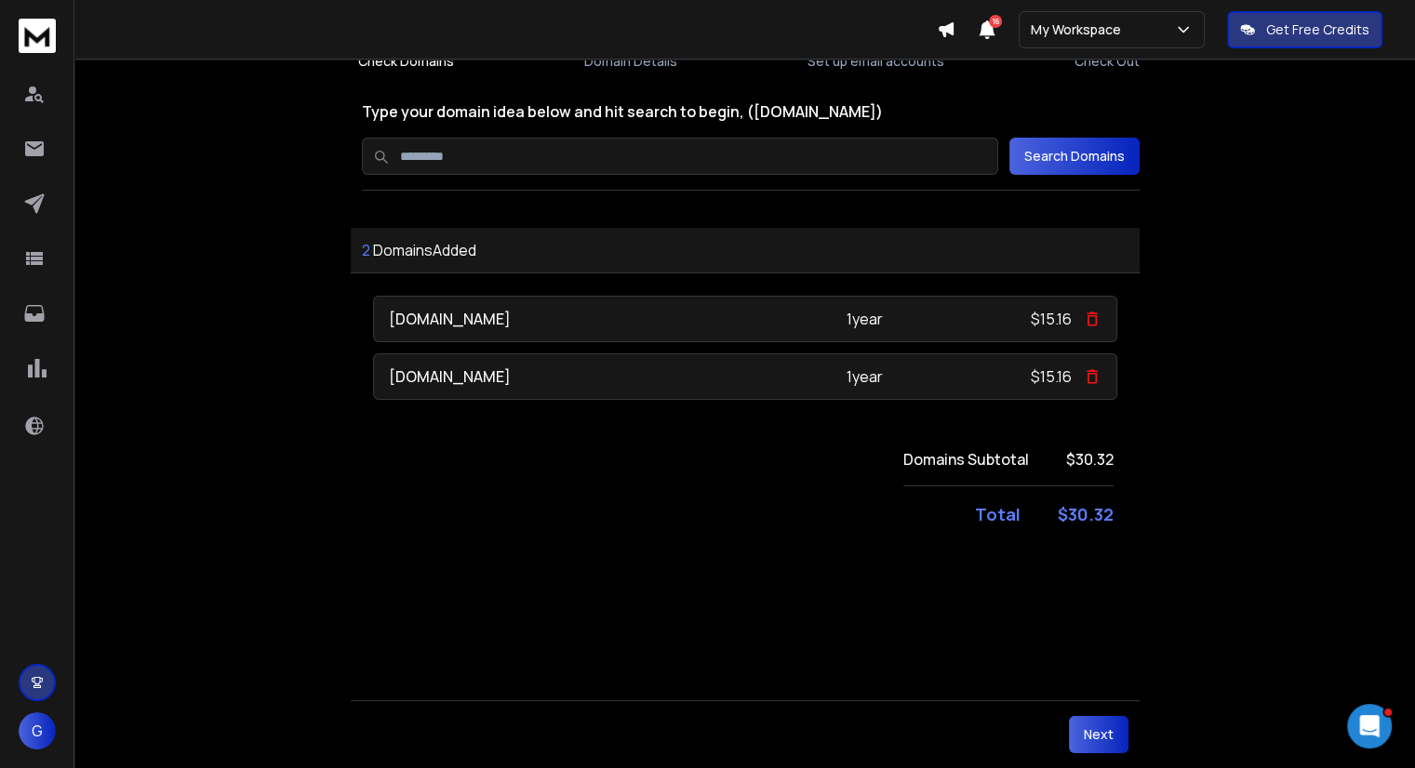
click at [1088, 319] on icon at bounding box center [1092, 319] width 19 height 19
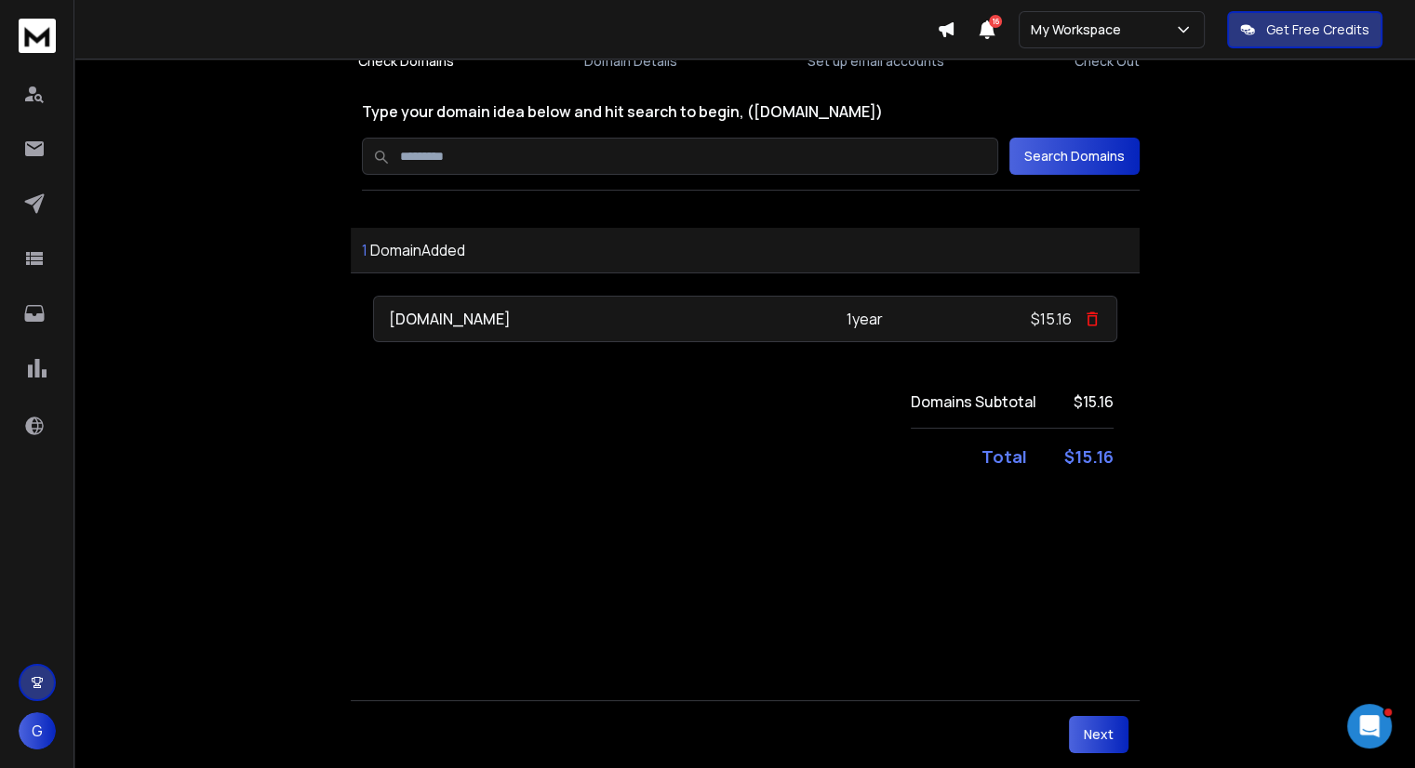
click at [1108, 735] on button "Next" at bounding box center [1099, 734] width 60 height 37
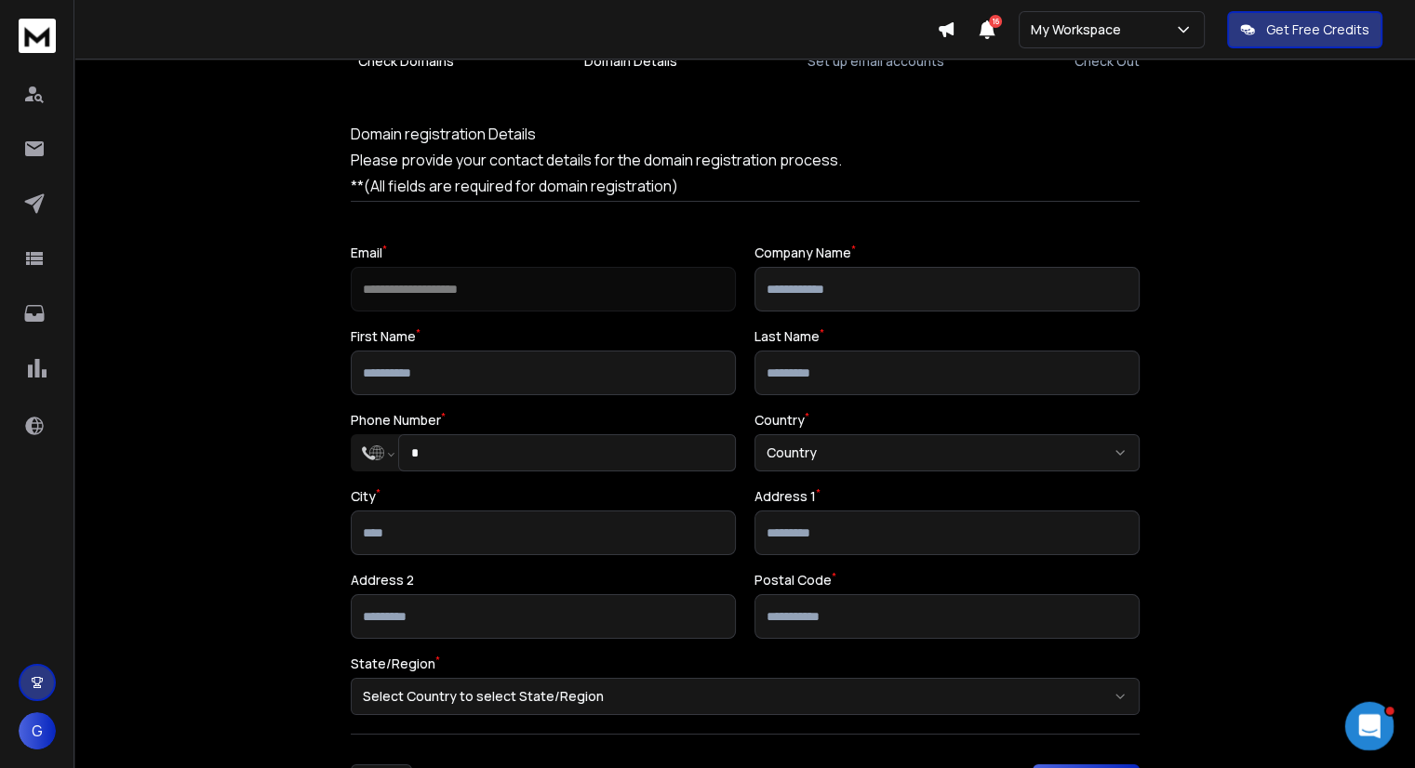
click at [1361, 707] on div "Open Intercom Messenger" at bounding box center [1366, 723] width 61 height 61
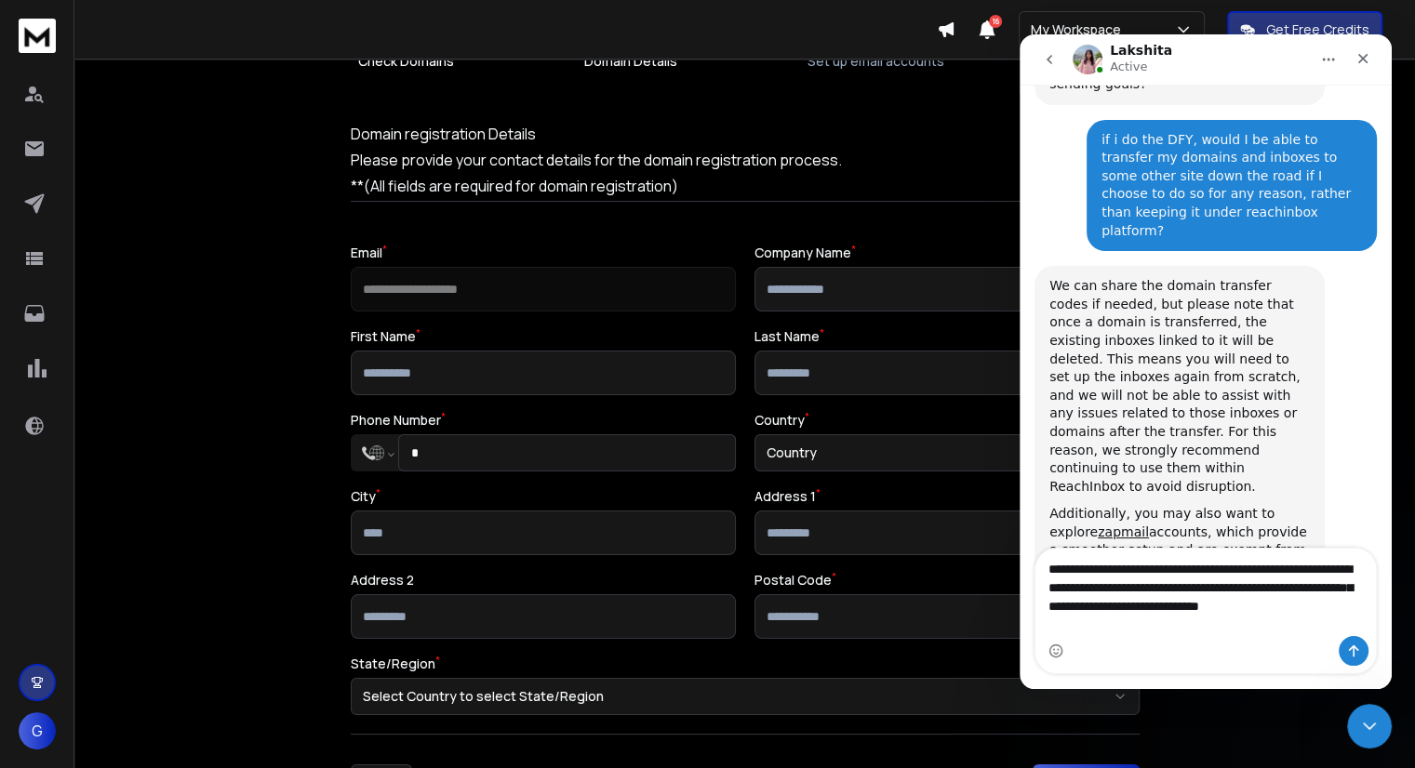
scroll to position [870, 0]
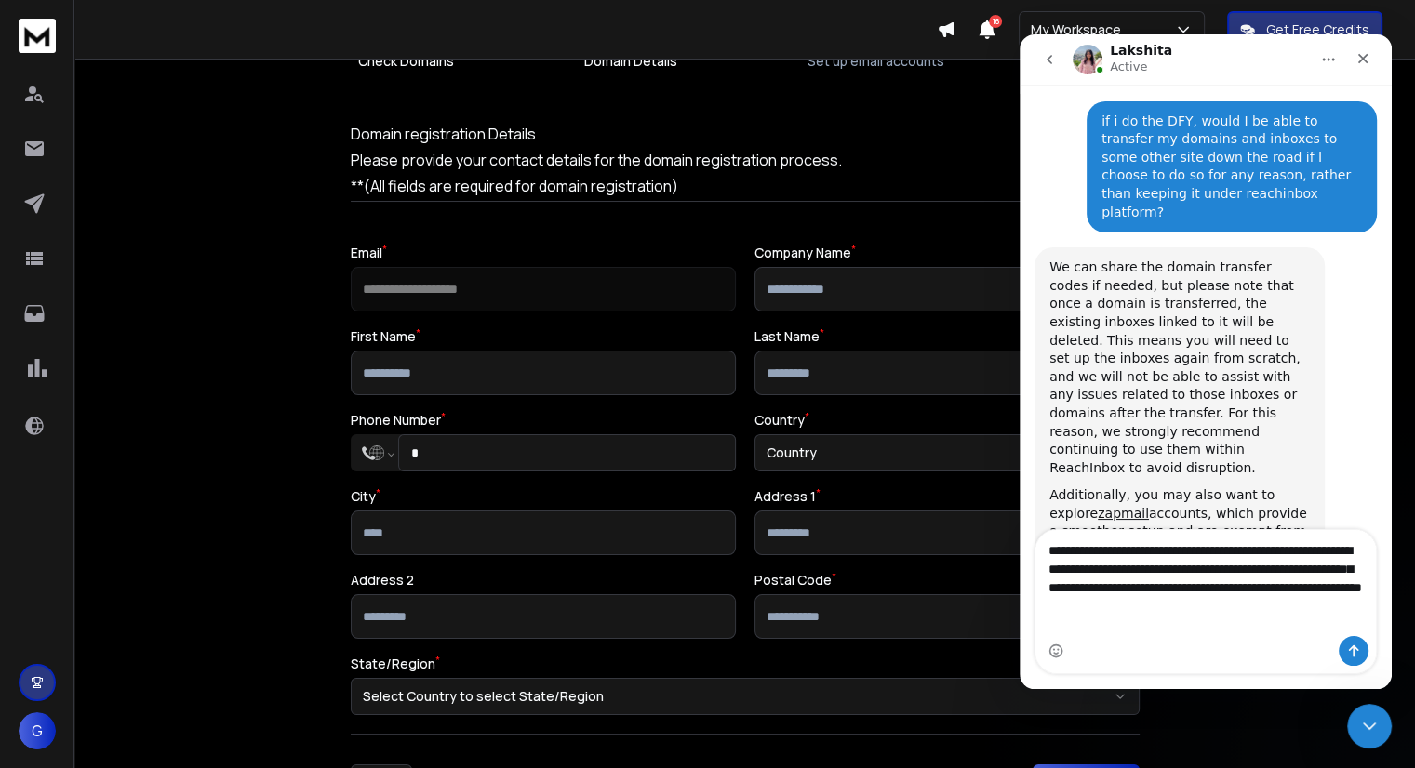
type textarea "**********"
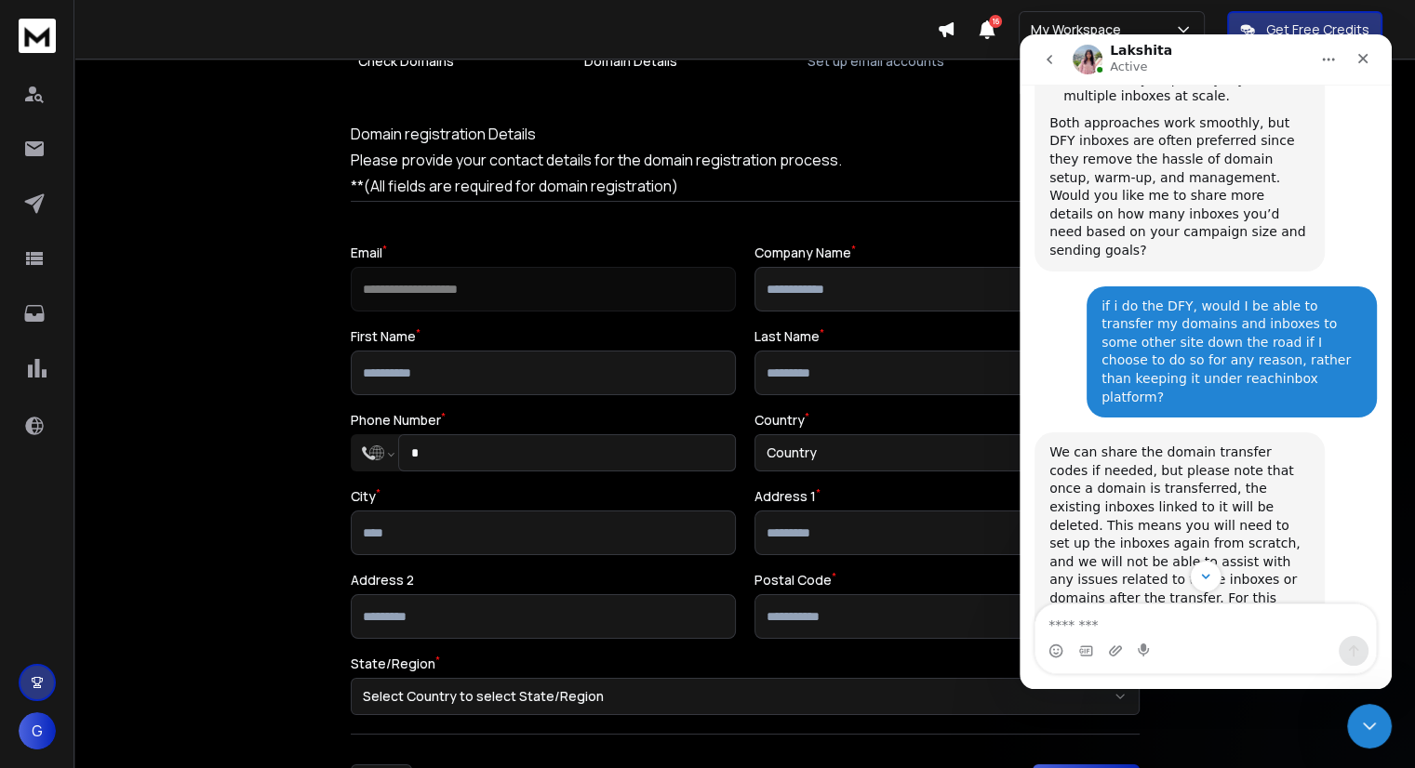
scroll to position [929, 0]
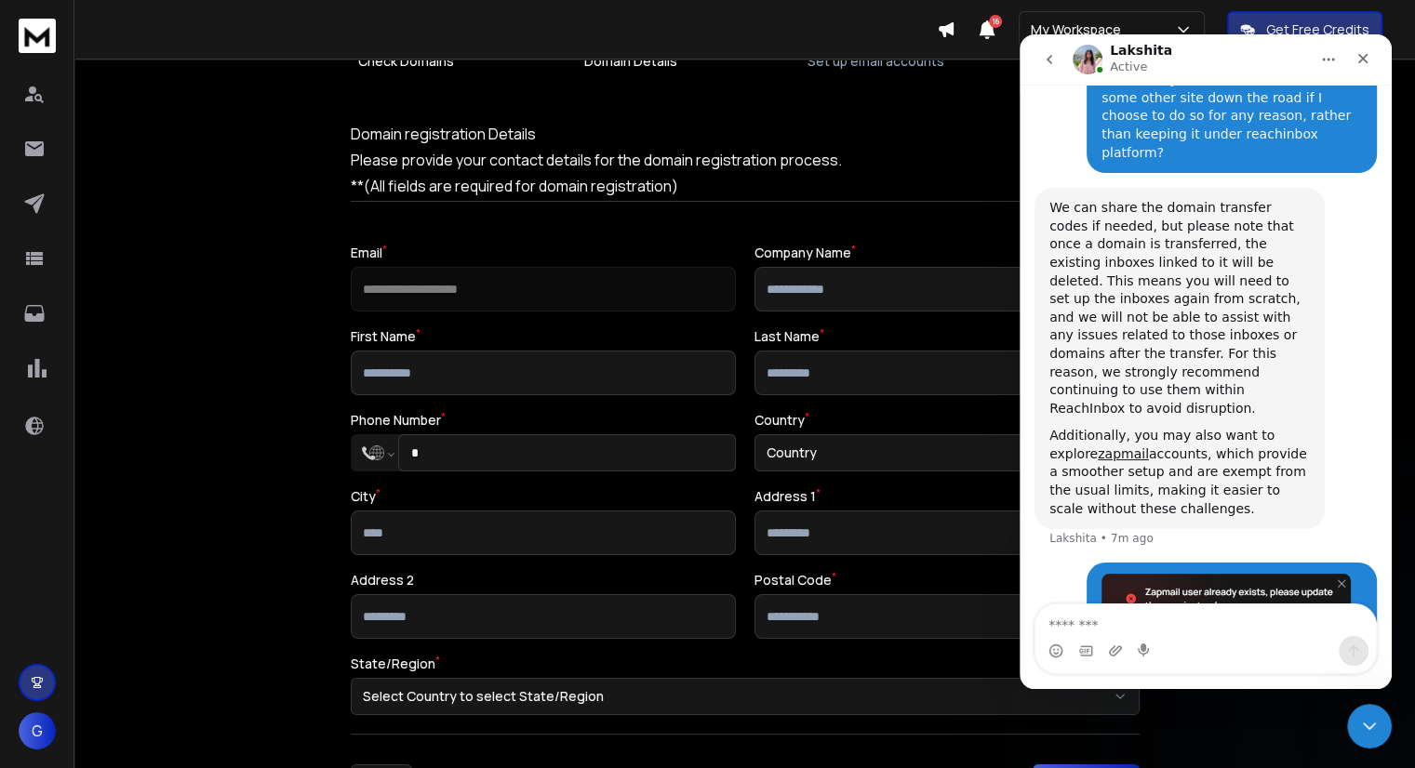
click at [1063, 563] on div "when i try to buy domains, its telling me this Ghazi • 5m ago" at bounding box center [1205, 625] width 342 height 124
click at [1132, 626] on textarea "Message…" at bounding box center [1205, 621] width 340 height 32
type textarea "*"
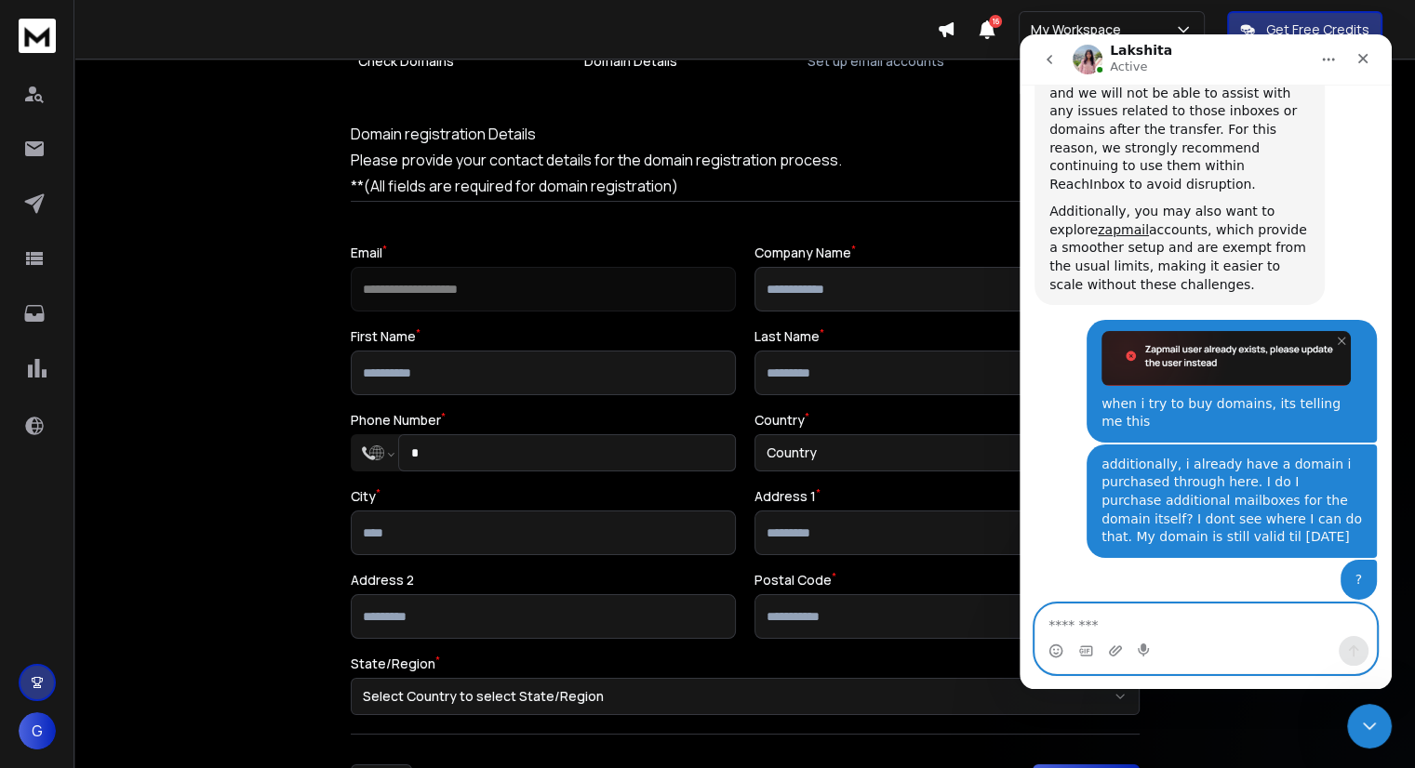
scroll to position [1179, 0]
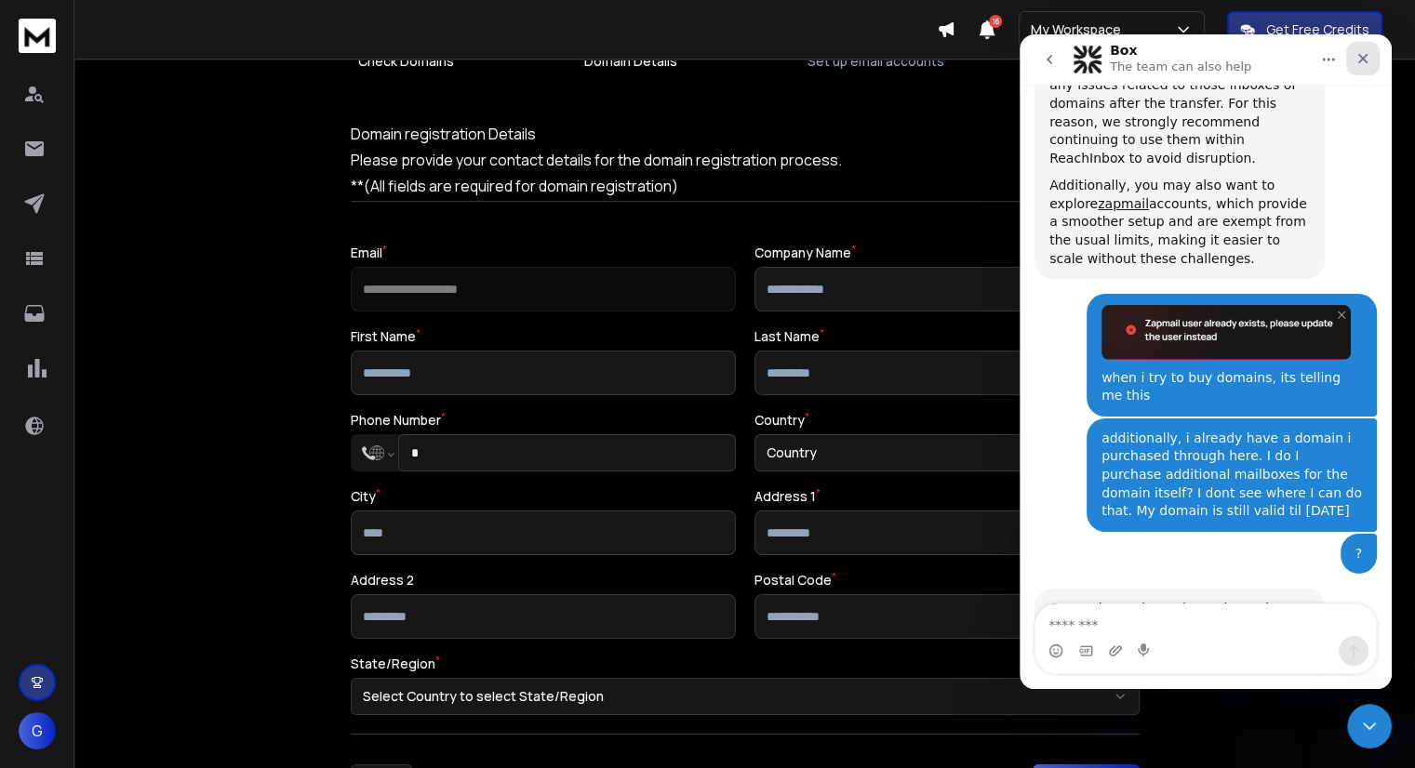
click at [1363, 64] on icon "Close" at bounding box center [1362, 58] width 15 height 15
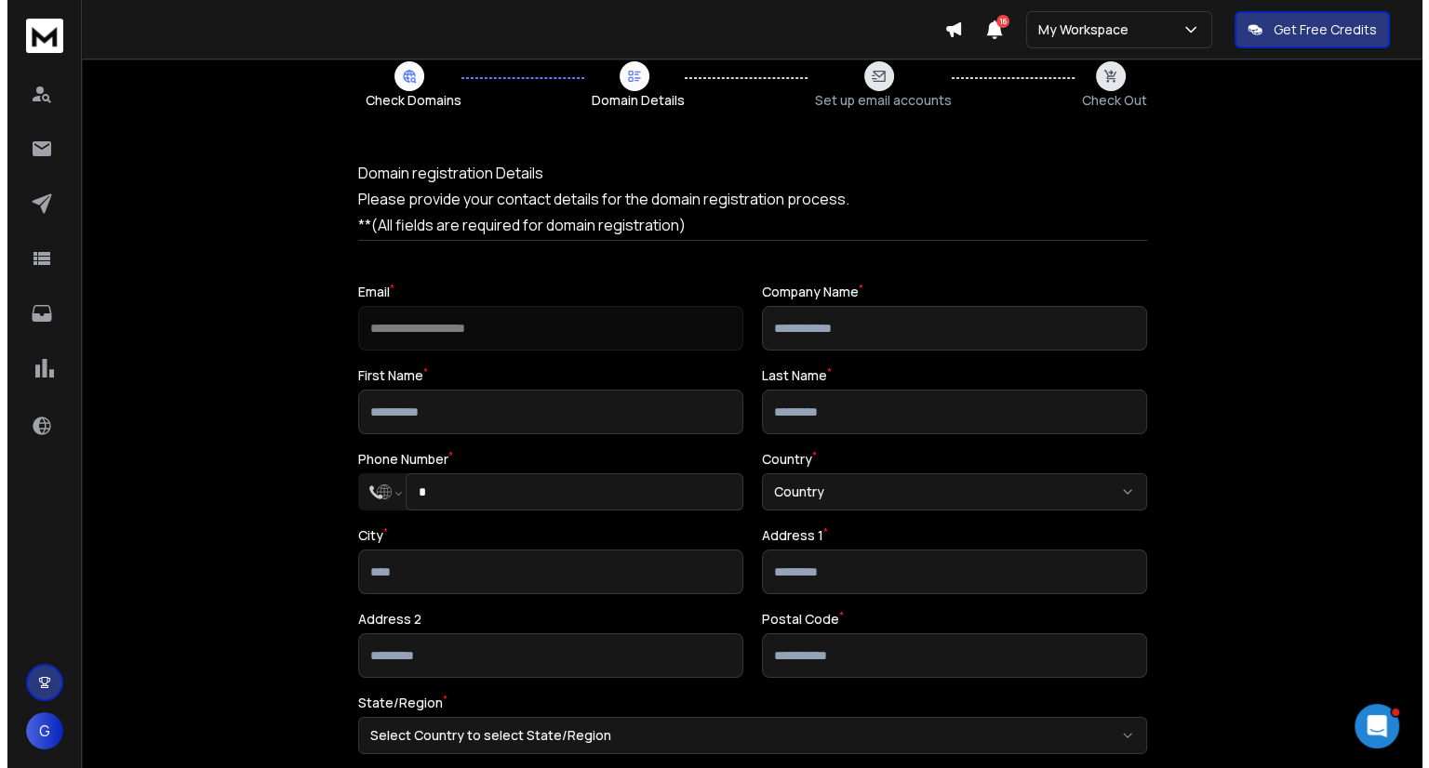
scroll to position [0, 0]
